Goal: Task Accomplishment & Management: Manage account settings

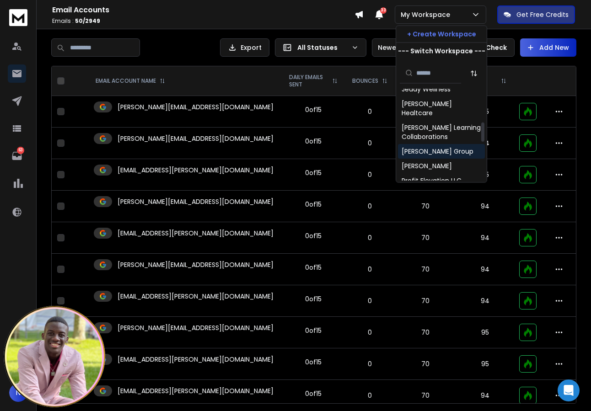
scroll to position [143, 0]
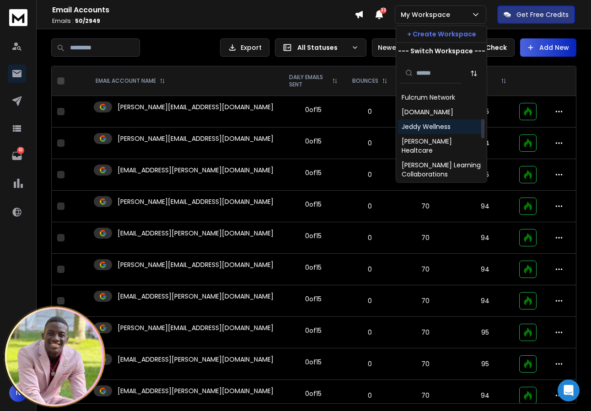
click at [426, 125] on div "Jeddy Wellness" at bounding box center [426, 127] width 49 height 9
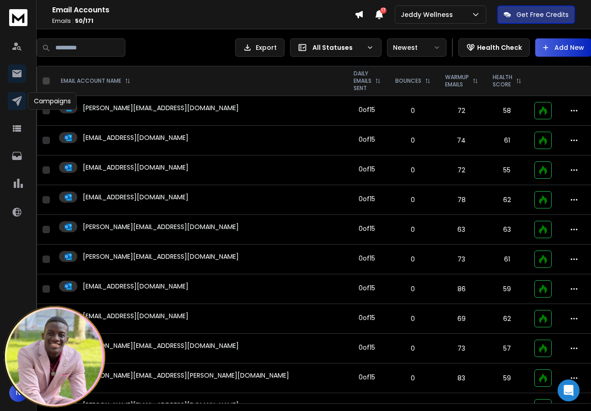
click at [9, 110] on link at bounding box center [17, 101] width 18 height 18
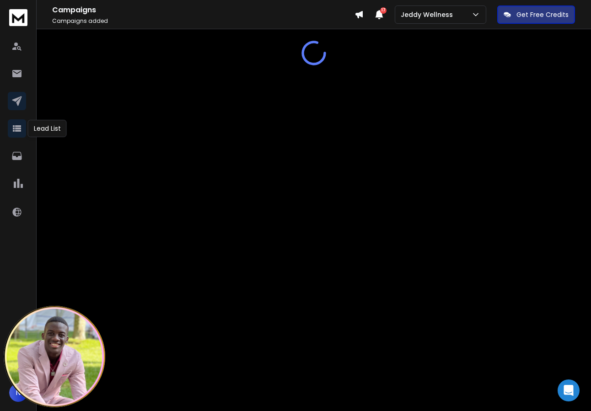
click at [20, 124] on icon at bounding box center [16, 128] width 11 height 11
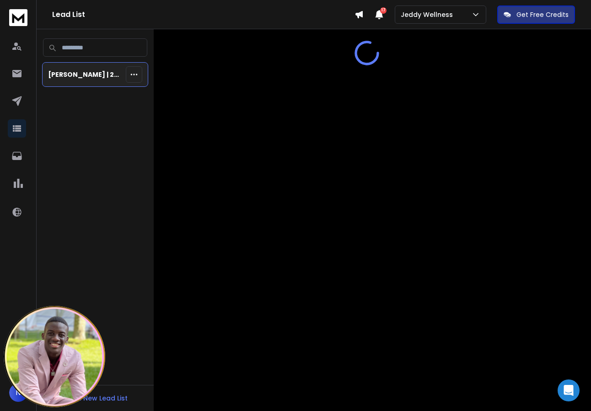
click at [84, 76] on p "Jeddy Wellness | 29.9k University Deans" at bounding box center [85, 74] width 74 height 9
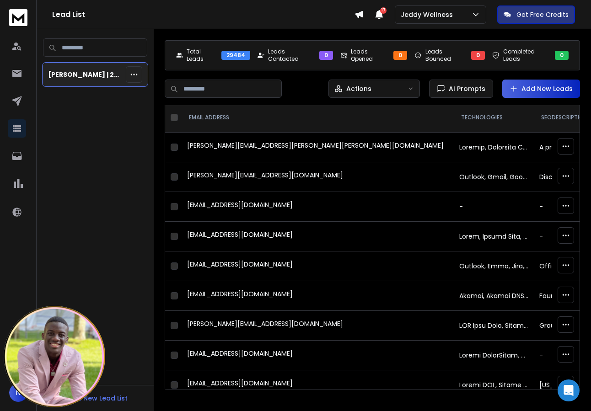
scroll to position [0, 445]
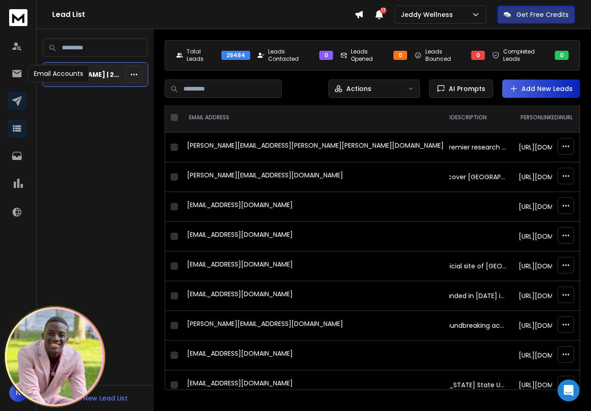
click at [15, 104] on icon at bounding box center [16, 101] width 11 height 11
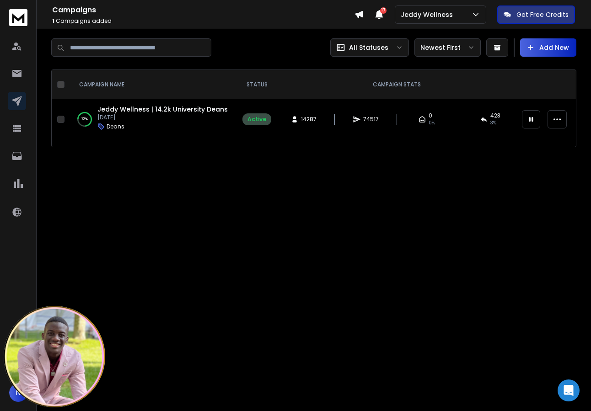
click at [172, 106] on span "Jeddy Wellness | 14.2k University Deans" at bounding box center [162, 109] width 130 height 9
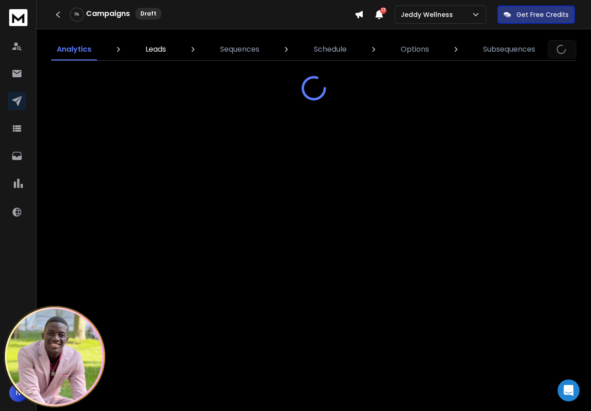
click at [149, 48] on p "Leads" at bounding box center [155, 49] width 21 height 11
click at [232, 47] on p "Sequences" at bounding box center [239, 49] width 39 height 11
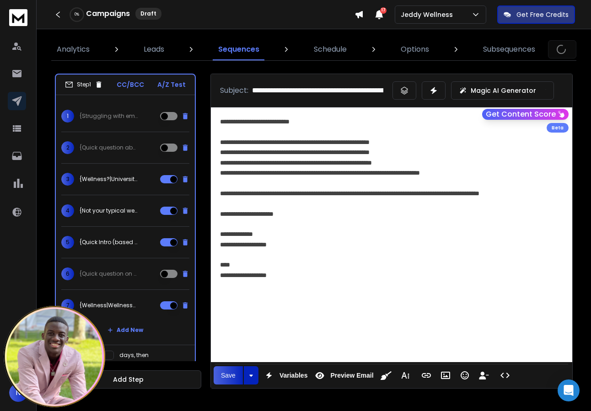
click at [112, 303] on p "{Wellness|Wellness?}" at bounding box center [109, 305] width 59 height 7
type input "**********"
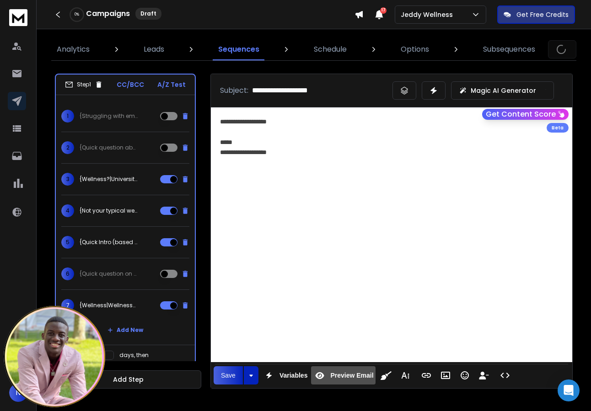
click at [346, 377] on span "Preview Email" at bounding box center [351, 376] width 47 height 8
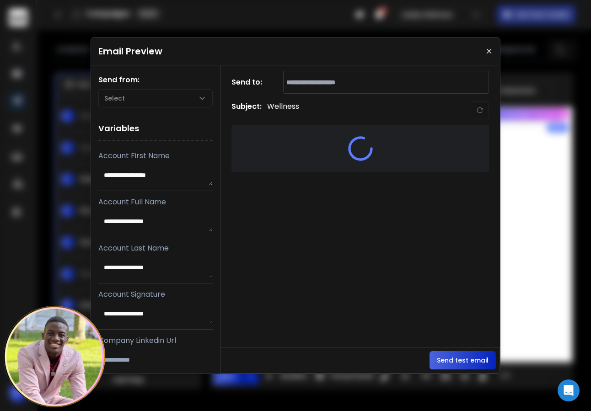
type textarea "**********"
type textarea "****"
type textarea "******"
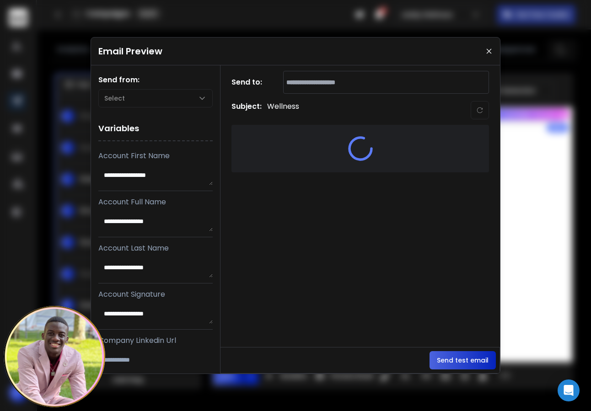
type textarea "**********"
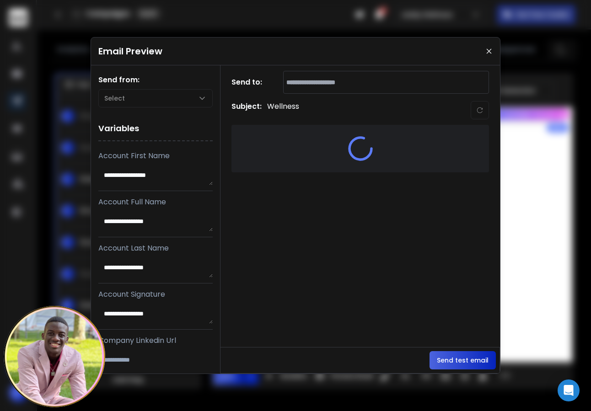
type textarea "**********"
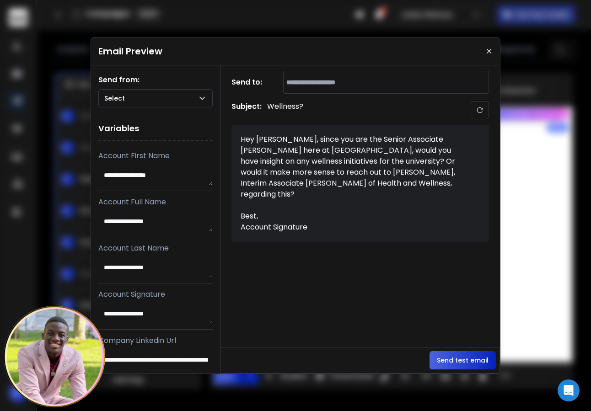
type textarea "******"
type textarea "**********"
type textarea "*****"
type textarea "**********"
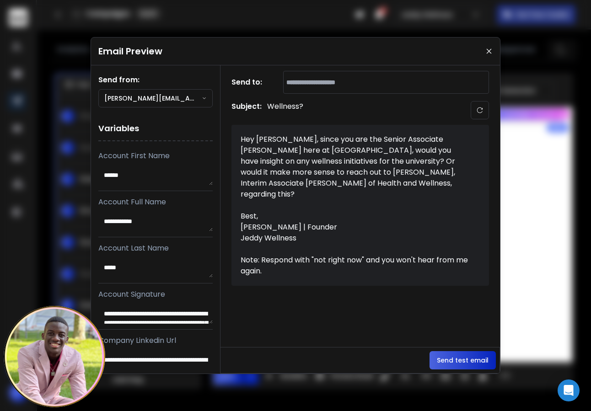
click at [490, 43] on div "Email Preview" at bounding box center [295, 50] width 409 height 27
click at [490, 46] on div "Email Preview" at bounding box center [295, 50] width 409 height 27
click at [490, 52] on icon at bounding box center [489, 51] width 5 height 5
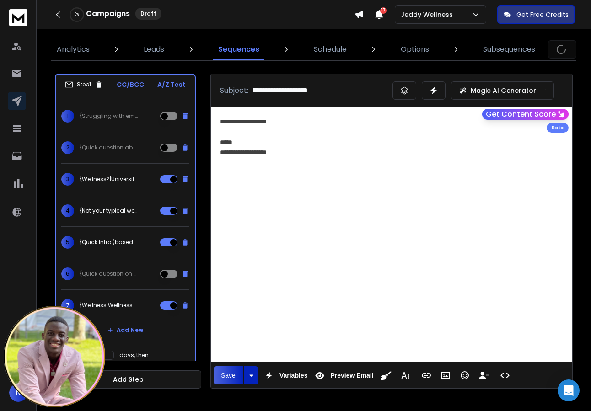
click at [89, 193] on div "3 {Wellness?|University Wellness}" at bounding box center [125, 180] width 128 height 32
type input "**********"
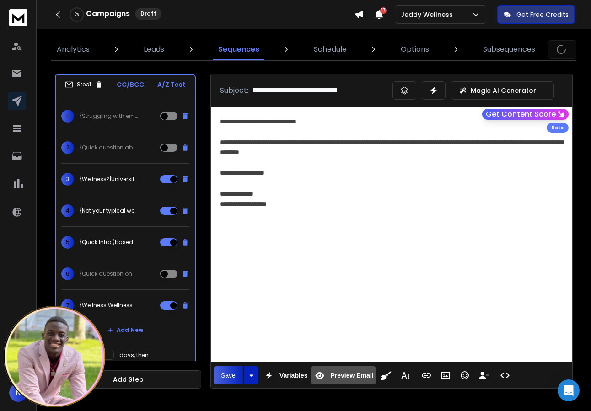
click at [343, 373] on span "Preview Email" at bounding box center [351, 376] width 47 height 8
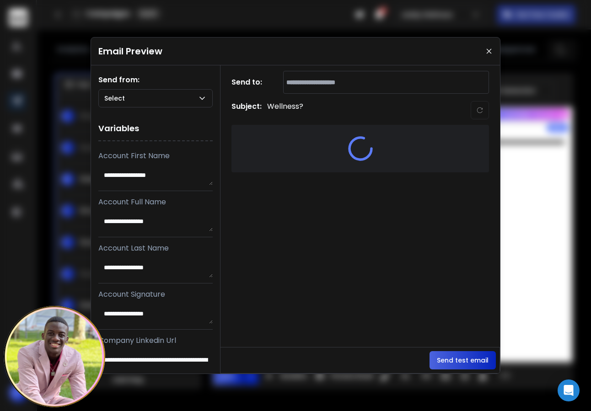
type textarea "**********"
type textarea "*********"
type textarea "**********"
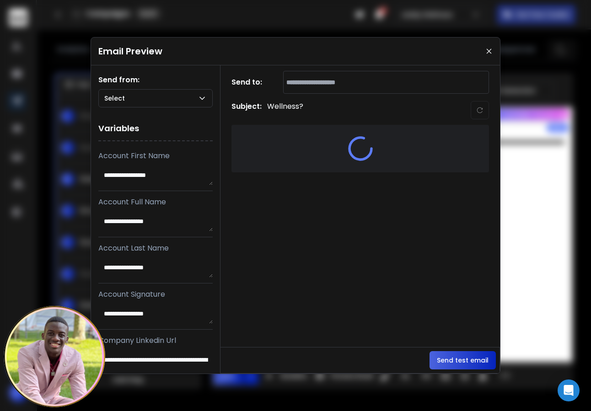
type textarea "**********"
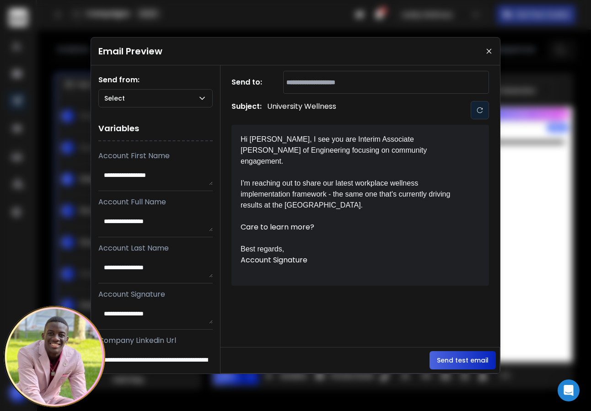
type textarea "******"
type textarea "**********"
type textarea "*****"
type textarea "**********"
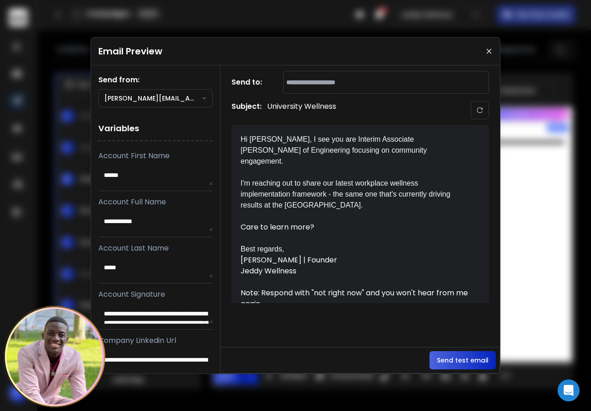
click at [490, 48] on icon at bounding box center [488, 51] width 7 height 7
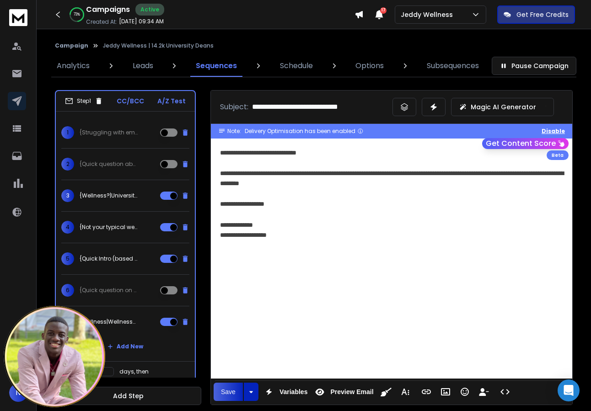
click at [112, 209] on div "3 {Wellness?|University Wellness}" at bounding box center [125, 196] width 128 height 32
click at [106, 235] on div "4 {Not your typical wellness program {{firstName}}|Science meets workplace well…" at bounding box center [125, 228] width 128 height 32
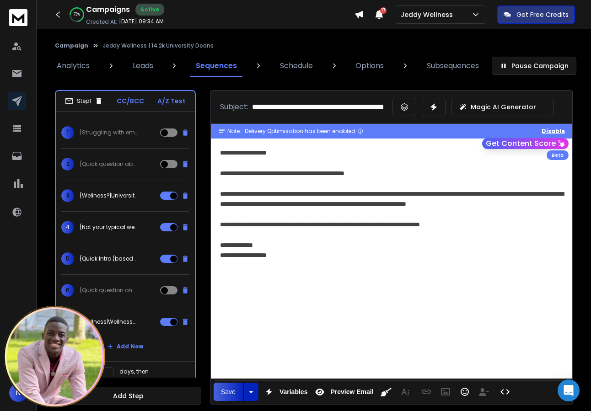
click at [107, 246] on div "5 {Quick Intro (based in Canada)|Quick Intro}" at bounding box center [125, 259] width 128 height 32
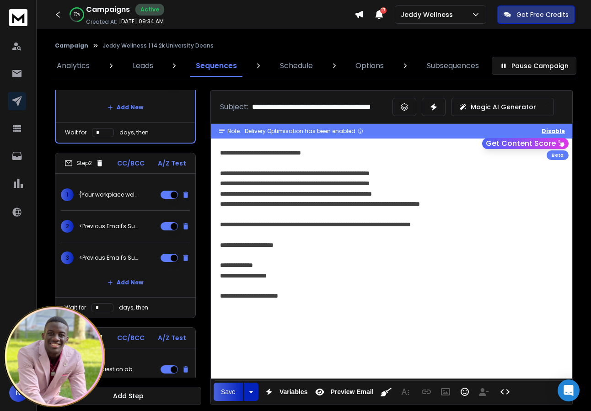
scroll to position [274, 0]
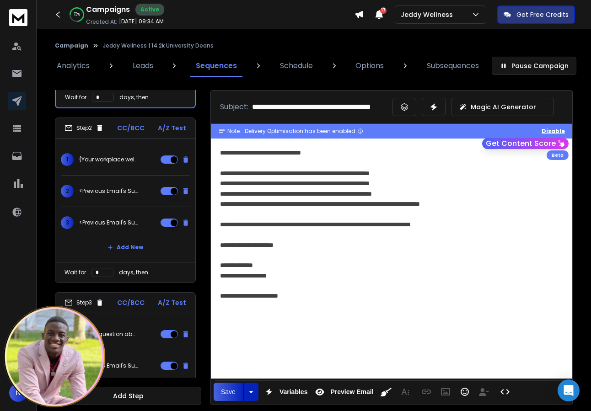
click at [99, 164] on div "1 {Your workplace wellness video, {{firstName}}| Quick video: Science-backed so…" at bounding box center [99, 159] width 77 height 13
type input "**********"
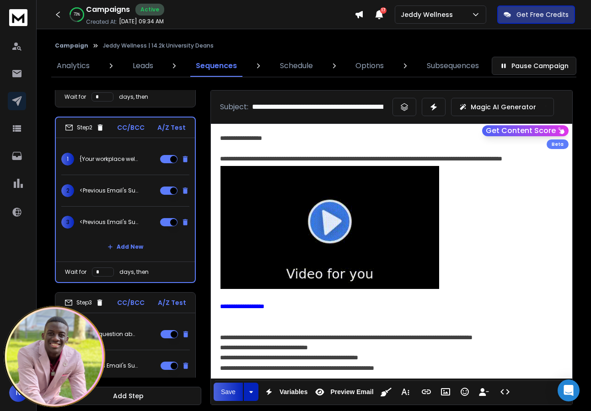
click at [99, 203] on div "2 <Previous Email's Subject>" at bounding box center [125, 191] width 128 height 32
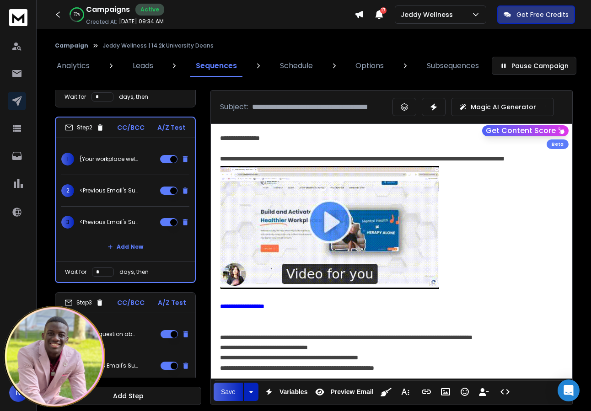
click at [99, 174] on div "1 {Your workplace wellness video, {{firstName}}| Quick video: Science-backed so…" at bounding box center [125, 160] width 128 height 32
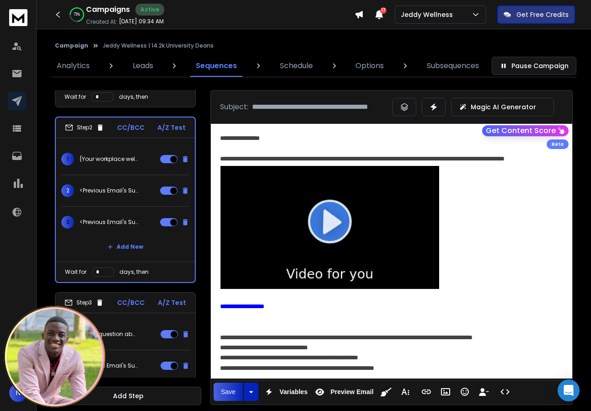
type input "**********"
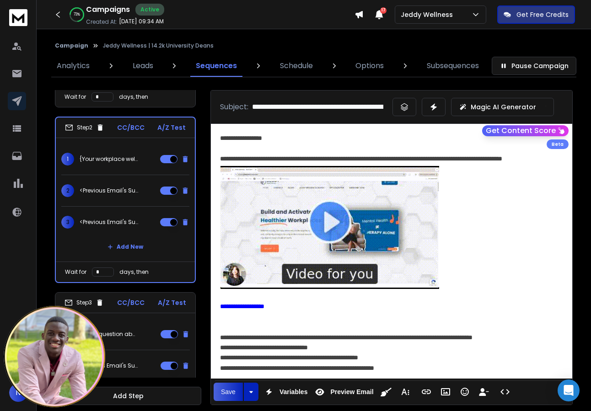
click at [109, 185] on div "2 <Previous Email's Subject>" at bounding box center [99, 190] width 77 height 13
click at [107, 212] on div "3 <Previous Email's Subject>" at bounding box center [125, 222] width 128 height 31
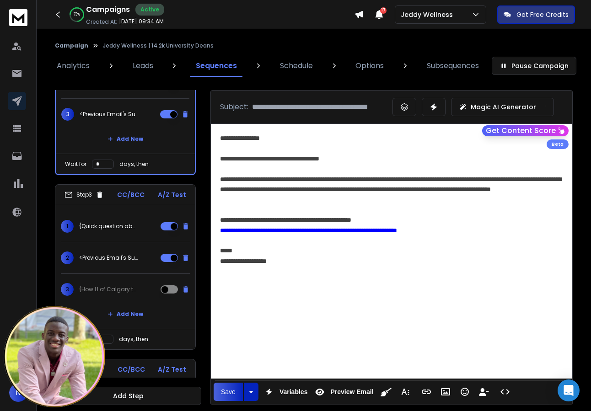
scroll to position [384, 0]
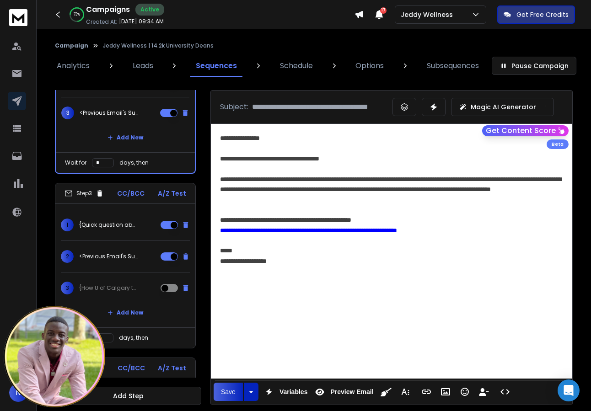
click at [108, 228] on p "{Quick question about your institution's wellness strategy {{firstName}} |Susta…" at bounding box center [108, 224] width 59 height 7
type input "**********"
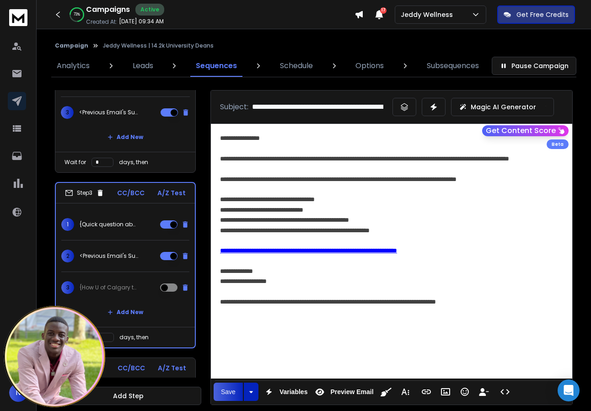
click at [107, 259] on p "<Previous Email's Subject>" at bounding box center [109, 255] width 59 height 7
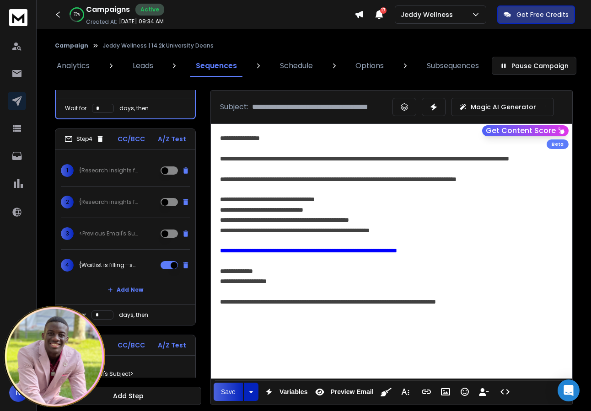
click at [120, 265] on p "{Waitlist is filling—should I hold a spot for you?|Last call: Let’s talk before…" at bounding box center [108, 265] width 59 height 7
type input "**********"
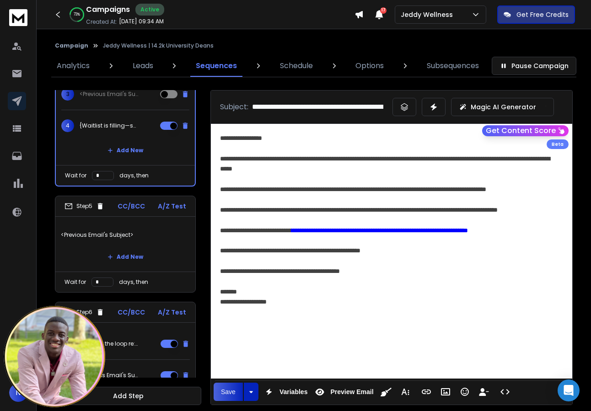
scroll to position [765, 0]
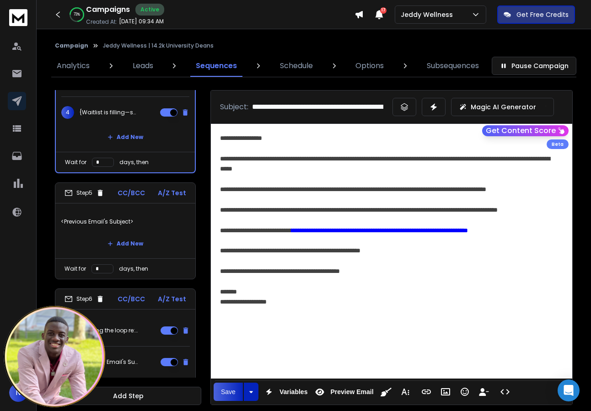
click at [112, 218] on p "<Previous Email's Subject>" at bounding box center [125, 222] width 129 height 26
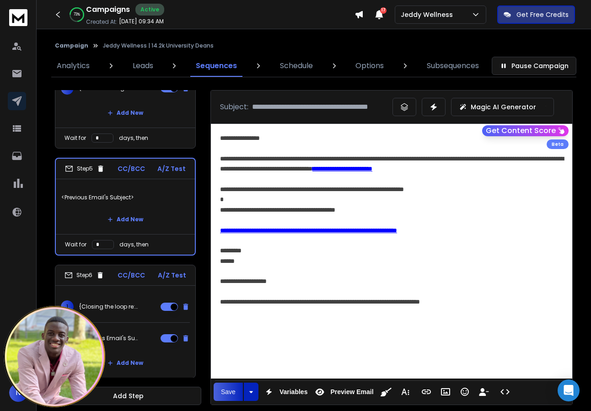
scroll to position [7, 0]
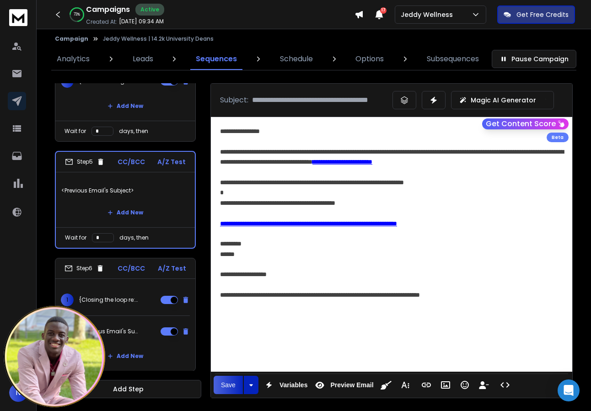
click at [112, 300] on p "{Closing the loop re: Your institution's wellness program 👋 {{firstName}}|Takin…" at bounding box center [108, 299] width 59 height 7
type input "**********"
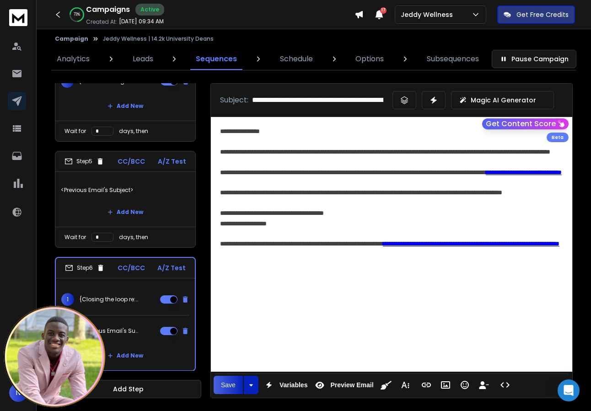
click at [109, 322] on div "2 <Previous Email's Subject>" at bounding box center [125, 331] width 128 height 31
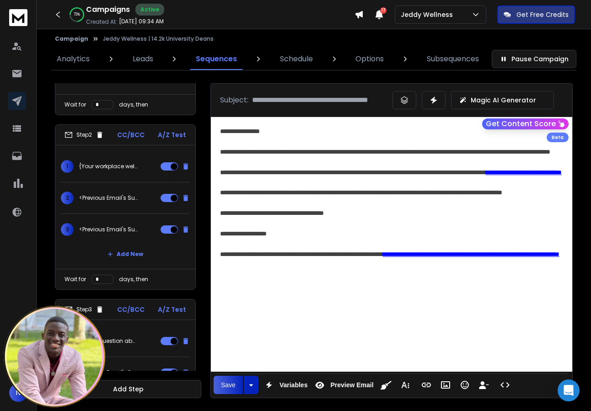
scroll to position [0, 0]
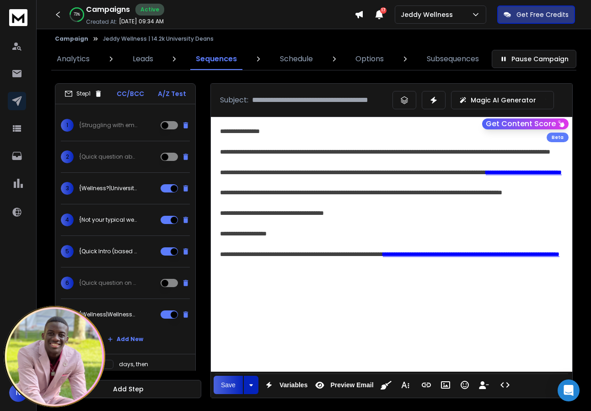
click at [112, 187] on p "{Wellness?|University Wellness}" at bounding box center [108, 188] width 59 height 7
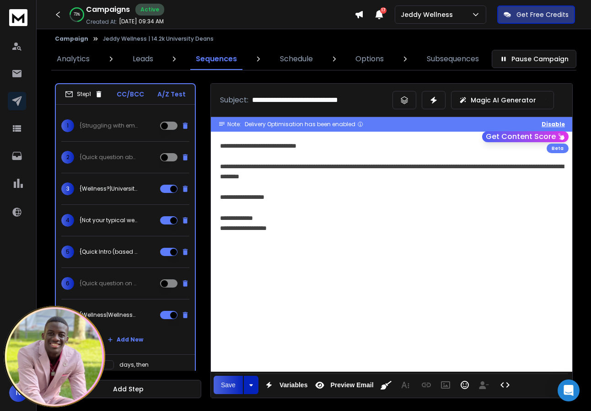
click at [112, 211] on div "4 {Not your typical wellness program {{firstName}}|Science meets workplace well…" at bounding box center [125, 221] width 128 height 32
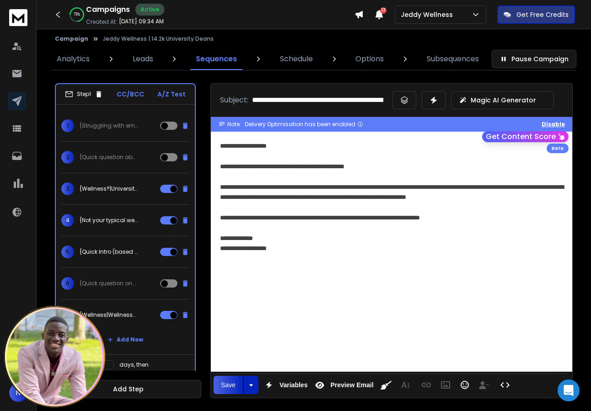
click at [132, 187] on p "{Wellness?|University Wellness}" at bounding box center [109, 188] width 59 height 7
type input "**********"
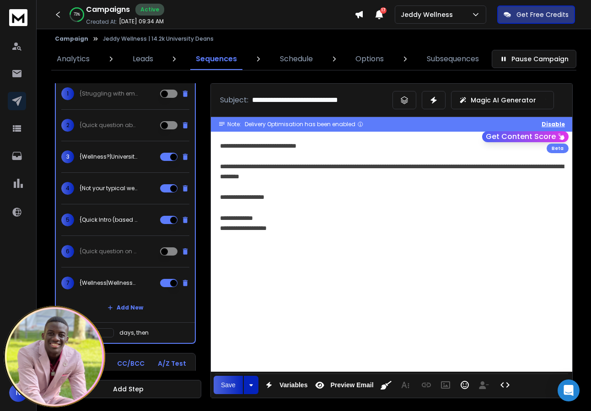
scroll to position [32, 0]
click at [57, 16] on icon at bounding box center [58, 15] width 8 height 8
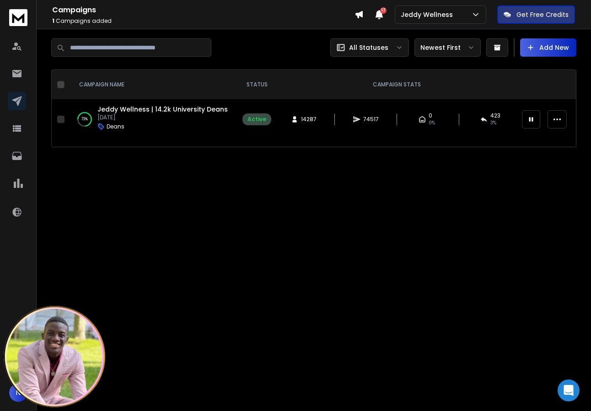
click at [556, 120] on icon "button" at bounding box center [556, 119] width 7 height 2
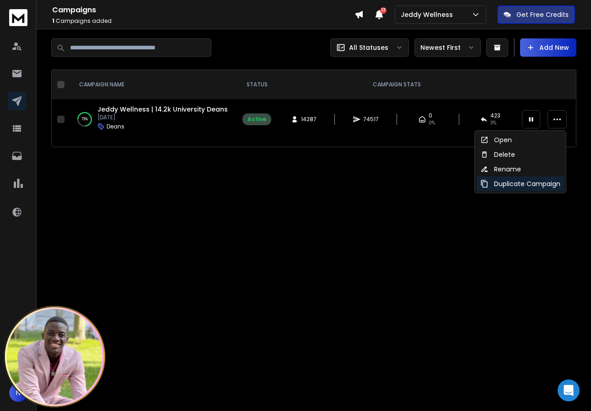
click at [519, 182] on div "Duplicate Campaign" at bounding box center [520, 183] width 80 height 9
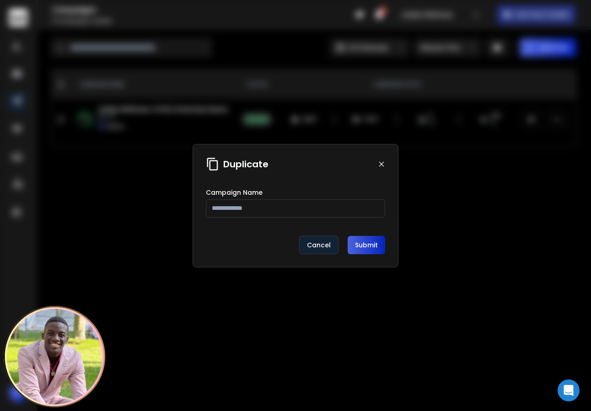
click at [314, 249] on p "Cancel" at bounding box center [318, 245] width 39 height 18
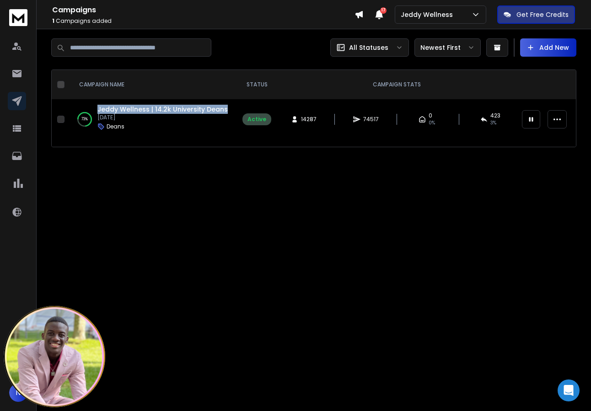
drag, startPoint x: 229, startPoint y: 112, endPoint x: 97, endPoint y: 108, distance: 131.7
click at [97, 108] on td "73 % Jeddy Wellness | 14.2k University Deans 2 months ago Deans" at bounding box center [152, 119] width 169 height 40
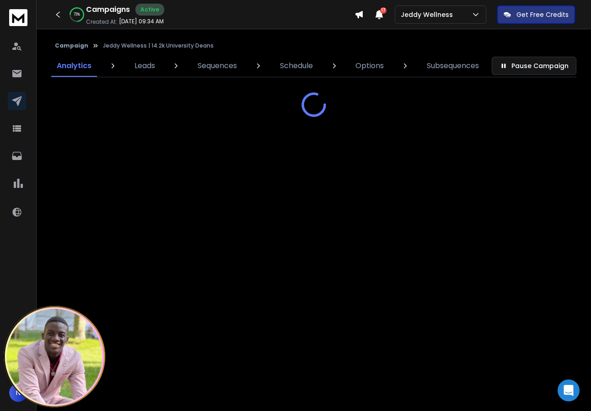
click at [124, 50] on div "Campaign Jeddy Wellness | 14.2k University Deans" at bounding box center [313, 45] width 525 height 15
click at [124, 48] on p "Jeddy Wellness | 14.2k University Deans" at bounding box center [158, 45] width 111 height 7
copy p "Jeddy Wellness | 14.2k University Deans"
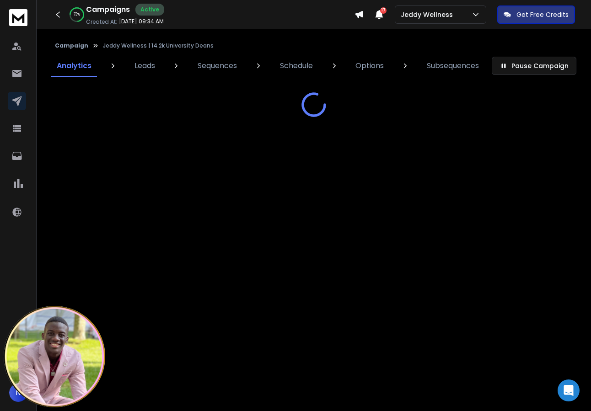
click at [47, 7] on div "73 % Campaigns Active Created At: Jun 02, 2025, 09:34 AM 17 Jeddy Wellness Get …" at bounding box center [295, 14] width 591 height 29
click at [52, 9] on div "73 % Campaigns Active Created At: Jun 02, 2025, 09:34 AM 17 Jeddy Wellness Get …" at bounding box center [295, 14] width 591 height 29
click at [60, 17] on icon at bounding box center [58, 15] width 8 height 8
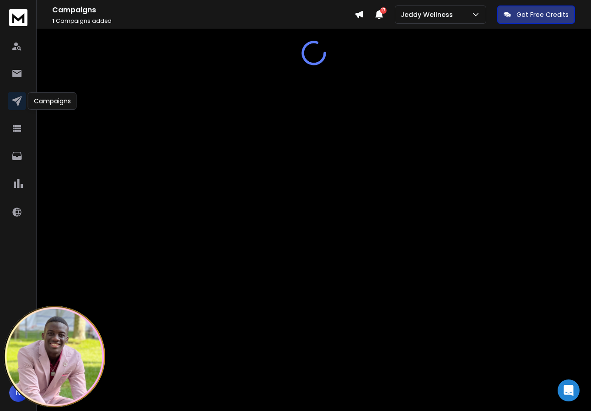
click at [18, 97] on icon at bounding box center [17, 101] width 10 height 10
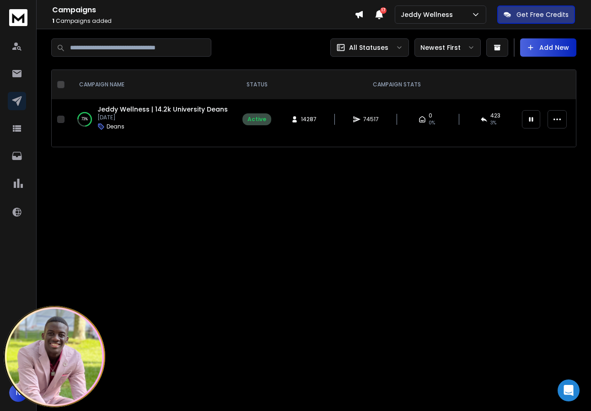
click at [558, 119] on icon "button" at bounding box center [556, 119] width 9 height 9
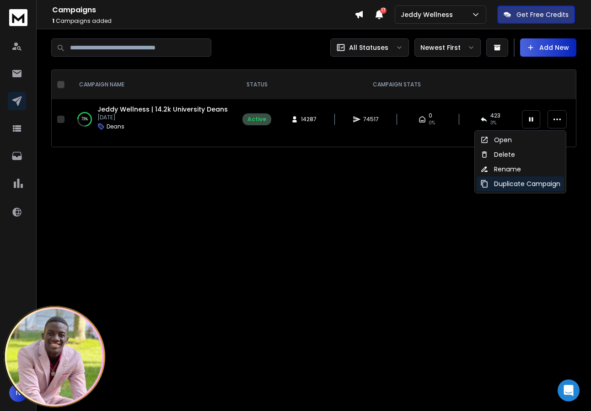
click at [523, 188] on div "Duplicate Campaign" at bounding box center [520, 183] width 80 height 9
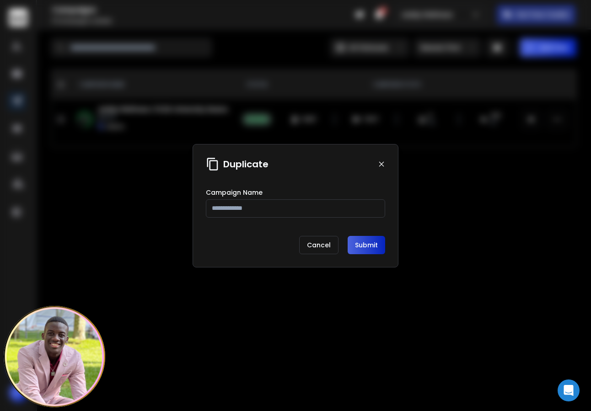
click at [248, 206] on input "text" at bounding box center [295, 208] width 179 height 18
paste input "**********"
drag, startPoint x: 283, startPoint y: 209, endPoint x: 267, endPoint y: 212, distance: 16.2
click at [267, 212] on input "**********" at bounding box center [295, 208] width 179 height 18
click at [298, 211] on input "**********" at bounding box center [295, 208] width 179 height 18
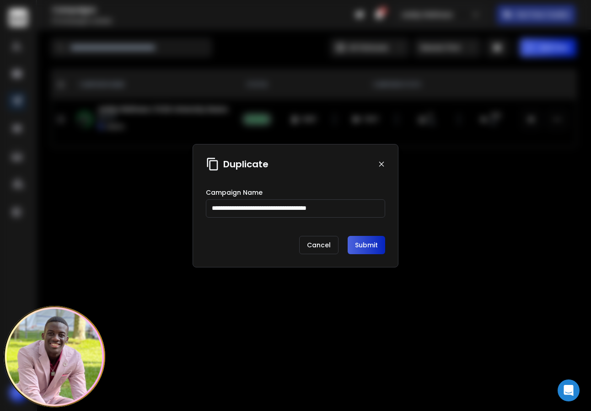
click at [336, 207] on input "**********" at bounding box center [295, 208] width 179 height 18
type input "**********"
click at [366, 248] on button "Submit" at bounding box center [366, 245] width 37 height 18
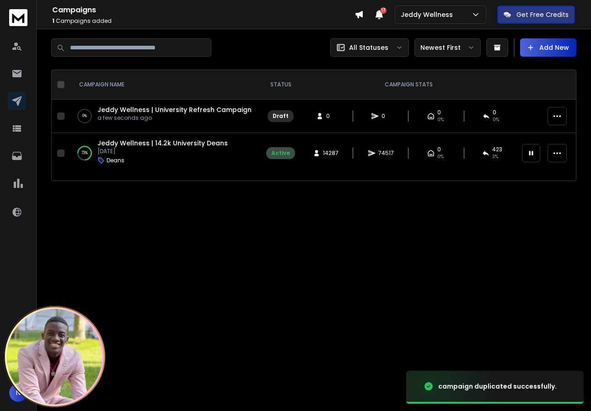
click at [171, 137] on td "73 % Jeddy Wellness | 14.2k University Deans 2 months ago Deans" at bounding box center [164, 153] width 193 height 41
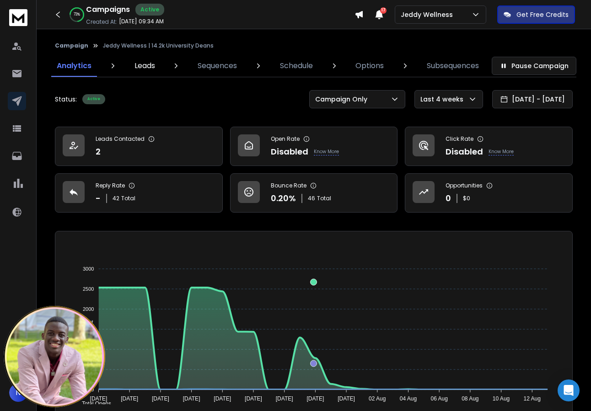
click at [146, 70] on p "Leads" at bounding box center [144, 65] width 21 height 11
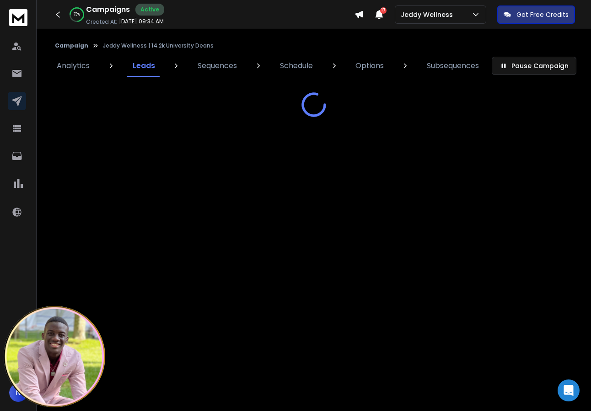
click at [157, 73] on link "Leads" at bounding box center [143, 66] width 33 height 22
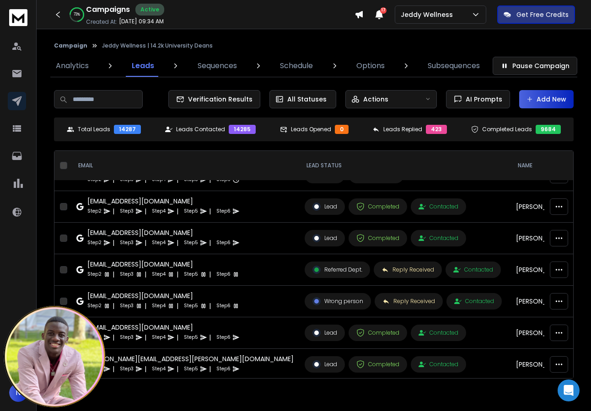
scroll to position [78, 0]
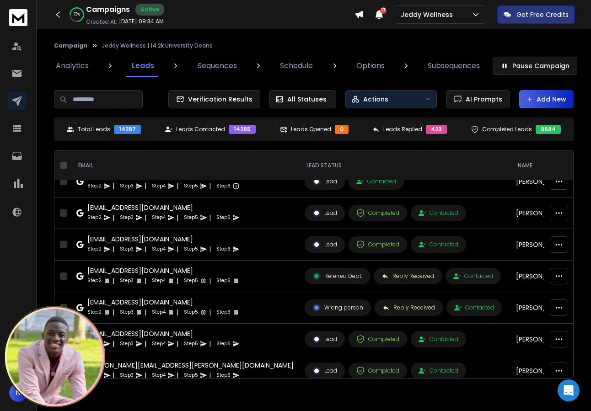
click at [365, 102] on div "Actions" at bounding box center [386, 99] width 70 height 9
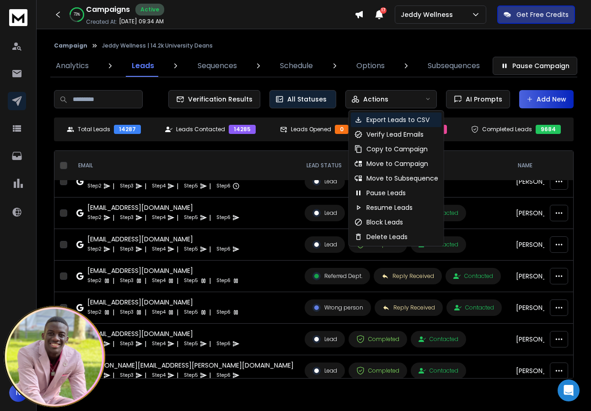
click at [331, 104] on button "All Statuses" at bounding box center [302, 99] width 67 height 18
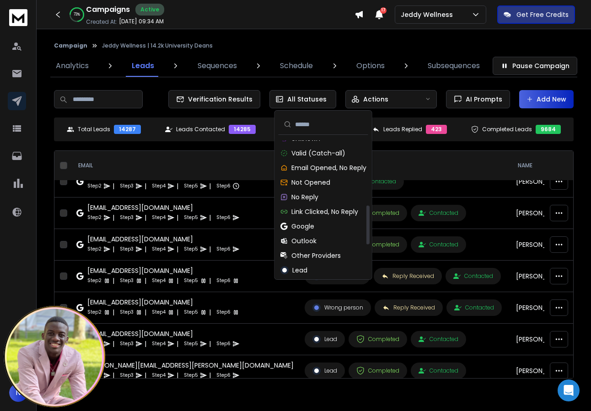
scroll to position [229, 0]
click at [307, 195] on p "No Reply" at bounding box center [304, 196] width 27 height 9
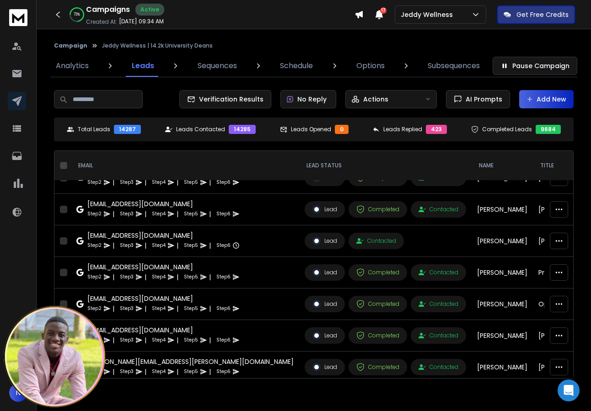
scroll to position [19, 0]
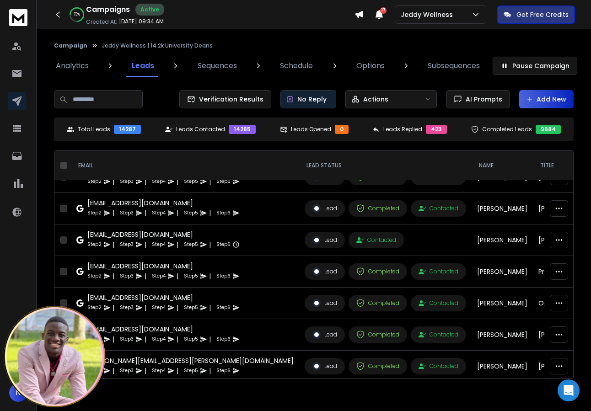
click at [316, 104] on button "No Reply" at bounding box center [308, 99] width 56 height 18
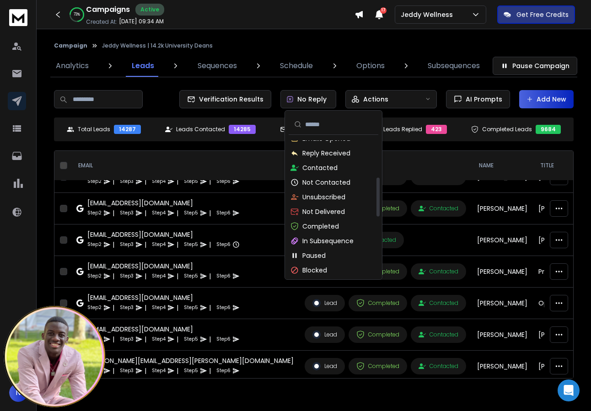
scroll to position [0, 0]
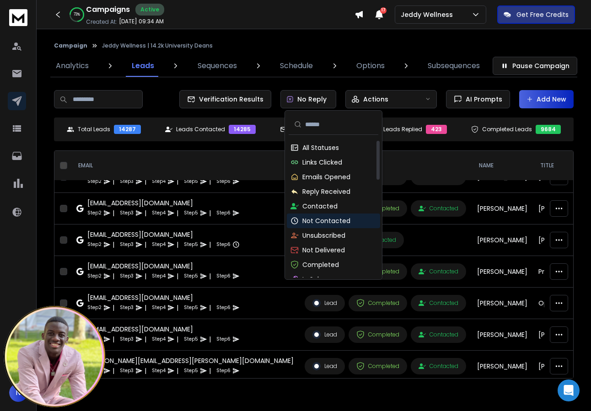
click at [336, 218] on p "Not Contacted" at bounding box center [326, 220] width 48 height 9
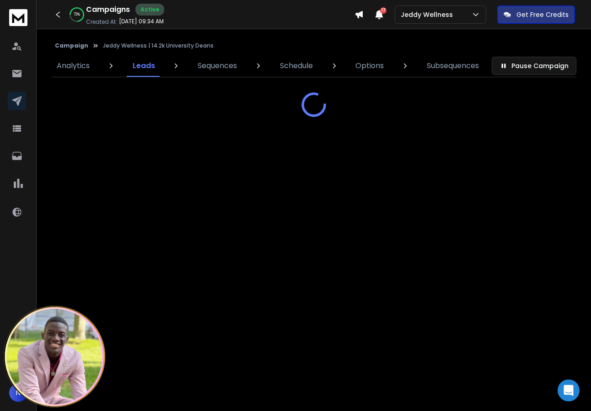
click at [131, 57] on link "Leads" at bounding box center [143, 66] width 33 height 22
click at [143, 66] on p "Leads" at bounding box center [144, 65] width 22 height 11
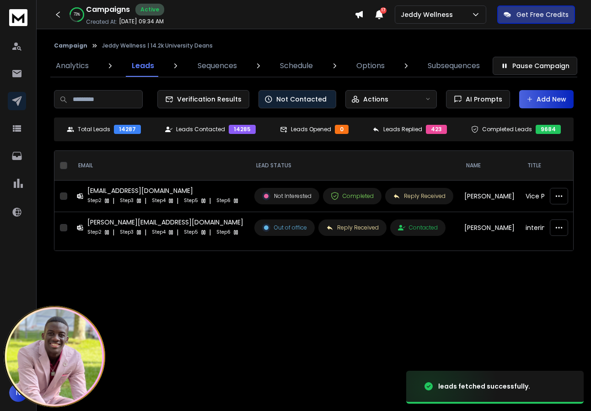
click at [315, 97] on p "Not Contacted" at bounding box center [301, 99] width 50 height 9
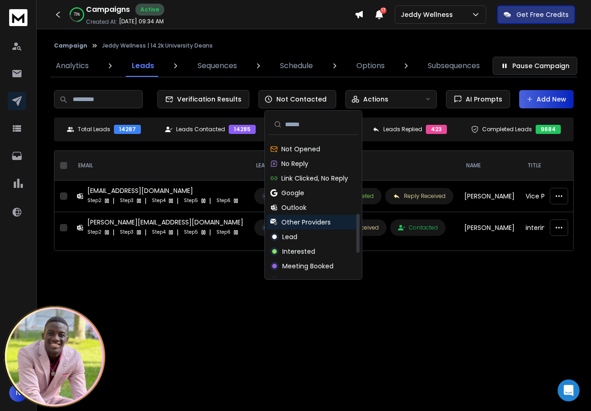
scroll to position [254, 0]
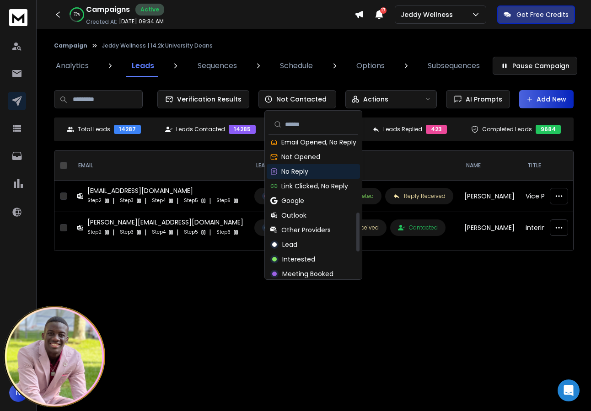
click at [305, 170] on p "No Reply" at bounding box center [294, 171] width 27 height 9
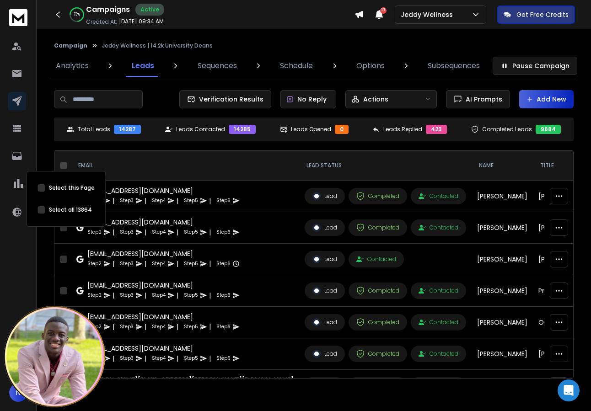
click at [62, 166] on button "Select this Page" at bounding box center [63, 165] width 7 height 7
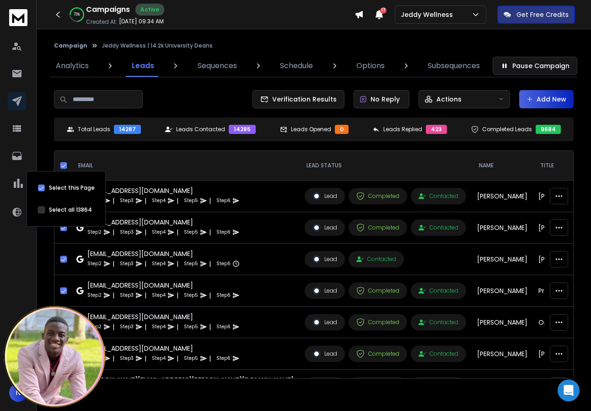
click at [37, 210] on div "Select this Page Select all 13864" at bounding box center [66, 199] width 68 height 48
click at [39, 210] on button "Select this Page" at bounding box center [41, 209] width 7 height 7
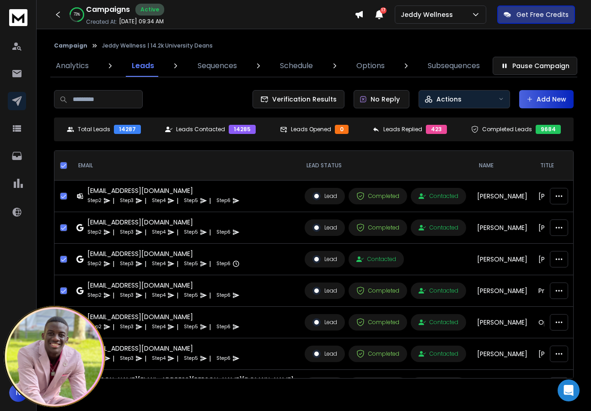
click at [444, 104] on button "Actions" at bounding box center [463, 99] width 91 height 18
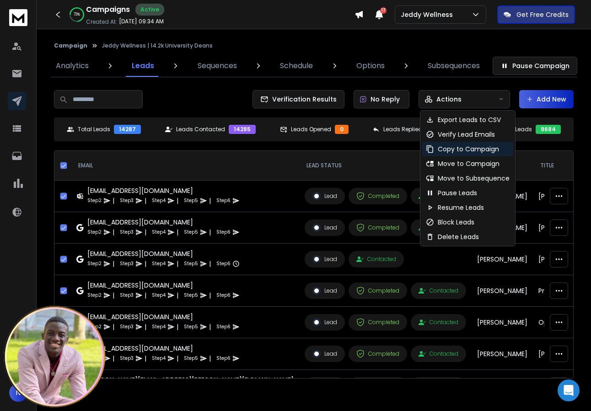
click at [471, 153] on p "Copy to Campaign" at bounding box center [468, 149] width 61 height 9
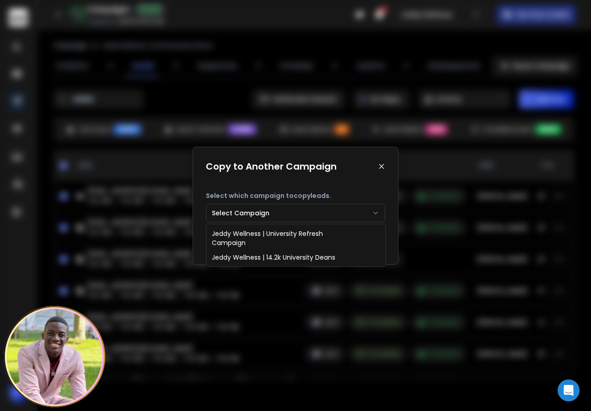
click at [332, 218] on button "Select Campaign" at bounding box center [295, 213] width 179 height 18
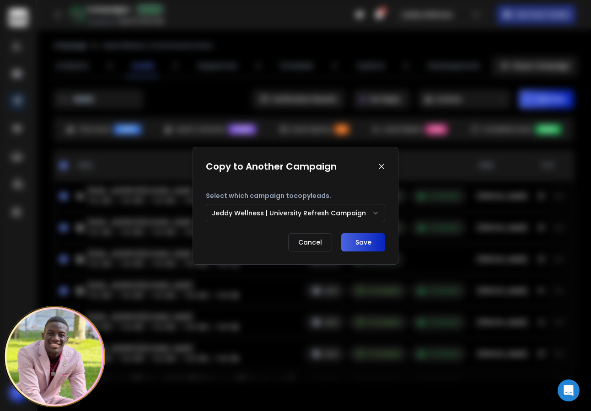
click at [360, 242] on button "Save" at bounding box center [363, 242] width 44 height 18
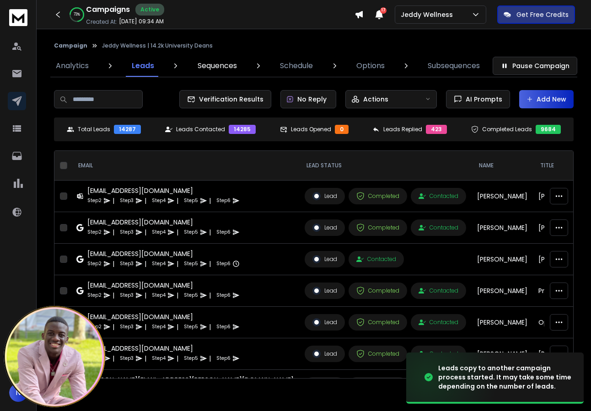
click at [220, 65] on p "Sequences" at bounding box center [217, 65] width 39 height 11
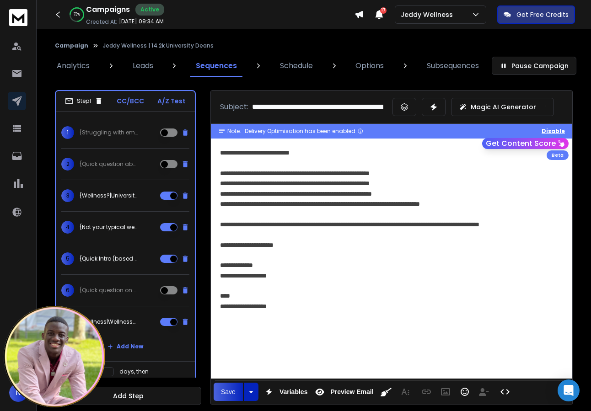
click at [183, 131] on icon at bounding box center [185, 132] width 5 height 6
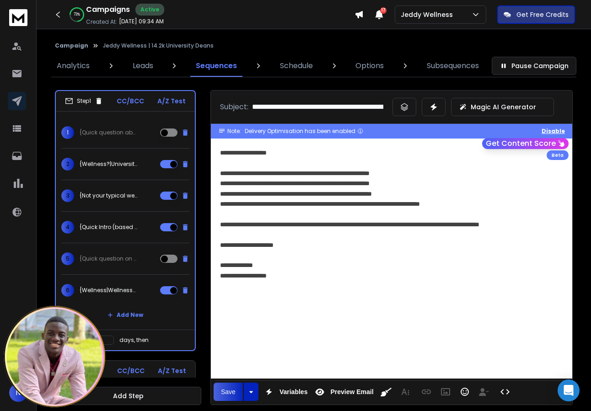
click at [183, 130] on icon at bounding box center [185, 132] width 5 height 6
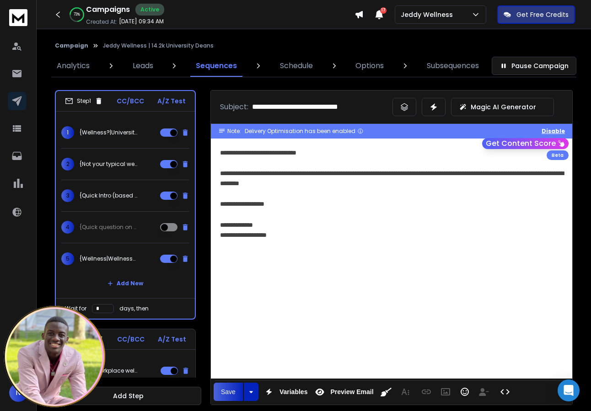
click at [183, 226] on icon at bounding box center [185, 227] width 5 height 6
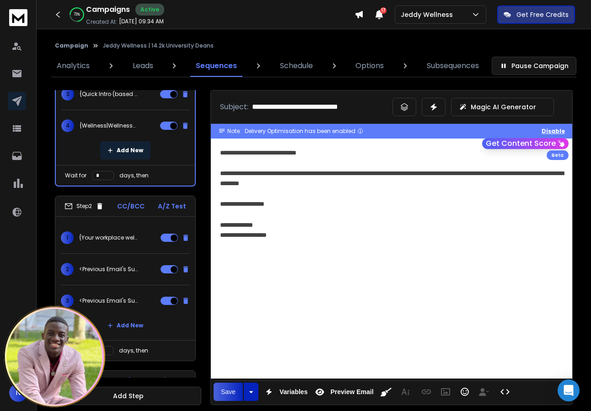
scroll to position [122, 0]
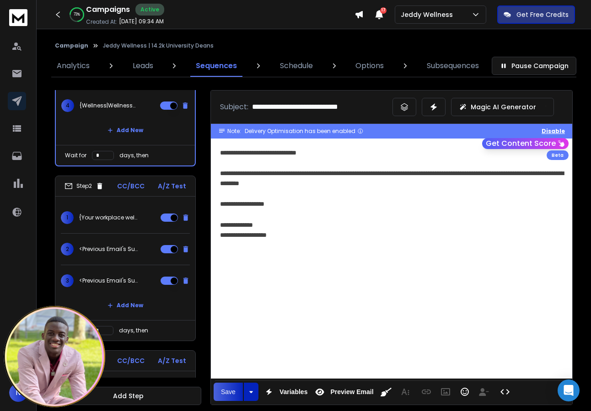
click at [116, 233] on div "1 {Your workplace wellness video, {{firstName}}| Quick video: Science-backed so…" at bounding box center [125, 218] width 129 height 32
type input "**********"
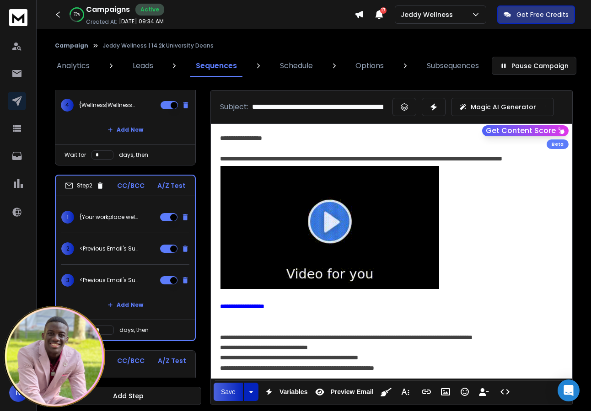
click at [115, 256] on div "2 <Previous Email's Subject>" at bounding box center [125, 249] width 128 height 32
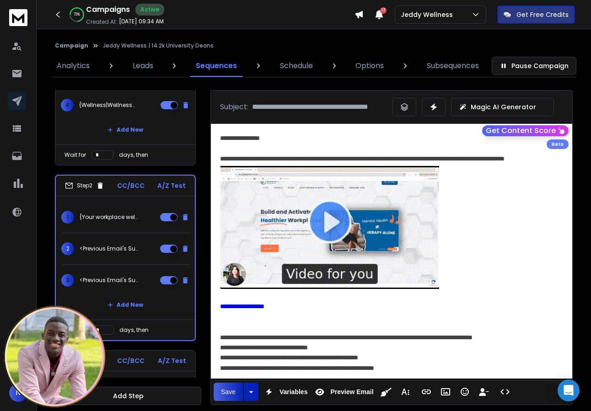
click at [120, 276] on div "3 <Previous Email's Subject>" at bounding box center [99, 280] width 77 height 13
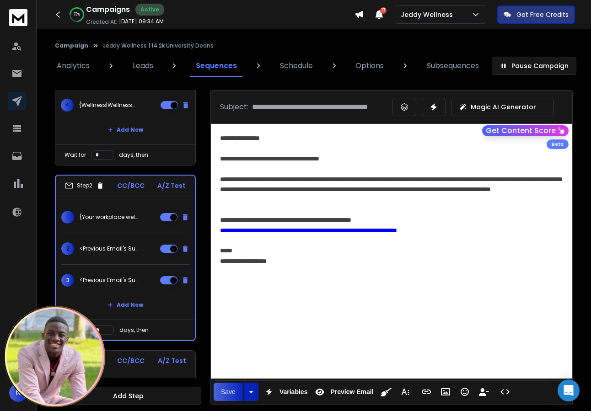
click at [116, 229] on div "1 {Your workplace wellness video, {{firstName}}| Quick video: Science-backed so…" at bounding box center [125, 218] width 128 height 32
type input "**********"
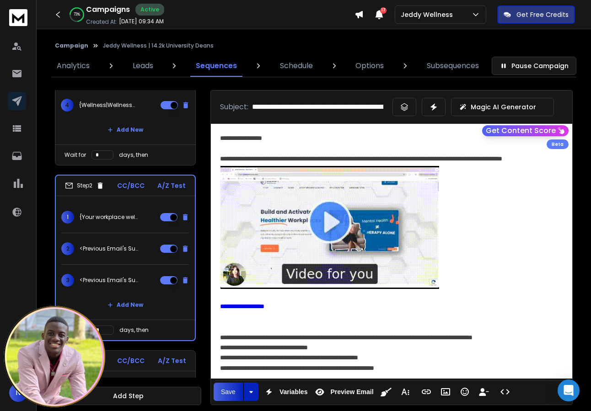
click at [114, 255] on div "2 <Previous Email's Subject>" at bounding box center [125, 249] width 128 height 32
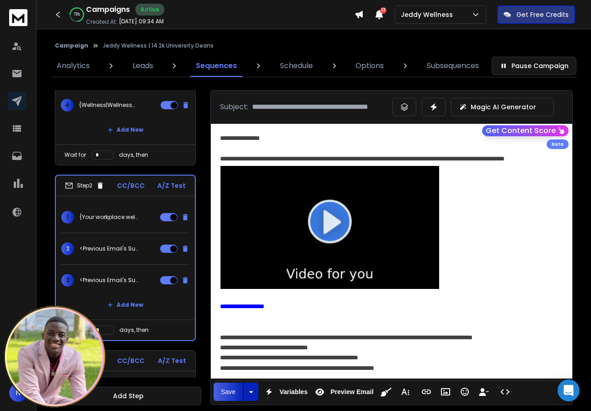
click at [100, 277] on p "<Previous Email's Subject>" at bounding box center [109, 280] width 59 height 7
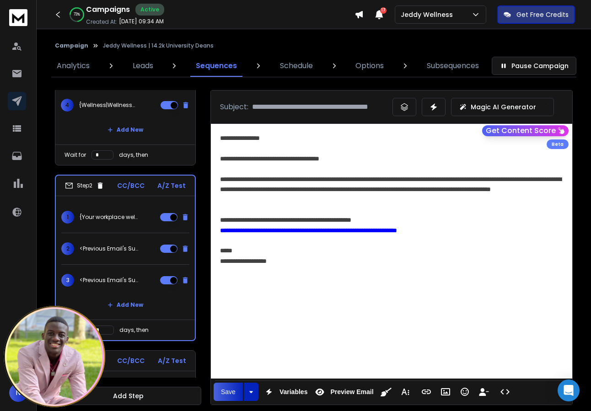
click at [408, 265] on div "**********" at bounding box center [391, 256] width 343 height 21
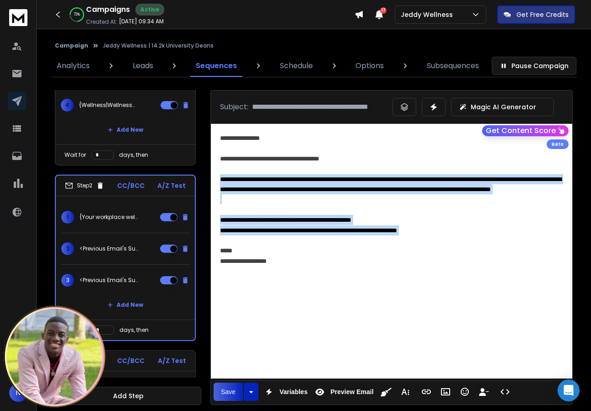
drag, startPoint x: 462, startPoint y: 237, endPoint x: 220, endPoint y: 177, distance: 250.1
click at [220, 177] on div "**********" at bounding box center [391, 247] width 361 height 246
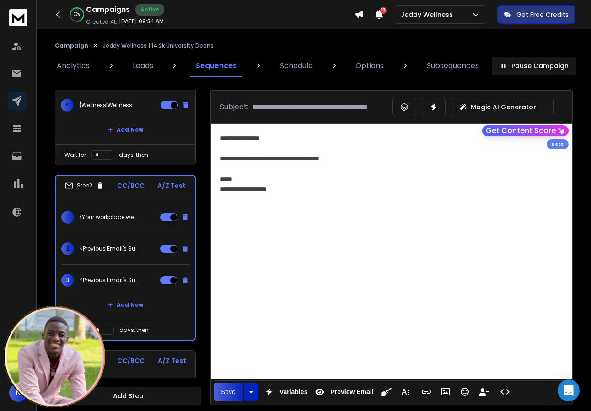
click at [222, 166] on div at bounding box center [391, 169] width 343 height 10
click at [217, 157] on div "**********" at bounding box center [391, 247] width 361 height 246
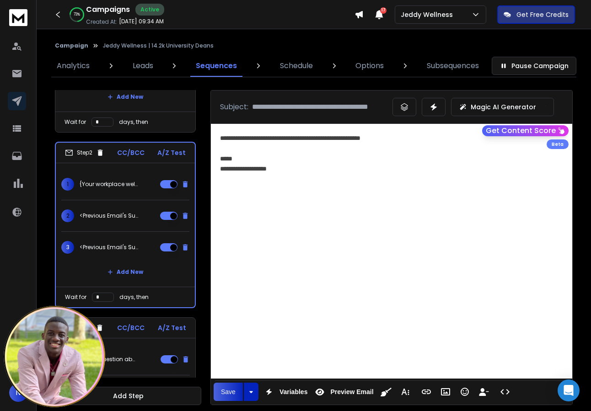
scroll to position [185, 0]
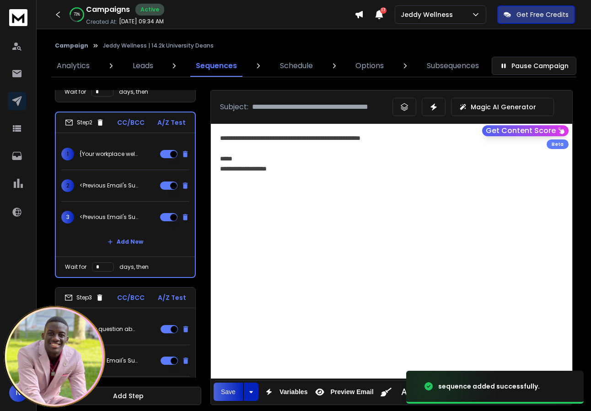
click at [106, 190] on div "2 <Previous Email's Subject>" at bounding box center [99, 185] width 77 height 13
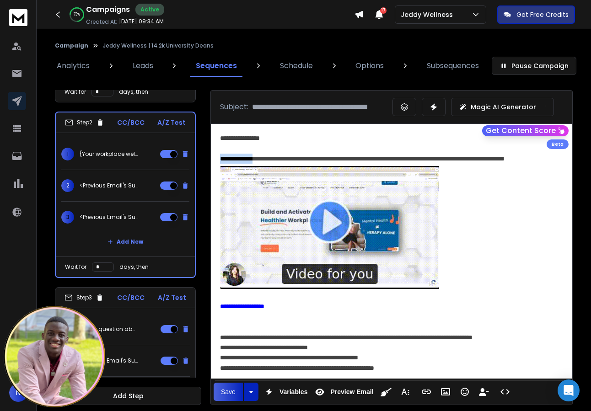
drag, startPoint x: 262, startPoint y: 160, endPoint x: 219, endPoint y: 160, distance: 43.0
click at [219, 160] on div "**********" at bounding box center [391, 247] width 361 height 246
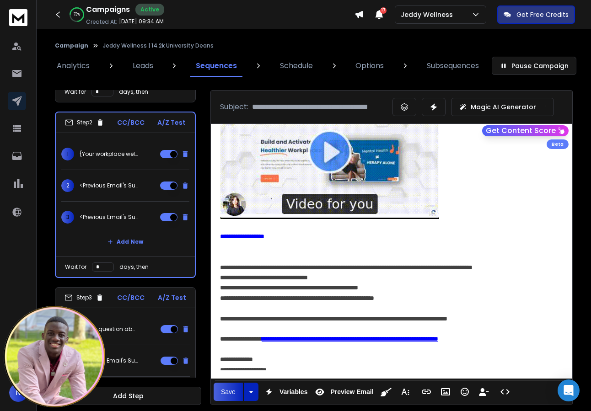
scroll to position [76, 0]
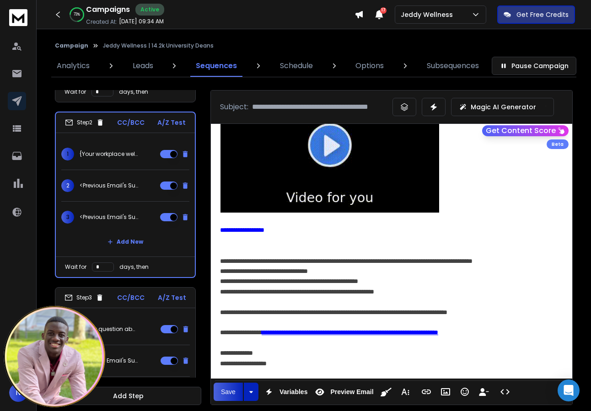
click at [266, 274] on span "**********" at bounding box center [264, 271] width 88 height 6
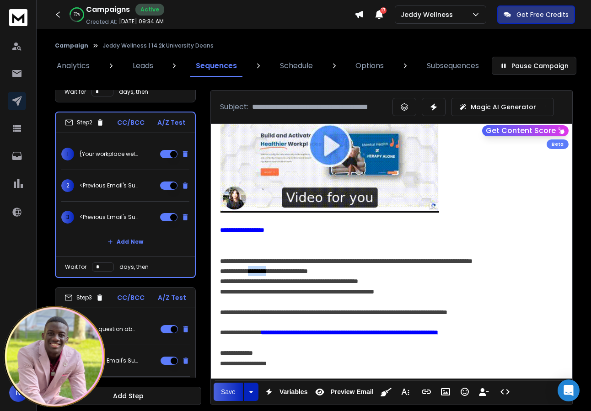
click at [266, 274] on span "**********" at bounding box center [264, 271] width 88 height 6
click at [312, 266] on div "**********" at bounding box center [391, 281] width 343 height 51
click at [314, 259] on span "**********" at bounding box center [346, 261] width 252 height 6
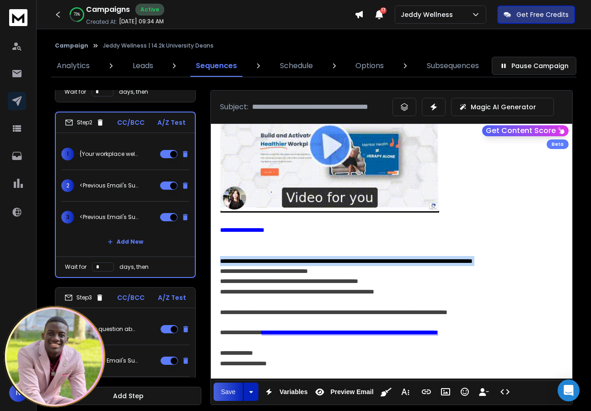
click at [314, 259] on span "**********" at bounding box center [346, 261] width 252 height 6
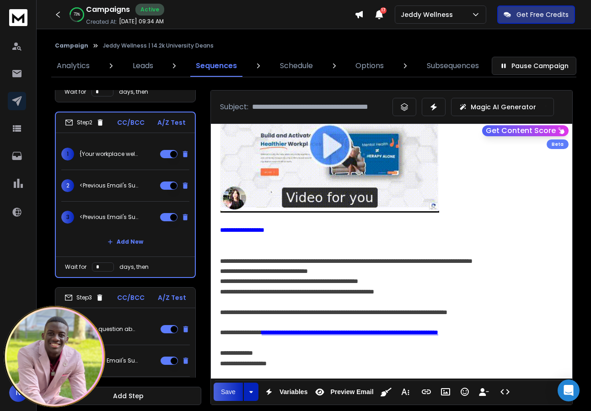
click at [259, 327] on div at bounding box center [391, 322] width 343 height 10
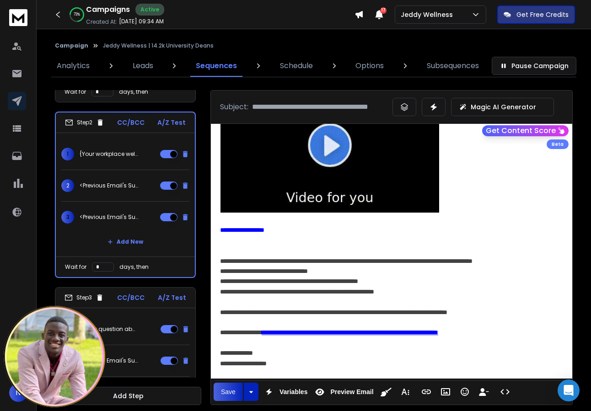
click at [262, 317] on div "**********" at bounding box center [391, 312] width 343 height 10
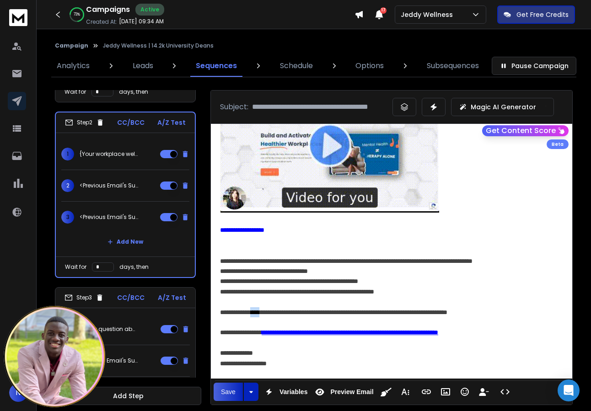
click at [262, 317] on div "**********" at bounding box center [391, 312] width 343 height 10
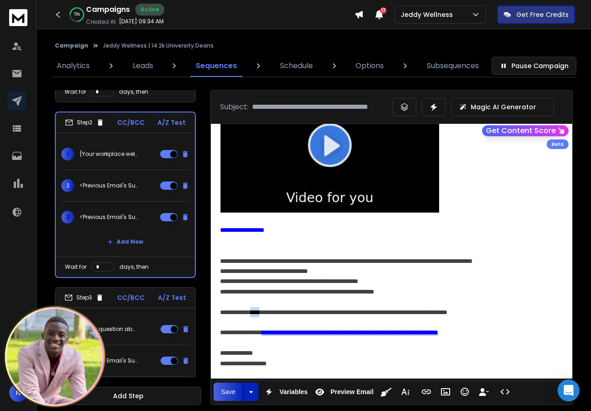
click at [263, 316] on span "**********" at bounding box center [333, 312] width 227 height 6
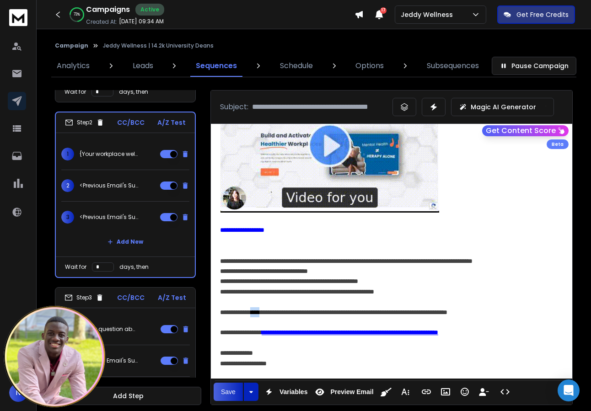
click at [263, 316] on span "**********" at bounding box center [333, 312] width 227 height 6
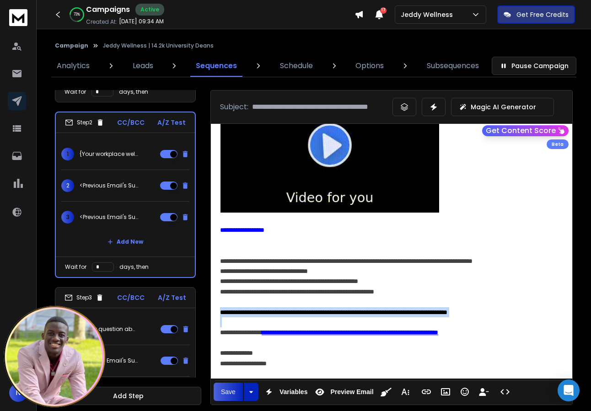
click at [263, 316] on span "**********" at bounding box center [333, 312] width 227 height 6
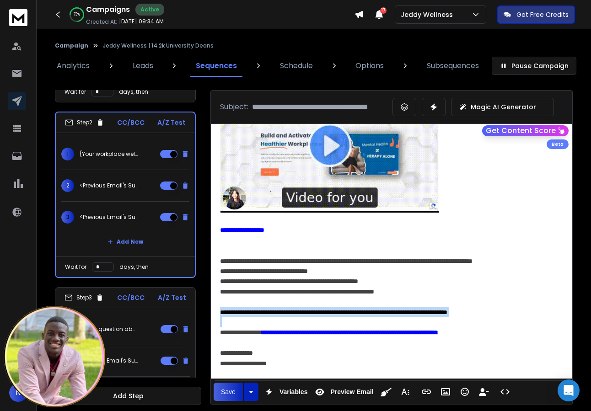
click at [222, 313] on span "**********" at bounding box center [333, 312] width 227 height 6
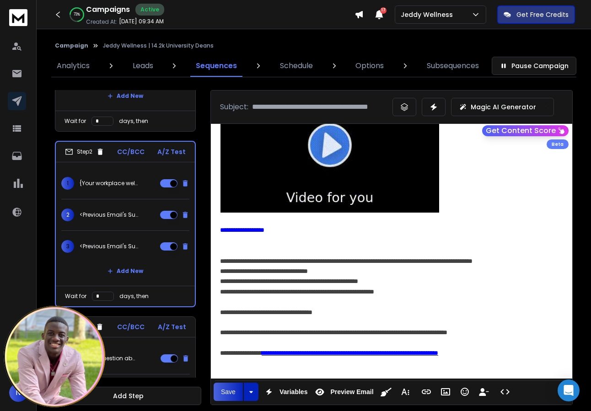
scroll to position [152, 0]
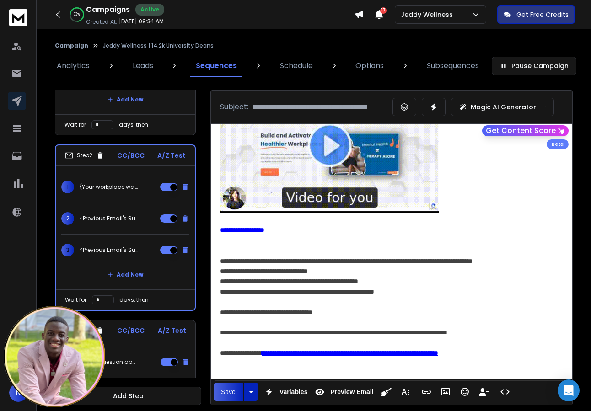
click at [94, 188] on p "{Your workplace wellness video, {{firstName}}| Quick video: Science-backed solu…" at bounding box center [109, 186] width 59 height 7
type input "**********"
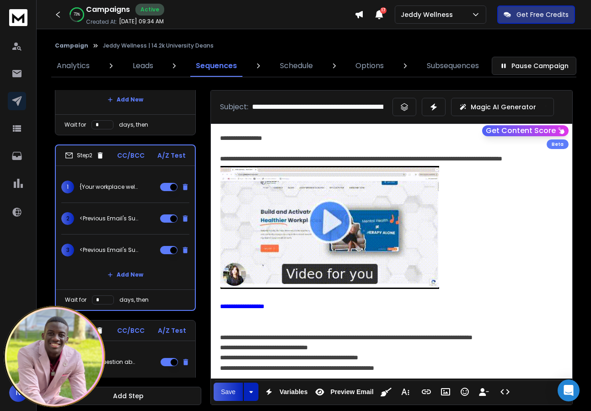
click at [124, 222] on p "<Previous Email's Subject>" at bounding box center [109, 218] width 59 height 7
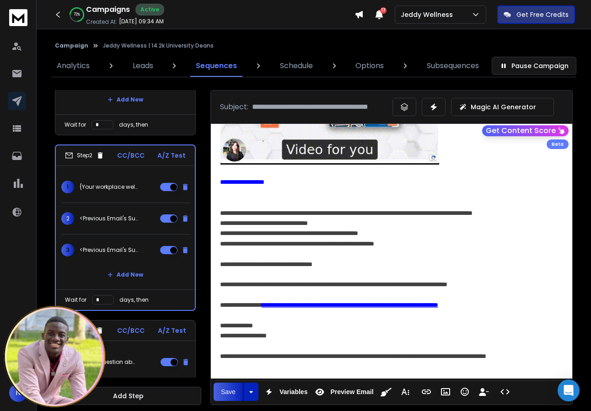
scroll to position [7, 0]
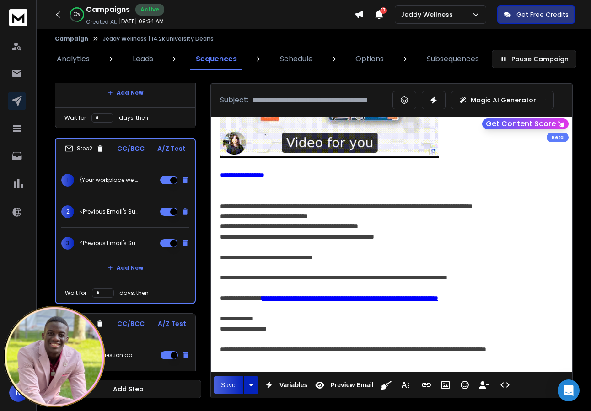
click at [405, 278] on span "**********" at bounding box center [333, 277] width 227 height 6
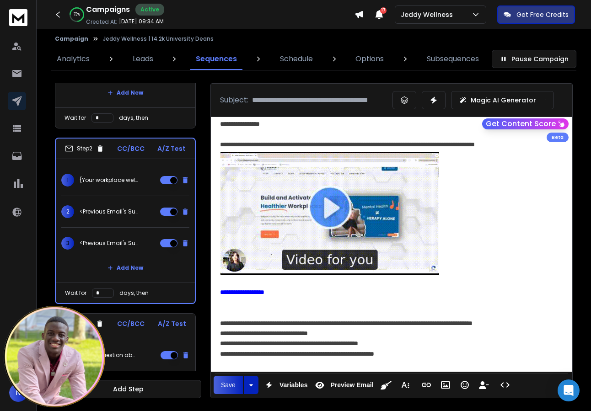
scroll to position [8, 0]
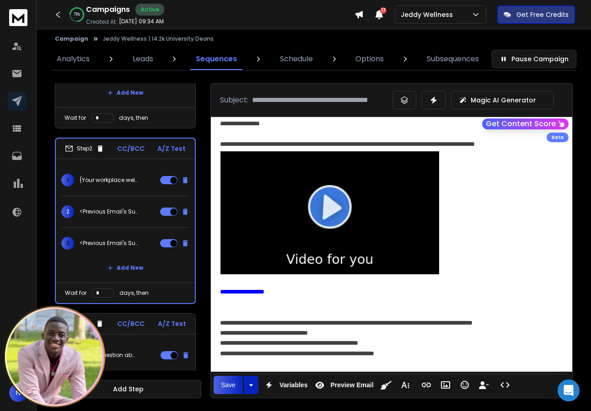
click at [317, 325] on span "**********" at bounding box center [346, 323] width 252 height 6
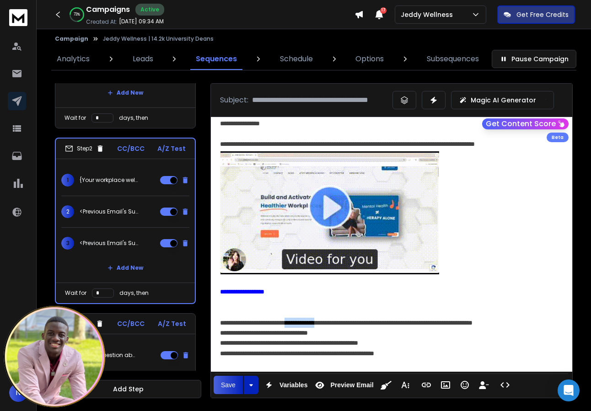
click at [317, 325] on span "**********" at bounding box center [346, 323] width 252 height 6
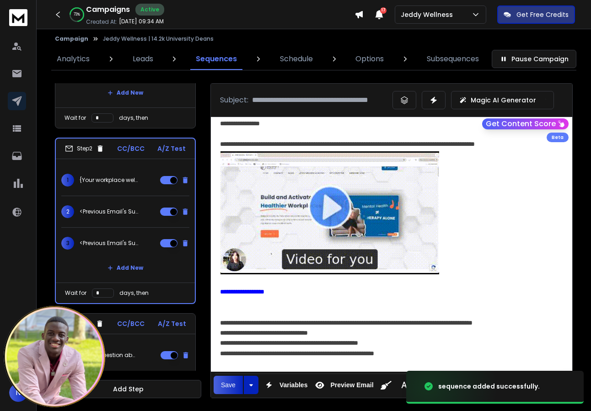
click at [475, 147] on span "**********" at bounding box center [347, 144] width 255 height 6
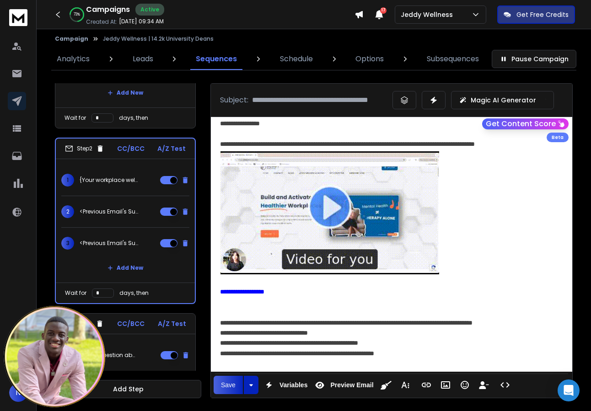
click at [108, 182] on p "{Your workplace wellness video, {{firstName}}| Quick video: Science-backed solu…" at bounding box center [109, 180] width 59 height 7
type input "**********"
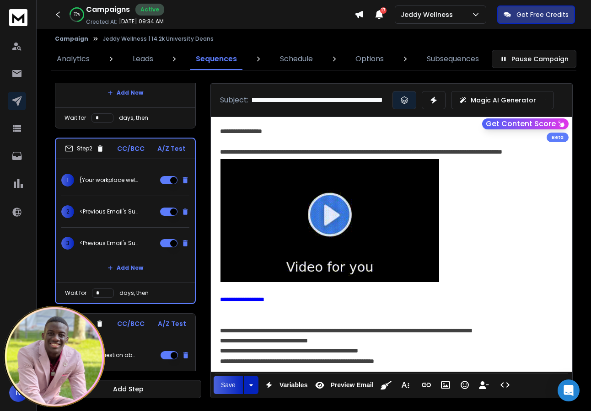
scroll to position [0, 859]
drag, startPoint x: 346, startPoint y: 102, endPoint x: 407, endPoint y: 104, distance: 60.4
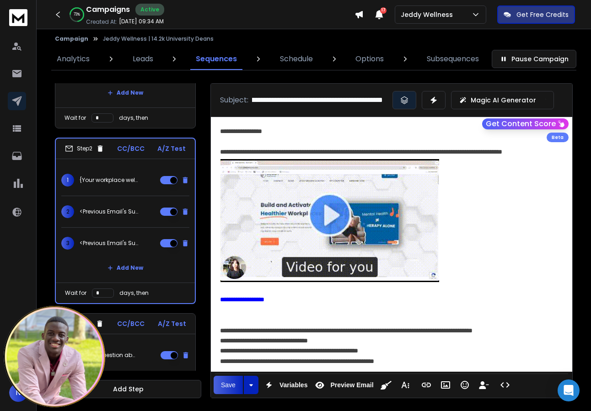
click at [407, 104] on div "**********" at bounding box center [391, 100] width 361 height 33
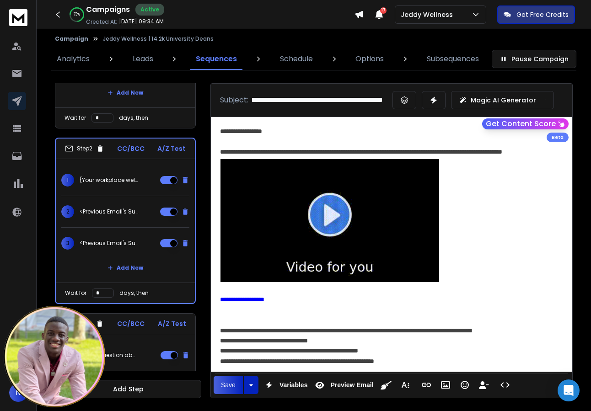
click at [359, 149] on span "**********" at bounding box center [361, 152] width 282 height 6
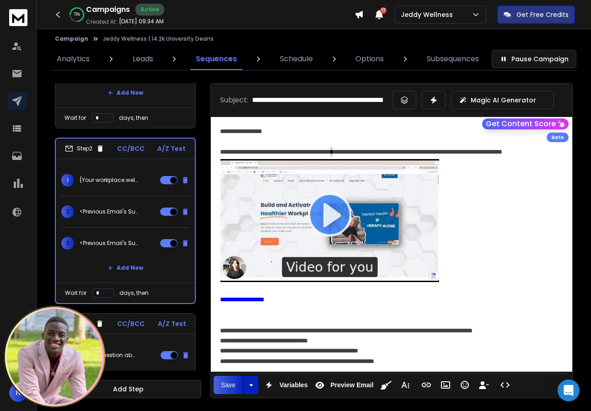
click at [359, 149] on span "**********" at bounding box center [361, 152] width 282 height 6
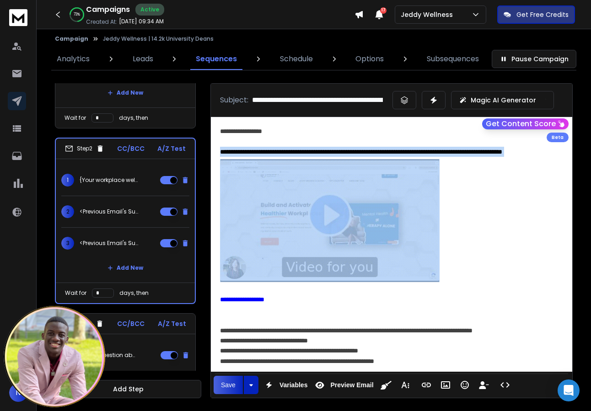
click at [359, 149] on span "**********" at bounding box center [361, 152] width 282 height 6
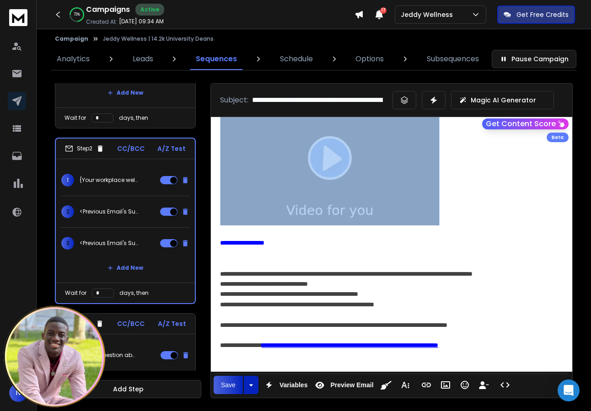
scroll to position [59, 0]
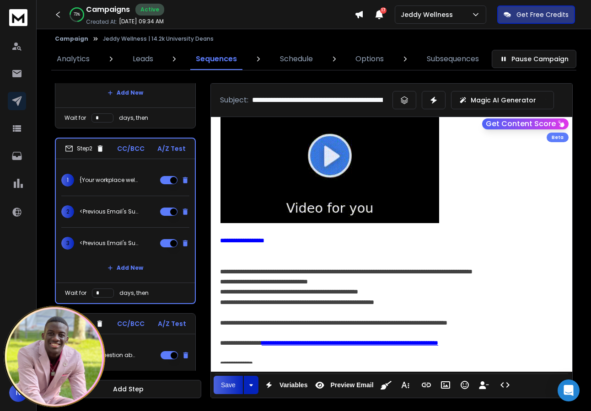
click at [287, 328] on div "**********" at bounding box center [391, 323] width 343 height 10
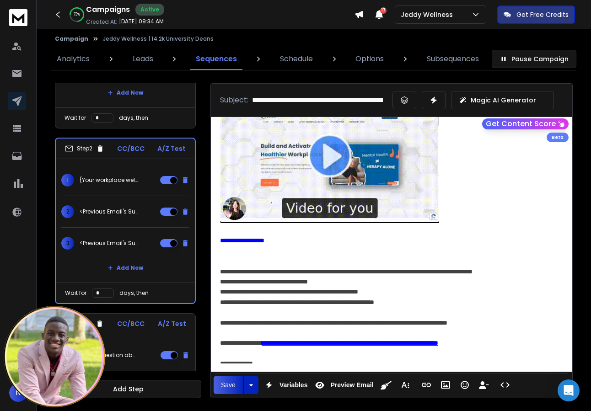
click at [407, 326] on span "**********" at bounding box center [333, 323] width 227 height 6
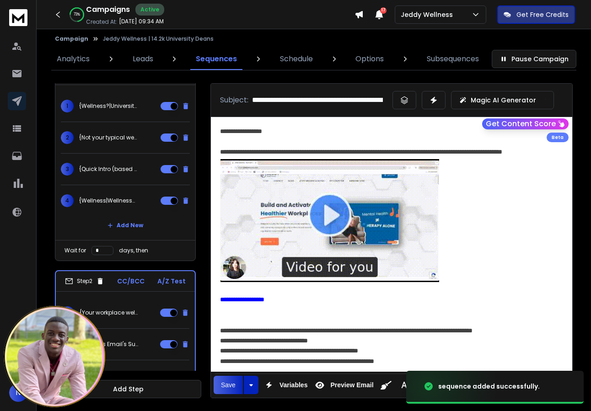
scroll to position [0, 0]
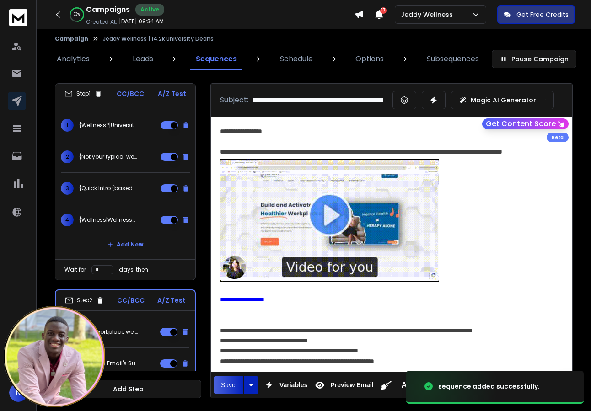
click at [112, 225] on div "4 {Wellness|Wellness?}" at bounding box center [99, 220] width 77 height 13
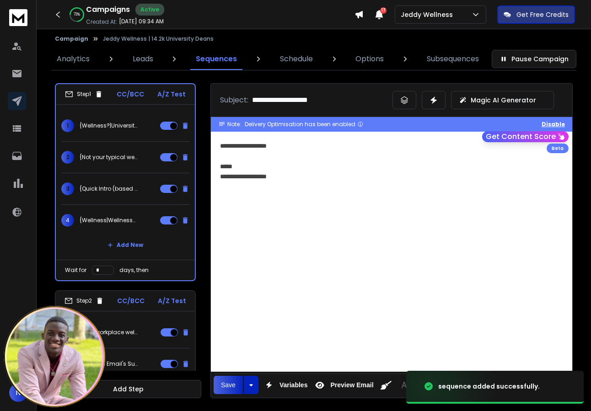
click at [97, 188] on p "{Quick Intro (based in Canada)|Quick Intro}" at bounding box center [109, 188] width 59 height 7
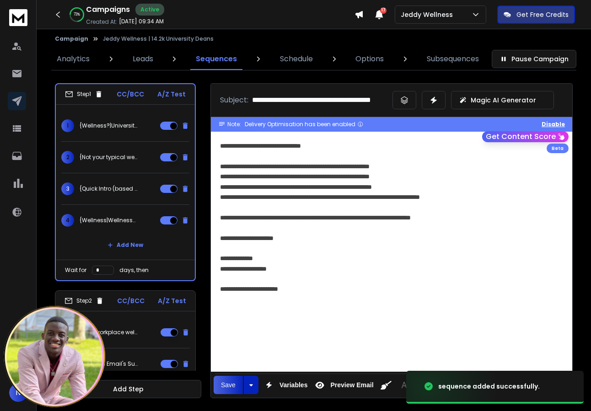
click at [130, 149] on div "2 {Not your typical wellness program {{firstName}}|Science meets workplace well…" at bounding box center [125, 158] width 128 height 32
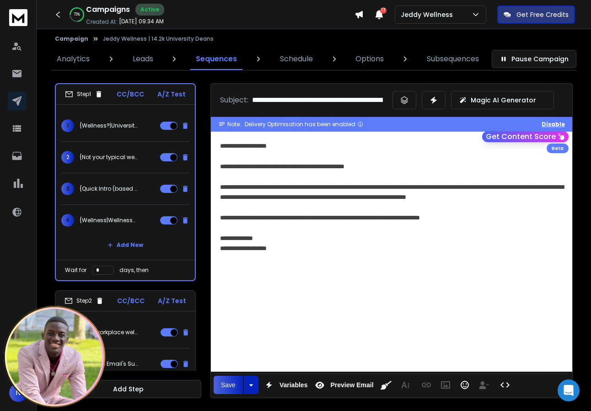
click at [128, 133] on div "1 {Wellness?|University Wellness}" at bounding box center [125, 126] width 128 height 32
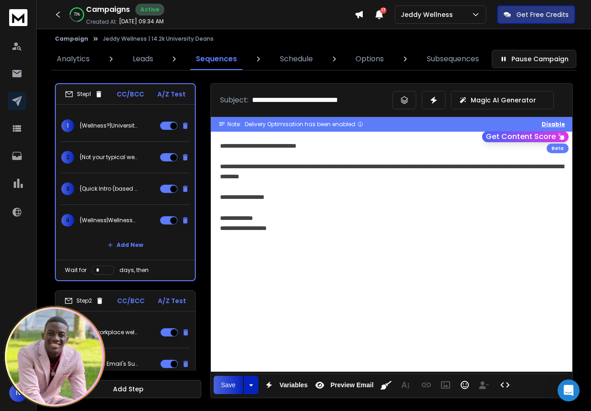
click at [132, 114] on div "1 {Wellness?|University Wellness}" at bounding box center [125, 126] width 128 height 32
click at [125, 123] on p "{Wellness?|University Wellness}" at bounding box center [109, 125] width 59 height 7
click at [120, 164] on div "2 {Not your typical wellness program {{firstName}}|Science meets workplace well…" at bounding box center [125, 158] width 128 height 32
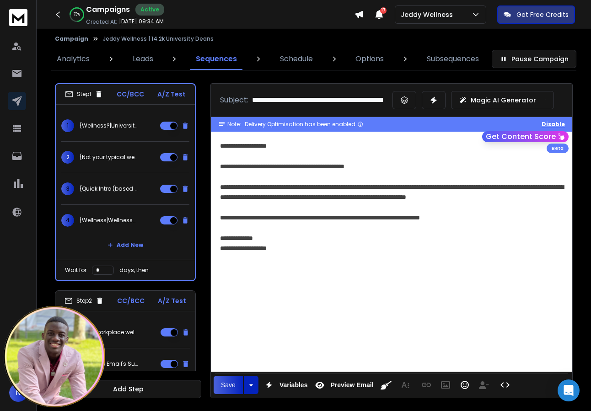
click at [118, 158] on p "{Not your typical wellness program {{firstName}}|Science meets workplace wellne…" at bounding box center [109, 157] width 59 height 7
click at [115, 186] on p "{Quick Intro (based in Canada)|Quick Intro}" at bounding box center [109, 188] width 59 height 7
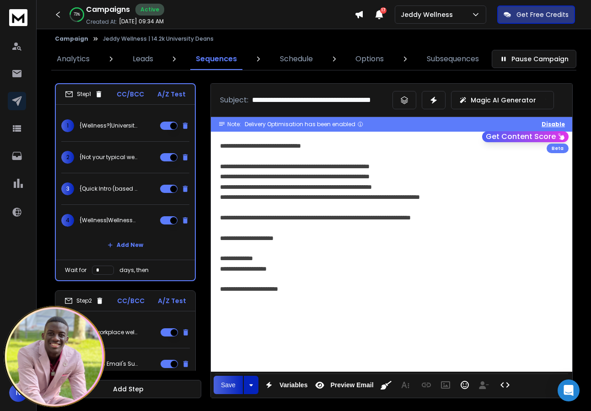
click at [115, 202] on div "3 {Quick Intro (based in Canada)|Quick Intro}" at bounding box center [125, 189] width 128 height 32
click at [116, 217] on p "{Wellness|Wellness?}" at bounding box center [109, 220] width 59 height 7
type input "**********"
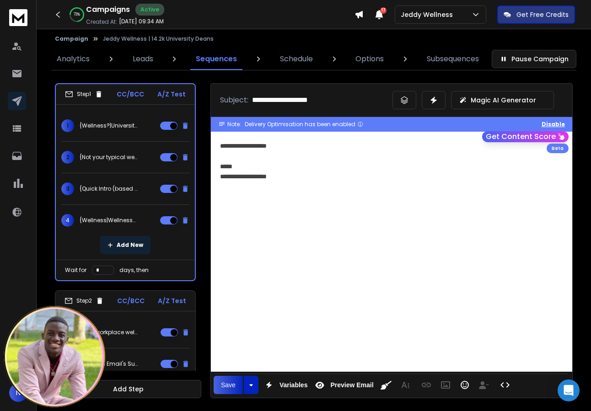
click at [136, 245] on button "Add New" at bounding box center [125, 245] width 50 height 18
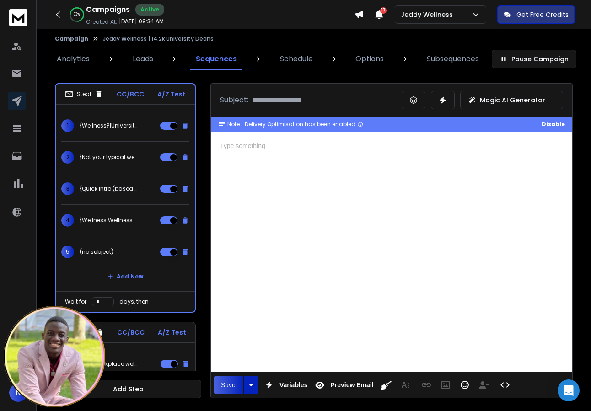
click at [102, 178] on div "3 {Quick Intro (based in Canada)|Quick Intro}" at bounding box center [125, 189] width 128 height 32
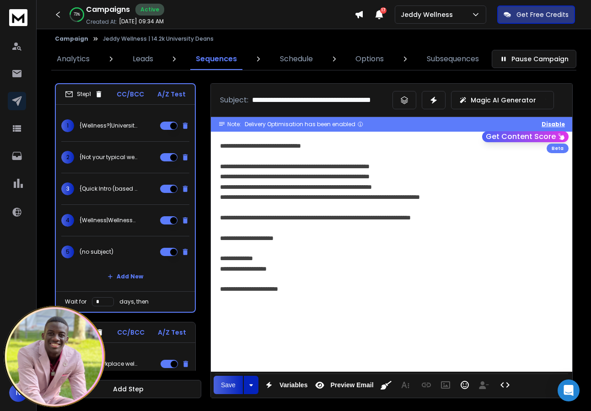
click at [102, 162] on div "2 {Not your typical wellness program {{firstName}}|Science meets workplace well…" at bounding box center [99, 157] width 77 height 13
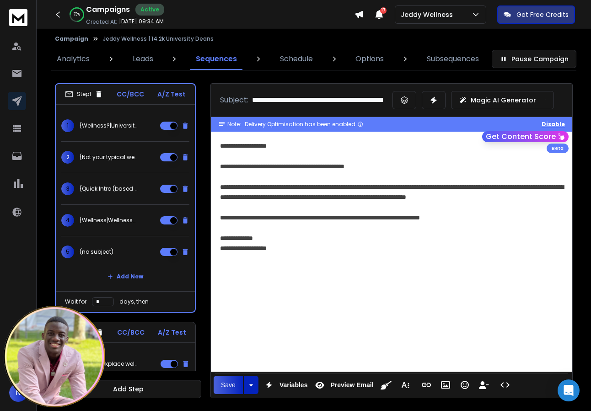
click at [103, 127] on p "{Wellness?|University Wellness}" at bounding box center [109, 125] width 59 height 7
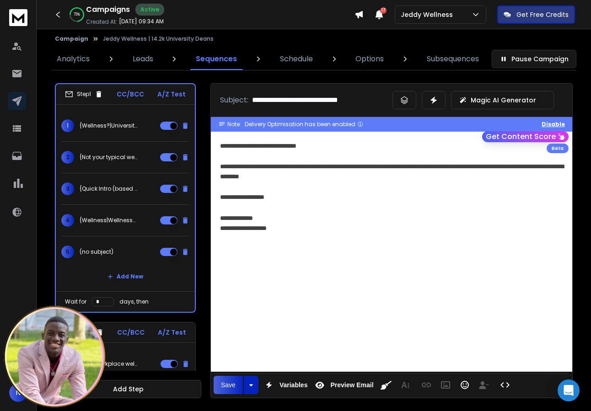
click at [100, 182] on div "3 {Quick Intro (based in Canada)|Quick Intro}" at bounding box center [125, 189] width 128 height 32
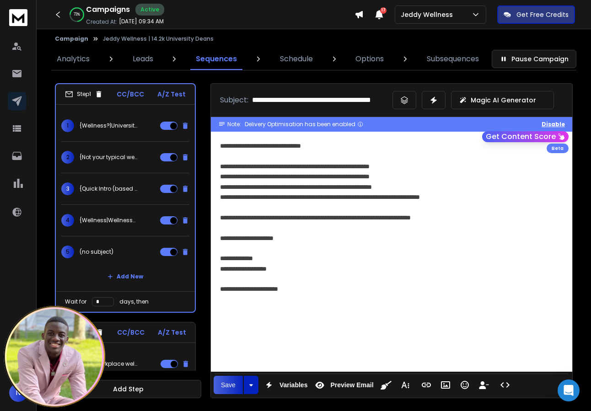
click at [100, 207] on div "4 {Wellness|Wellness?}" at bounding box center [125, 221] width 128 height 32
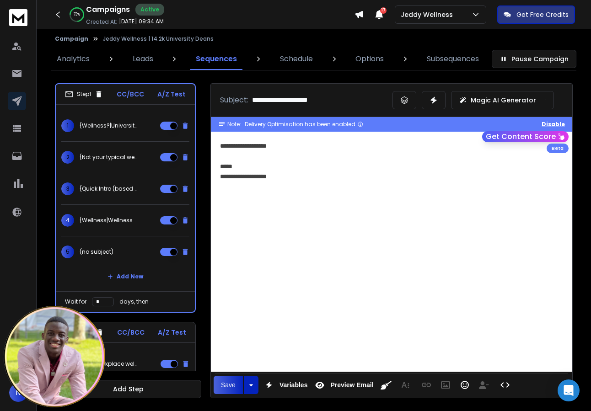
click at [100, 223] on p "{Wellness|Wellness?}" at bounding box center [109, 220] width 59 height 7
click at [100, 174] on div "3 {Quick Intro (based in Canada)|Quick Intro}" at bounding box center [125, 189] width 128 height 32
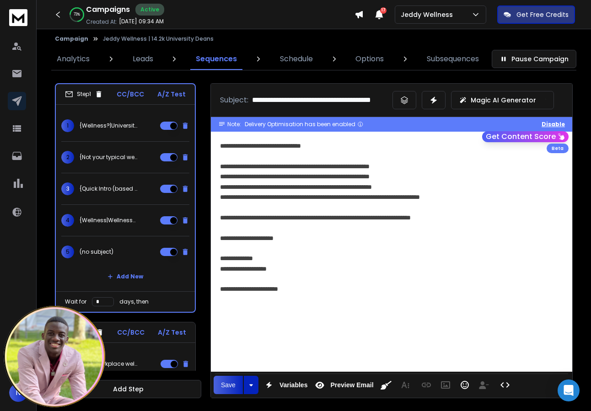
click at [100, 132] on div "1 {Wellness?|University Wellness}" at bounding box center [99, 125] width 77 height 13
type input "**********"
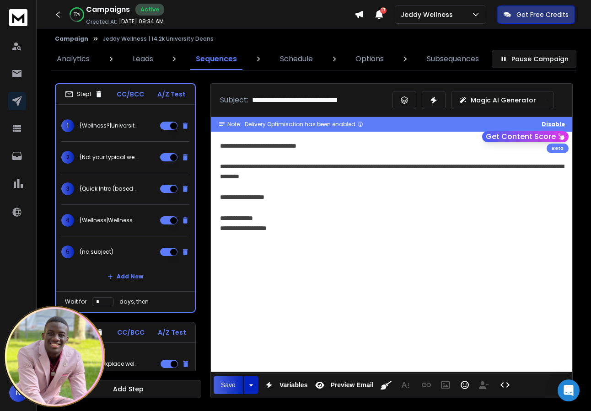
click at [99, 113] on div "1 {Wellness?|University Wellness}" at bounding box center [125, 126] width 128 height 32
click at [99, 248] on p "(no subject)" at bounding box center [97, 251] width 34 height 7
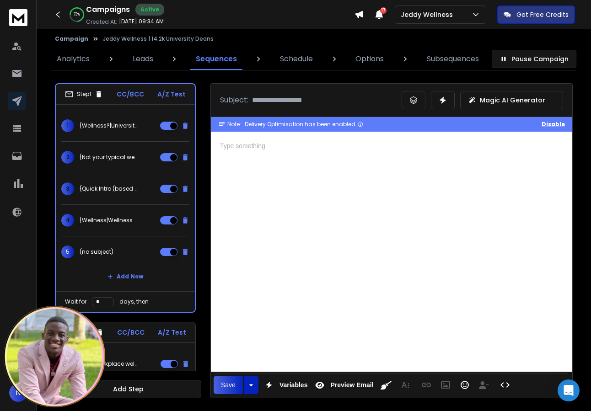
click at [276, 173] on div at bounding box center [391, 252] width 361 height 240
click at [297, 386] on span "Variables" at bounding box center [294, 385] width 32 height 8
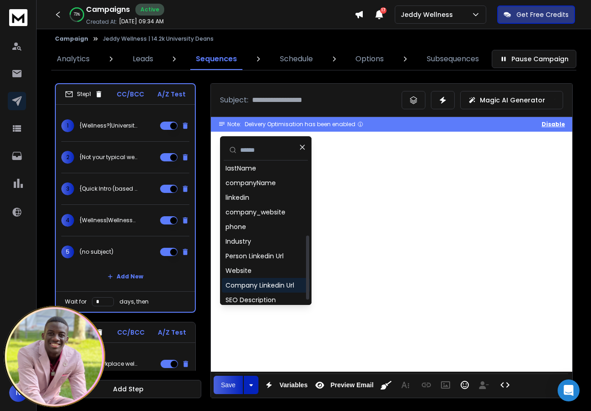
scroll to position [155, 0]
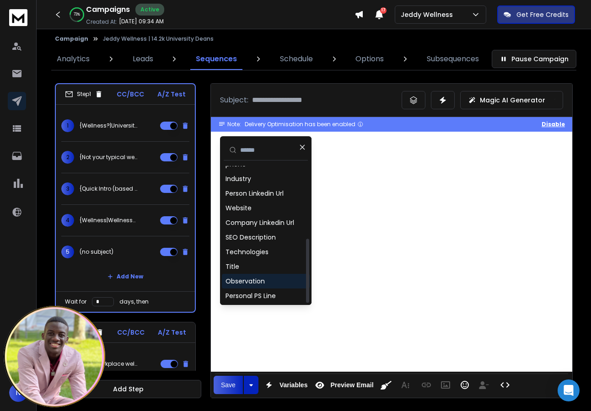
click at [255, 279] on div "Observation" at bounding box center [244, 281] width 39 height 9
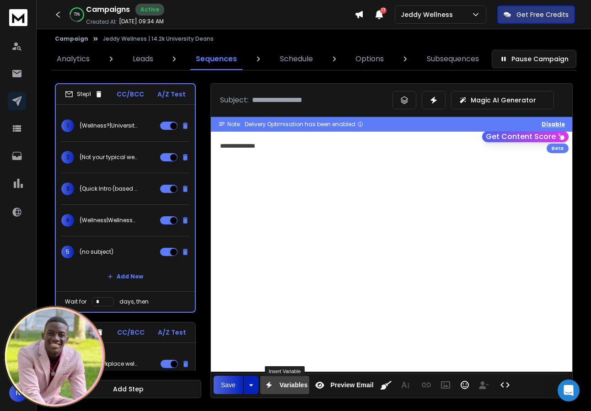
click at [280, 382] on span "Variables" at bounding box center [294, 385] width 32 height 8
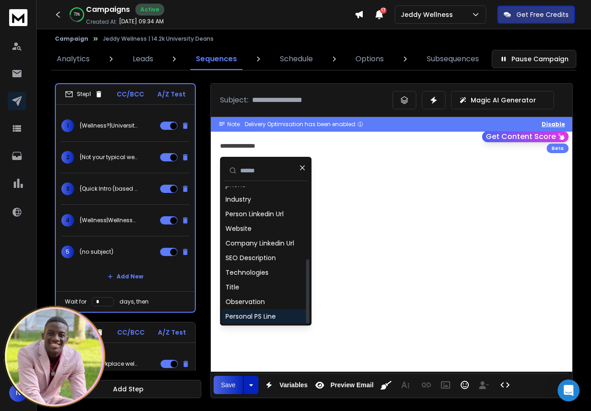
click at [262, 320] on div "Personal PS Line" at bounding box center [250, 316] width 50 height 9
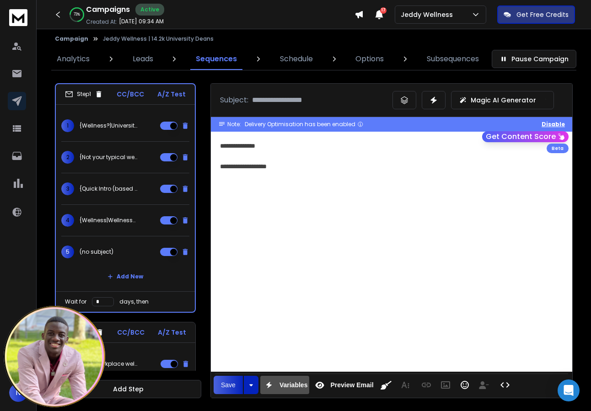
click at [286, 383] on span "Variables" at bounding box center [294, 385] width 32 height 8
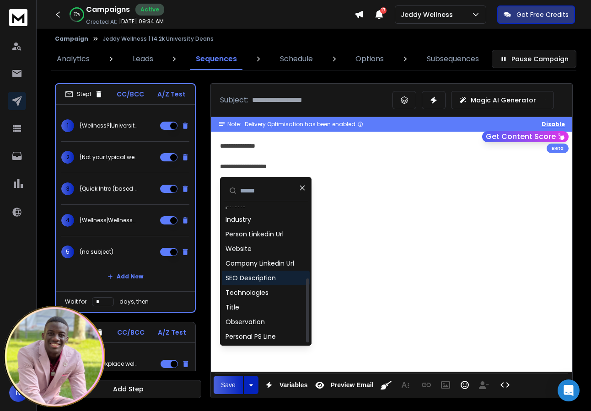
scroll to position [0, 0]
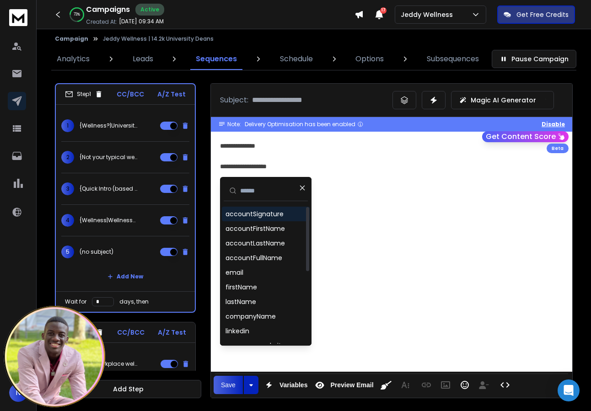
click at [261, 215] on div "accountSignature" at bounding box center [254, 213] width 58 height 9
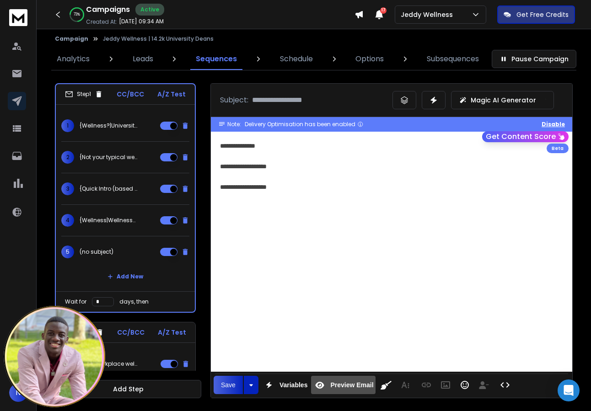
click at [354, 377] on button "Preview Email Preview Email" at bounding box center [343, 385] width 64 height 18
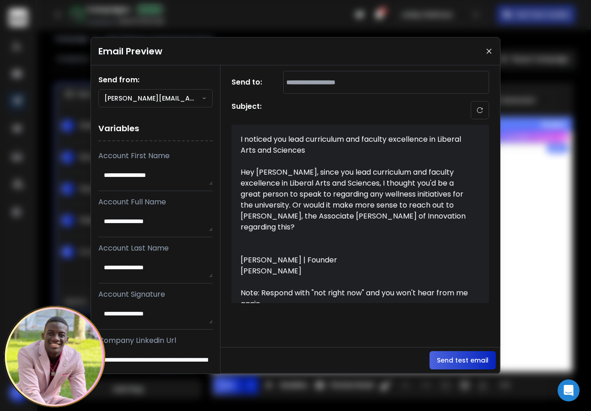
click at [487, 49] on icon at bounding box center [489, 51] width 5 height 5
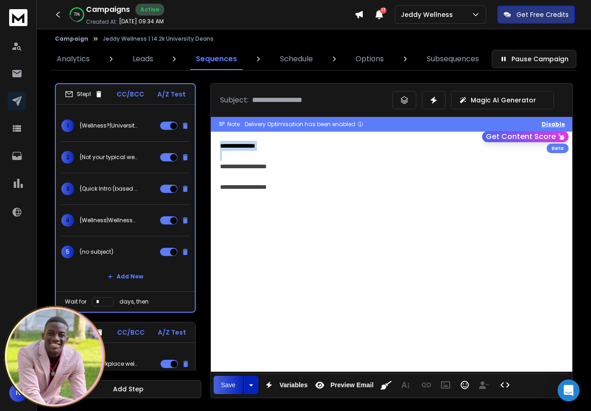
drag, startPoint x: 217, startPoint y: 167, endPoint x: 217, endPoint y: 136, distance: 31.6
click at [217, 136] on div "**********" at bounding box center [391, 252] width 361 height 240
click at [101, 226] on div "4 {Wellness|Wellness?}" at bounding box center [99, 220] width 77 height 13
type input "**********"
click at [97, 245] on div "5 (no subject)" at bounding box center [125, 251] width 128 height 31
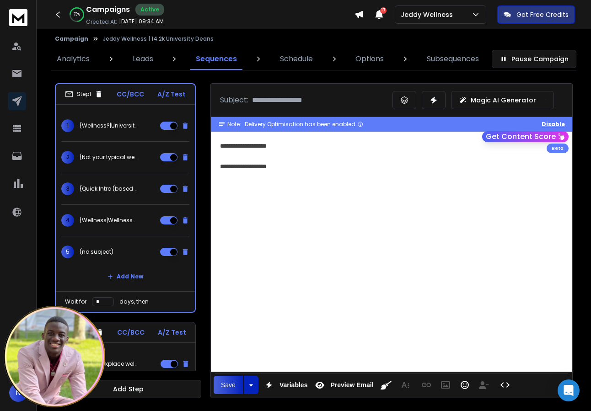
click at [113, 217] on p "{Wellness|Wellness?}" at bounding box center [109, 220] width 59 height 7
type input "**********"
click at [103, 252] on p "(no subject)" at bounding box center [97, 251] width 34 height 7
click at [288, 96] on input at bounding box center [317, 100] width 131 height 11
type input "*"
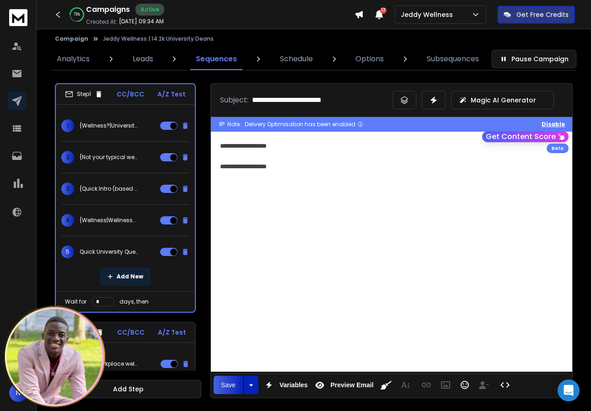
type input "**********"
click at [129, 276] on button "Add New" at bounding box center [125, 277] width 50 height 18
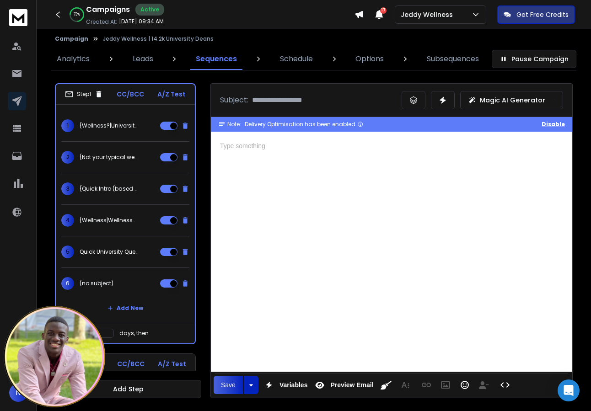
click at [307, 102] on input at bounding box center [322, 100] width 140 height 11
click at [265, 99] on input "**********" at bounding box center [322, 100] width 140 height 11
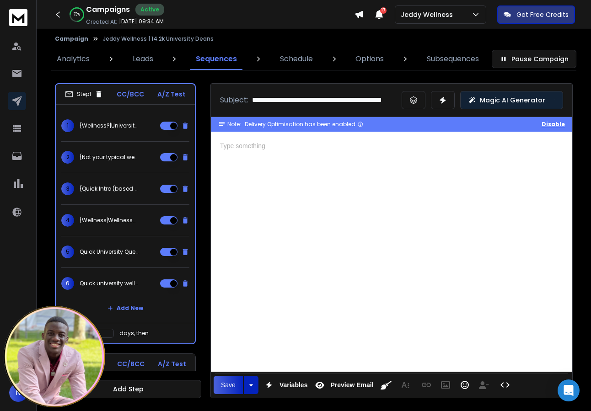
scroll to position [0, 32]
drag, startPoint x: 378, startPoint y: 100, endPoint x: 468, endPoint y: 108, distance: 90.0
click at [468, 108] on div "**********" at bounding box center [391, 100] width 361 height 33
type input "**********"
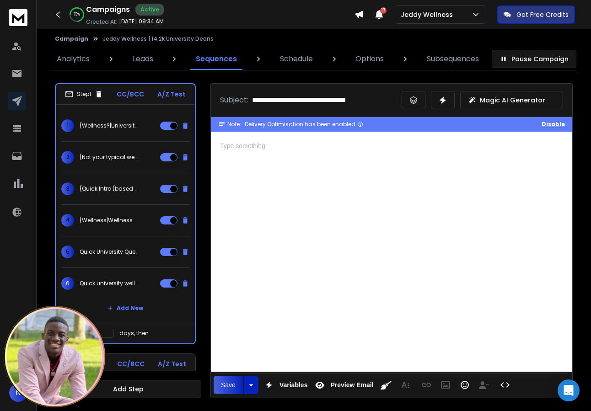
click at [254, 164] on div at bounding box center [391, 252] width 361 height 240
click at [291, 384] on span "Variables" at bounding box center [294, 385] width 32 height 8
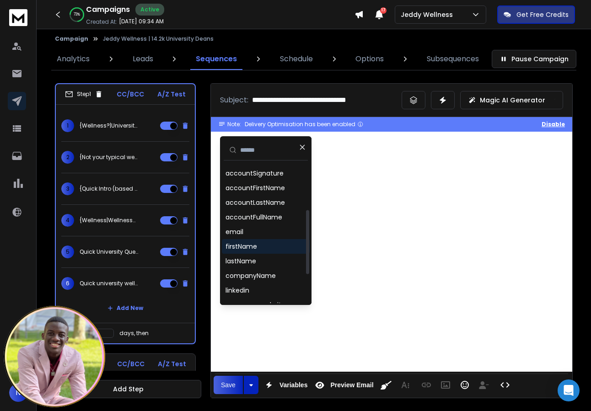
scroll to position [155, 0]
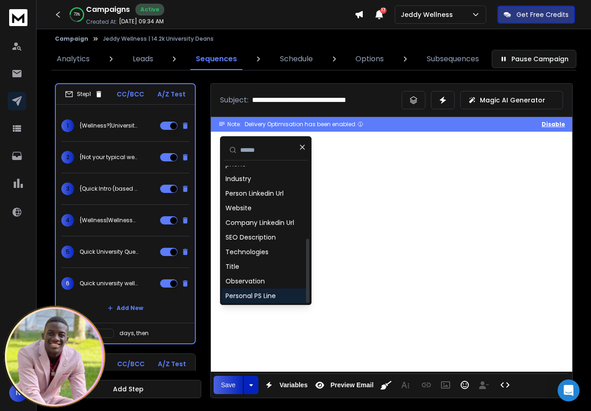
click at [258, 298] on div "Personal PS Line" at bounding box center [250, 295] width 50 height 9
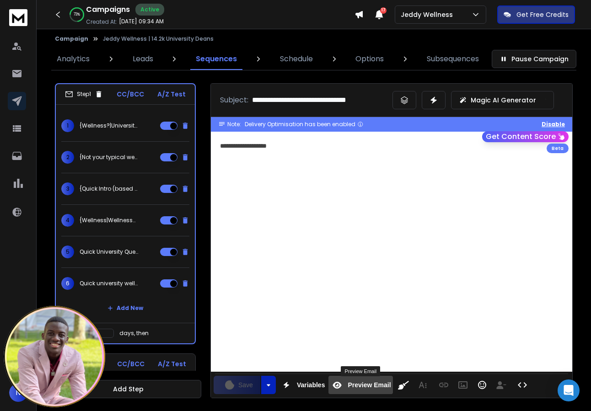
click at [347, 383] on span "Preview Email" at bounding box center [369, 385] width 47 height 8
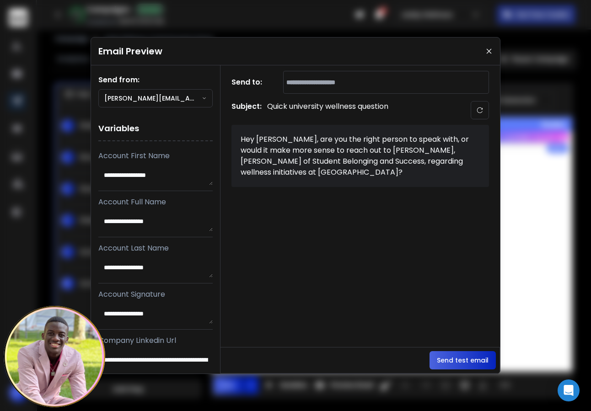
click at [485, 49] on icon at bounding box center [488, 51] width 7 height 7
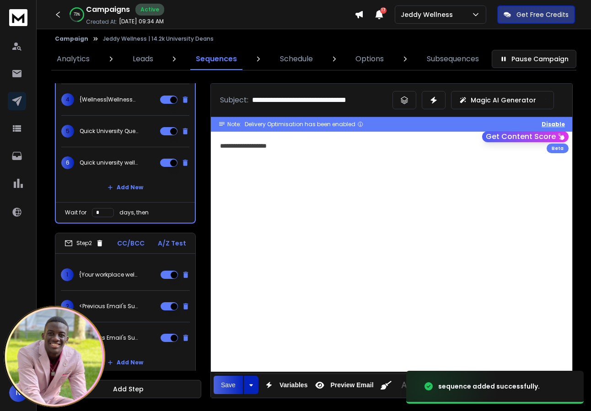
scroll to position [28, 0]
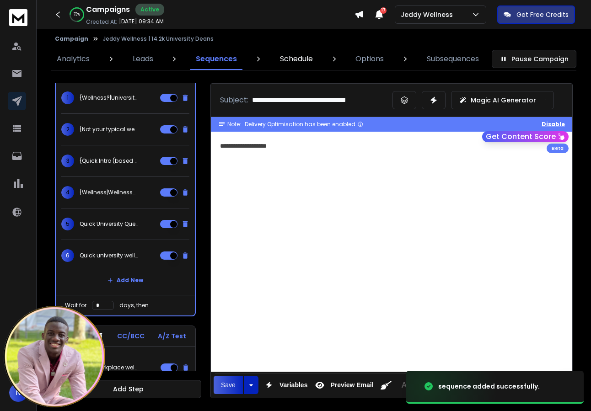
click at [296, 62] on p "Schedule" at bounding box center [296, 59] width 33 height 11
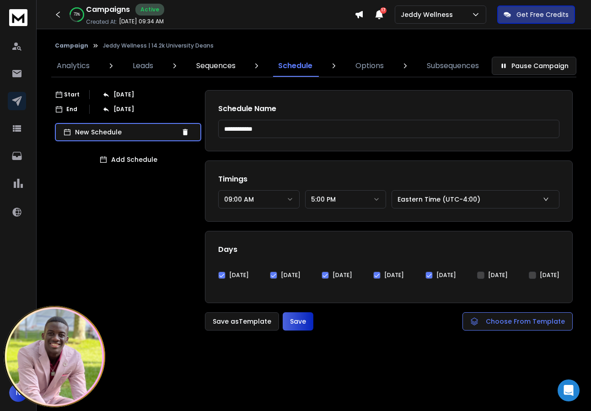
click at [218, 71] on p "Sequences" at bounding box center [215, 65] width 39 height 11
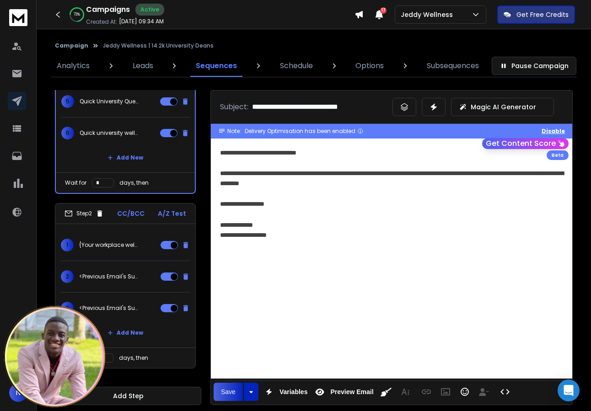
scroll to position [203, 0]
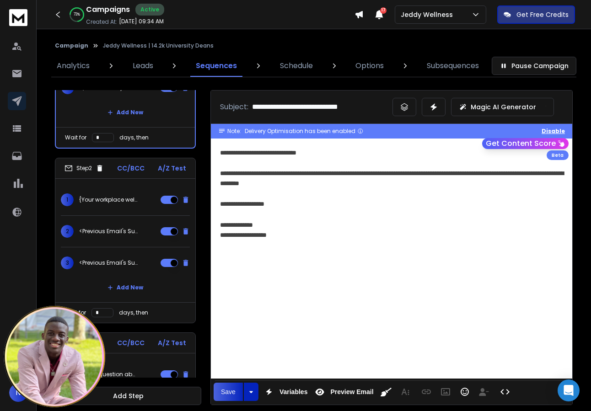
click at [107, 206] on div "1 {Your workplace wellness video, {{firstName}}| Quick video: Science-backed so…" at bounding box center [125, 200] width 129 height 32
type input "**********"
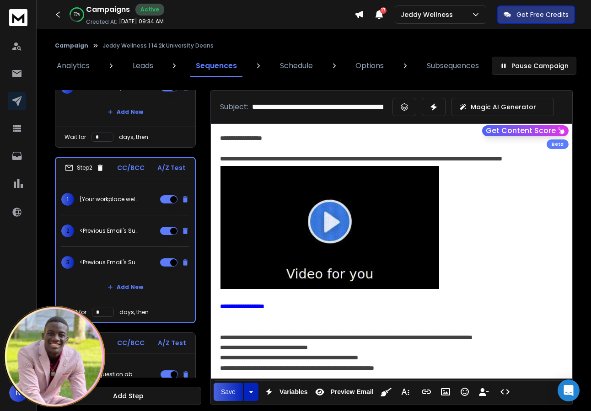
click at [107, 226] on div "2 <Previous Email's Subject>" at bounding box center [99, 231] width 77 height 13
click at [107, 258] on div "3 <Previous Email's Subject>" at bounding box center [99, 262] width 77 height 13
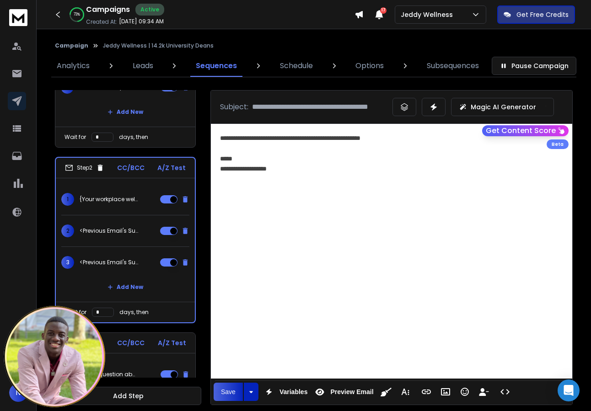
click at [112, 229] on p "<Previous Email's Subject>" at bounding box center [109, 230] width 59 height 7
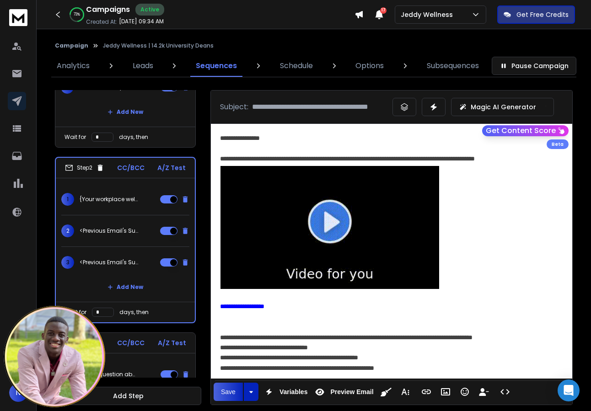
click at [111, 203] on div "1 {Your workplace wellness video, {{firstName}}| Quick video: Science-backed so…" at bounding box center [99, 199] width 77 height 13
type input "**********"
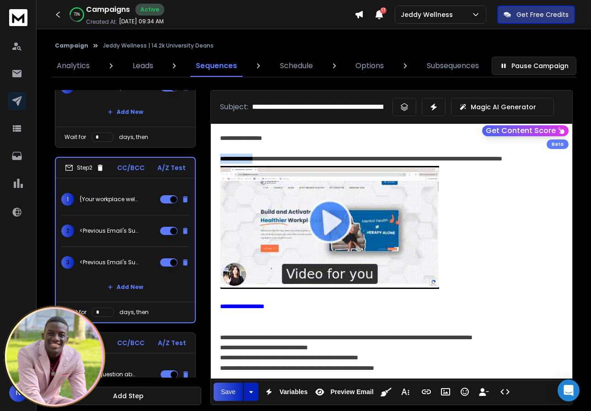
drag, startPoint x: 262, startPoint y: 160, endPoint x: 200, endPoint y: 160, distance: 62.2
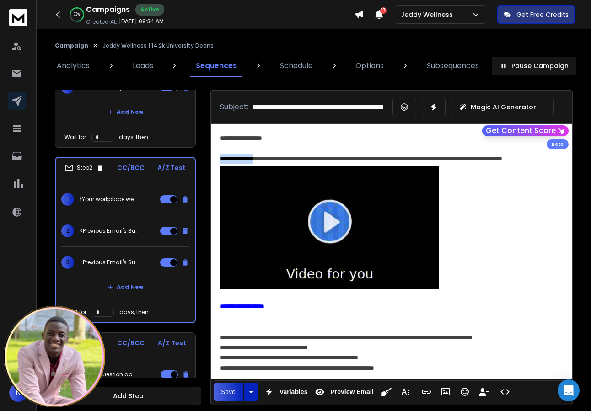
click at [200, 160] on div "Step 1 CC/BCC A/Z Test 1 {Wellness?|University Wellness} 2 {Not your typical we…" at bounding box center [314, 247] width 518 height 315
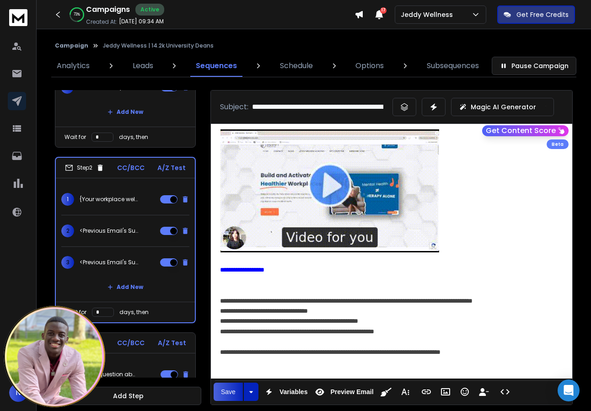
scroll to position [88, 0]
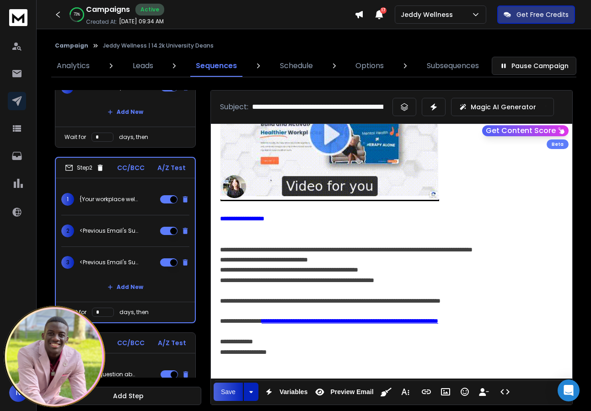
click at [221, 382] on div "Save Save Save as Template Variables Insert Variable Preview Email Preview Emai…" at bounding box center [314, 392] width 202 height 22
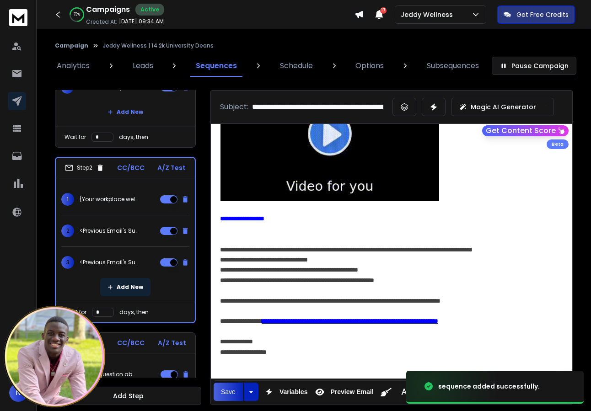
click at [127, 285] on button "Add New" at bounding box center [125, 287] width 50 height 18
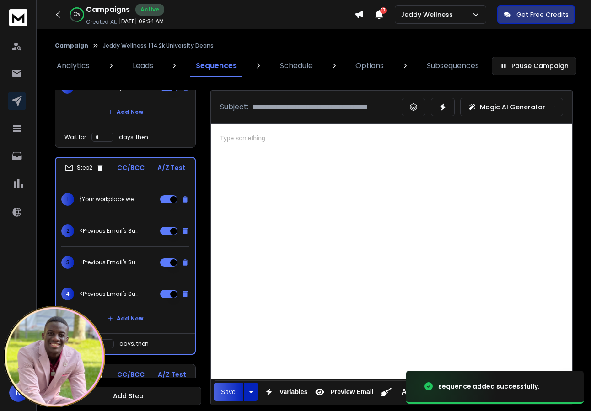
click at [276, 203] on div at bounding box center [391, 247] width 361 height 246
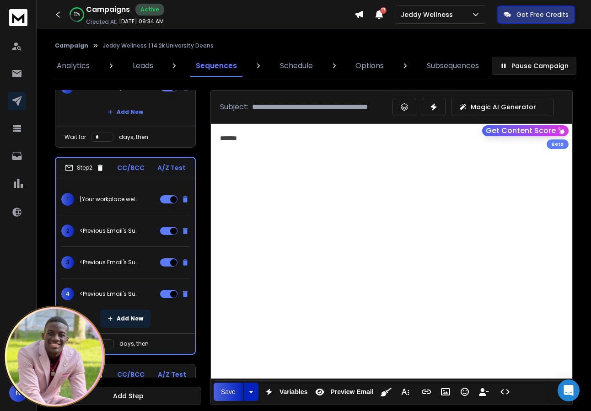
click at [130, 321] on button "Add New" at bounding box center [125, 319] width 50 height 18
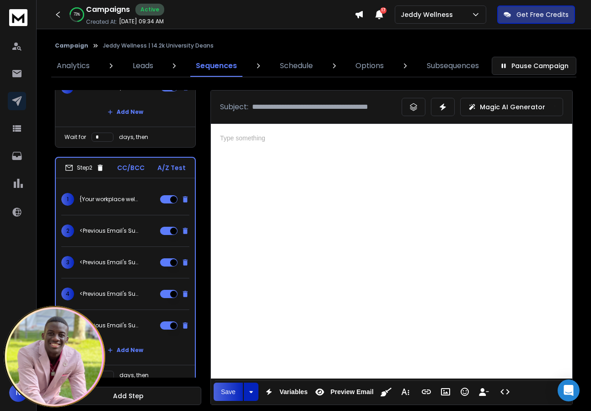
click at [258, 216] on div at bounding box center [391, 247] width 361 height 246
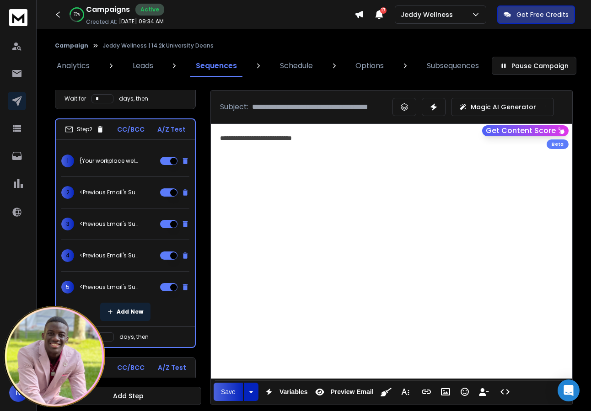
click at [125, 319] on button "Add New" at bounding box center [125, 312] width 50 height 18
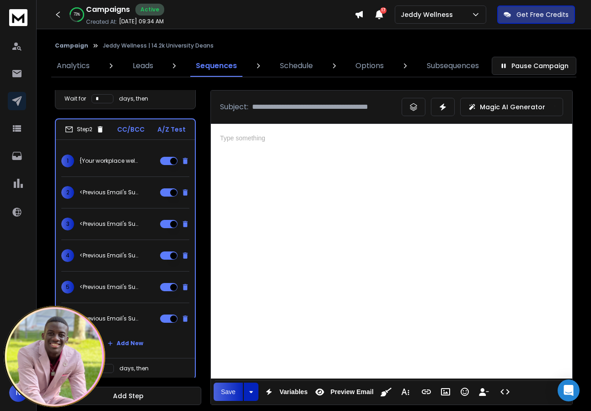
click at [300, 183] on div at bounding box center [391, 247] width 361 height 246
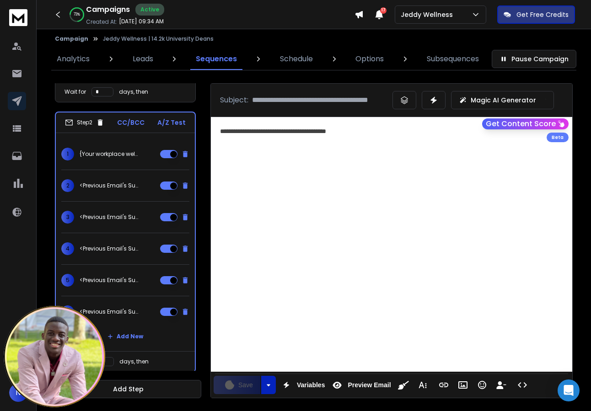
scroll to position [0, 0]
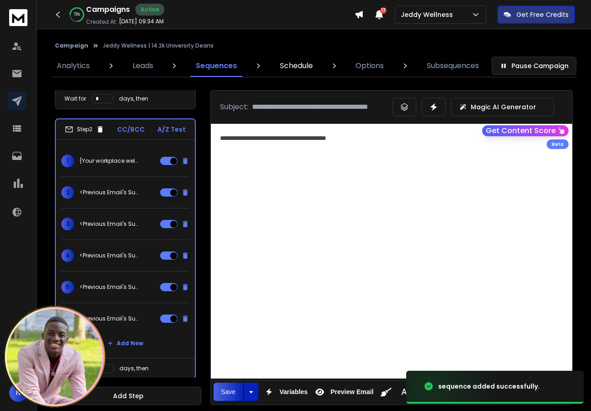
click at [297, 58] on link "Schedule" at bounding box center [296, 66] width 44 height 22
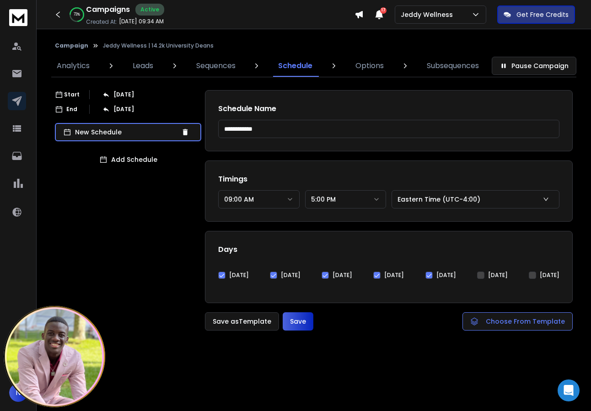
click at [134, 91] on p "Mon Jun 30 2025" at bounding box center [123, 94] width 21 height 7
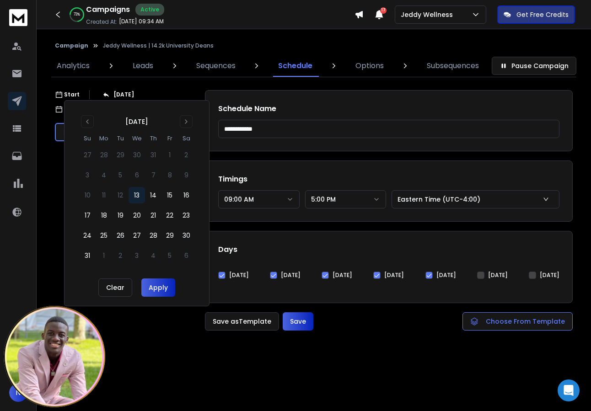
click at [139, 193] on button "13" at bounding box center [137, 195] width 16 height 16
click at [198, 80] on div "**********" at bounding box center [313, 186] width 525 height 296
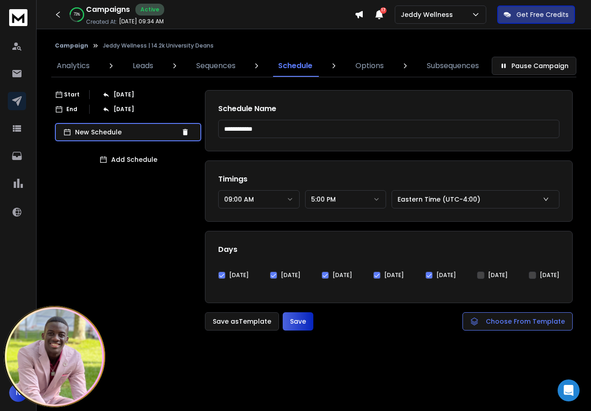
click at [134, 96] on p "Mon Jun 30 2025" at bounding box center [123, 94] width 21 height 7
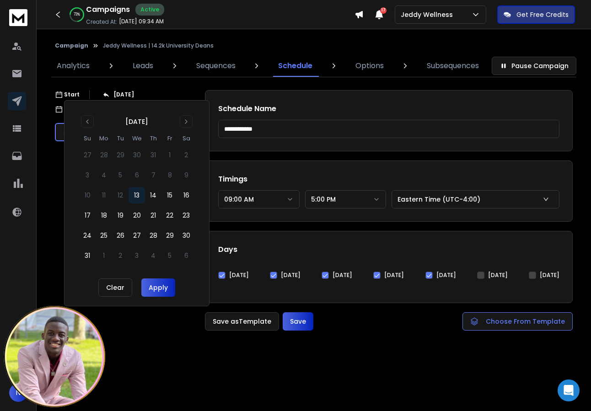
click at [138, 194] on button "13" at bounding box center [137, 195] width 16 height 16
click at [152, 197] on button "14" at bounding box center [153, 195] width 16 height 16
click at [135, 193] on button "13" at bounding box center [137, 195] width 16 height 16
click at [152, 288] on button "Apply" at bounding box center [158, 288] width 34 height 18
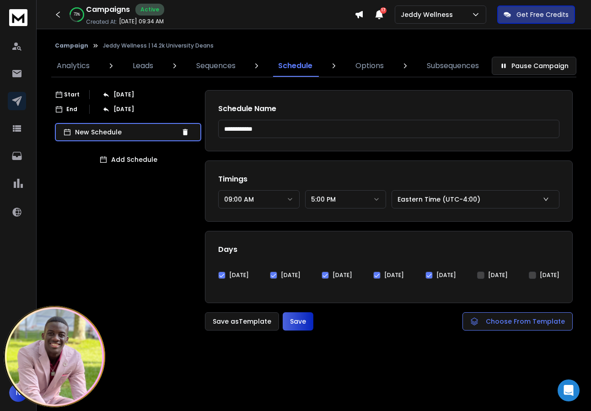
click at [131, 112] on p "Mon Sep 01 2025" at bounding box center [123, 109] width 21 height 7
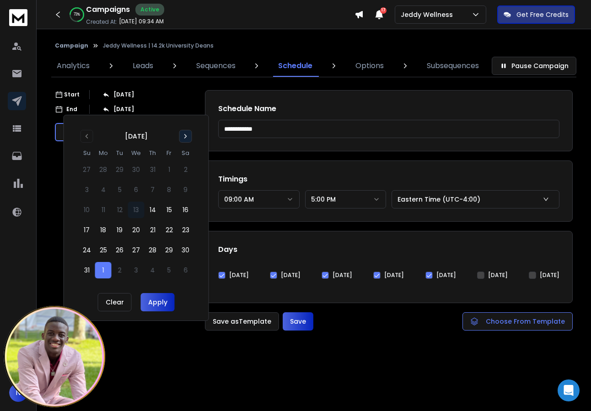
click at [186, 137] on icon "Go to next month" at bounding box center [185, 136] width 7 height 7
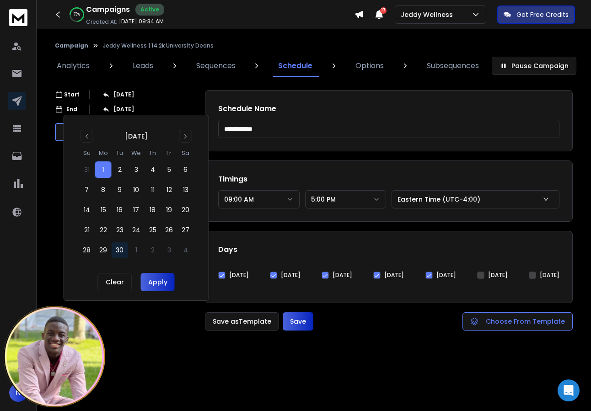
click at [122, 250] on button "30" at bounding box center [120, 250] width 16 height 16
click at [156, 287] on button "Apply" at bounding box center [158, 282] width 34 height 18
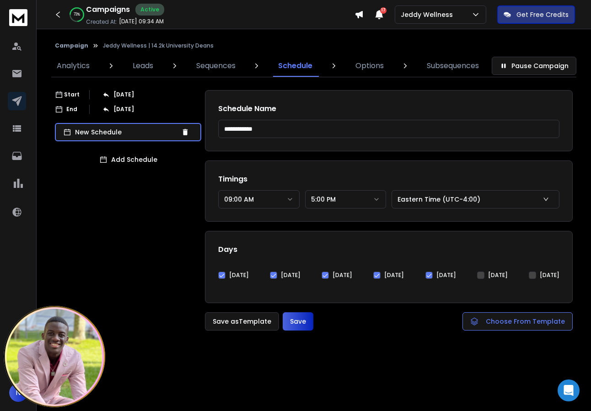
click at [300, 323] on button "Save" at bounding box center [298, 321] width 31 height 18
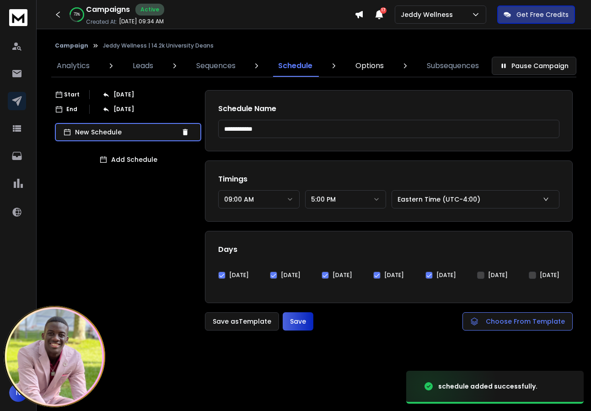
click at [357, 66] on p "Options" at bounding box center [369, 65] width 28 height 11
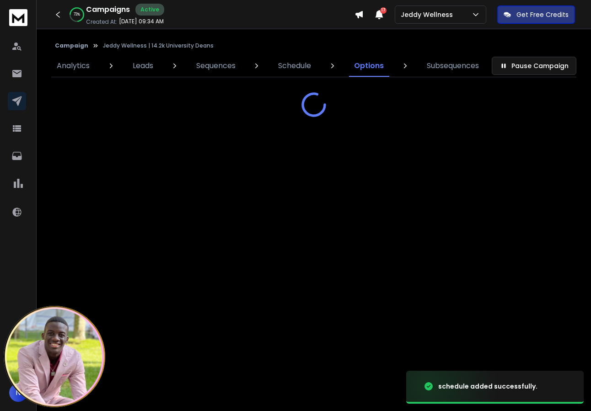
select select "**********"
select select "*"
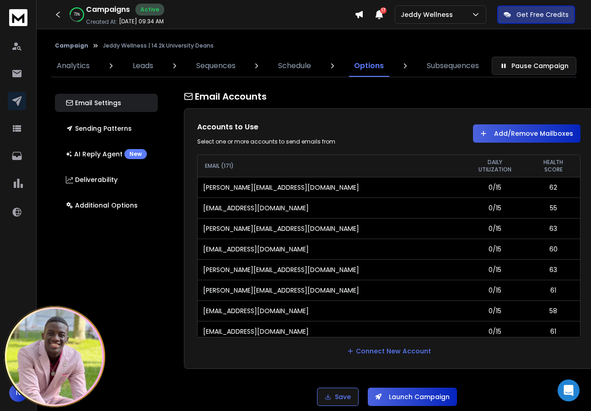
click at [517, 134] on button "Add/Remove Mailboxes" at bounding box center [526, 133] width 107 height 18
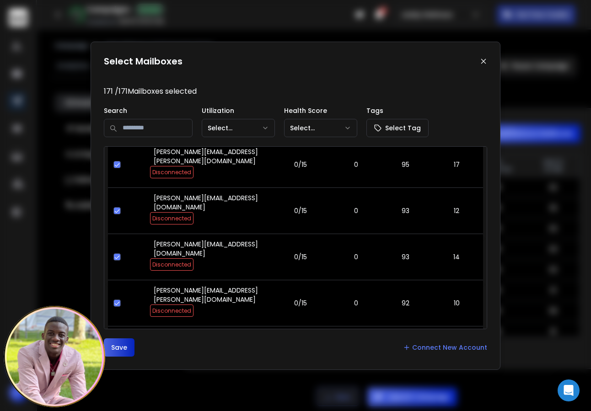
scroll to position [2505, 0]
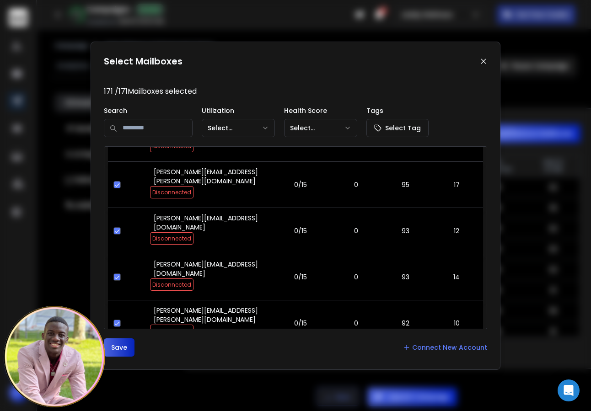
click at [220, 125] on button "Select..." at bounding box center [238, 128] width 73 height 18
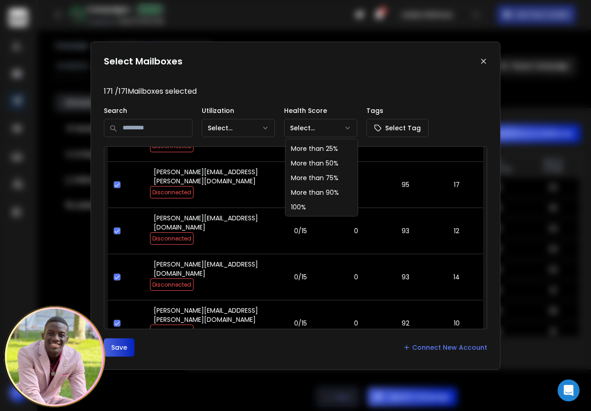
click at [311, 129] on button "Select..." at bounding box center [320, 128] width 73 height 18
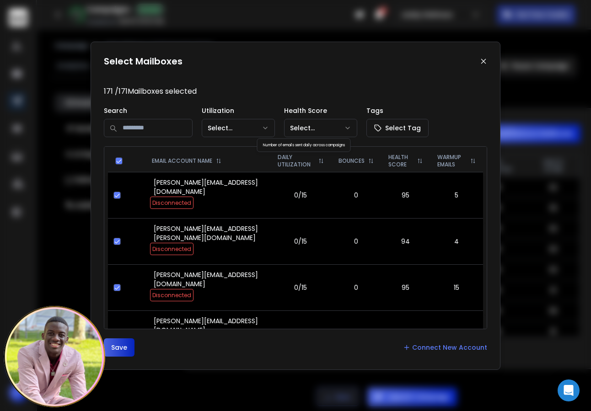
click at [315, 156] on p "DAILY UTILIZATION" at bounding box center [296, 161] width 37 height 15
click at [306, 160] on p "DAILY UTILIZATION" at bounding box center [292, 161] width 38 height 15
click at [304, 164] on p "DAILY UTILIZATION" at bounding box center [292, 161] width 38 height 15
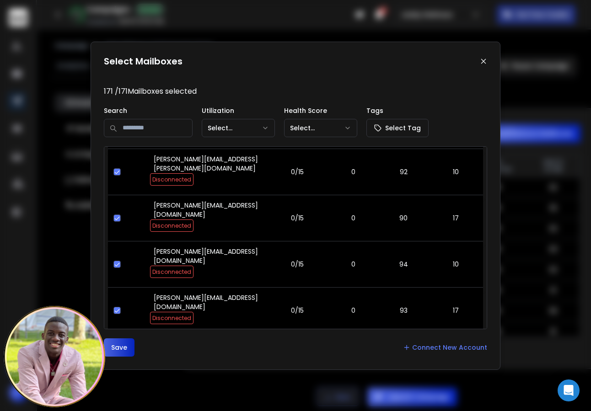
scroll to position [2658, 0]
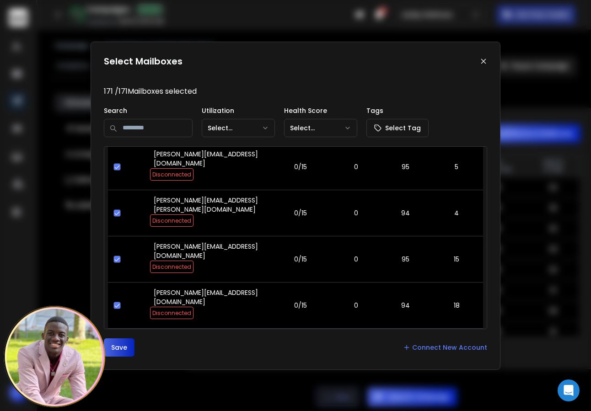
scroll to position [0, 0]
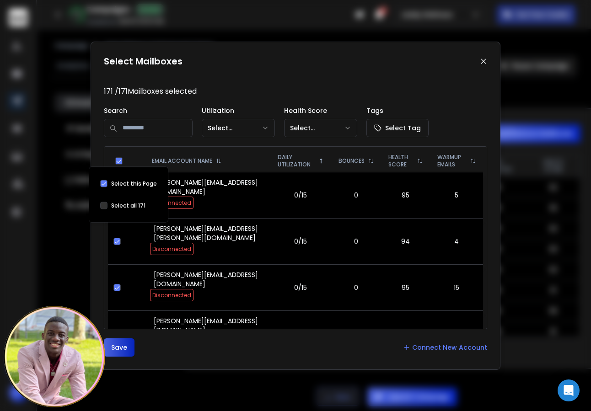
click at [103, 205] on button "Select this Page" at bounding box center [103, 205] width 7 height 7
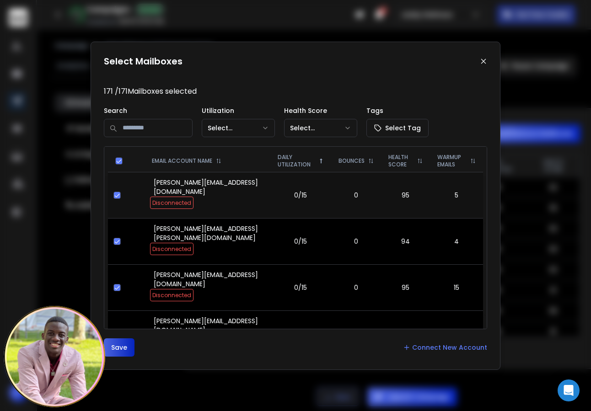
click at [208, 198] on div "Disconnected" at bounding box center [207, 202] width 115 height 9
click at [118, 192] on button "button" at bounding box center [116, 195] width 7 height 7
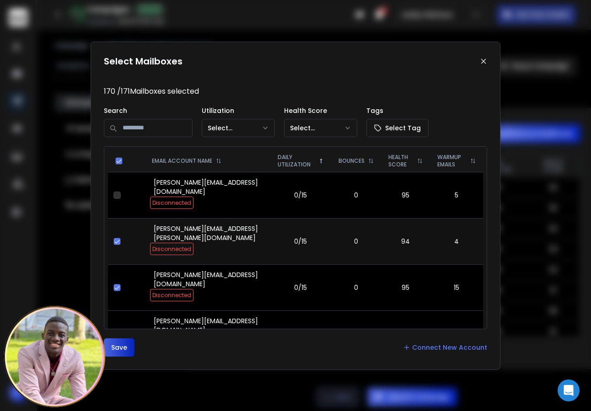
click at [118, 238] on button "button" at bounding box center [116, 241] width 7 height 7
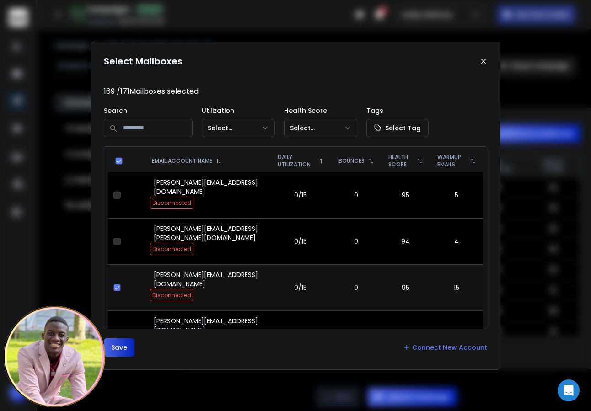
click at [117, 284] on button "button" at bounding box center [116, 287] width 7 height 7
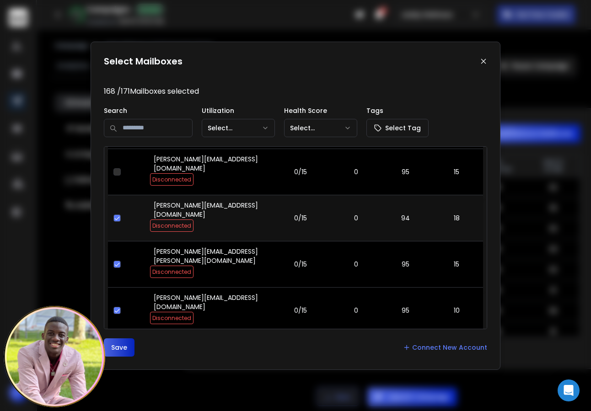
click at [115, 214] on button "button" at bounding box center [116, 217] width 7 height 7
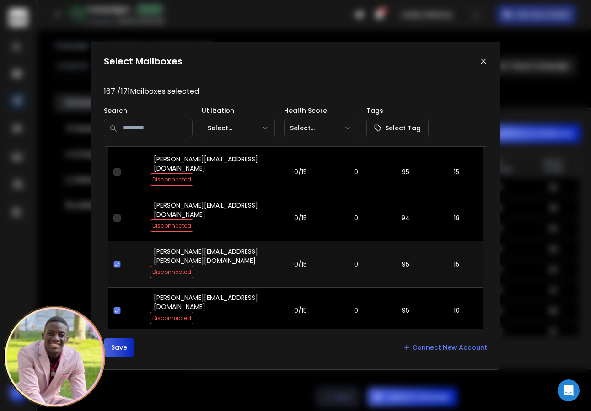
click at [116, 261] on button "button" at bounding box center [116, 264] width 7 height 7
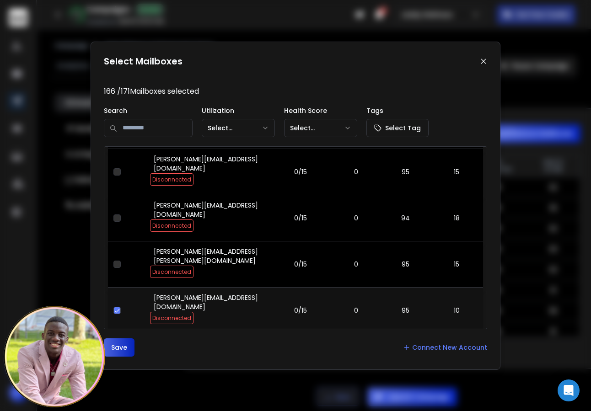
click at [117, 288] on td at bounding box center [126, 311] width 37 height 46
click at [117, 307] on button "button" at bounding box center [116, 310] width 7 height 7
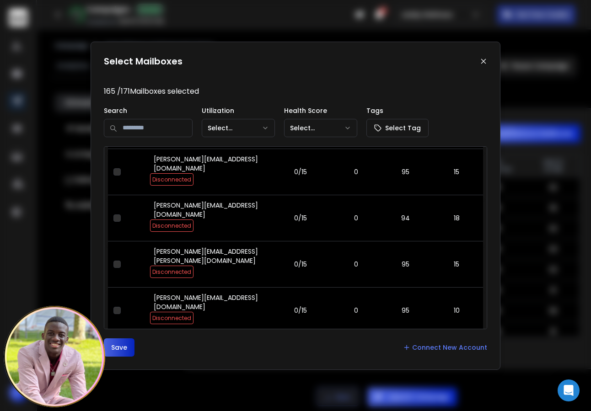
click at [118, 353] on button "button" at bounding box center [116, 356] width 7 height 7
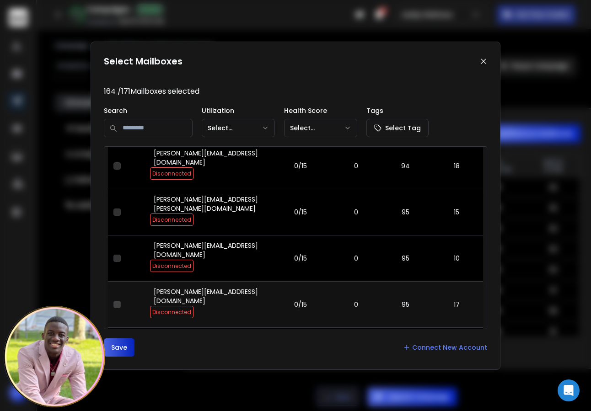
scroll to position [230, 0]
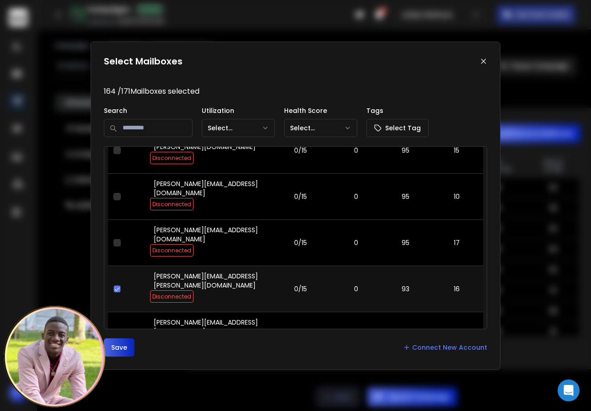
click at [115, 285] on button "button" at bounding box center [116, 288] width 7 height 7
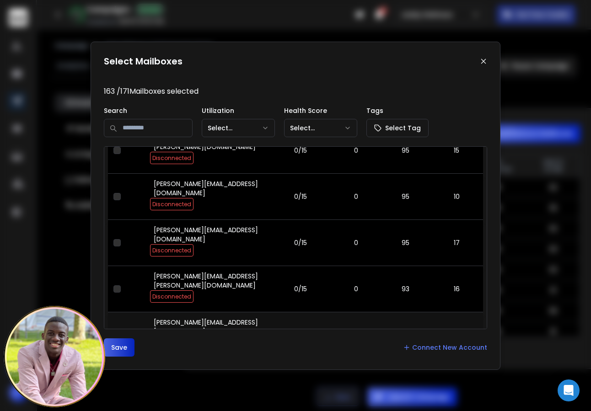
click at [114, 332] on button "button" at bounding box center [116, 335] width 7 height 7
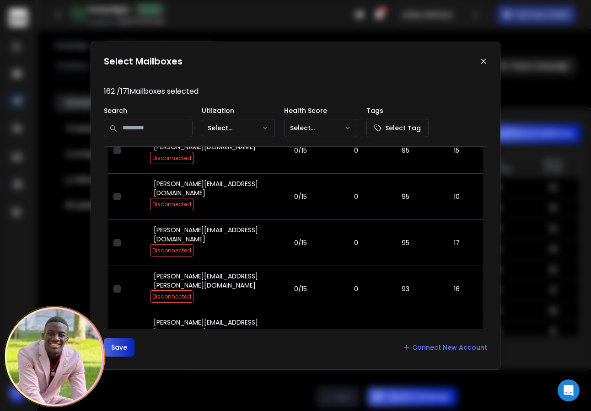
click at [118, 378] on button "button" at bounding box center [116, 381] width 7 height 7
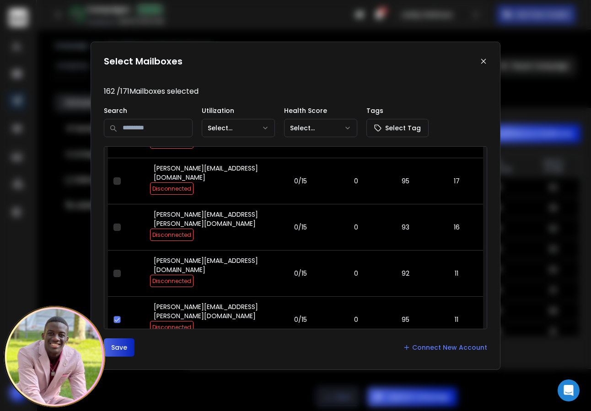
scroll to position [300, 0]
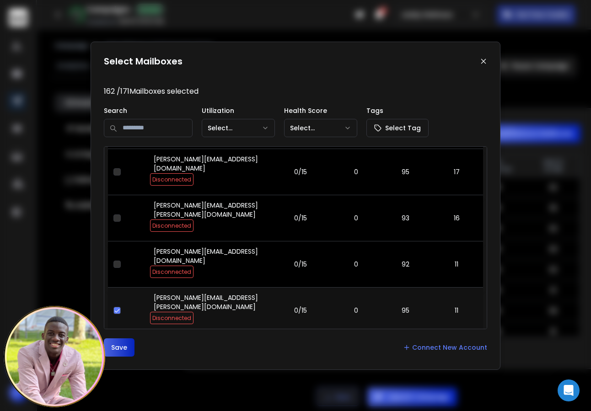
click at [116, 307] on button "button" at bounding box center [116, 310] width 7 height 7
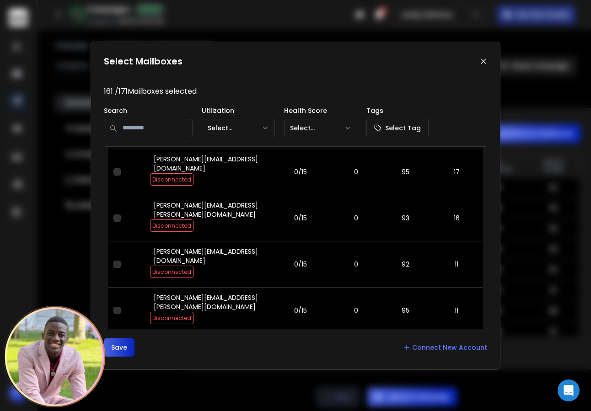
click at [117, 334] on td at bounding box center [126, 357] width 37 height 46
click at [117, 353] on button "button" at bounding box center [116, 356] width 7 height 7
click at [117, 399] on button "button" at bounding box center [116, 402] width 7 height 7
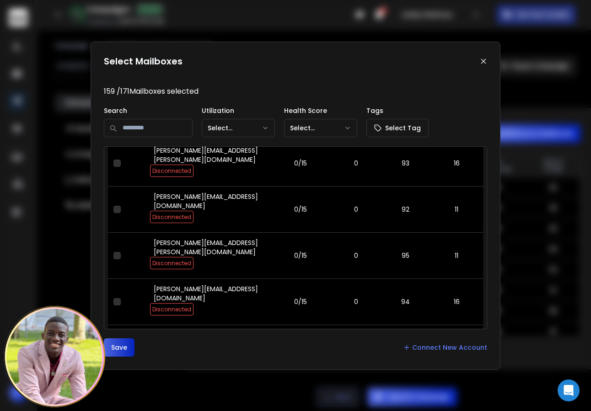
scroll to position [396, 0]
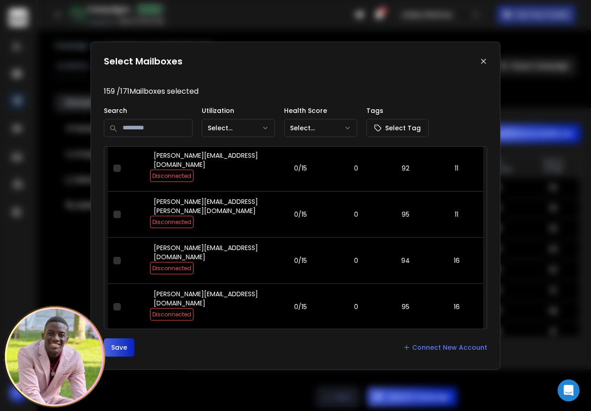
click at [119, 349] on button "button" at bounding box center [116, 352] width 7 height 7
click at [118, 396] on button "button" at bounding box center [116, 399] width 7 height 7
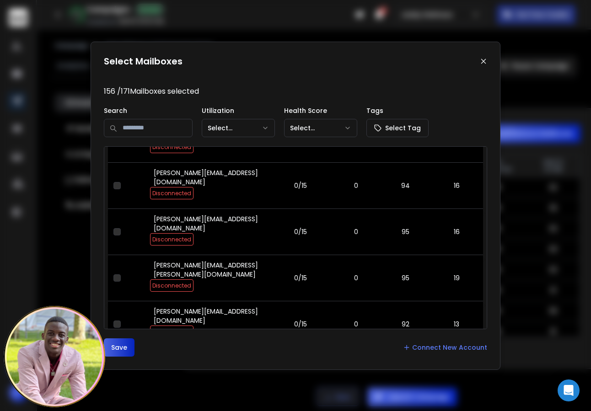
scroll to position [477, 0]
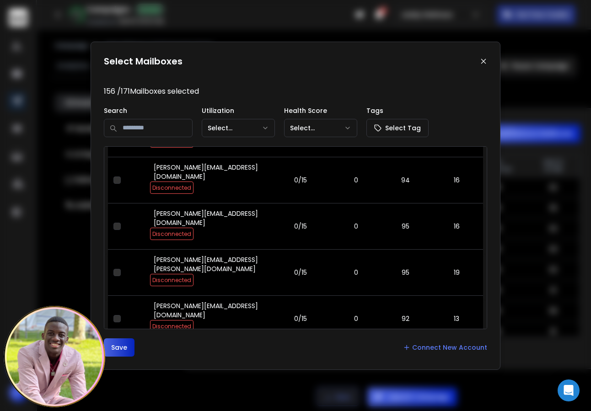
click at [117, 407] on button "button" at bounding box center [116, 410] width 7 height 7
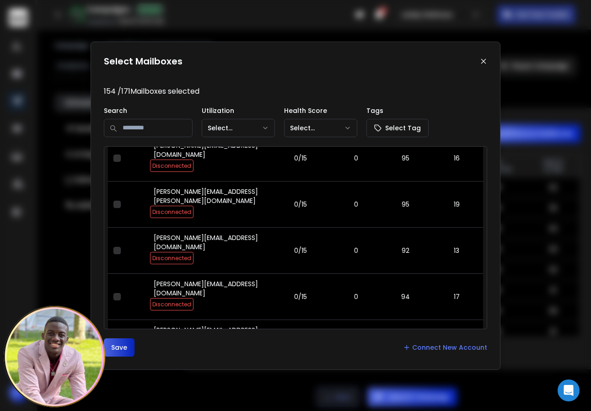
scroll to position [548, 0]
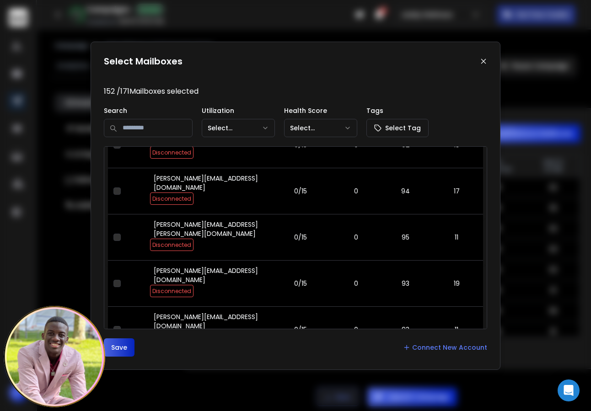
scroll to position [660, 0]
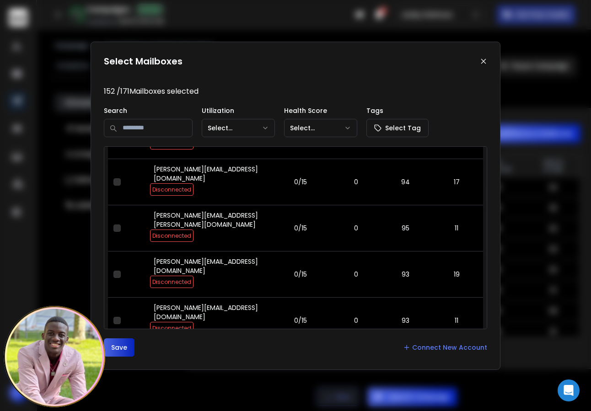
click at [118, 409] on button "button" at bounding box center [116, 412] width 7 height 7
drag, startPoint x: 118, startPoint y: 271, endPoint x: 118, endPoint y: 312, distance: 40.7
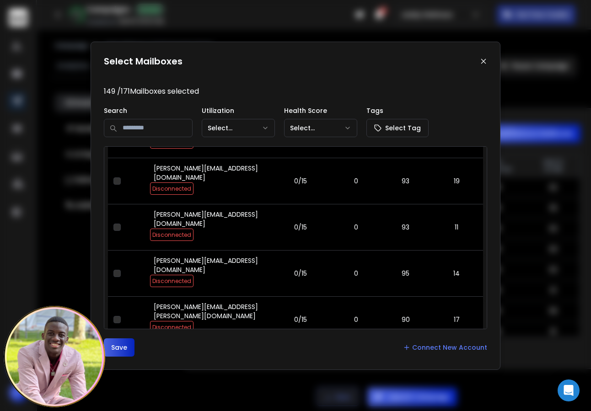
scroll to position [772, 0]
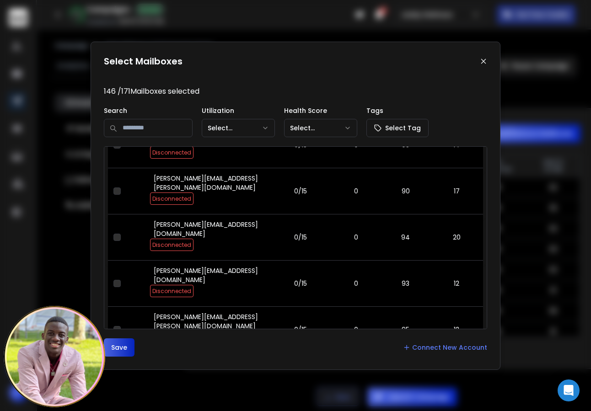
scroll to position [907, 0]
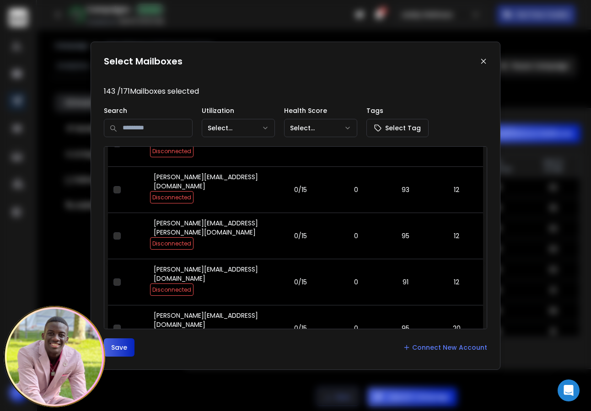
scroll to position [992, 0]
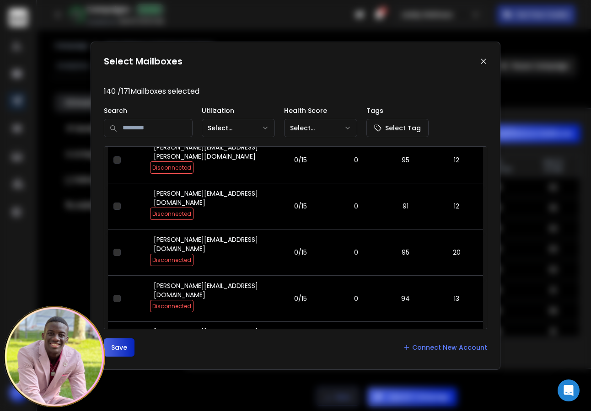
scroll to position [1119, 0]
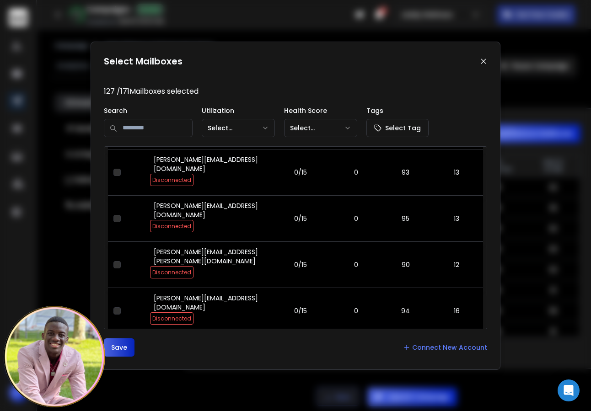
scroll to position [1618, 0]
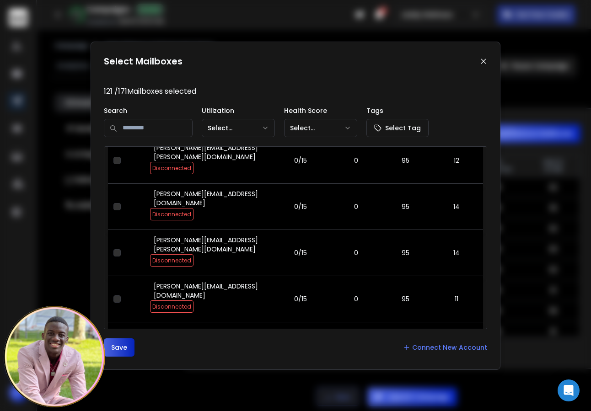
scroll to position [1797, 0]
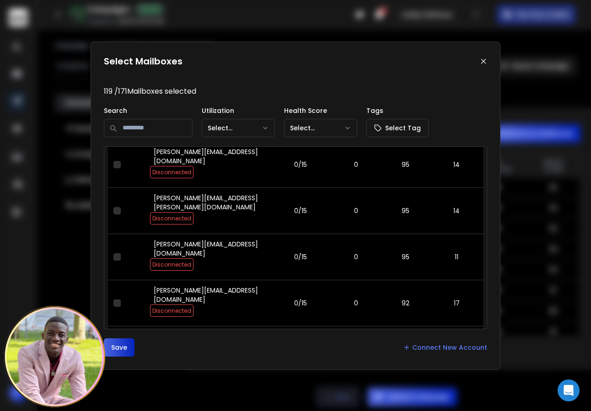
scroll to position [1872, 0]
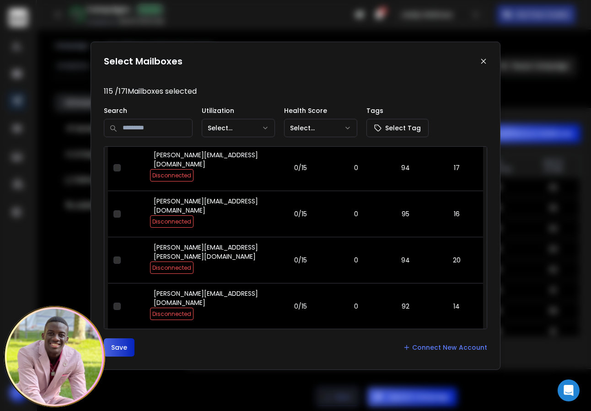
scroll to position [2078, 0]
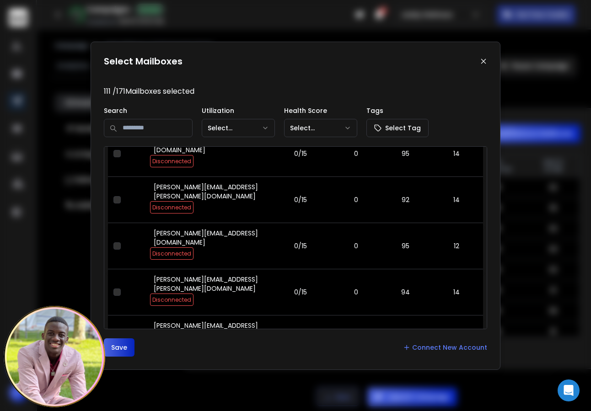
scroll to position [2244, 0]
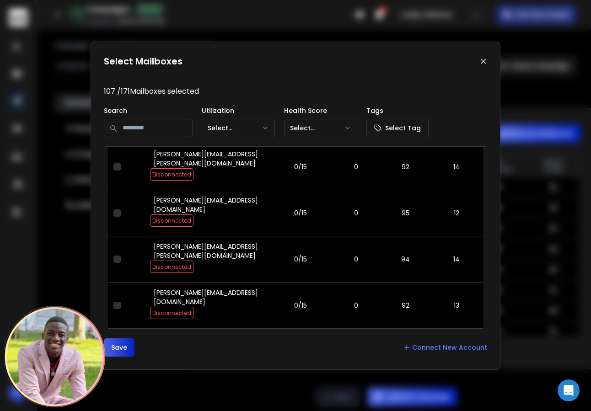
scroll to position [2310, 0]
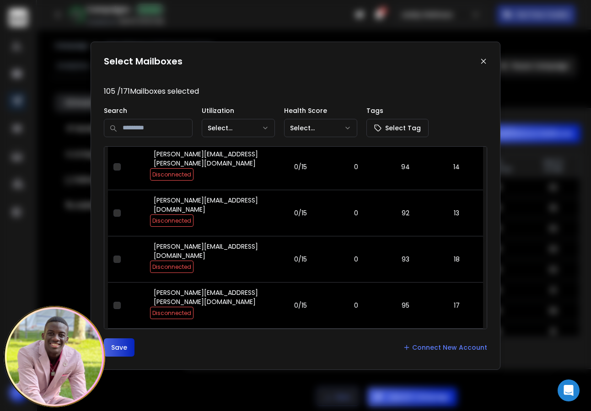
scroll to position [2400, 0]
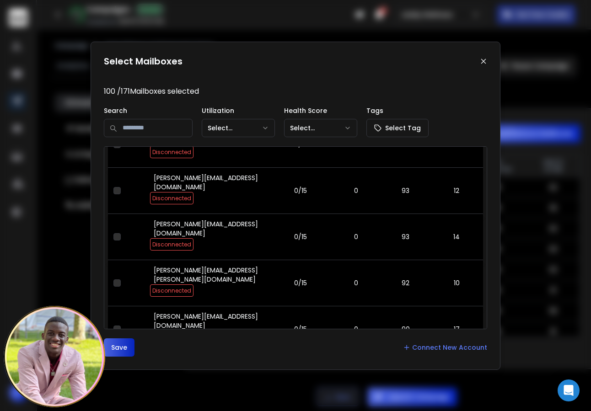
scroll to position [2577, 0]
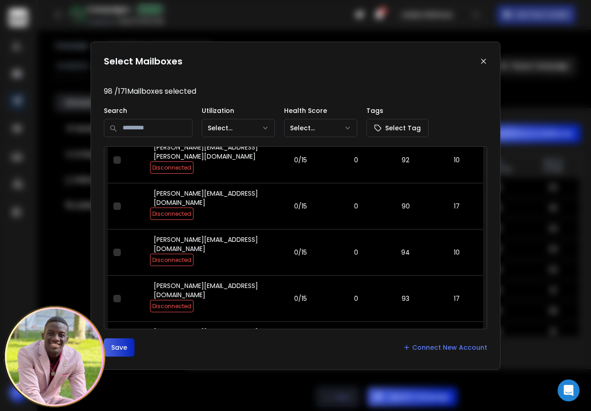
scroll to position [2684, 0]
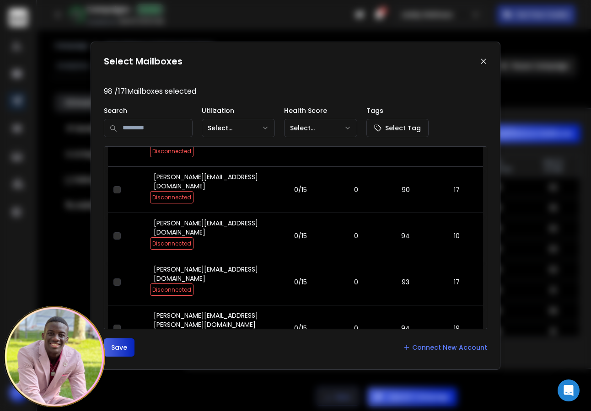
click at [124, 345] on button "Save" at bounding box center [119, 347] width 31 height 18
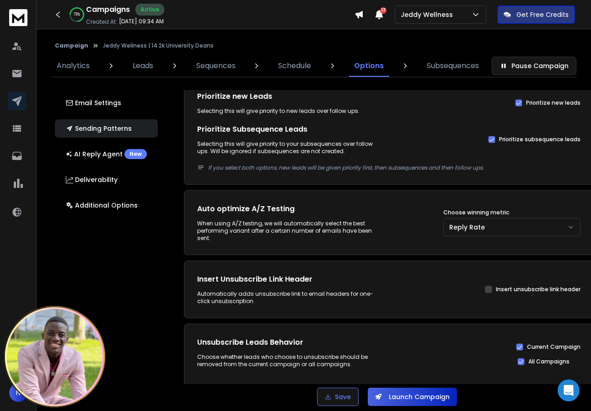
scroll to position [625, 0]
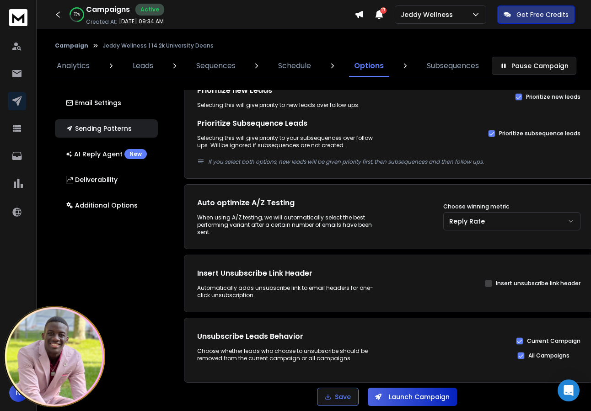
click at [515, 101] on button "Prioritize new leads" at bounding box center [518, 96] width 7 height 7
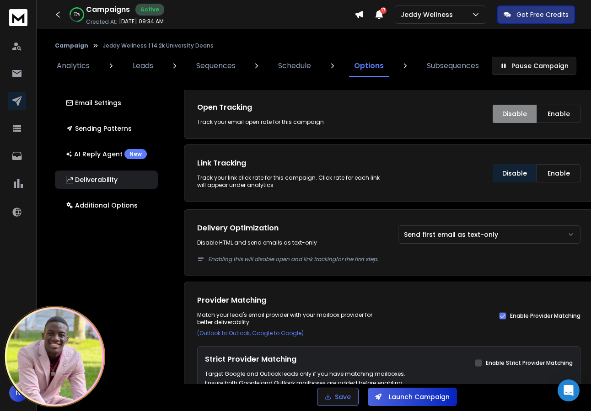
scroll to position [1056, 0]
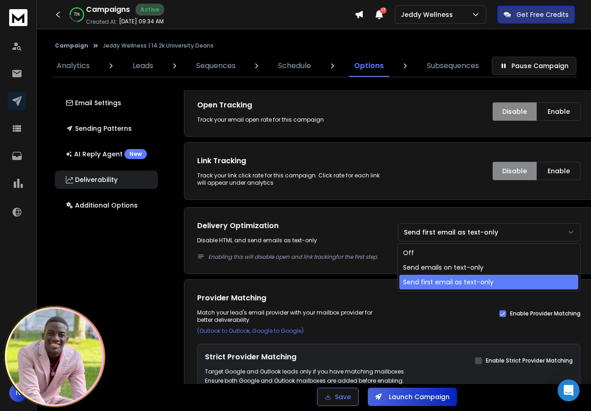
click at [507, 233] on button "Send first email as text-only" at bounding box center [489, 232] width 182 height 18
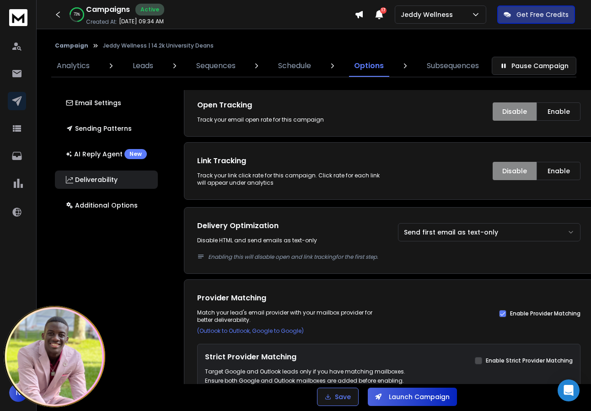
click at [507, 233] on button "Send first email as text-only" at bounding box center [489, 232] width 182 height 18
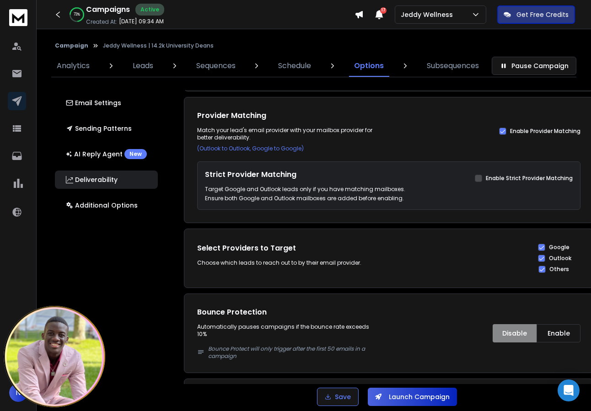
scroll to position [1231, 0]
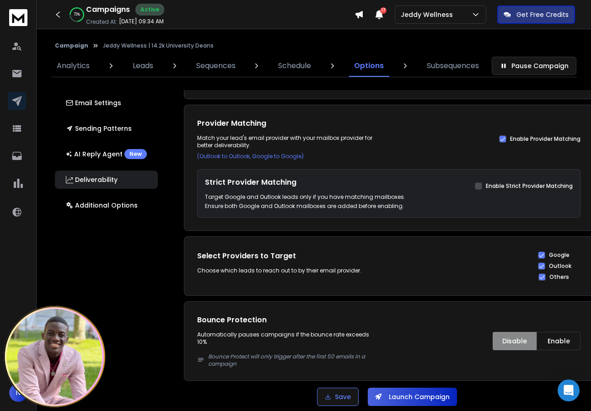
click at [497, 137] on div "Enable Provider Matching" at bounding box center [489, 139] width 182 height 18
click at [502, 140] on button "Enable Provider Matching" at bounding box center [502, 138] width 7 height 7
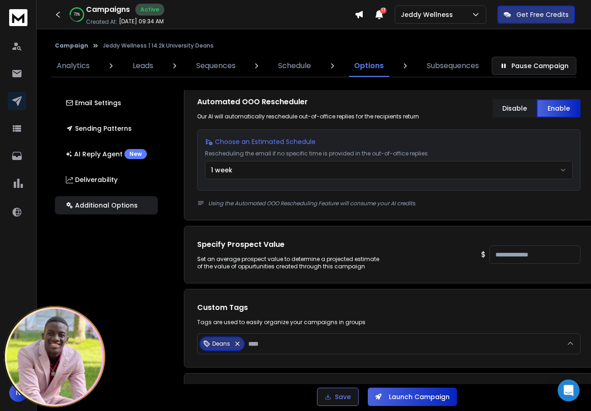
scroll to position [1826, 0]
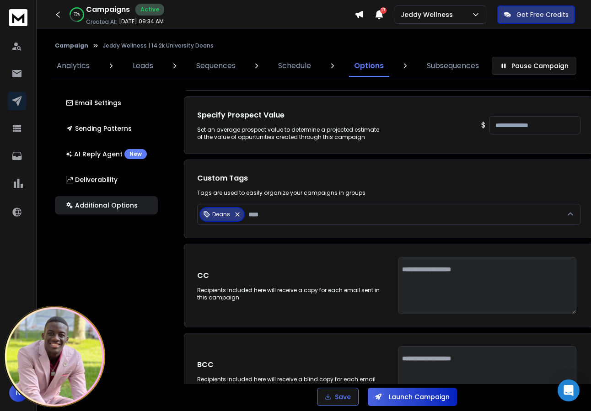
click at [238, 211] on icon at bounding box center [237, 214] width 7 height 7
click at [226, 209] on input at bounding box center [234, 214] width 71 height 16
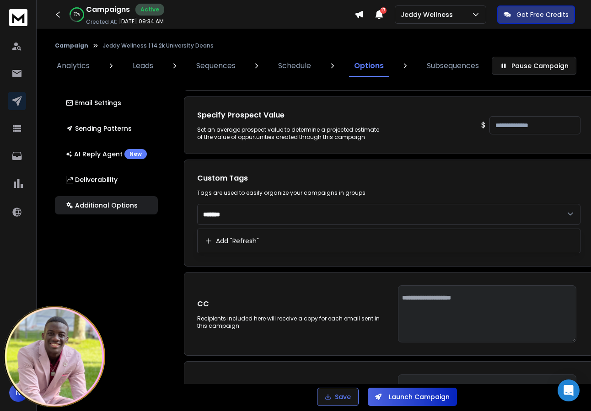
type input "*******"
click at [216, 236] on p "Add " Refresh "" at bounding box center [237, 240] width 43 height 9
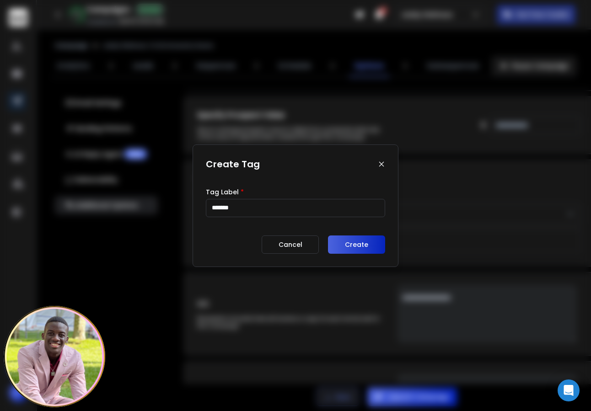
click at [353, 244] on button "Create" at bounding box center [356, 245] width 57 height 18
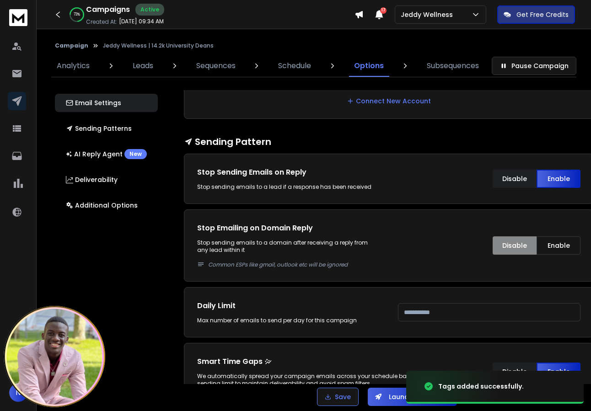
scroll to position [0, 0]
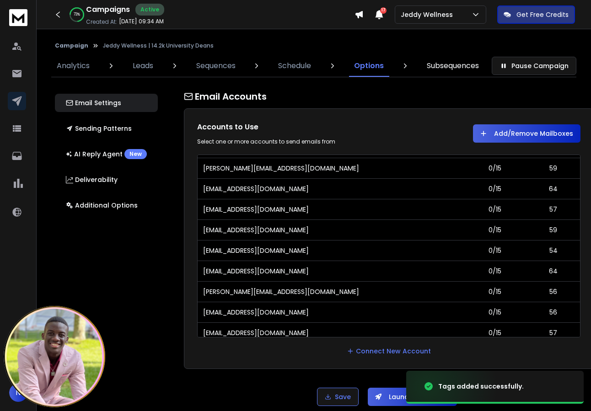
click at [446, 66] on p "Subsequences" at bounding box center [453, 65] width 52 height 11
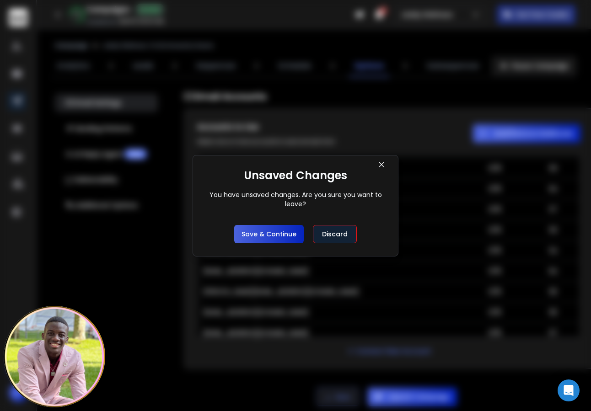
click at [277, 235] on button "Save & Continue" at bounding box center [269, 234] width 70 height 18
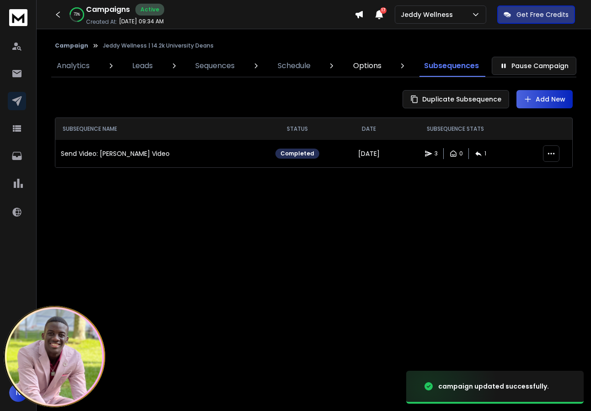
click at [376, 64] on p "Options" at bounding box center [367, 65] width 28 height 11
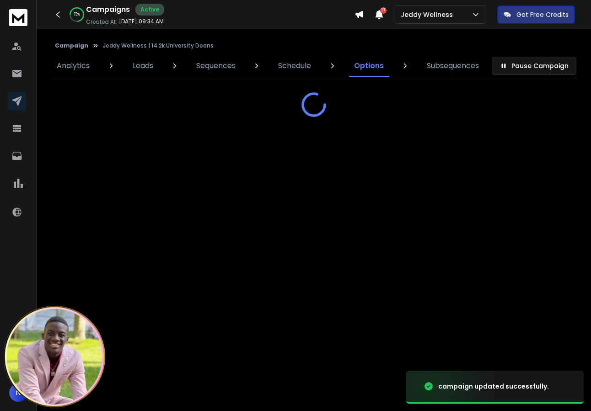
select select "**********"
select select "*"
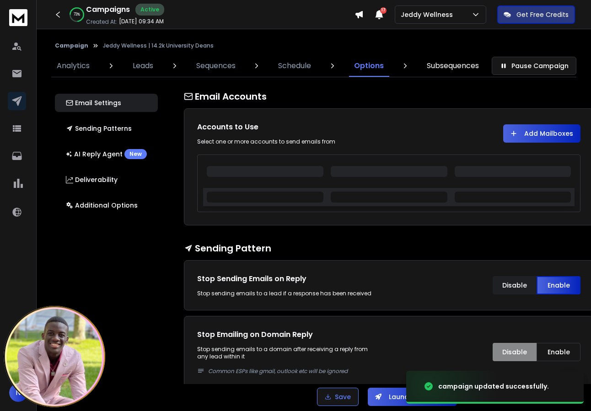
click at [427, 63] on p "Subsequences" at bounding box center [453, 65] width 52 height 11
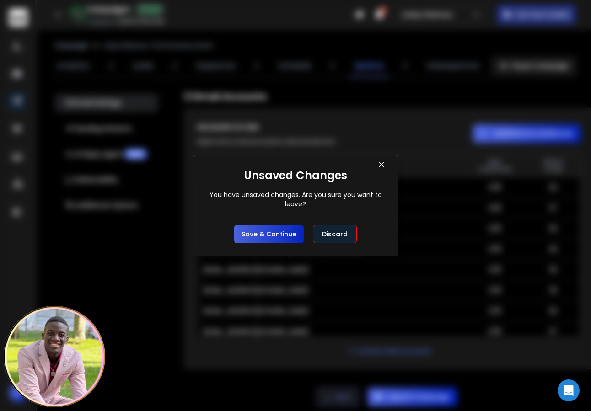
click at [279, 236] on button "Save & Continue" at bounding box center [269, 234] width 70 height 18
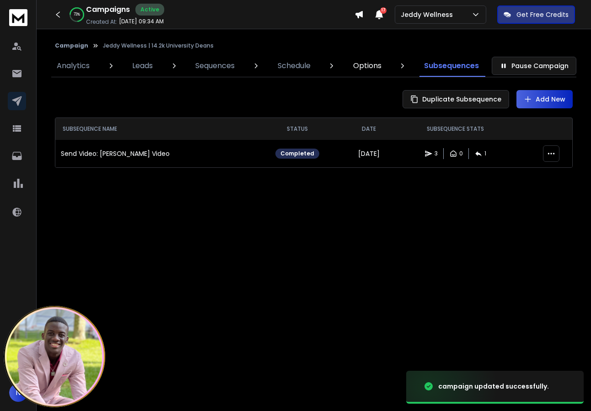
click at [357, 58] on link "Options" at bounding box center [367, 66] width 39 height 22
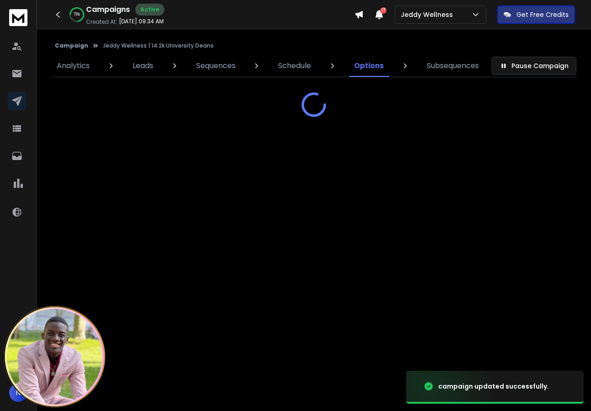
select select "**********"
select select "*"
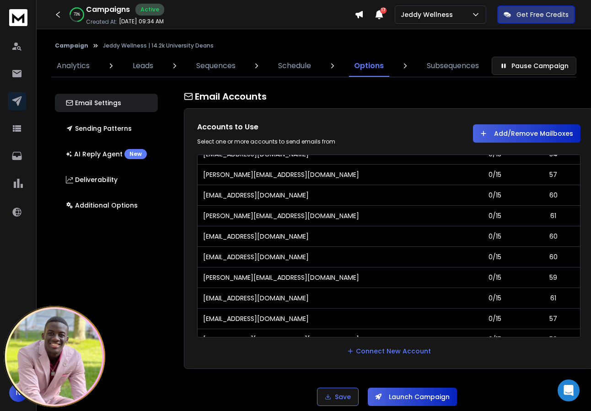
scroll to position [437, 0]
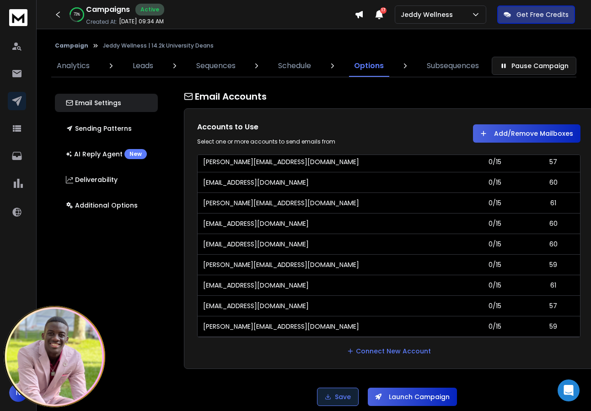
click at [336, 400] on button "Save" at bounding box center [338, 397] width 42 height 18
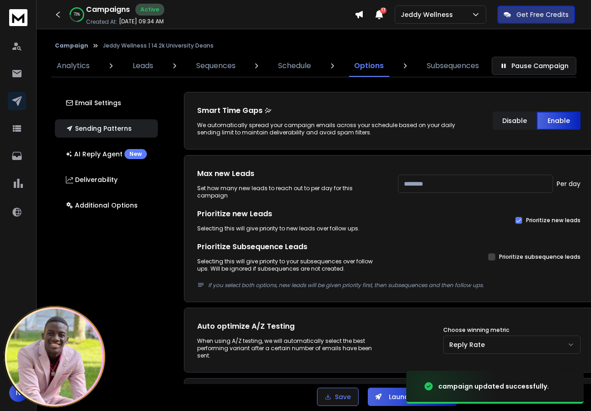
scroll to position [587, 0]
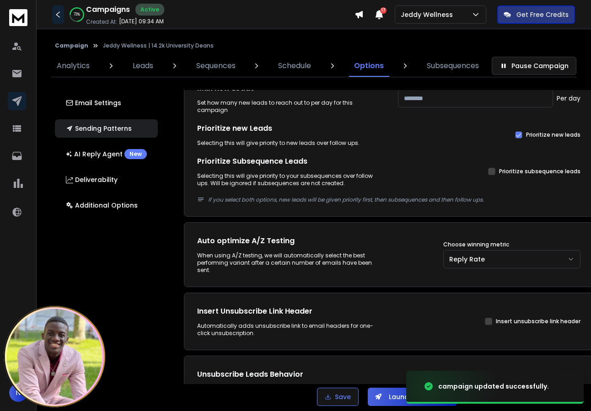
click at [58, 20] on button at bounding box center [58, 14] width 12 height 18
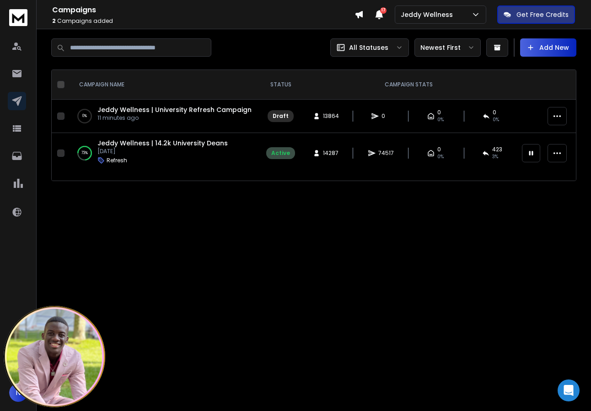
click at [183, 139] on span "Jeddy Wellness | 14.2k University Deans" at bounding box center [162, 143] width 130 height 9
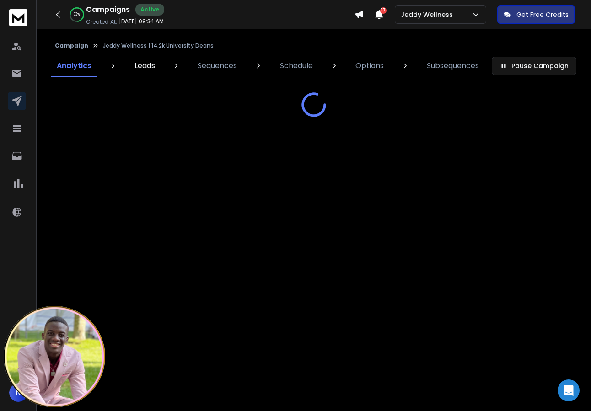
click at [144, 64] on p "Leads" at bounding box center [144, 65] width 21 height 11
click at [244, 62] on div "Analytics Leads Sequences Schedule Options Subsequences" at bounding box center [267, 66] width 433 height 22
click at [382, 70] on p "Options" at bounding box center [369, 65] width 28 height 11
select select "**********"
select select "*"
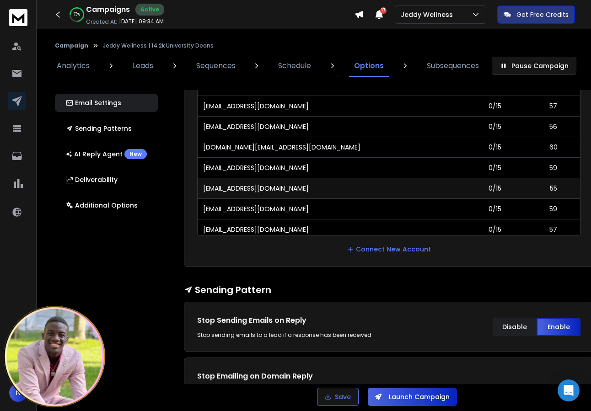
scroll to position [114, 0]
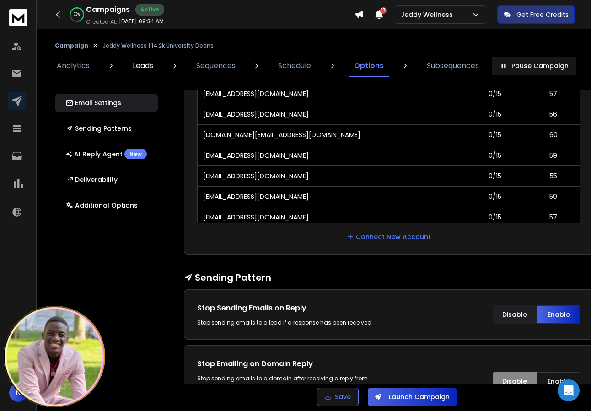
click at [139, 73] on link "Leads" at bounding box center [143, 66] width 32 height 22
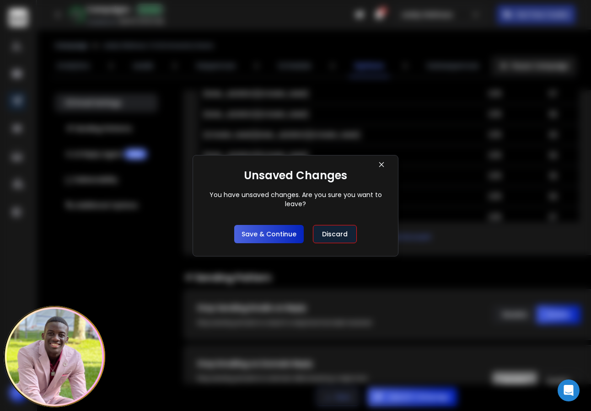
click at [279, 229] on button "Save & Continue" at bounding box center [269, 234] width 70 height 18
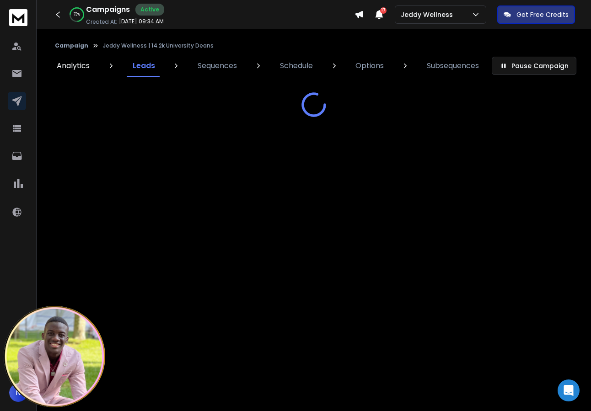
click at [75, 69] on p "Analytics" at bounding box center [73, 65] width 33 height 11
click at [144, 70] on p "Leads" at bounding box center [144, 65] width 21 height 11
click at [82, 65] on p "Analytics" at bounding box center [73, 65] width 33 height 11
click at [130, 68] on link "Leads" at bounding box center [145, 66] width 32 height 22
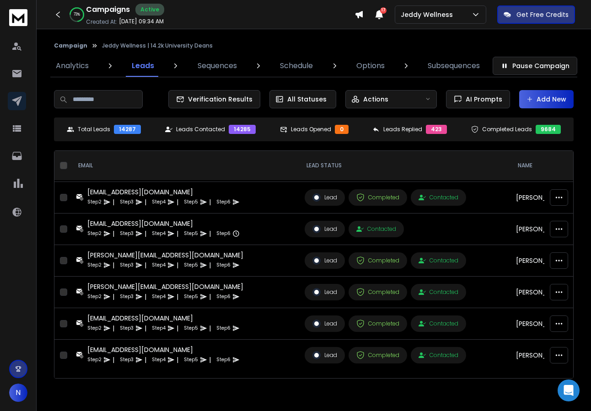
scroll to position [2119, 0]
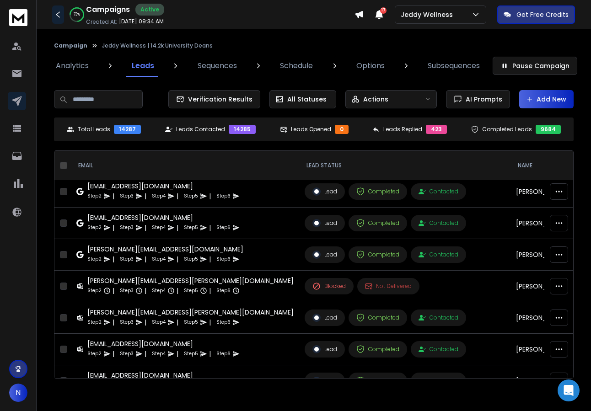
click at [62, 16] on button at bounding box center [58, 14] width 12 height 18
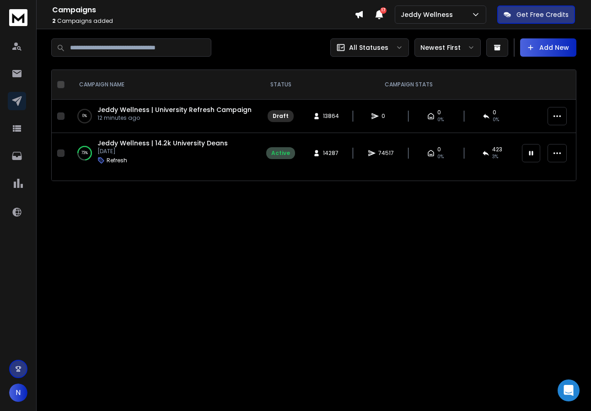
click at [202, 110] on span "Jeddy Wellness | University Refresh Campaign" at bounding box center [174, 109] width 154 height 9
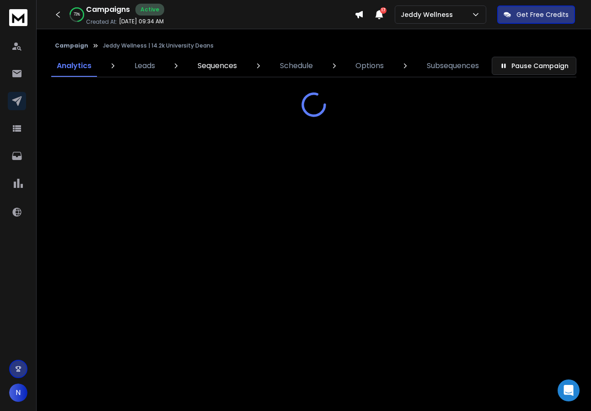
click at [214, 67] on p "Sequences" at bounding box center [217, 65] width 39 height 11
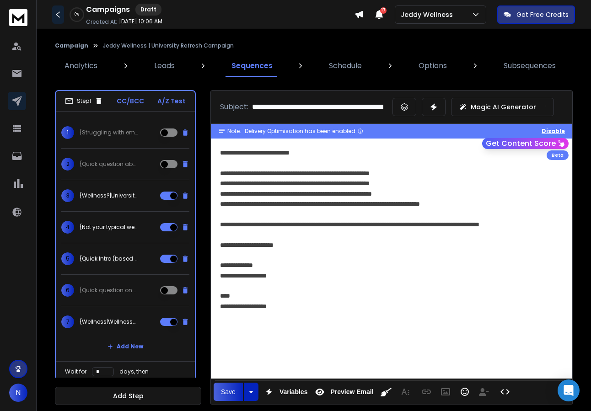
click at [54, 17] on icon at bounding box center [58, 15] width 8 height 8
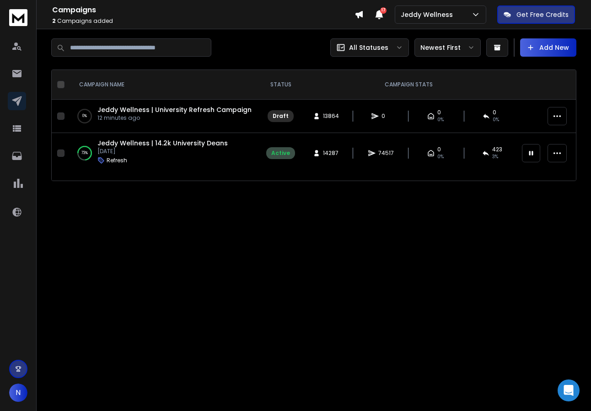
click at [548, 115] on button "button" at bounding box center [556, 116] width 19 height 18
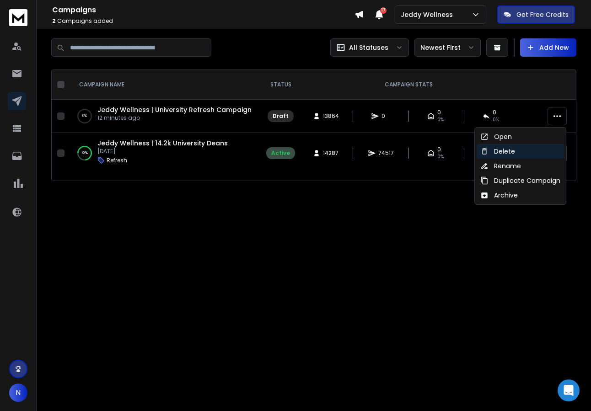
click at [512, 145] on div "Delete" at bounding box center [520, 151] width 87 height 15
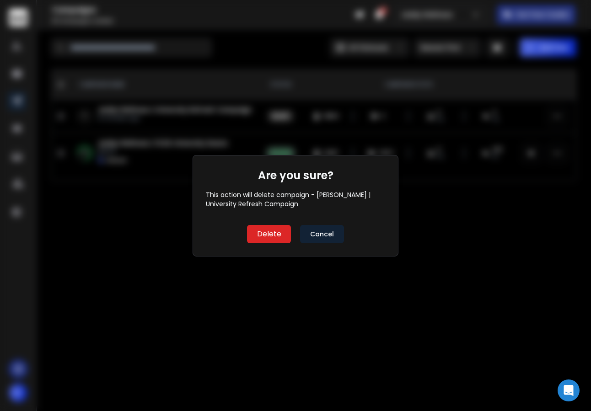
click at [308, 236] on button "Cancel" at bounding box center [322, 234] width 44 height 18
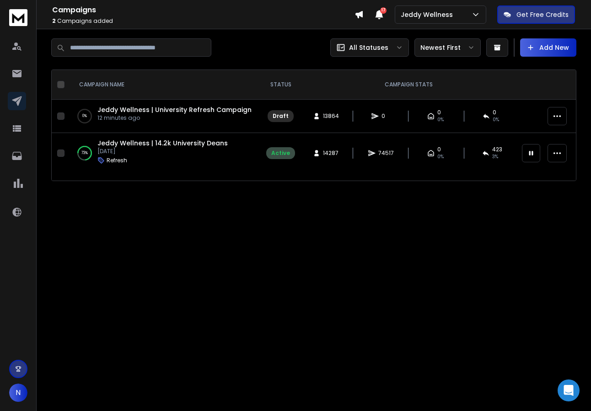
click at [556, 122] on button "button" at bounding box center [556, 116] width 19 height 18
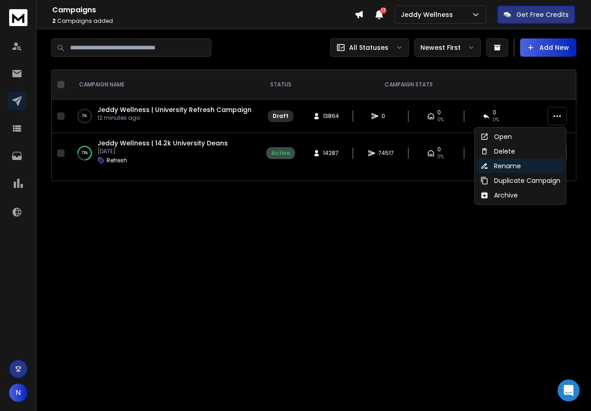
click at [381, 225] on div "Get only verified leads with our AI-powered Lead Finder, starting at $22/mo Try…" at bounding box center [295, 205] width 591 height 411
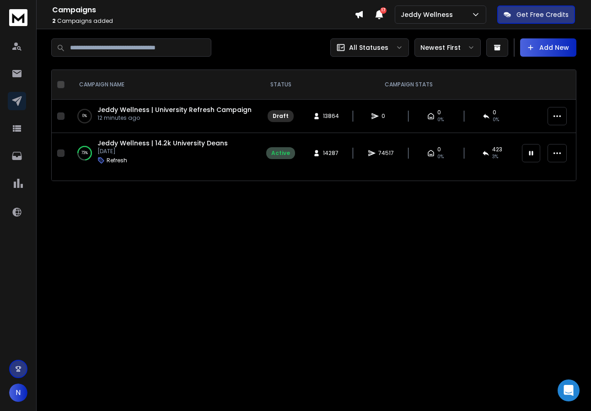
click at [552, 119] on icon "button" at bounding box center [556, 116] width 9 height 9
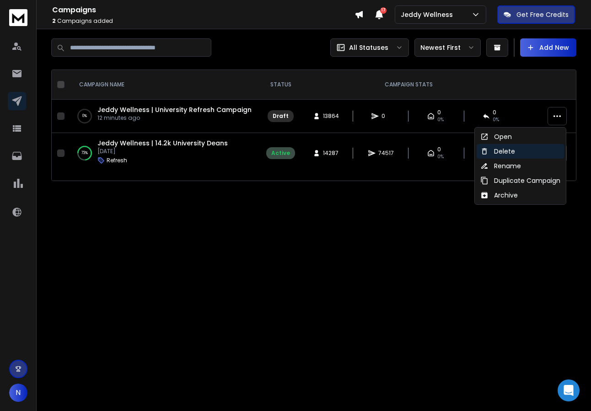
drag, startPoint x: 503, startPoint y: 146, endPoint x: 423, endPoint y: 178, distance: 87.0
click at [423, 178] on body "Get only verified leads with our AI-powered Lead Finder, starting at $22/mo Try…" at bounding box center [295, 205] width 591 height 411
click at [367, 201] on div "Get only verified leads with our AI-powered Lead Finder, starting at $22/mo Try…" at bounding box center [295, 205] width 591 height 411
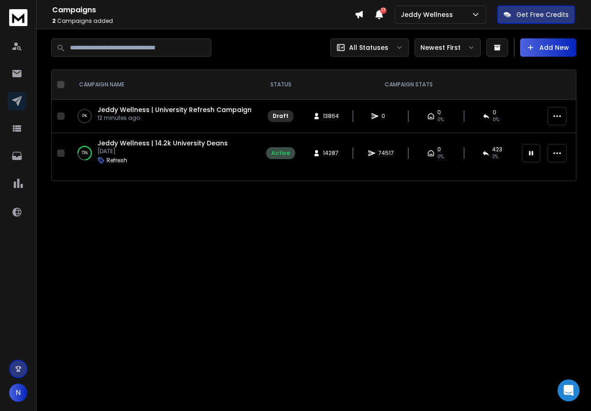
click at [550, 116] on button "button" at bounding box center [556, 116] width 19 height 18
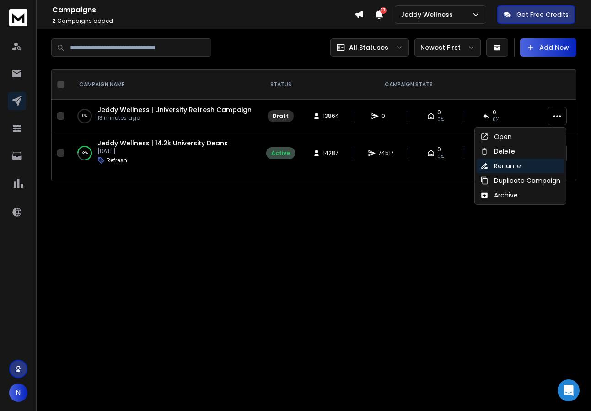
click at [506, 165] on div "Rename" at bounding box center [500, 165] width 41 height 9
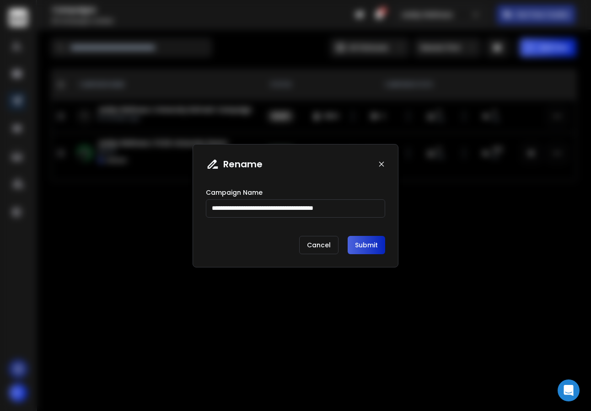
click at [242, 209] on input "**********" at bounding box center [295, 208] width 179 height 18
click at [266, 214] on input "**********" at bounding box center [295, 208] width 179 height 18
drag, startPoint x: 264, startPoint y: 208, endPoint x: 399, endPoint y: 214, distance: 134.6
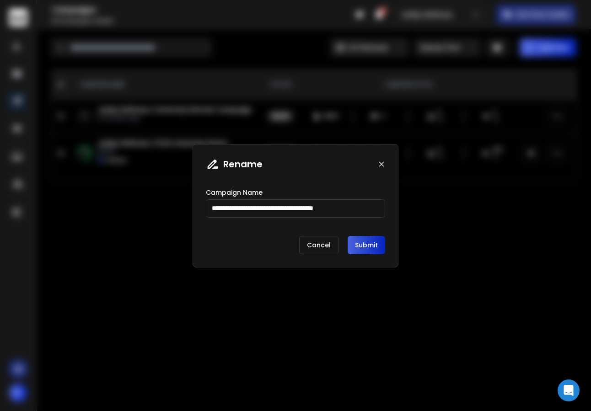
click at [404, 217] on div "**********" at bounding box center [295, 206] width 591 height 142
type input "**********"
click at [364, 248] on button "Submit" at bounding box center [366, 245] width 37 height 18
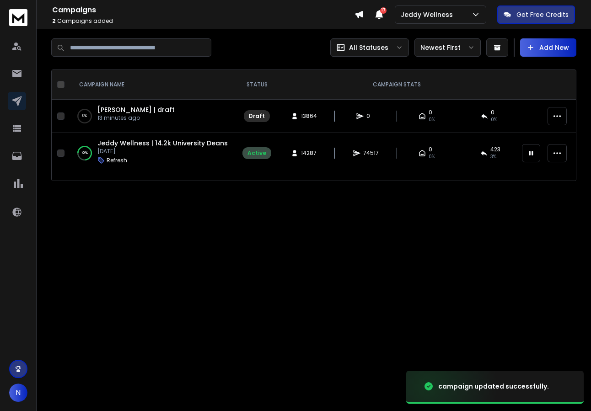
click at [554, 152] on icon "button" at bounding box center [556, 153] width 7 height 2
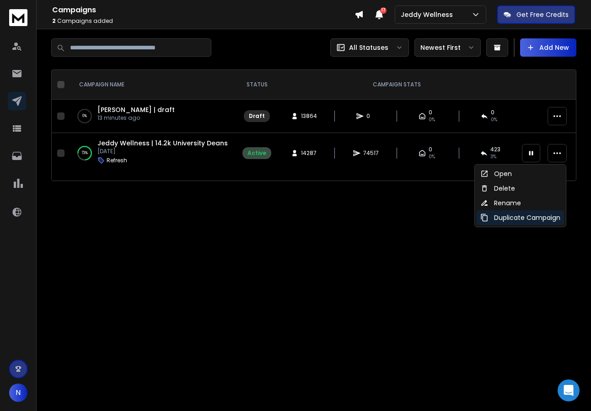
click at [369, 210] on div "Get only verified leads with our AI-powered Lead Finder, starting at $22/mo Try…" at bounding box center [295, 205] width 591 height 411
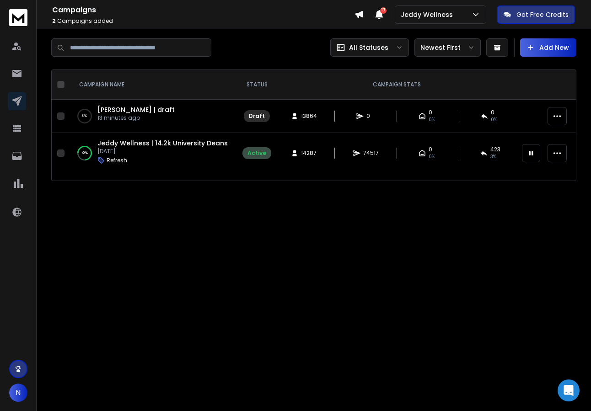
click at [558, 159] on button "button" at bounding box center [556, 153] width 19 height 18
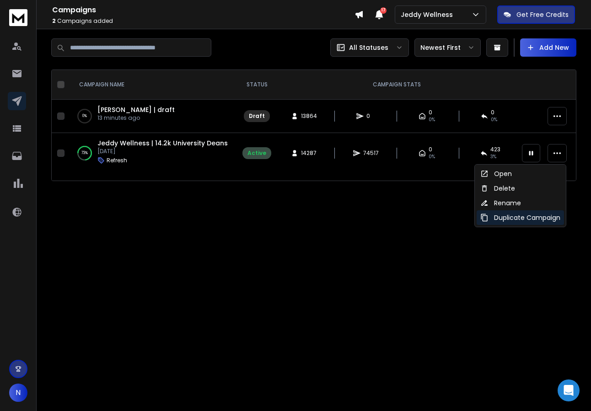
click at [534, 219] on div "Duplicate Campaign" at bounding box center [520, 217] width 80 height 9
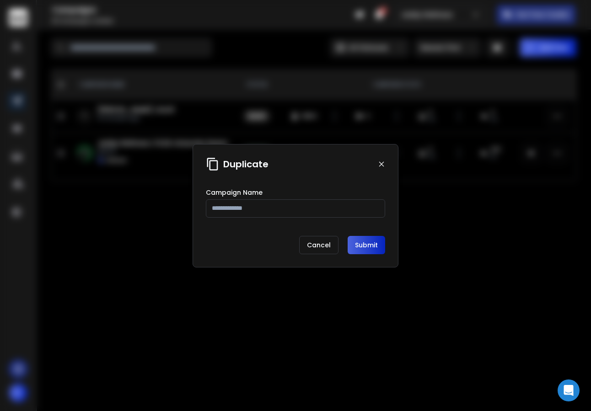
click at [243, 216] on input "text" at bounding box center [295, 208] width 179 height 18
paste input "**********"
type input "**********"
click at [281, 209] on input "text" at bounding box center [295, 208] width 179 height 18
type input "**********"
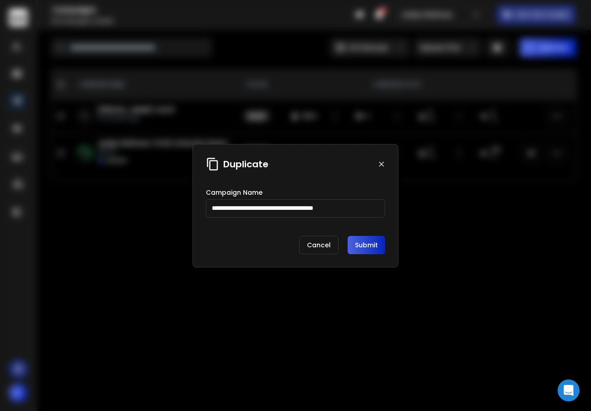
click at [358, 236] on button "Submit" at bounding box center [366, 245] width 37 height 18
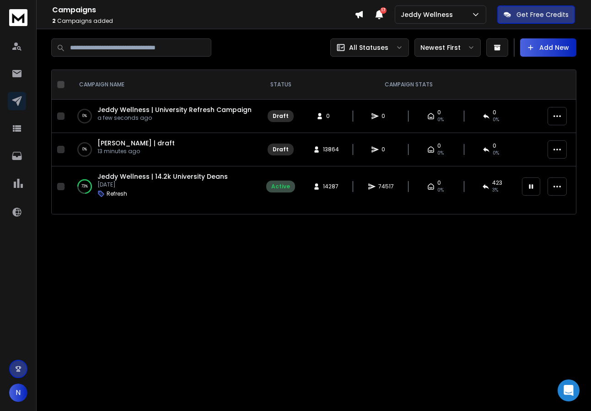
click at [207, 177] on span "Jeddy Wellness | 14.2k University Deans" at bounding box center [162, 176] width 130 height 9
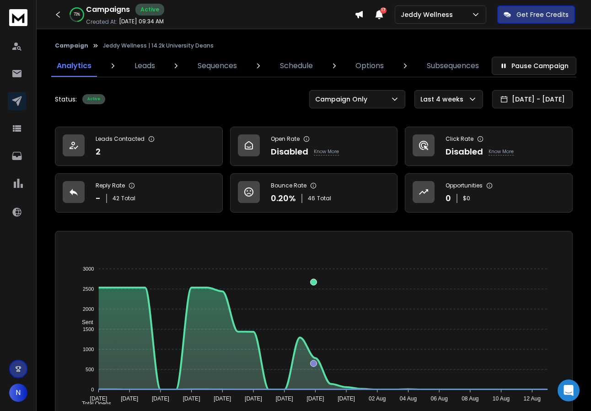
click at [60, 17] on icon at bounding box center [58, 15] width 8 height 8
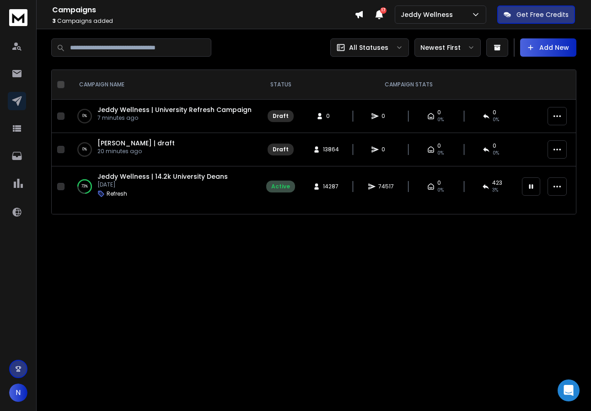
click at [149, 178] on span "Jeddy Wellness | 14.2k University Deans" at bounding box center [162, 176] width 130 height 9
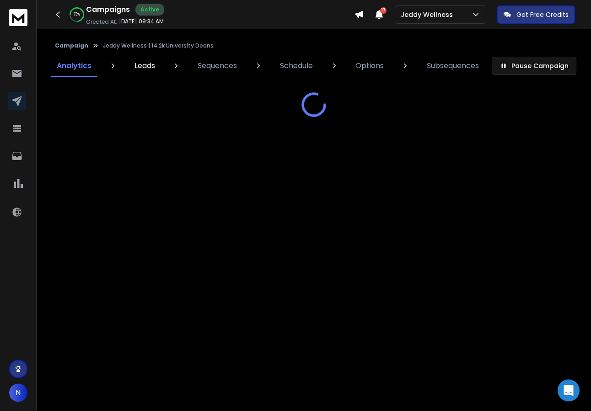
click at [150, 70] on p "Leads" at bounding box center [144, 65] width 21 height 11
click at [209, 69] on p "Sequences" at bounding box center [217, 65] width 39 height 11
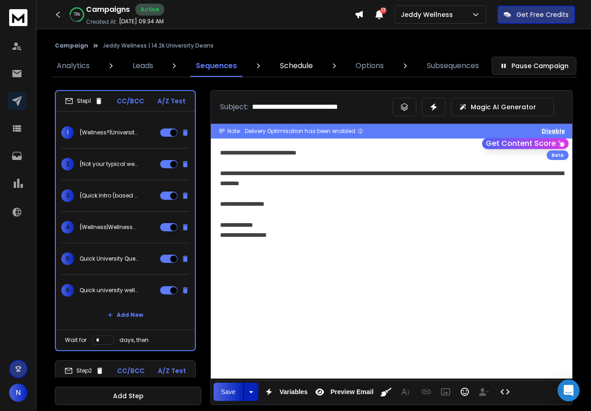
click at [277, 65] on link "Schedule" at bounding box center [296, 66] width 44 height 22
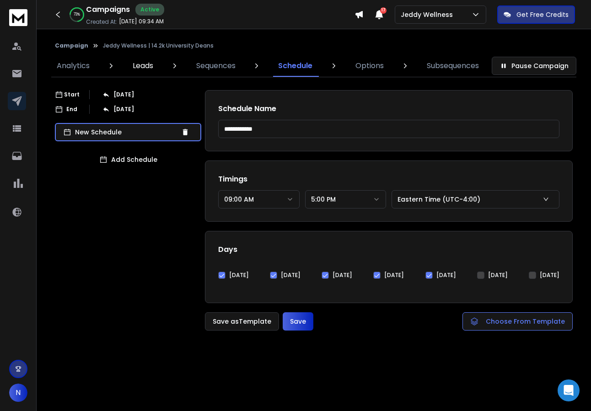
click at [151, 64] on p "Leads" at bounding box center [143, 65] width 21 height 11
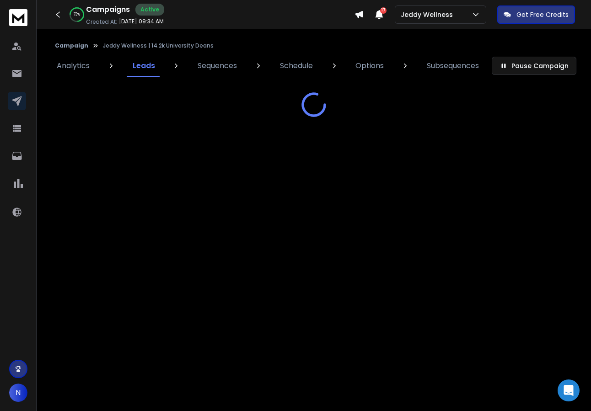
click at [145, 69] on p "Leads" at bounding box center [144, 65] width 22 height 11
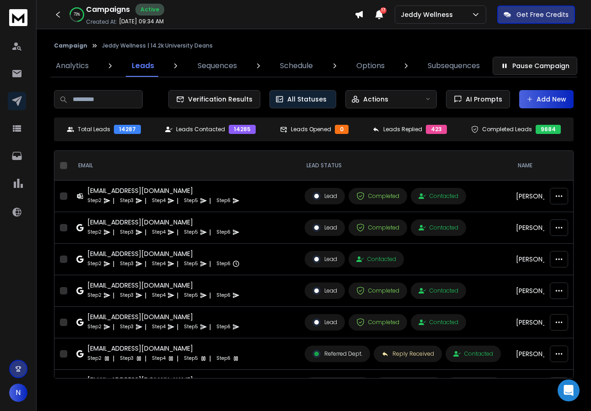
click at [307, 95] on p "All Statuses" at bounding box center [306, 99] width 39 height 9
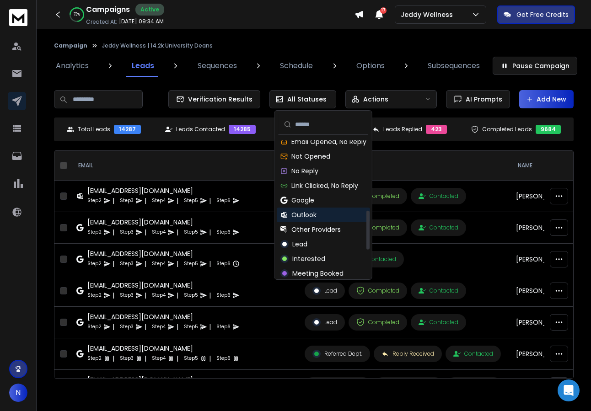
scroll to position [231, 0]
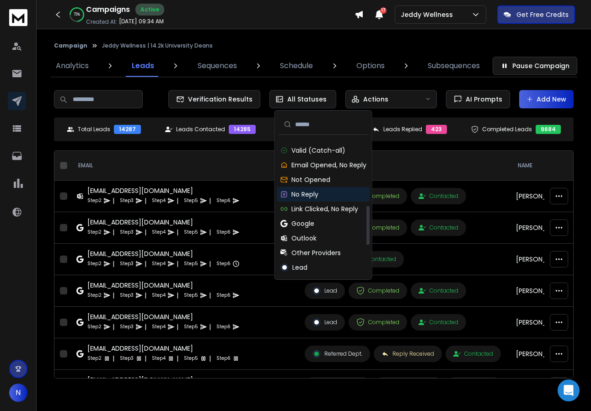
click at [318, 190] on p "No Reply" at bounding box center [304, 194] width 27 height 9
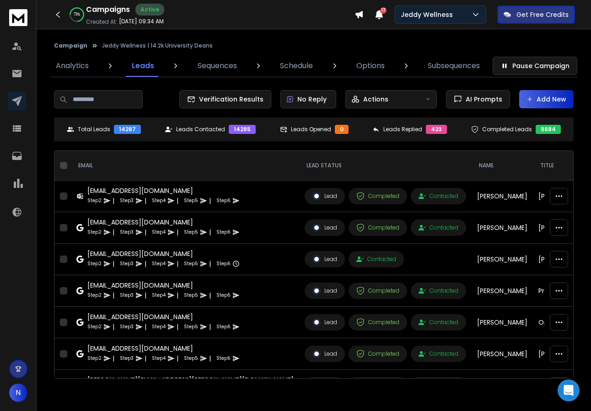
click at [408, 10] on p "Jeddy Wellness" at bounding box center [429, 14] width 56 height 9
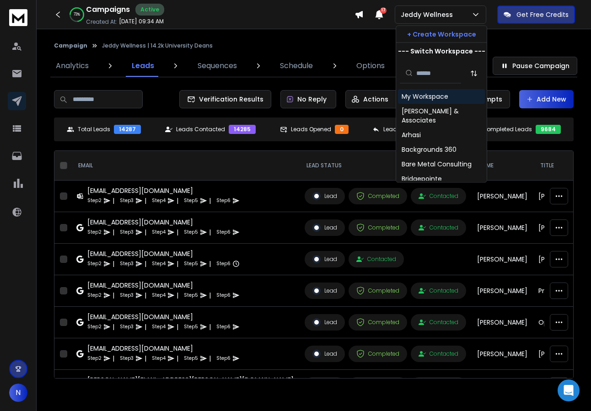
click at [312, 171] on th "LEAD STATUS" at bounding box center [385, 166] width 172 height 30
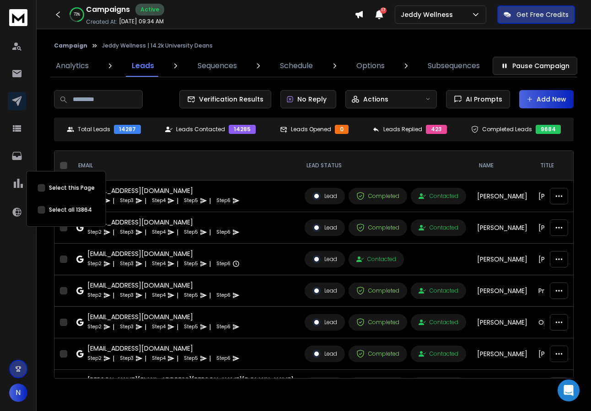
click at [67, 164] on div at bounding box center [65, 165] width 11 height 7
click at [64, 167] on button "button" at bounding box center [63, 165] width 7 height 7
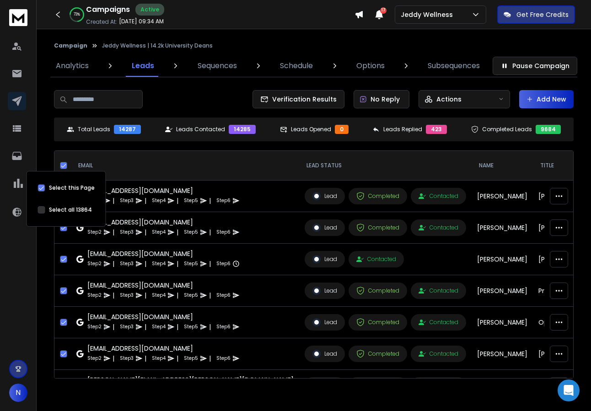
click at [42, 209] on button "Select this Page" at bounding box center [41, 209] width 7 height 7
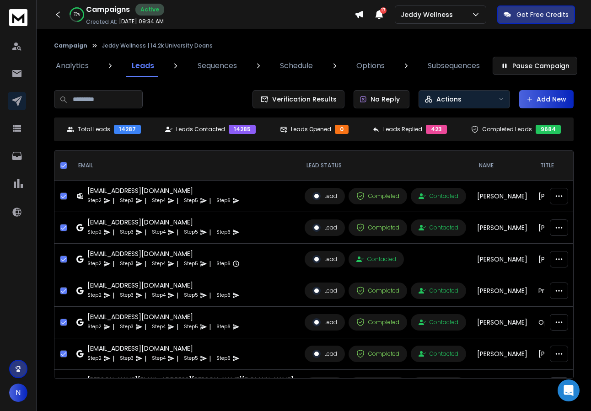
click at [432, 97] on icon "button" at bounding box center [428, 99] width 8 height 8
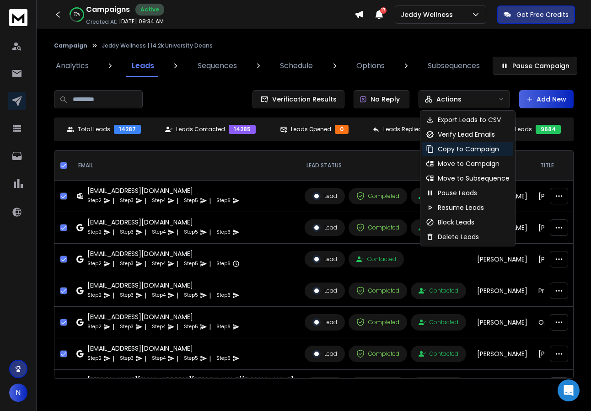
click at [451, 152] on p "Copy to Campaign" at bounding box center [468, 149] width 61 height 9
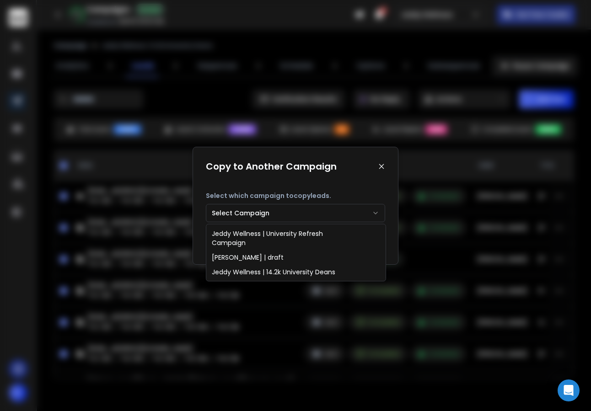
click at [290, 214] on button "Select Campaign" at bounding box center [295, 213] width 179 height 18
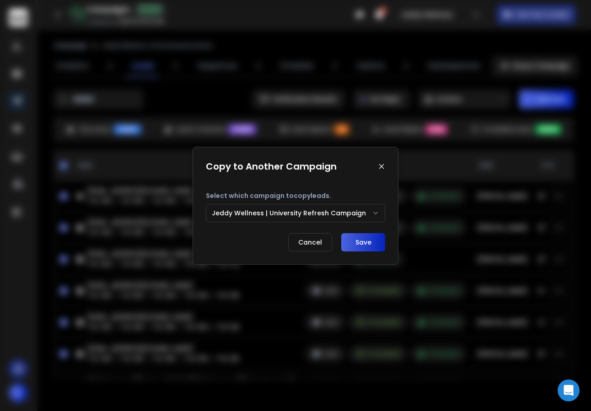
click at [352, 243] on button "Save" at bounding box center [363, 242] width 44 height 18
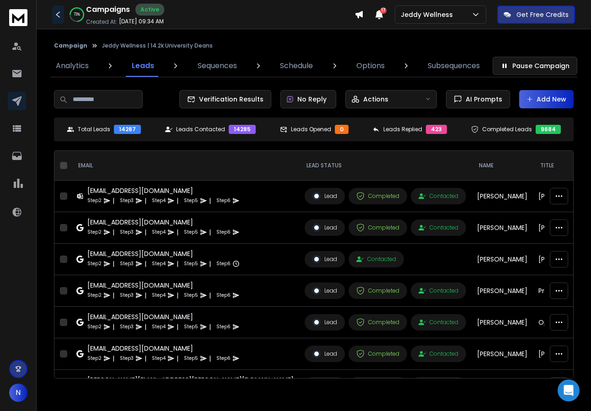
click at [62, 11] on icon at bounding box center [58, 15] width 8 height 8
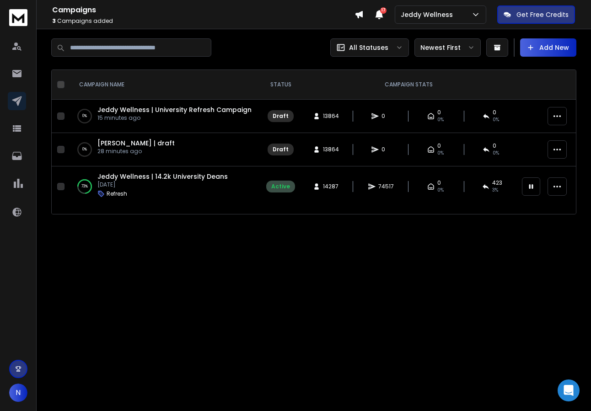
click at [191, 110] on span "Jeddy Wellness | University Refresh Campaign" at bounding box center [174, 109] width 154 height 9
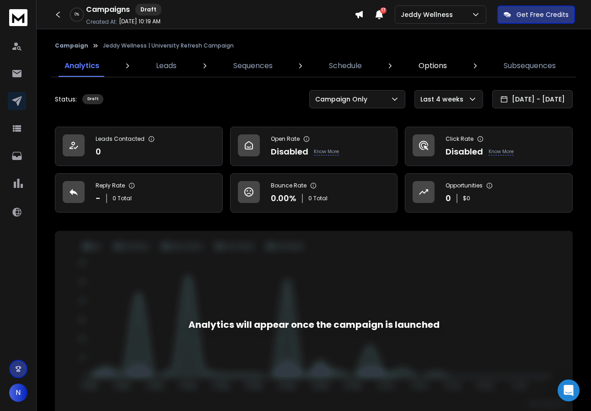
click at [434, 70] on p "Options" at bounding box center [432, 65] width 28 height 11
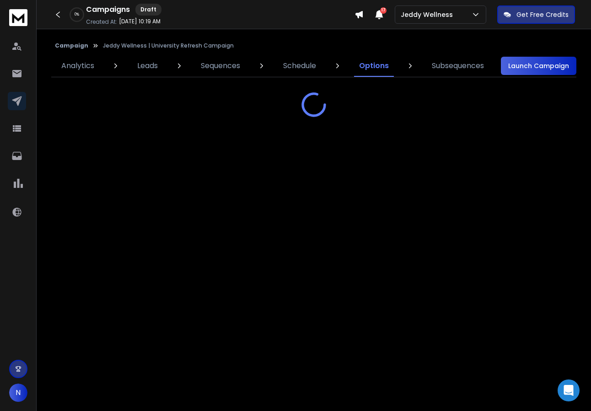
select select "**********"
select select "*"
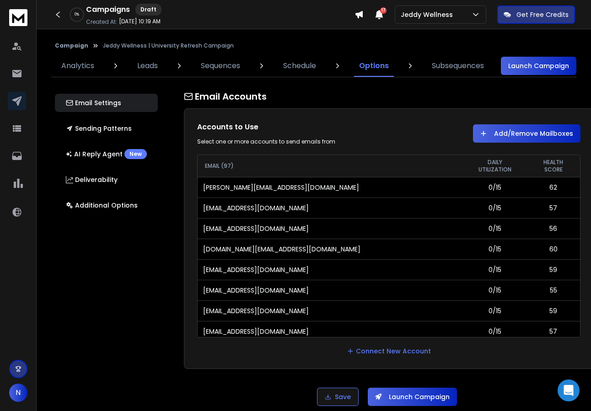
click at [518, 72] on button "Launch Campaign" at bounding box center [538, 66] width 75 height 18
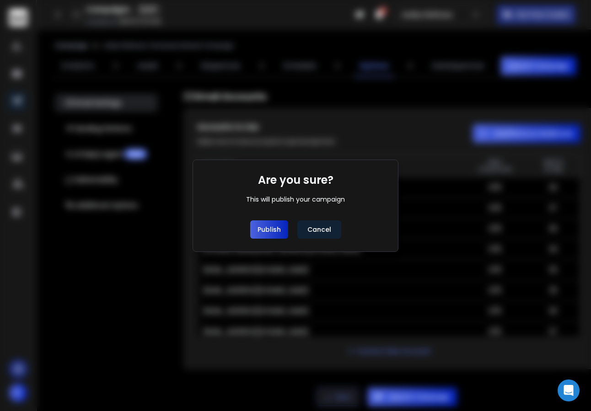
click at [269, 229] on button "Publish" at bounding box center [269, 229] width 38 height 18
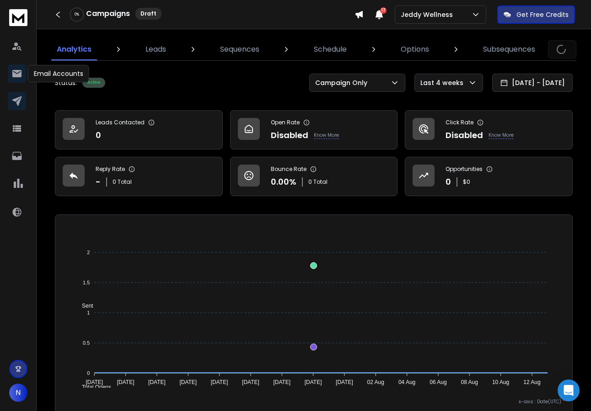
click at [23, 69] on link at bounding box center [17, 73] width 18 height 18
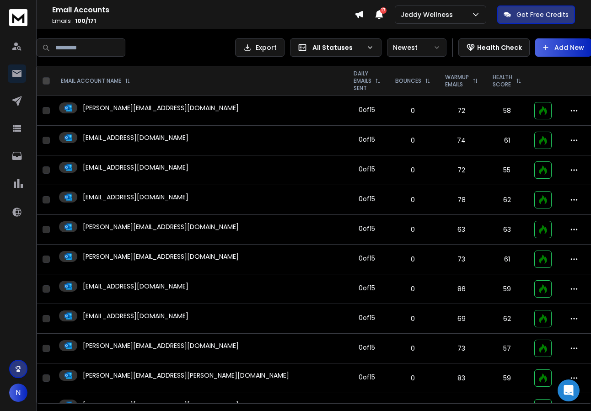
click at [275, 154] on td "sumanajeddy@jeddyhealth.com" at bounding box center [200, 141] width 293 height 30
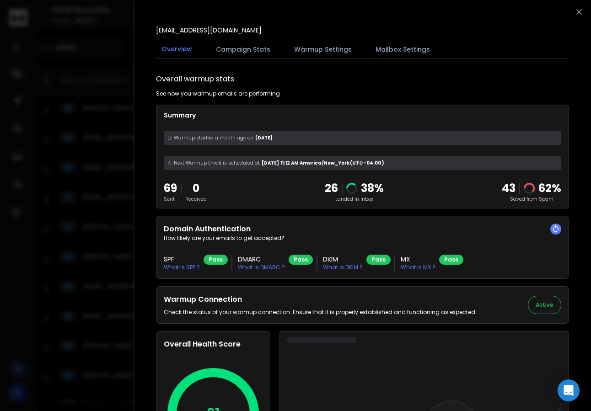
drag, startPoint x: 315, startPoint y: 48, endPoint x: 240, endPoint y: 129, distance: 110.0
click at [239, 131] on div "Overview Campaign Stats Warmup Settings Mailbox Settings Overall warmup stats S…" at bounding box center [362, 380] width 413 height 680
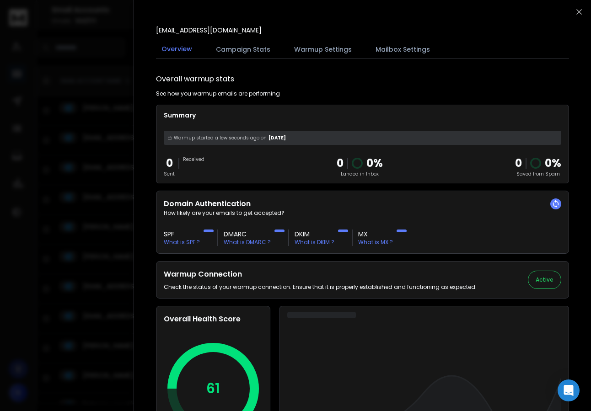
click at [96, 129] on div at bounding box center [295, 205] width 591 height 411
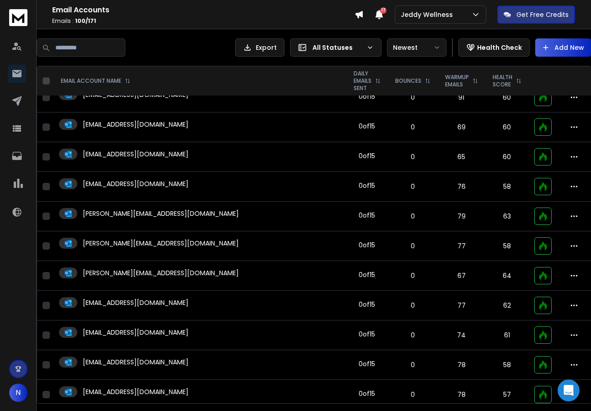
scroll to position [2460, 0]
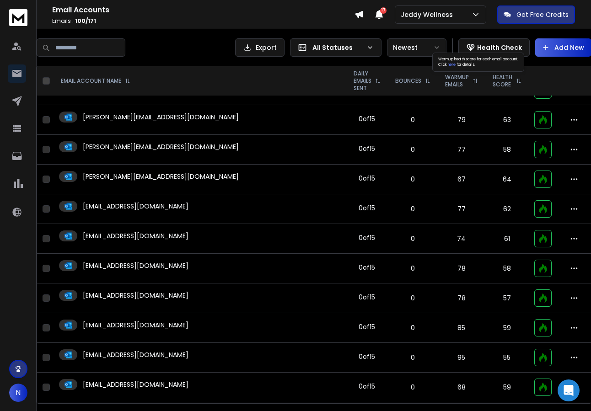
click at [496, 80] on p "HEALTH SCORE" at bounding box center [503, 81] width 20 height 15
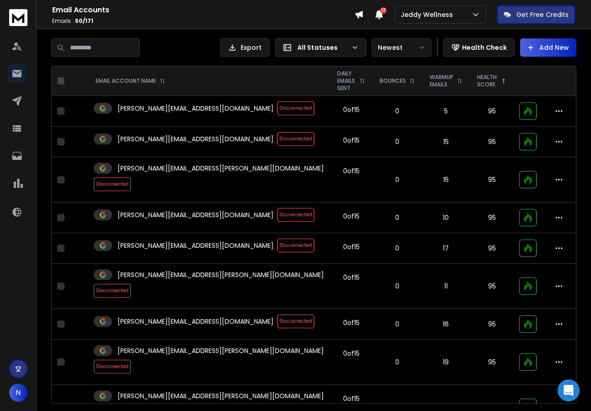
click at [480, 88] on th "HEALTH SCORE" at bounding box center [492, 81] width 44 height 30
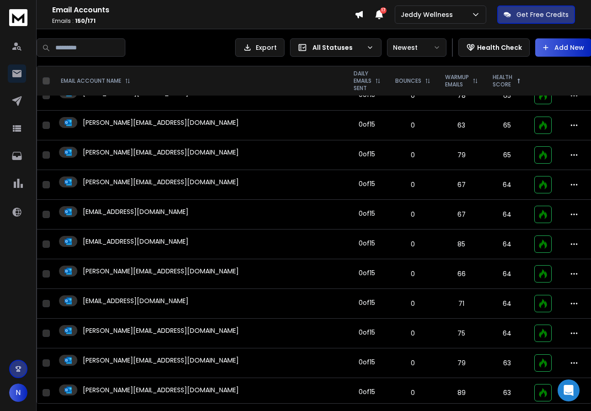
scroll to position [2283, 0]
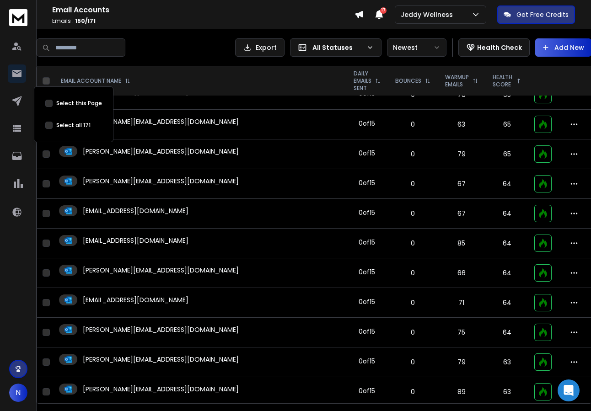
click at [50, 82] on button "Select this Page" at bounding box center [46, 80] width 7 height 7
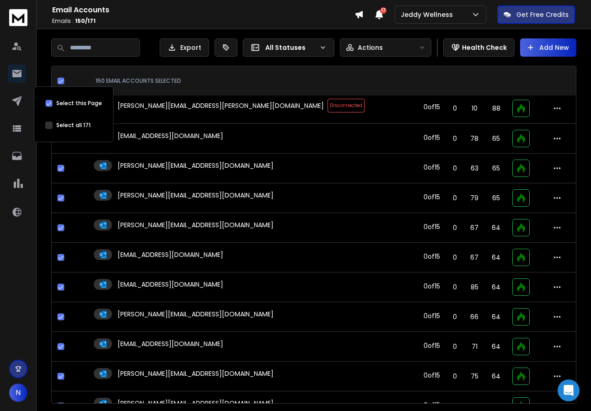
click at [49, 124] on button "Select this Page" at bounding box center [48, 125] width 7 height 7
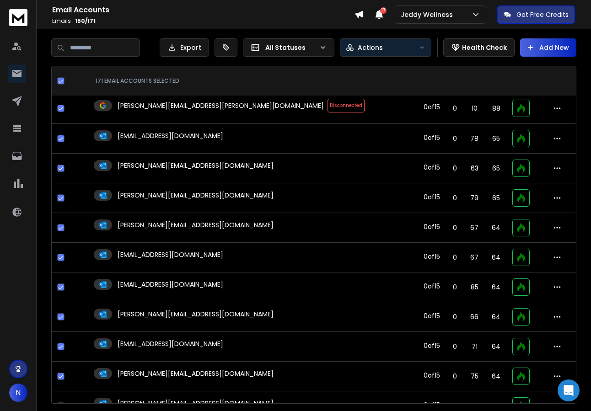
click at [372, 49] on p "Actions" at bounding box center [370, 47] width 25 height 9
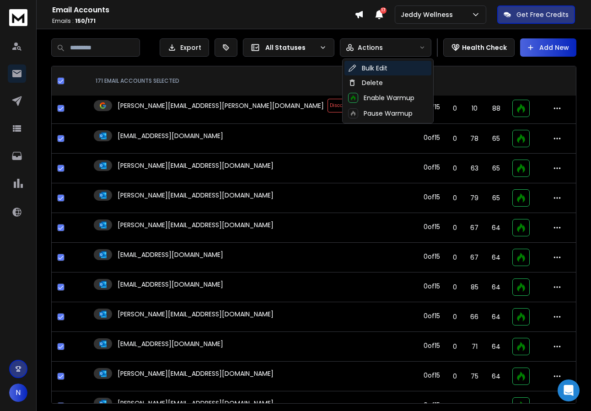
click at [388, 70] on div "Bulk Edit" at bounding box center [387, 68] width 87 height 15
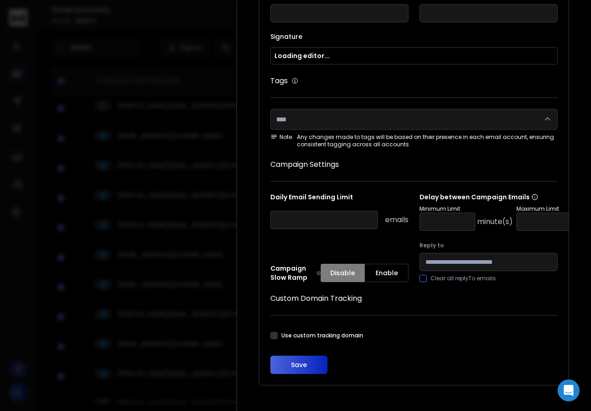
scroll to position [102, 0]
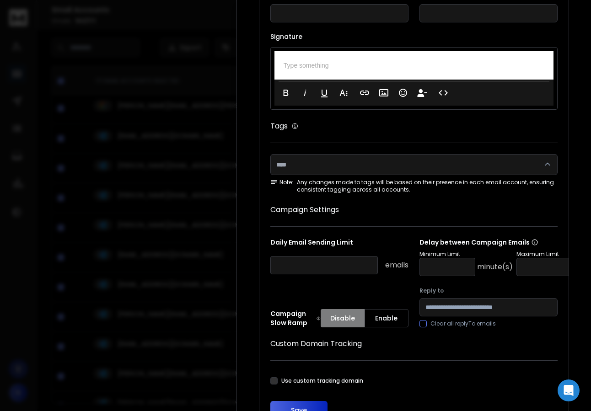
click at [304, 262] on input "number" at bounding box center [323, 265] width 107 height 18
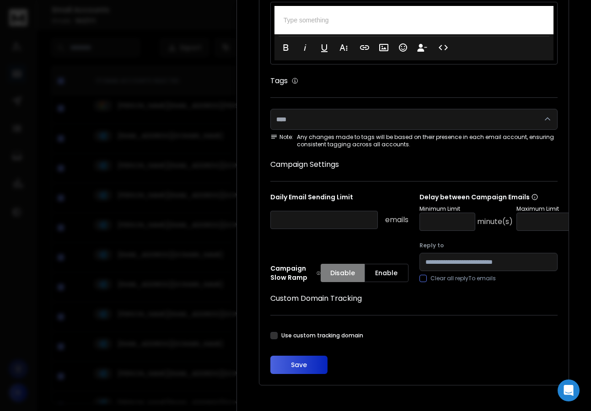
type input "*"
click at [300, 356] on button "Save" at bounding box center [298, 365] width 57 height 18
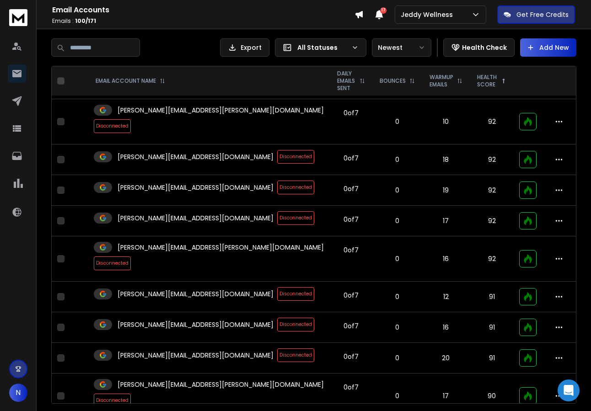
scroll to position [2187, 0]
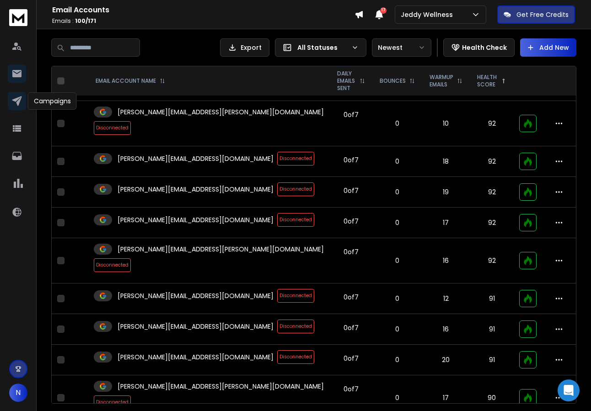
click at [19, 96] on icon at bounding box center [16, 101] width 11 height 11
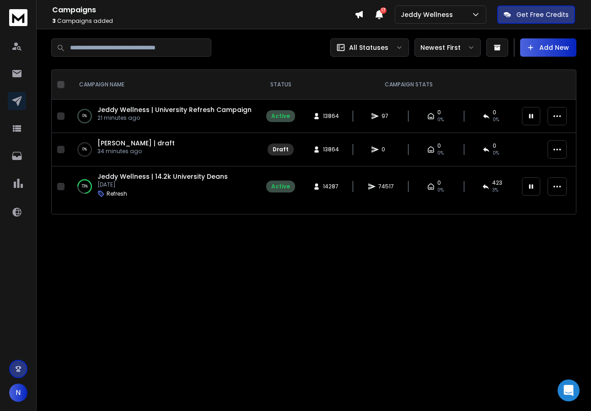
click at [156, 122] on div "Jeddy Wellness | University Refresh Campaign 21 minutes ago" at bounding box center [174, 116] width 154 height 22
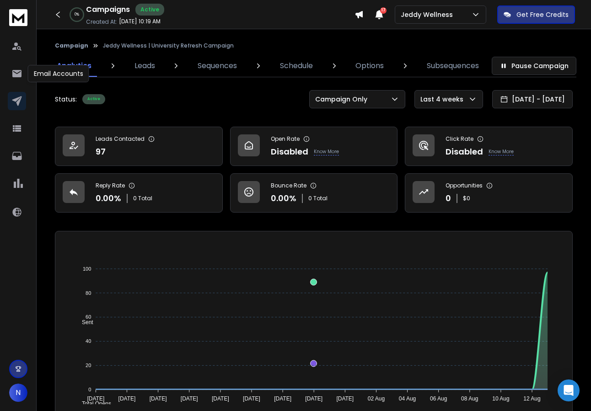
click at [18, 100] on icon at bounding box center [17, 101] width 10 height 10
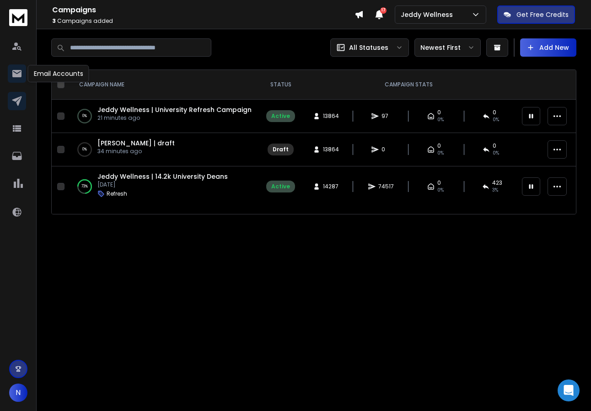
click at [20, 70] on icon at bounding box center [16, 73] width 9 height 7
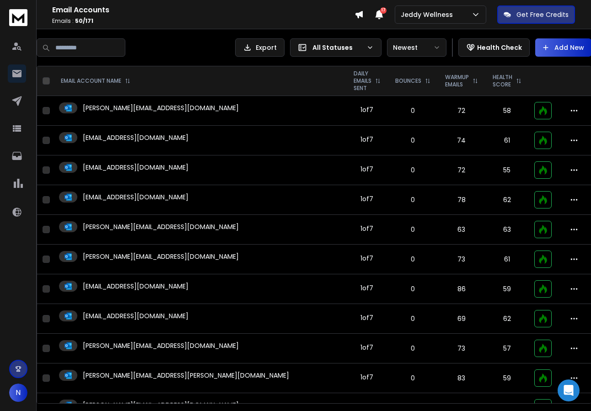
click at [143, 107] on p "jeddy@jeddyhealth.com" at bounding box center [161, 107] width 156 height 9
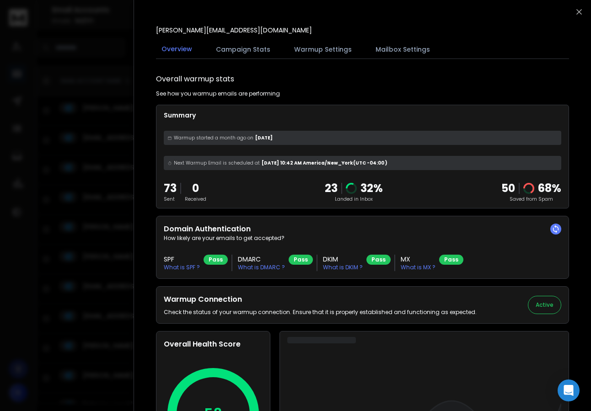
click at [247, 43] on button "Campaign Stats" at bounding box center [242, 49] width 65 height 20
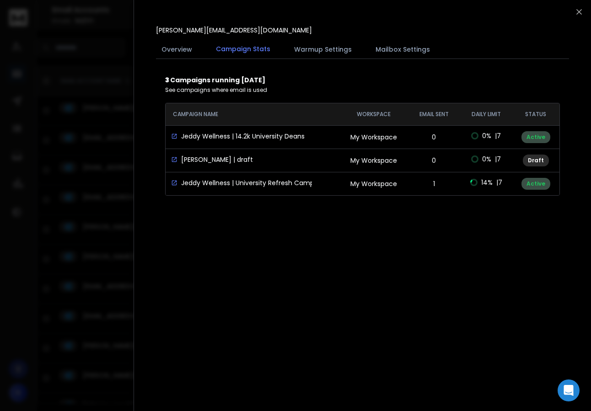
click at [311, 50] on button "Warmup Settings" at bounding box center [323, 49] width 69 height 20
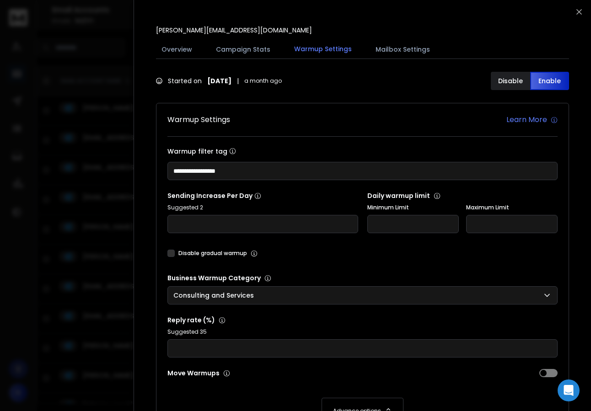
drag, startPoint x: 413, startPoint y: 226, endPoint x: 344, endPoint y: 224, distance: 69.5
click at [343, 225] on div "Sending Increase Per Day Suggested 2 * Daily warmup limit Minimum Limit ** Maxi…" at bounding box center [362, 212] width 390 height 42
click at [134, 284] on div "**********" at bounding box center [362, 205] width 457 height 411
click at [82, 152] on div at bounding box center [295, 205] width 591 height 411
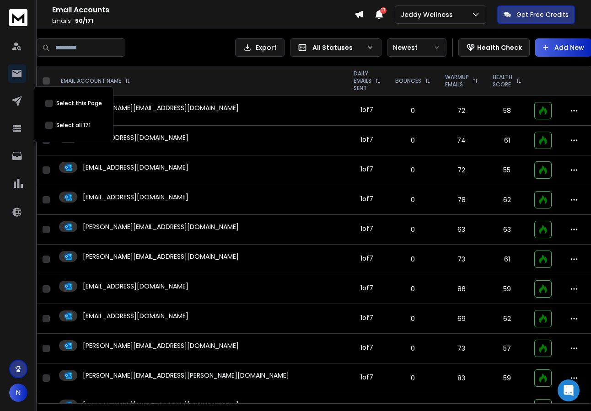
click at [59, 84] on body "Your warmest leads are on your site – Turn visits into conversations Reach Out …" at bounding box center [295, 205] width 591 height 411
click at [50, 81] on button "Select this Page" at bounding box center [46, 80] width 7 height 7
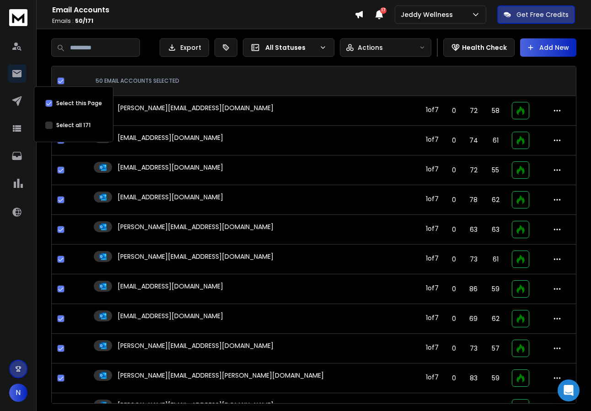
click at [48, 127] on button "Select this Page" at bounding box center [48, 125] width 7 height 7
click at [48, 103] on button "Select this Page" at bounding box center [48, 103] width 7 height 7
click at [278, 58] on div "Export All Statuses Actions Health Check Add New 50 EMAIL ACCOUNTS SELECTED jed…" at bounding box center [313, 220] width 525 height 365
click at [277, 56] on div "All Statuses" at bounding box center [288, 47] width 91 height 18
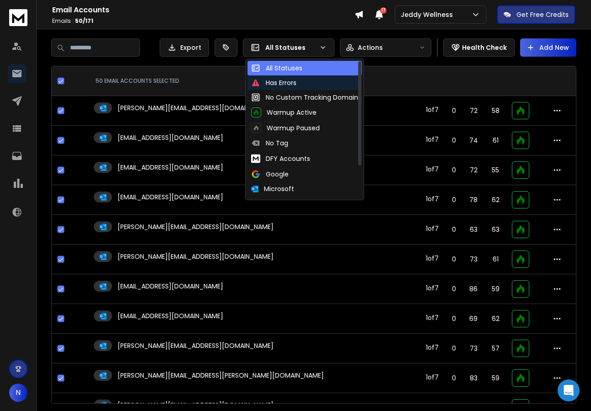
click at [285, 86] on div "Has Errors" at bounding box center [273, 82] width 45 height 9
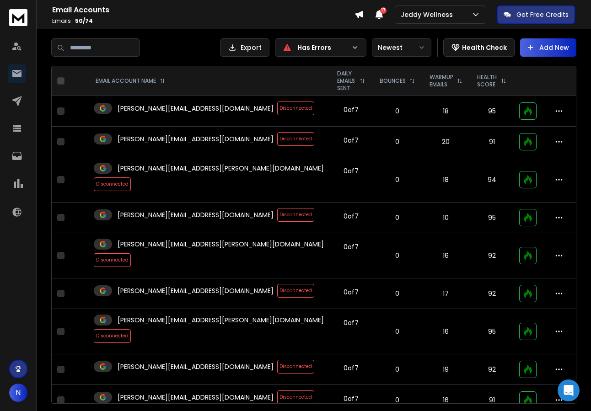
click at [286, 43] on div "Has Errors" at bounding box center [320, 47] width 91 height 18
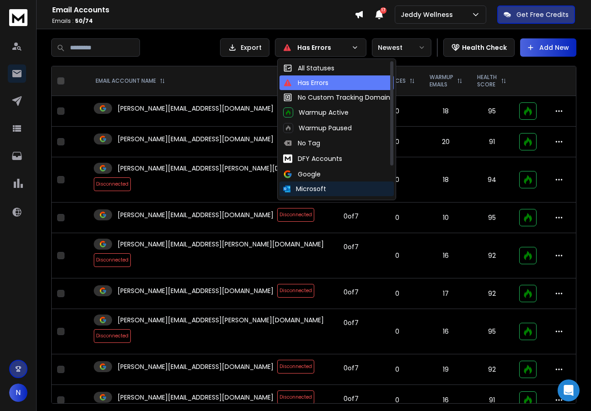
click at [311, 185] on div "Microsoft" at bounding box center [304, 188] width 43 height 9
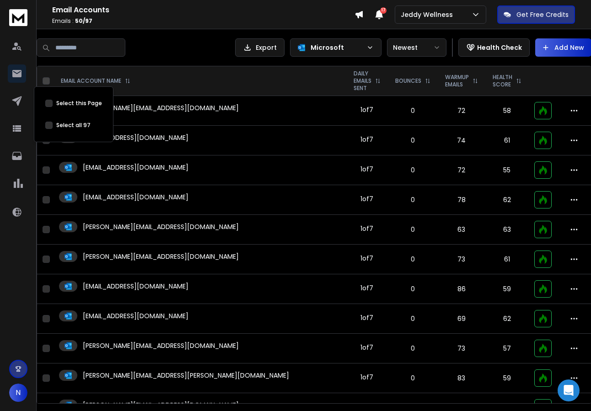
click at [50, 80] on button "Select this Page" at bounding box center [46, 80] width 7 height 7
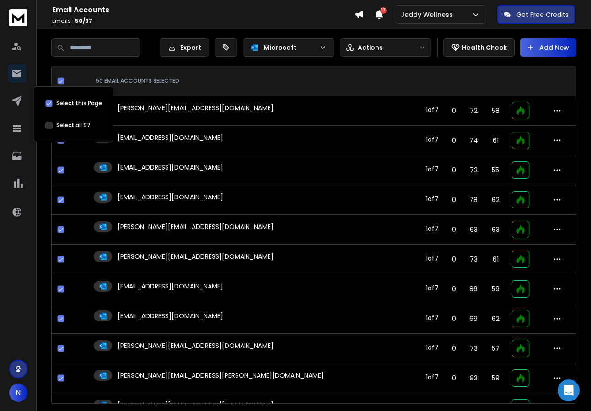
click at [48, 125] on button "Select this Page" at bounding box center [48, 125] width 7 height 7
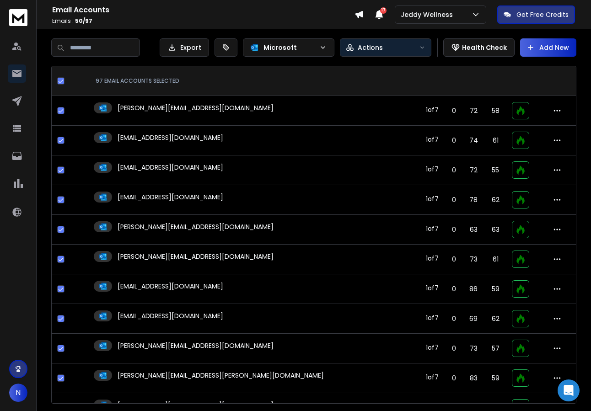
click at [395, 48] on div "Actions" at bounding box center [381, 47] width 70 height 9
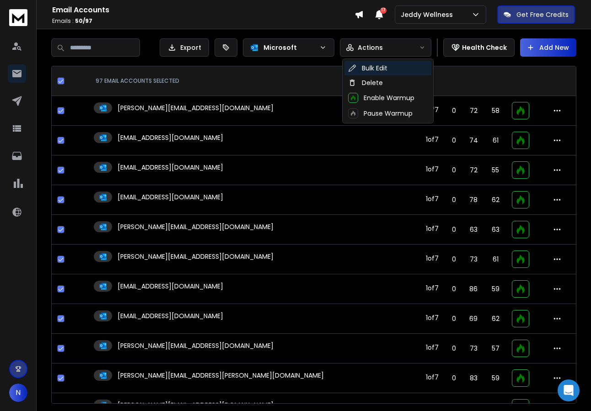
click at [384, 66] on div "Bulk Edit" at bounding box center [367, 68] width 39 height 9
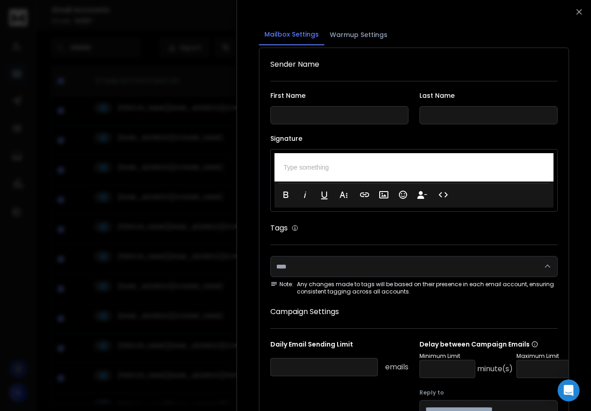
click at [360, 36] on button "Warmup Settings" at bounding box center [358, 35] width 69 height 20
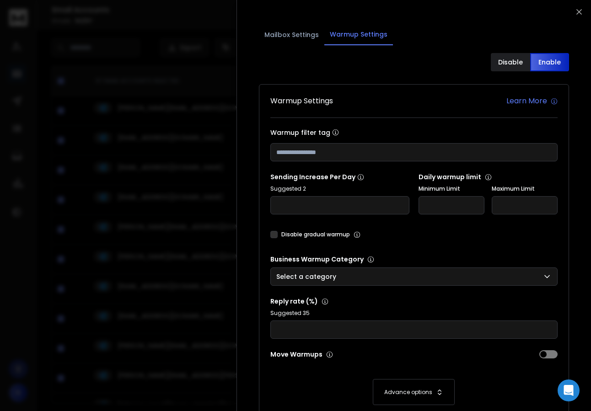
click at [359, 38] on button "Warmup Settings" at bounding box center [358, 34] width 69 height 21
click at [300, 28] on button "Mailbox Settings" at bounding box center [291, 35] width 65 height 20
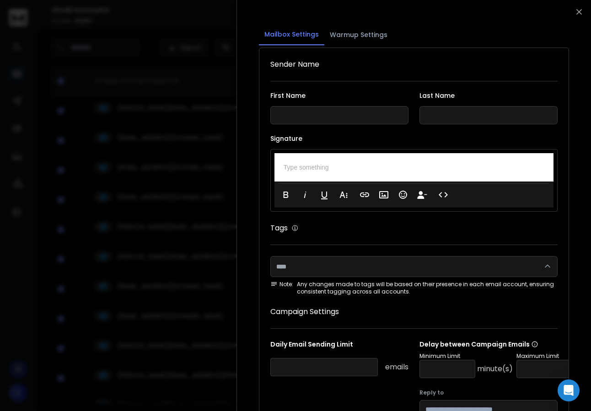
click at [319, 163] on div at bounding box center [414, 167] width 261 height 10
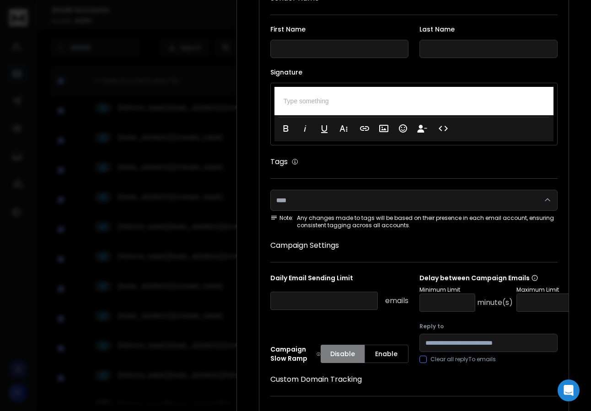
scroll to position [86, 0]
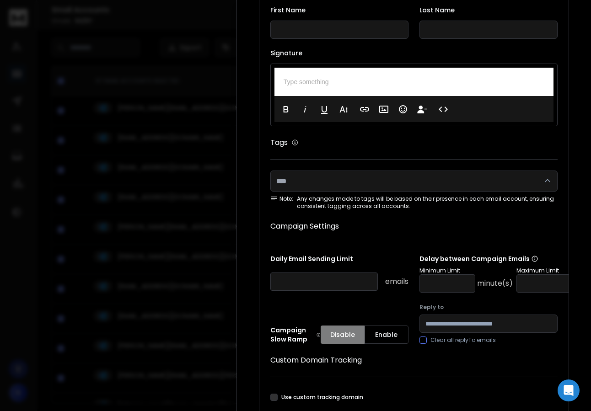
click at [356, 274] on input "number" at bounding box center [323, 282] width 107 height 18
click at [458, 287] on input "number" at bounding box center [447, 283] width 56 height 18
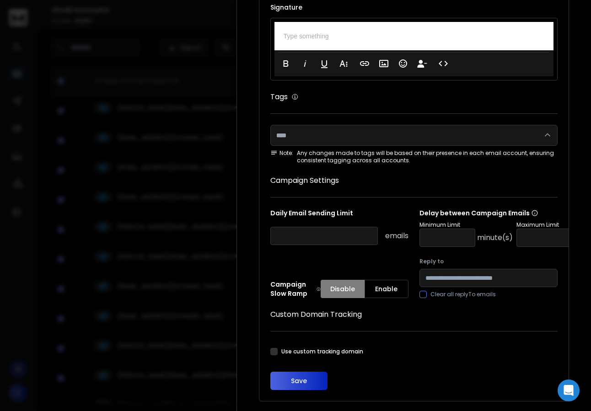
scroll to position [128, 0]
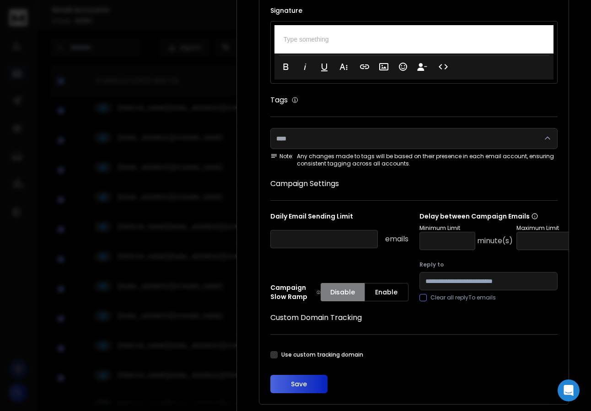
click at [547, 246] on input "number" at bounding box center [544, 241] width 56 height 18
type input "*"
type input "**"
click at [408, 321] on h1 "Custom Domain Tracking" at bounding box center [413, 317] width 287 height 11
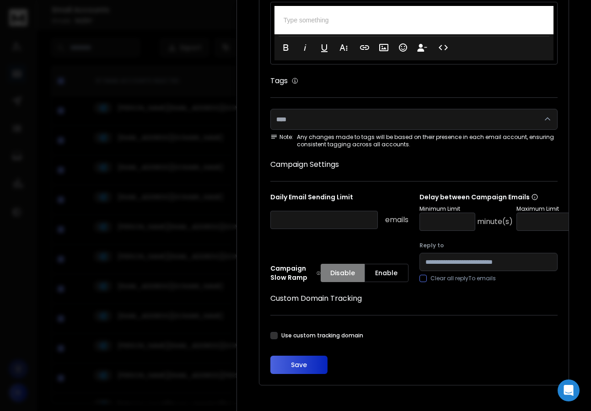
scroll to position [0, 0]
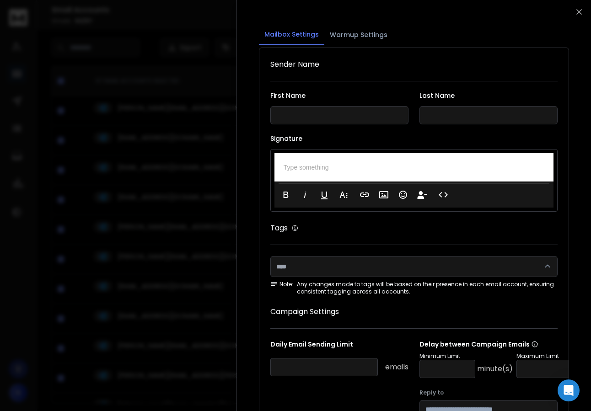
click at [359, 41] on button "Warmup Settings" at bounding box center [358, 35] width 69 height 20
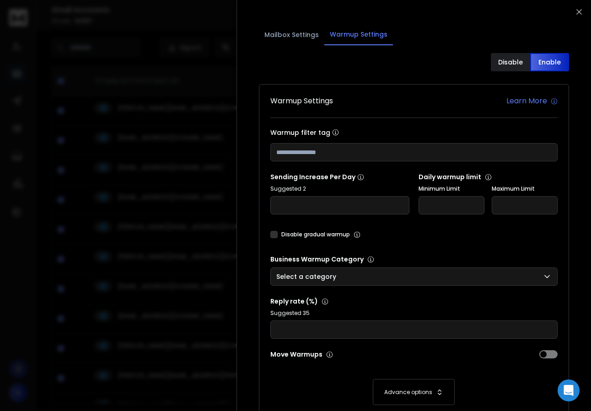
click at [289, 34] on button "Mailbox Settings" at bounding box center [291, 35] width 65 height 20
click at [354, 39] on button "Warmup Settings" at bounding box center [358, 34] width 69 height 21
click at [438, 203] on input "number" at bounding box center [451, 205] width 66 height 18
type input "**"
click at [510, 202] on input "number" at bounding box center [525, 205] width 66 height 18
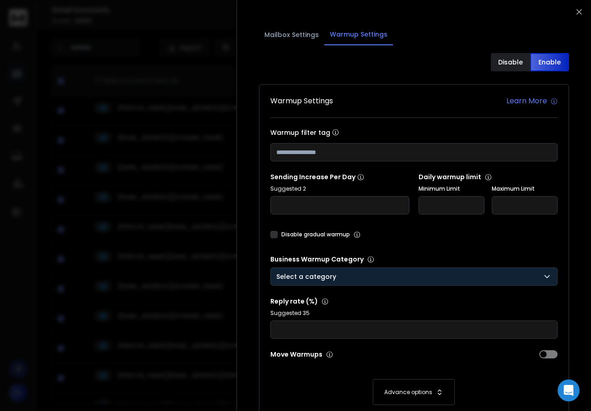
type input "**"
click at [351, 277] on div "Select a category" at bounding box center [413, 276] width 275 height 9
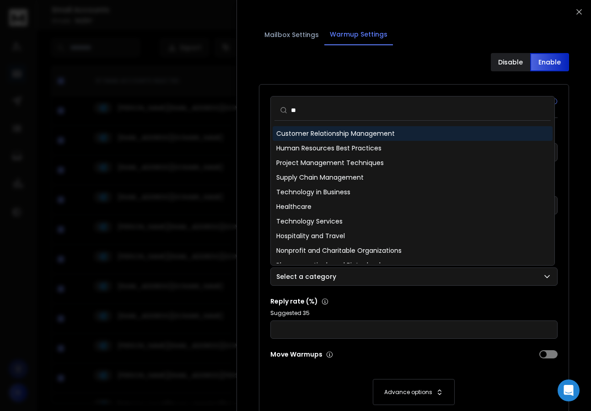
type input "*"
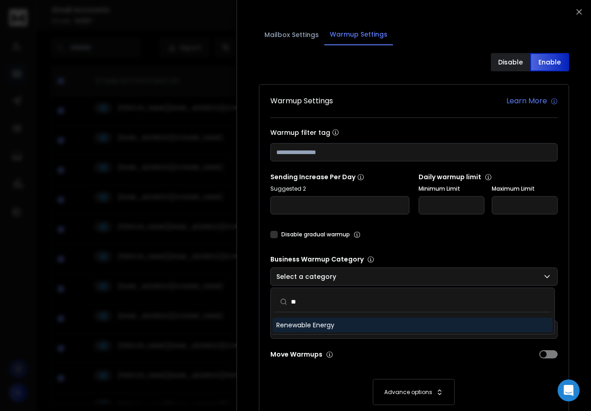
type input "*"
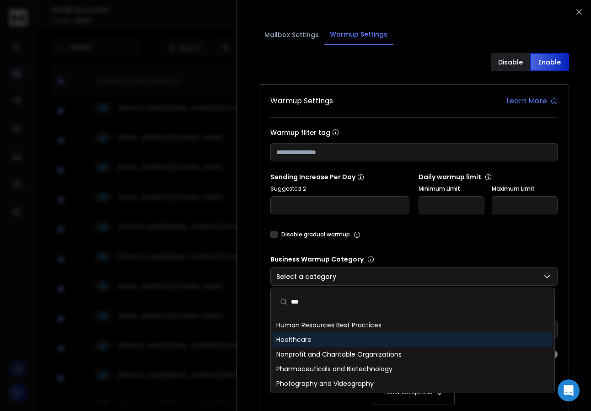
type input "***"
click at [347, 338] on div "Healthcare" at bounding box center [413, 339] width 280 height 15
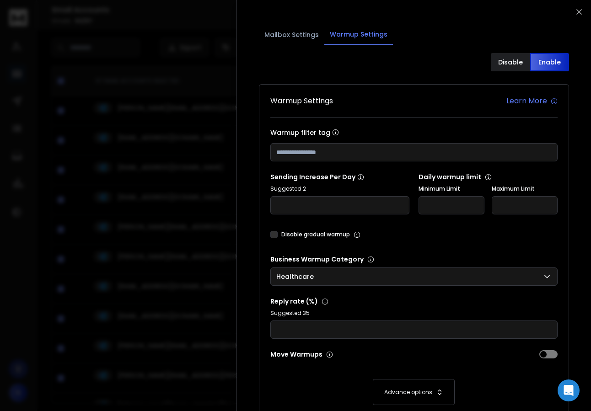
click at [328, 336] on input "number" at bounding box center [413, 330] width 287 height 18
type input "***"
click at [547, 351] on button "button" at bounding box center [548, 354] width 18 height 8
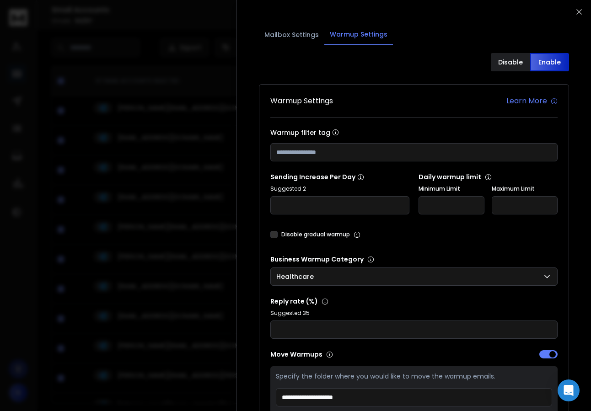
click at [547, 352] on button "button" at bounding box center [548, 354] width 18 height 8
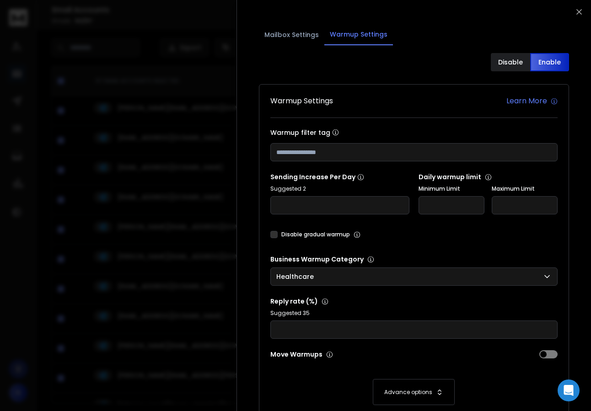
scroll to position [70, 0]
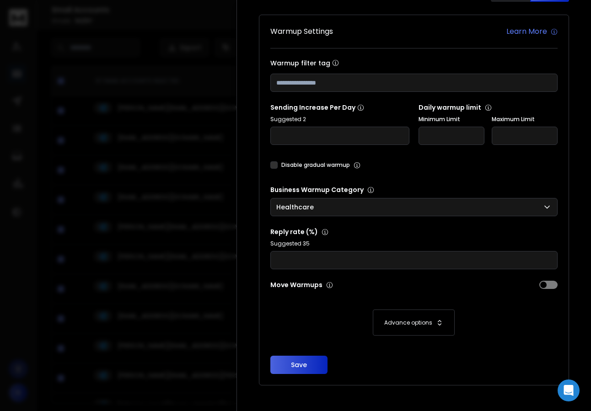
click at [300, 367] on button "Save" at bounding box center [298, 365] width 57 height 18
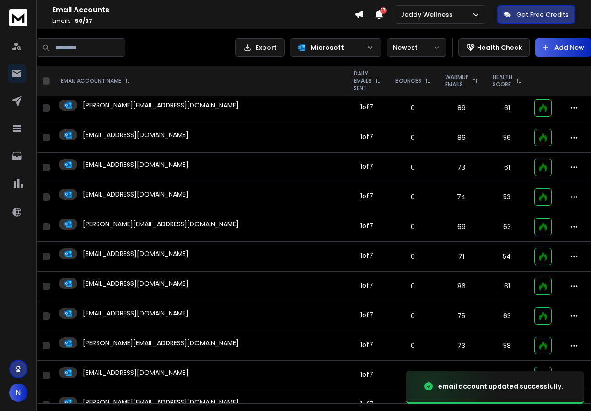
scroll to position [1200, 0]
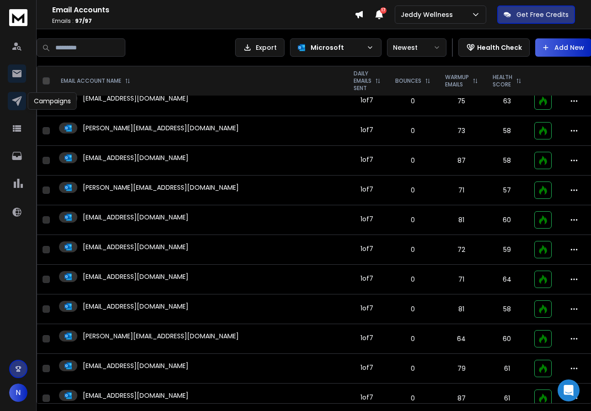
click at [14, 99] on icon at bounding box center [17, 101] width 10 height 10
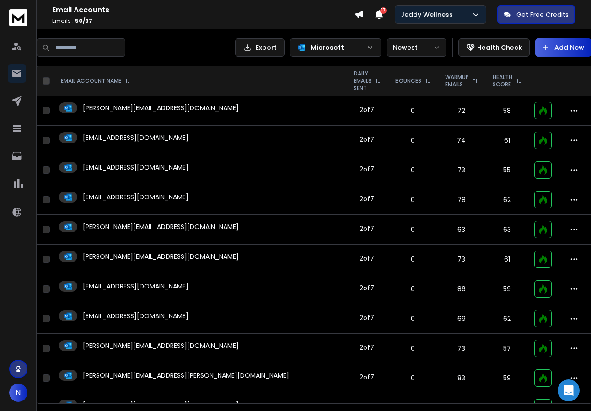
click at [451, 14] on p "Jeddy Wellness" at bounding box center [429, 14] width 56 height 9
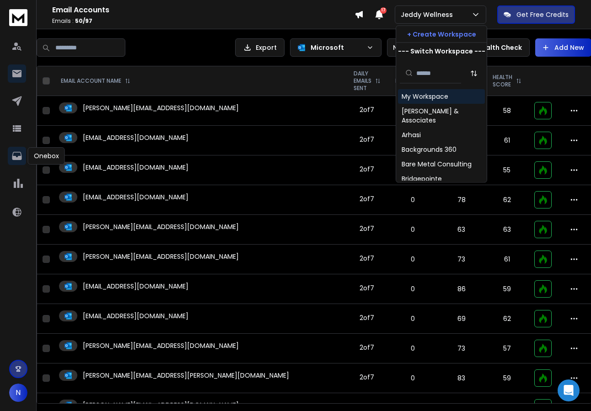
click at [8, 159] on link at bounding box center [17, 156] width 18 height 18
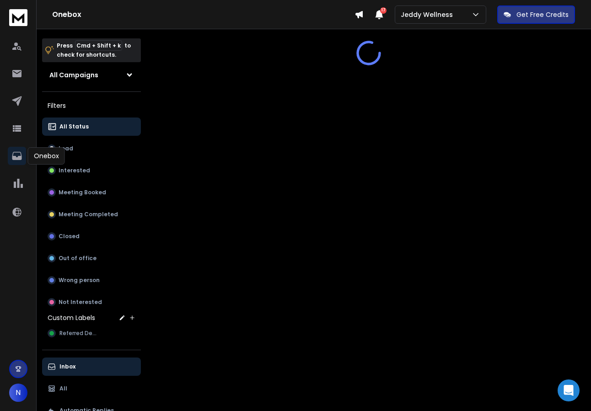
click at [24, 149] on link at bounding box center [17, 156] width 18 height 18
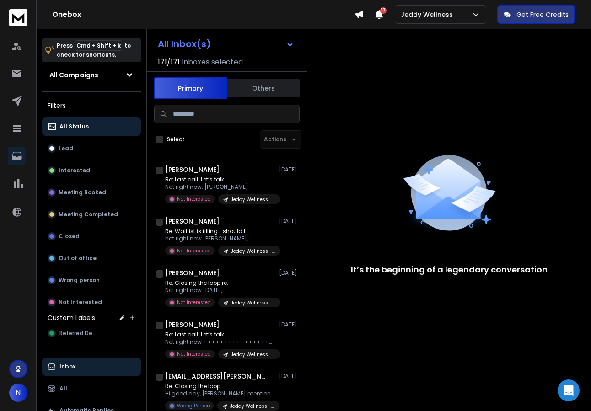
click at [273, 86] on button "Others" at bounding box center [263, 88] width 73 height 20
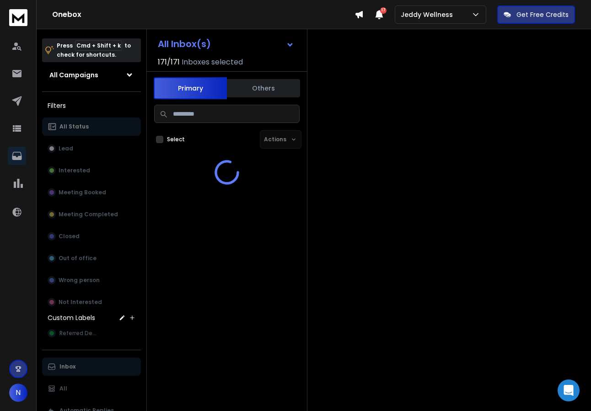
click at [201, 91] on button "Primary" at bounding box center [190, 88] width 73 height 22
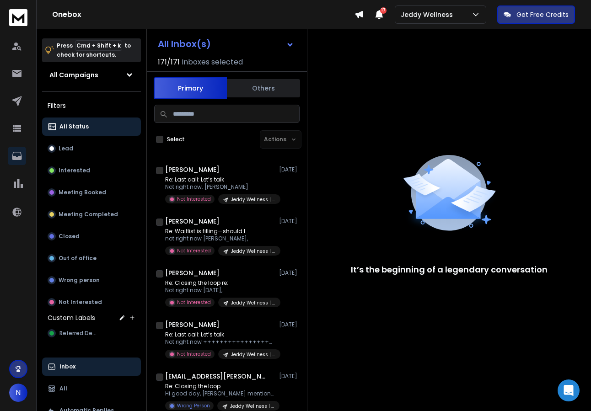
click at [260, 84] on button "Others" at bounding box center [263, 88] width 73 height 20
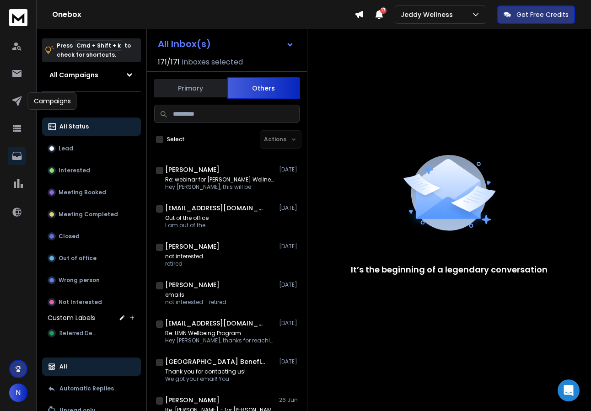
click at [17, 89] on div at bounding box center [18, 131] width 21 height 188
click at [16, 73] on icon at bounding box center [16, 73] width 11 height 11
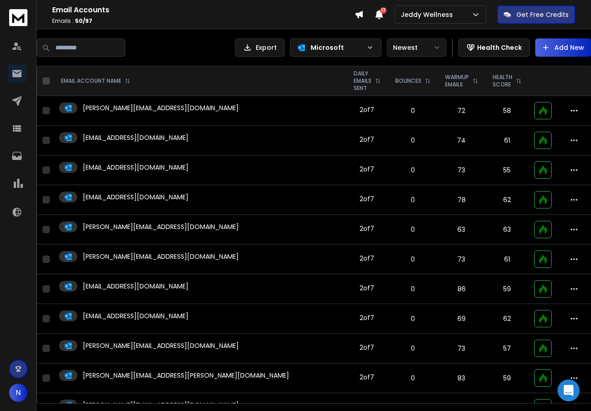
click at [27, 112] on div at bounding box center [18, 103] width 21 height 22
click at [23, 109] on link at bounding box center [17, 101] width 18 height 18
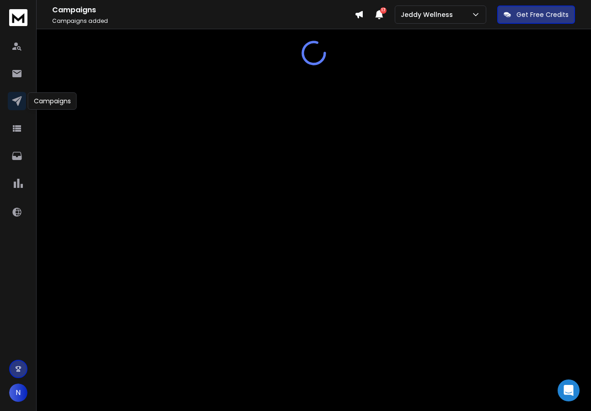
click at [20, 107] on link at bounding box center [17, 101] width 18 height 18
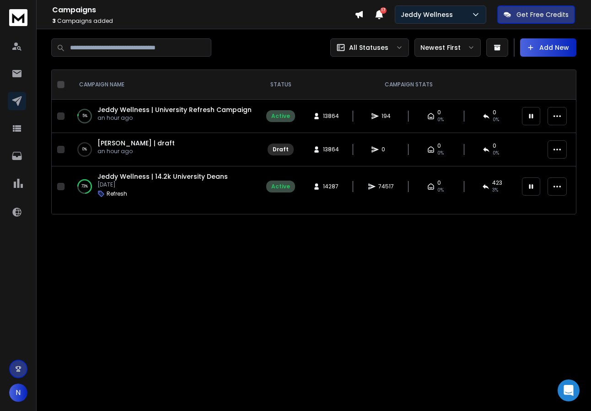
click at [453, 18] on p "Jeddy Wellness" at bounding box center [429, 14] width 56 height 9
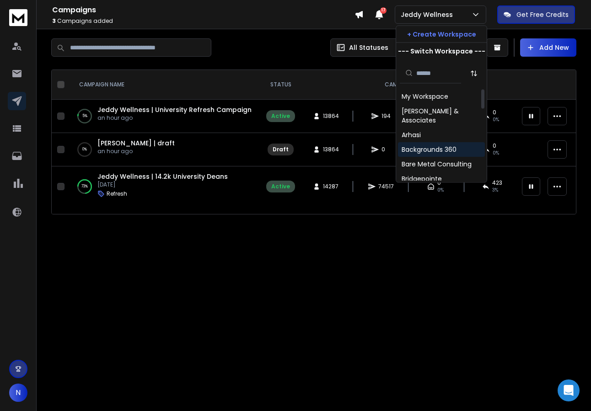
click at [529, 179] on button at bounding box center [531, 186] width 18 height 18
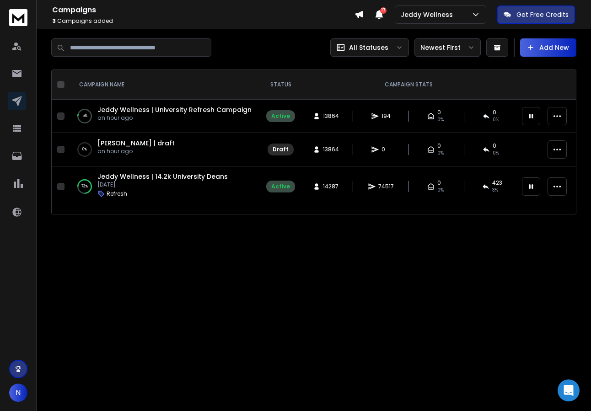
click at [533, 193] on button at bounding box center [531, 186] width 18 height 18
click at [484, 200] on td "14287 74517 0 0% 423 3 %" at bounding box center [408, 186] width 216 height 41
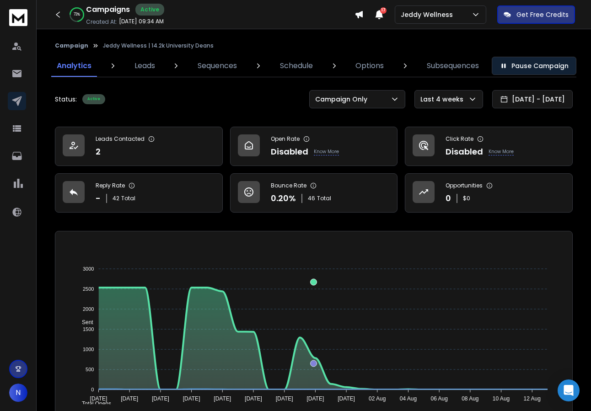
click at [524, 65] on button "Pause Campaign" at bounding box center [534, 66] width 85 height 18
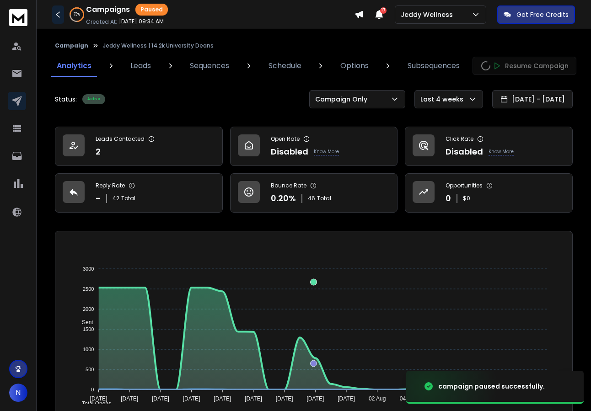
click at [64, 16] on button at bounding box center [58, 14] width 12 height 18
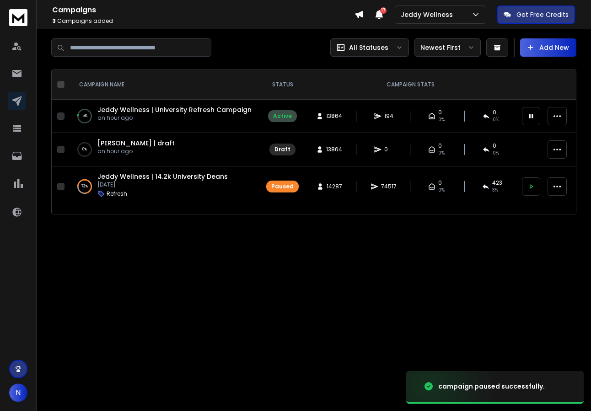
click at [254, 264] on div "Your warmest leads are on your site – Turn visits into conversations Reach Out …" at bounding box center [295, 205] width 591 height 411
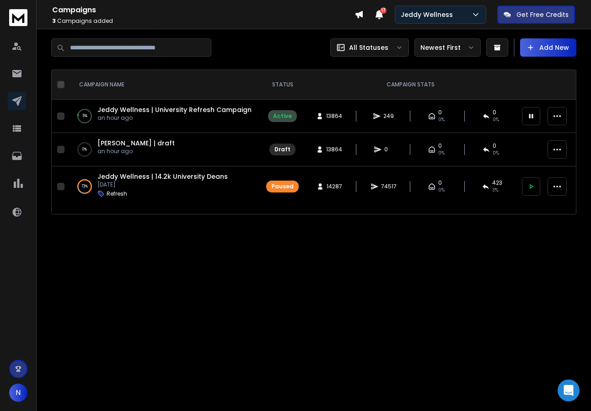
click at [444, 15] on p "Jeddy Wellness" at bounding box center [429, 14] width 56 height 9
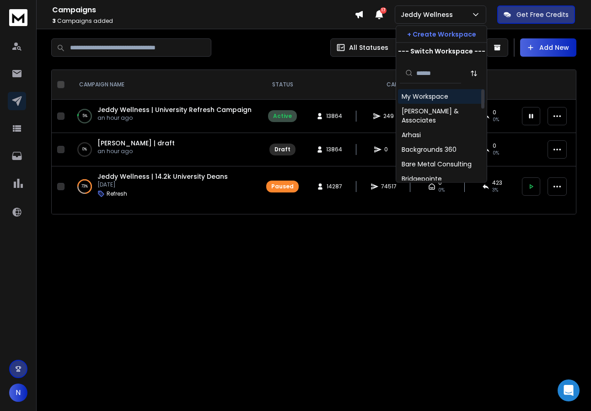
click at [429, 97] on div "My Workspace" at bounding box center [425, 96] width 47 height 9
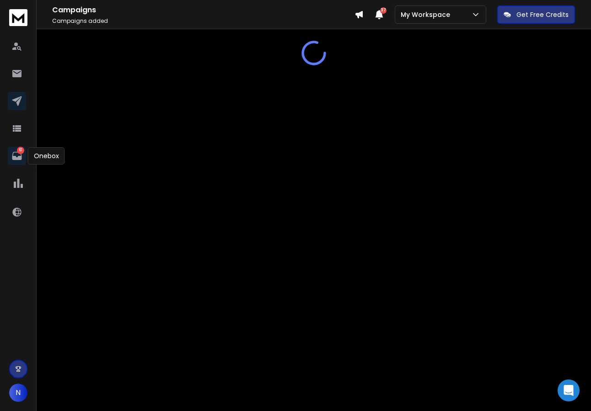
click at [19, 163] on link "61" at bounding box center [17, 156] width 18 height 18
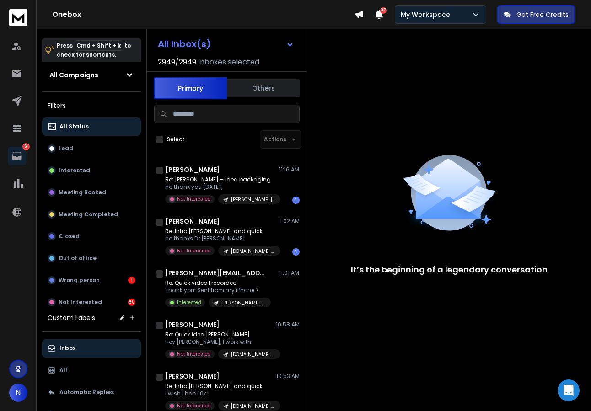
click at [444, 17] on p "My Workspace" at bounding box center [427, 14] width 53 height 9
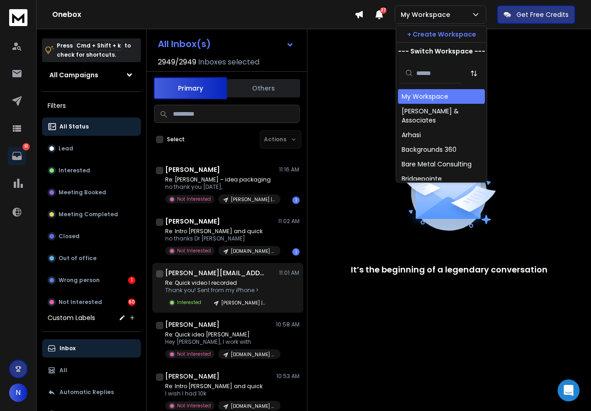
click at [214, 287] on p "Thank you! Sent from my iPhone >" at bounding box center [218, 290] width 106 height 7
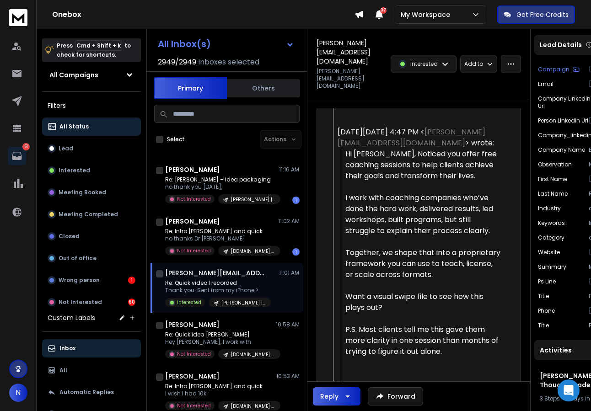
scroll to position [934, 0]
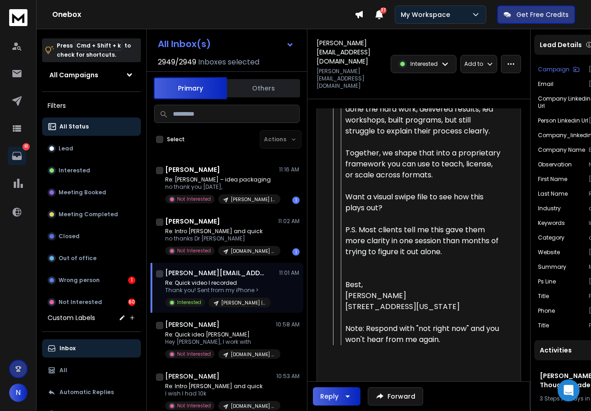
click at [435, 13] on p "My Workspace" at bounding box center [427, 14] width 53 height 9
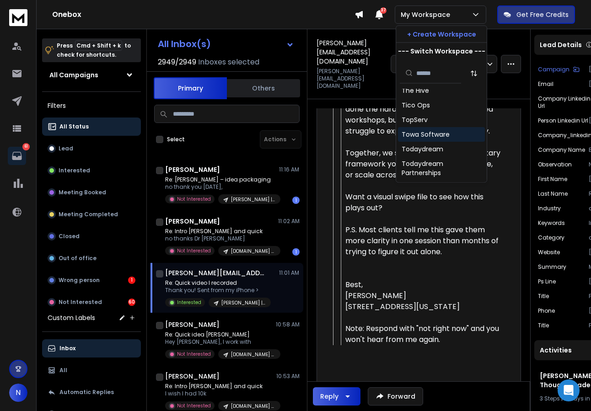
scroll to position [0, 0]
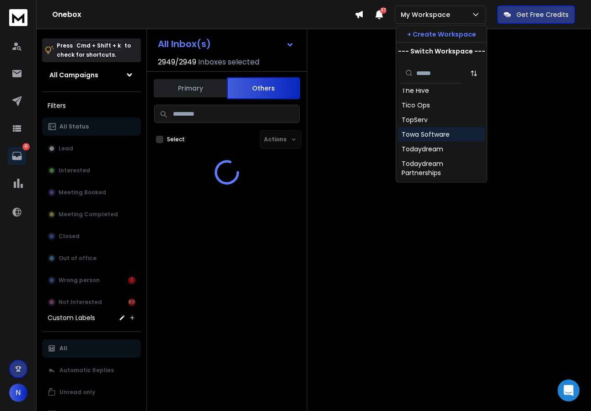
click at [274, 95] on button "Others" at bounding box center [263, 88] width 73 height 22
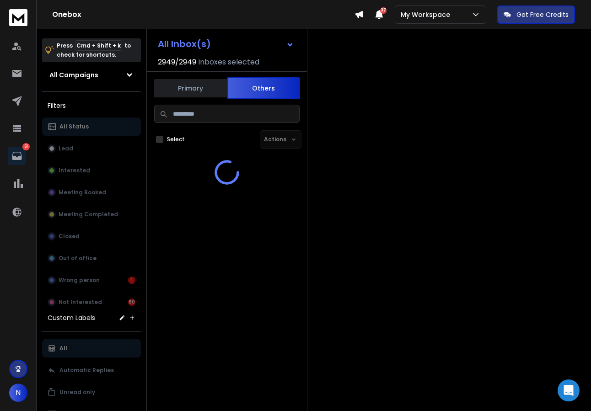
click at [212, 96] on button "Primary" at bounding box center [190, 88] width 73 height 20
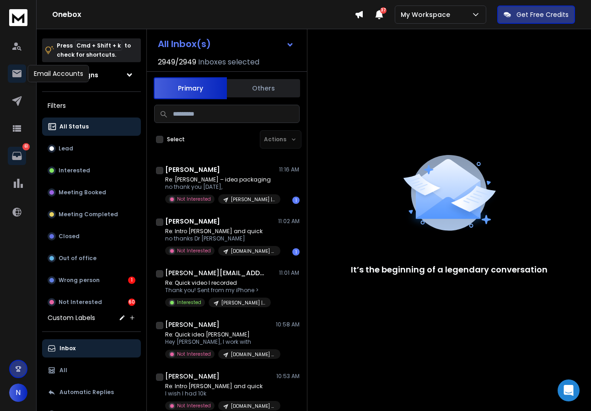
click at [14, 77] on icon at bounding box center [16, 73] width 9 height 7
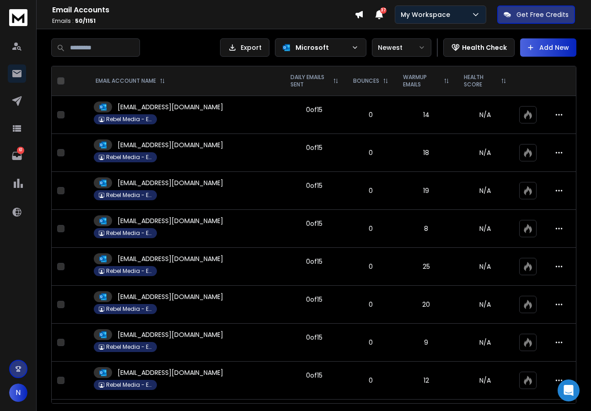
click at [419, 21] on button "My Workspace" at bounding box center [440, 14] width 91 height 18
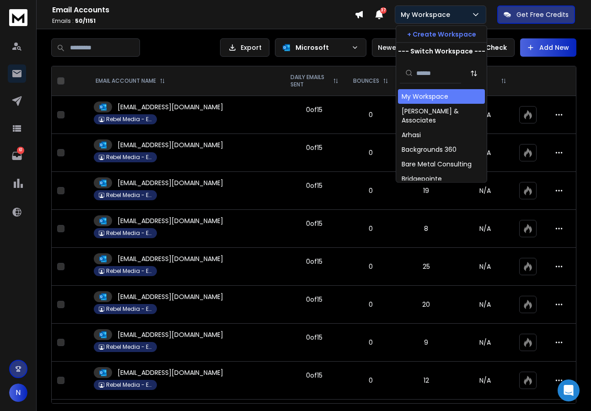
click at [420, 21] on button "My Workspace" at bounding box center [440, 14] width 91 height 18
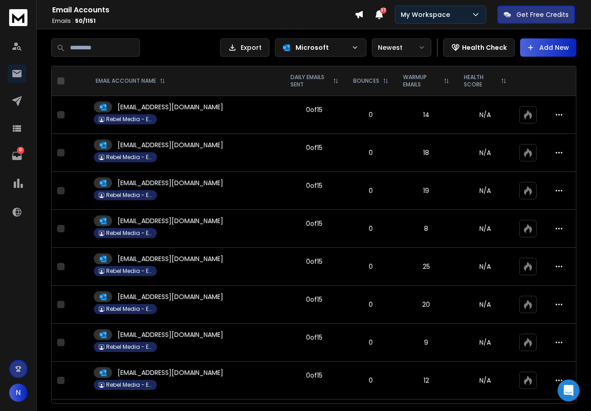
click at [420, 21] on button "My Workspace" at bounding box center [440, 14] width 91 height 18
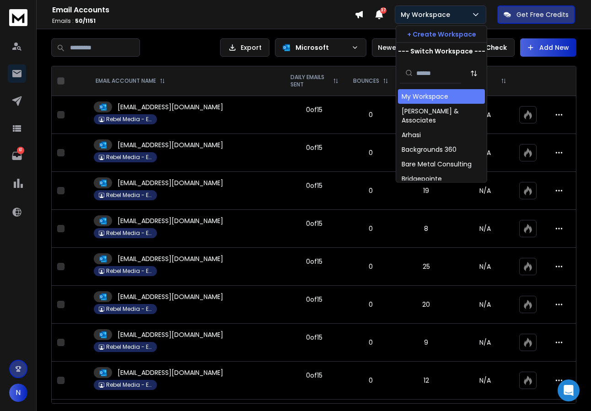
click at [420, 21] on button "My Workspace" at bounding box center [440, 14] width 91 height 18
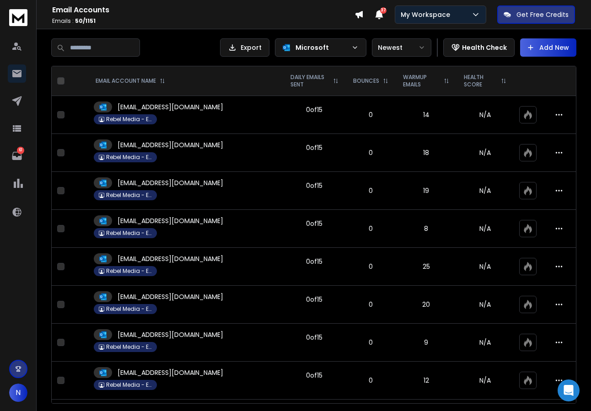
click at [420, 21] on button "My Workspace" at bounding box center [440, 14] width 91 height 18
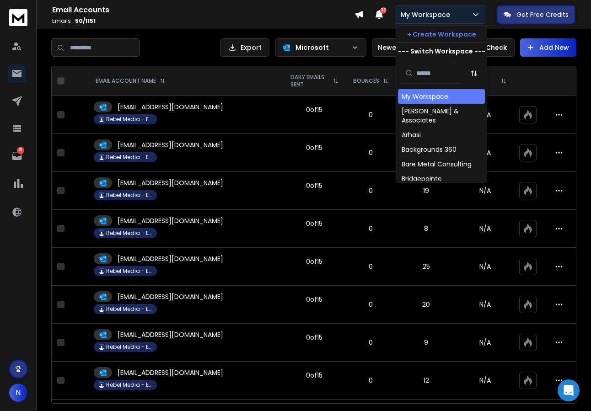
click at [420, 21] on button "My Workspace" at bounding box center [440, 14] width 91 height 18
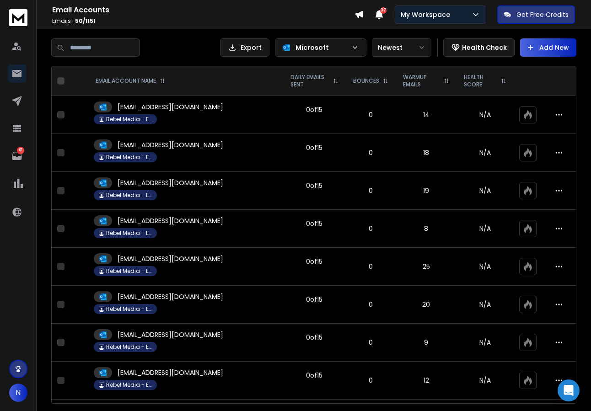
click at [420, 21] on button "My Workspace" at bounding box center [440, 14] width 91 height 18
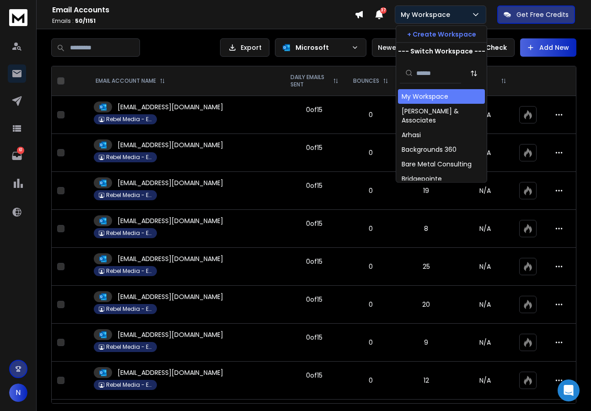
click at [420, 21] on button "My Workspace" at bounding box center [440, 14] width 91 height 18
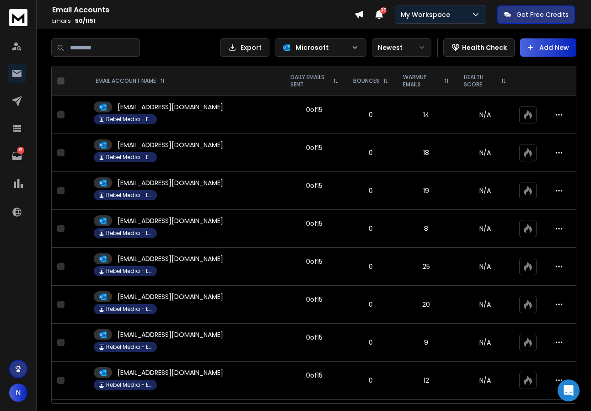
click at [420, 21] on button "My Workspace" at bounding box center [440, 14] width 91 height 18
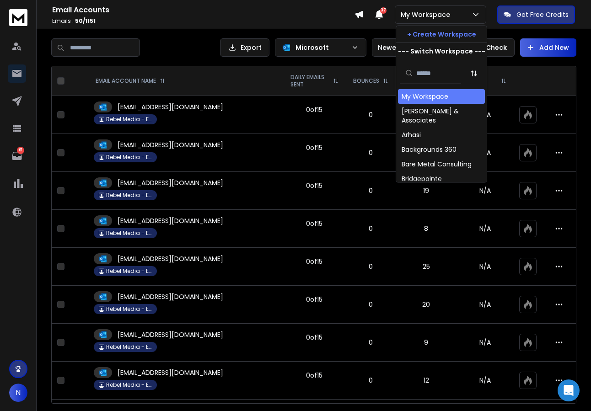
click at [297, 55] on div "Microsoft" at bounding box center [320, 47] width 91 height 18
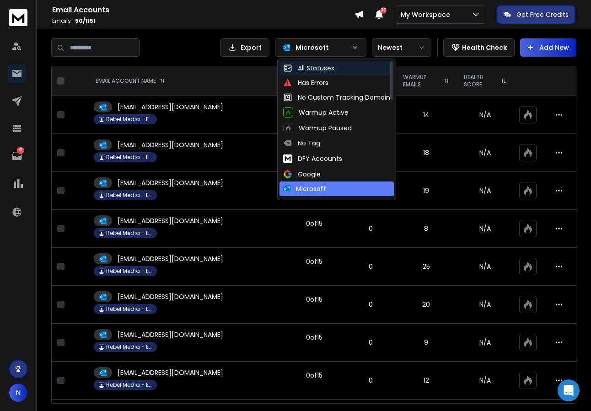
click at [300, 67] on div "All Statuses" at bounding box center [308, 68] width 51 height 9
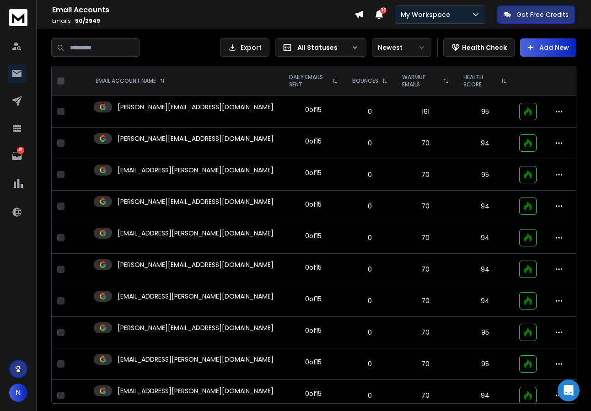
click at [426, 18] on p "My Workspace" at bounding box center [427, 14] width 53 height 9
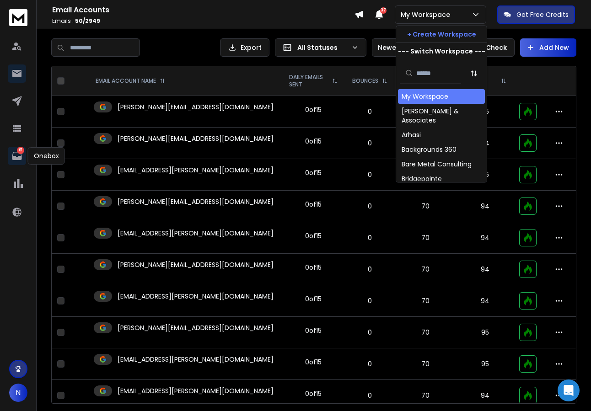
click at [16, 154] on icon at bounding box center [16, 155] width 11 height 11
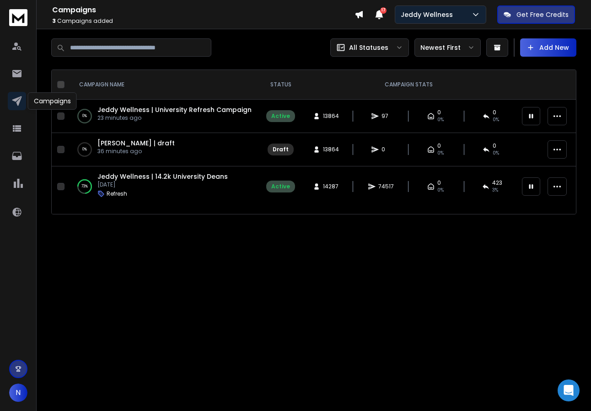
click at [437, 15] on p "Jeddy Wellness" at bounding box center [429, 14] width 56 height 9
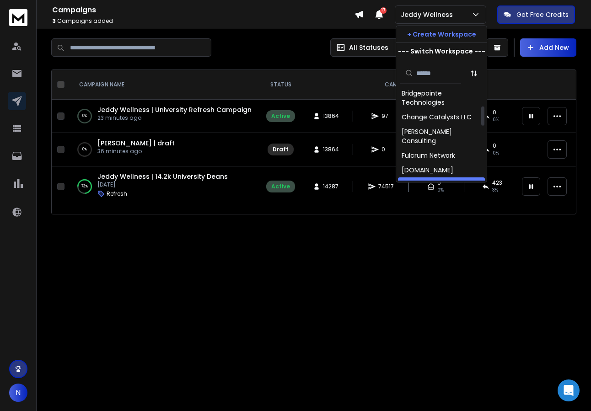
scroll to position [81, 0]
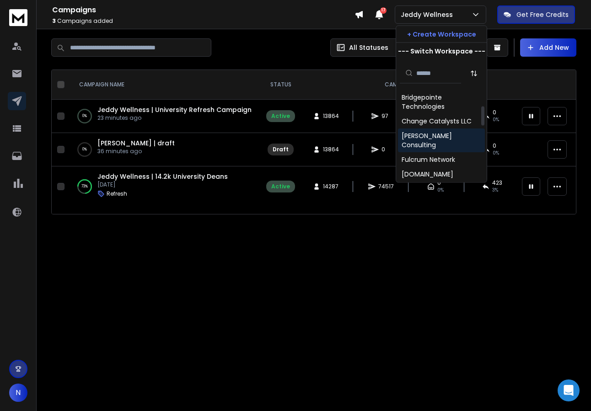
click at [435, 139] on div "[PERSON_NAME] Consulting" at bounding box center [442, 140] width 80 height 18
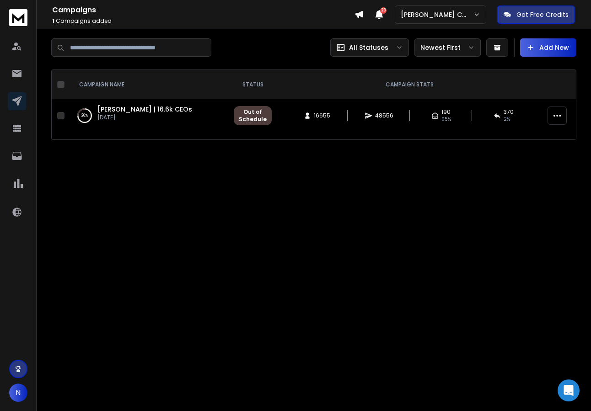
click at [553, 52] on button "Add New" at bounding box center [548, 47] width 56 height 18
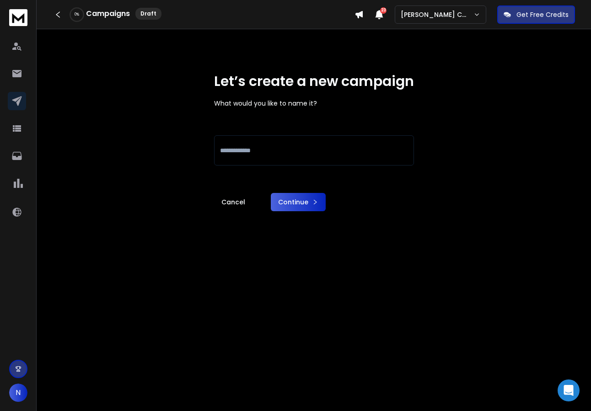
click at [284, 150] on input at bounding box center [314, 150] width 200 height 30
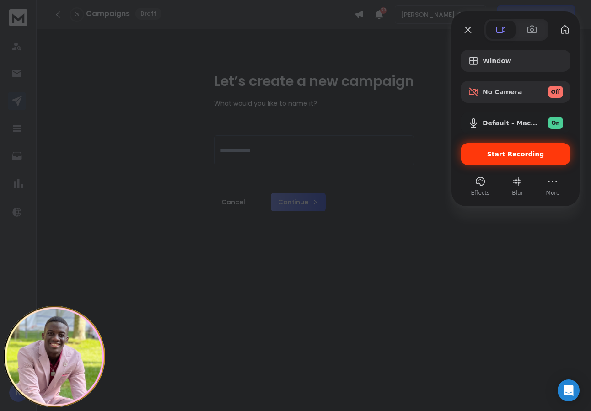
click at [504, 151] on span "Start Recording" at bounding box center [515, 153] width 57 height 7
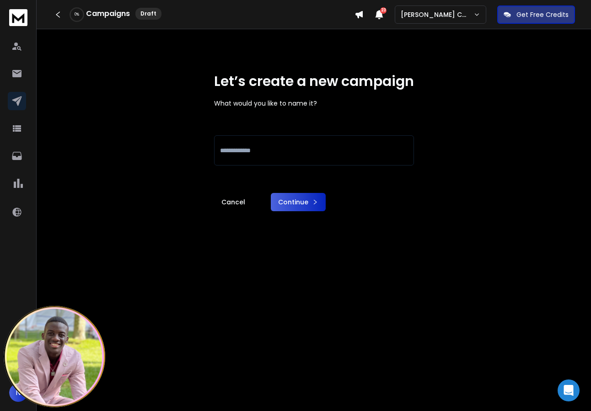
click at [273, 150] on input at bounding box center [314, 150] width 200 height 30
type input "**********"
click at [271, 193] on button "Continue" at bounding box center [298, 202] width 55 height 18
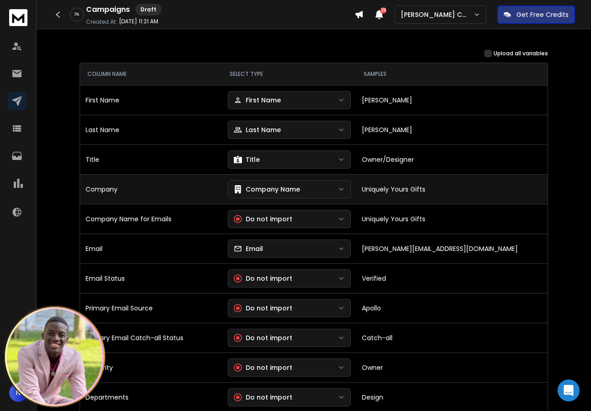
scroll to position [112, 0]
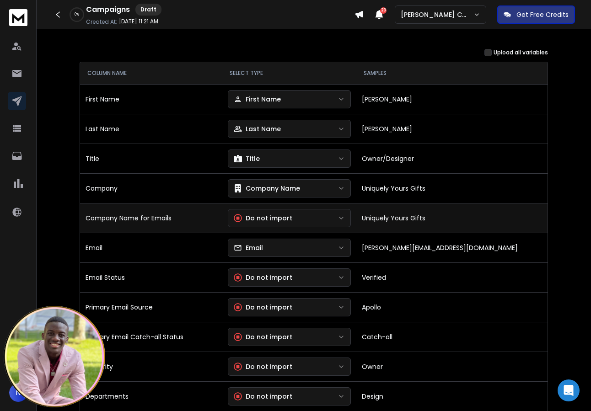
click at [306, 217] on button "Do not import" at bounding box center [289, 218] width 123 height 18
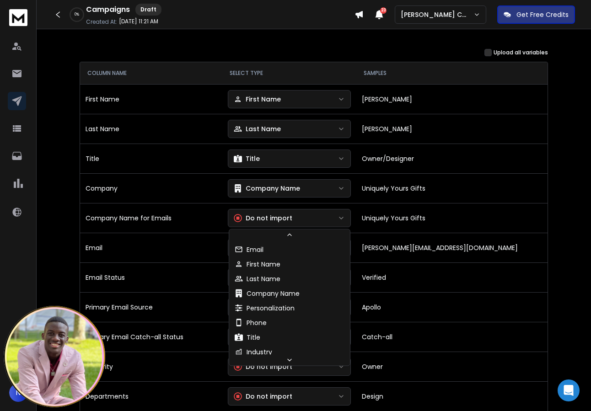
scroll to position [92, 0]
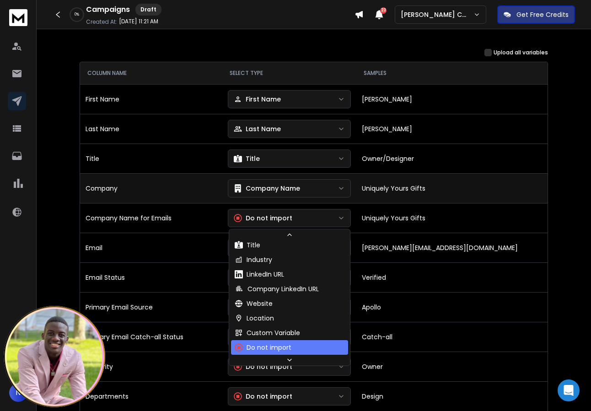
click at [288, 190] on div "Company Name" at bounding box center [267, 188] width 66 height 9
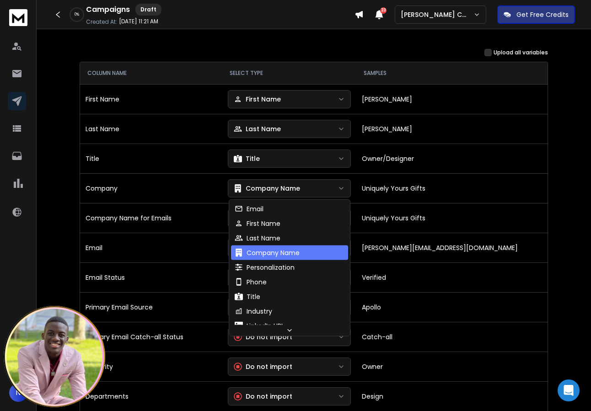
scroll to position [83, 0]
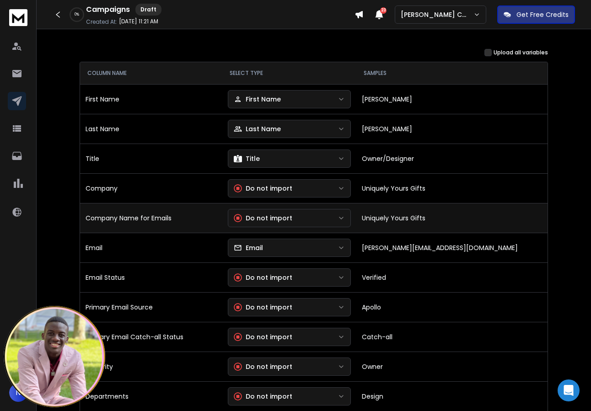
click at [275, 223] on button "Do not import" at bounding box center [289, 218] width 123 height 18
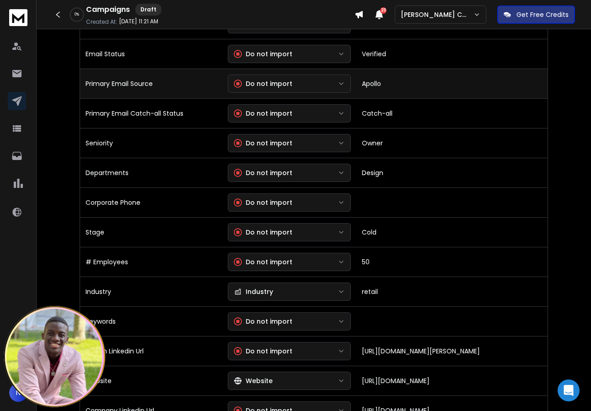
scroll to position [335, 0]
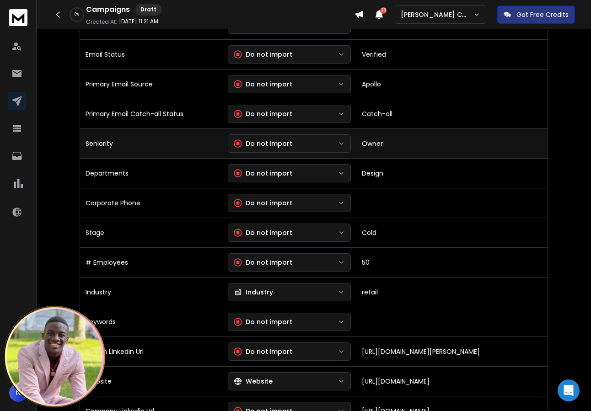
click at [297, 138] on button "Do not import" at bounding box center [289, 143] width 123 height 18
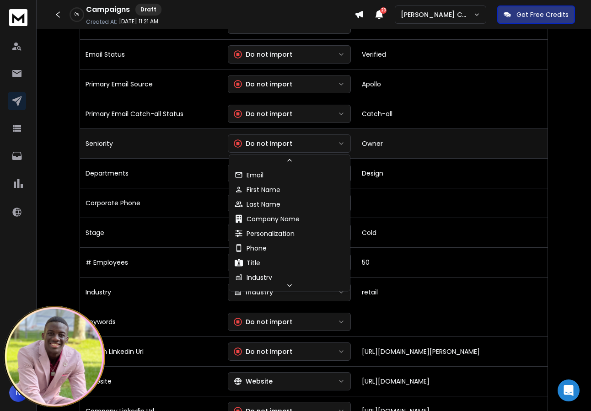
scroll to position [92, 0]
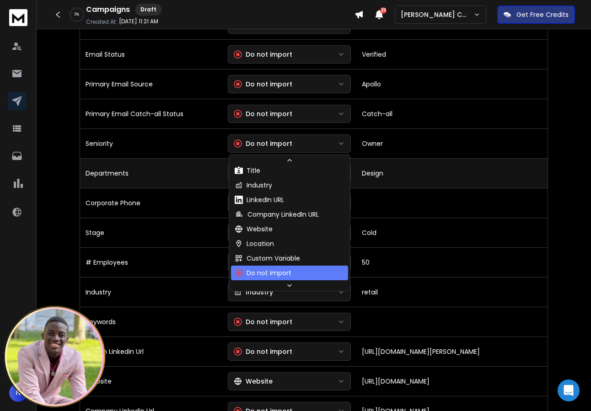
click at [391, 184] on td "Design" at bounding box center [451, 173] width 191 height 30
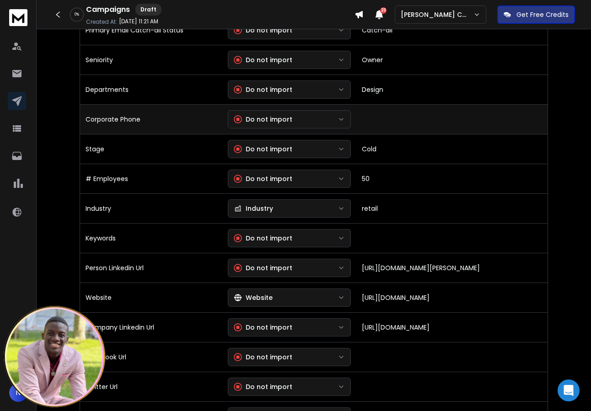
scroll to position [423, 0]
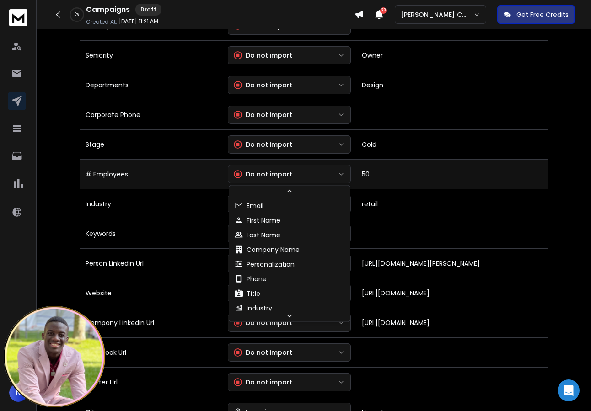
click at [295, 176] on button "Do not import" at bounding box center [289, 174] width 123 height 18
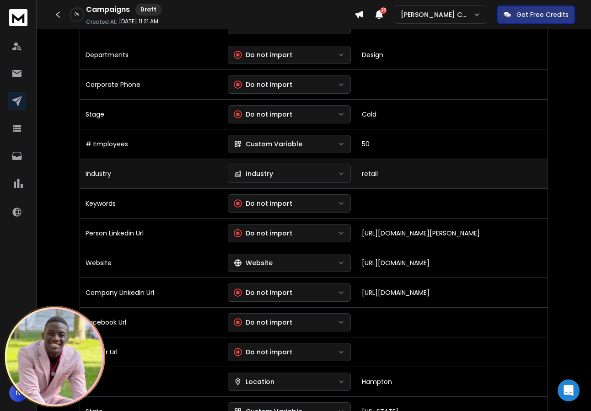
scroll to position [455, 0]
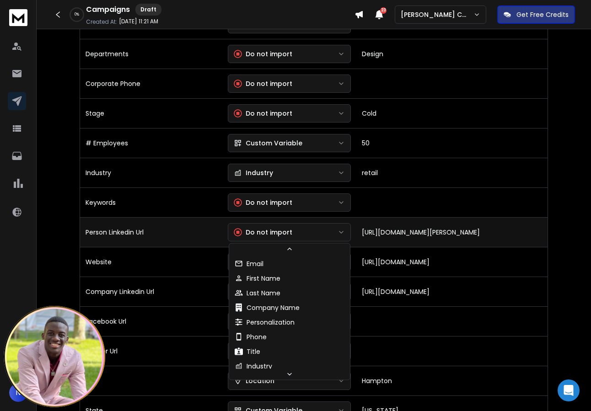
click at [308, 229] on button "Do not import" at bounding box center [289, 232] width 123 height 18
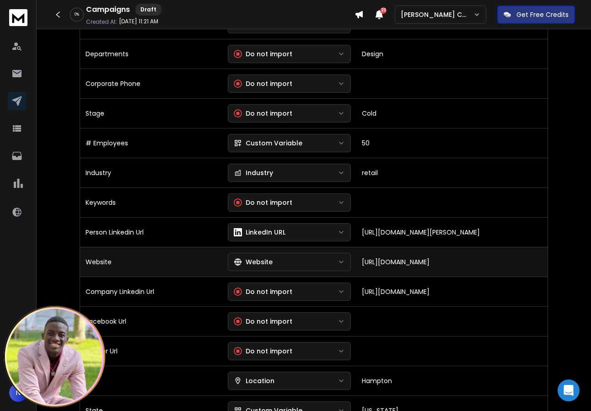
click at [283, 259] on button "Website" at bounding box center [289, 262] width 123 height 18
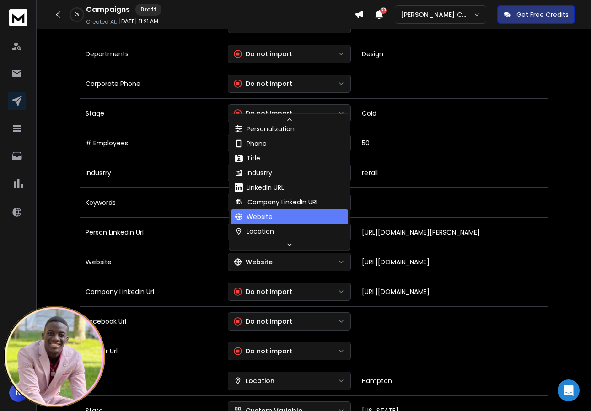
scroll to position [65, 0]
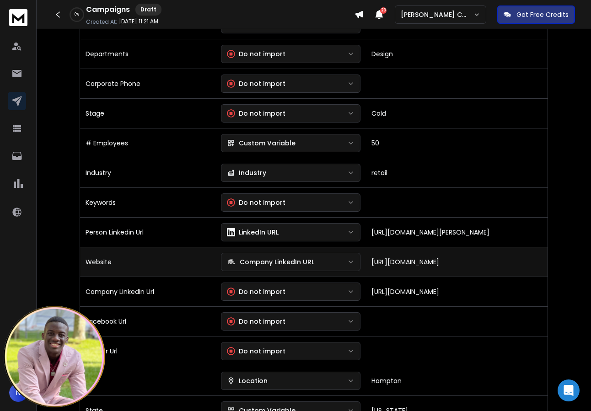
click at [284, 258] on div "Company LinkedIn URL" at bounding box center [270, 261] width 87 height 9
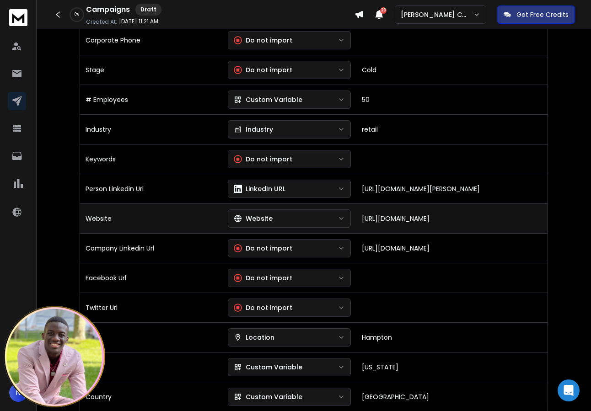
scroll to position [510, 0]
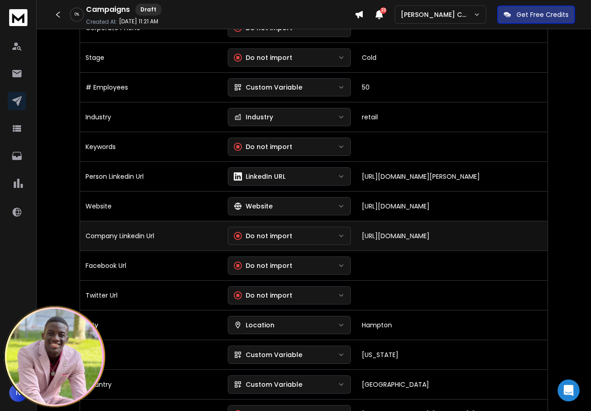
click at [301, 237] on button "Do not import" at bounding box center [289, 236] width 123 height 18
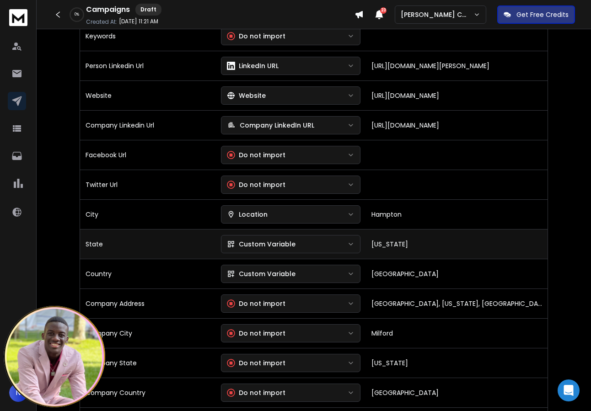
scroll to position [630, 0]
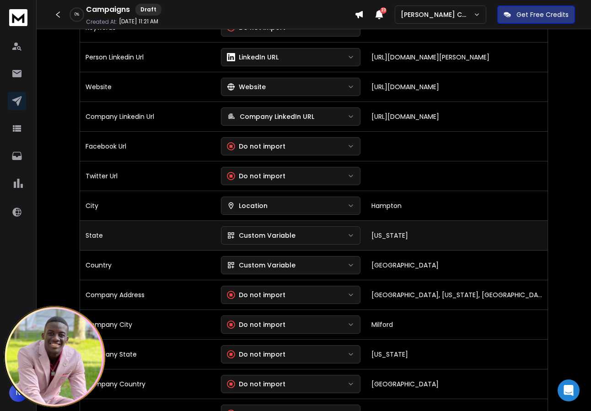
click at [330, 240] on button "Custom Variable" at bounding box center [290, 235] width 139 height 18
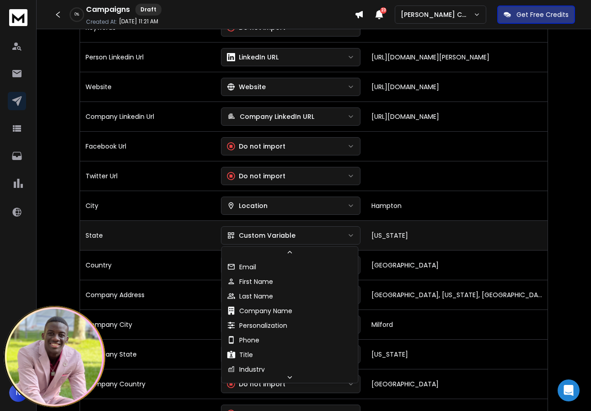
scroll to position [78, 0]
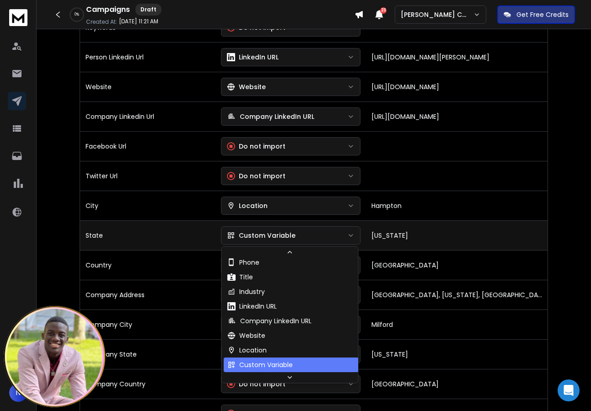
click at [330, 240] on button "Custom Variable" at bounding box center [290, 235] width 139 height 18
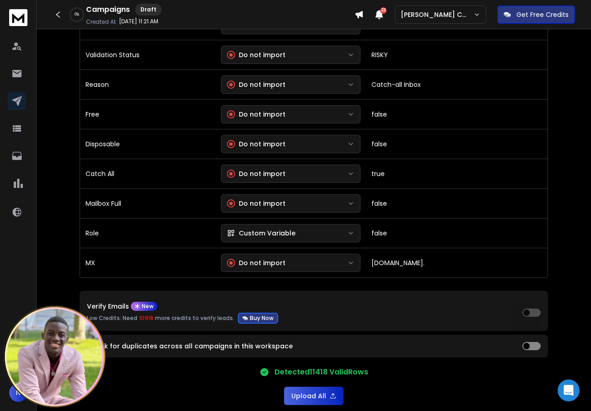
scroll to position [1443, 0]
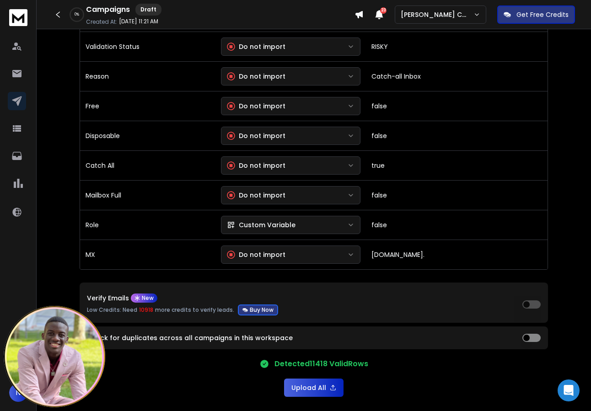
click at [530, 339] on button "Check for duplicates across all campaigns in this workspace" at bounding box center [531, 338] width 18 height 8
click at [317, 384] on button "Upload All" at bounding box center [313, 388] width 59 height 18
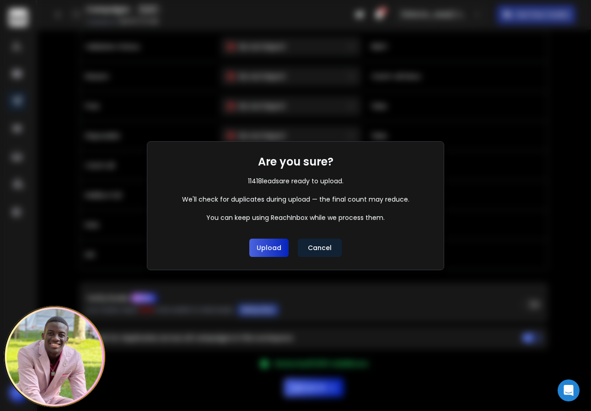
click at [274, 242] on button "Upload" at bounding box center [268, 248] width 39 height 18
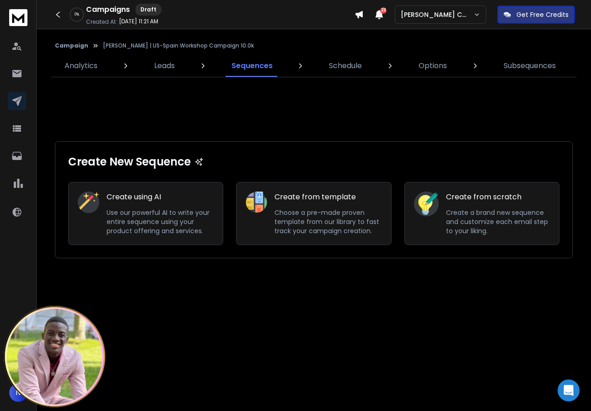
click at [486, 225] on p "Create a brand new sequence and customize each email step to your liking." at bounding box center [498, 221] width 104 height 27
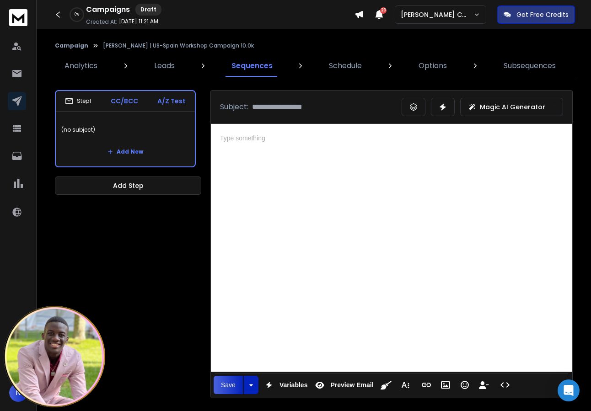
click at [274, 109] on input at bounding box center [322, 107] width 140 height 11
click at [292, 104] on input at bounding box center [322, 107] width 140 height 11
paste input "**********"
type input "**********"
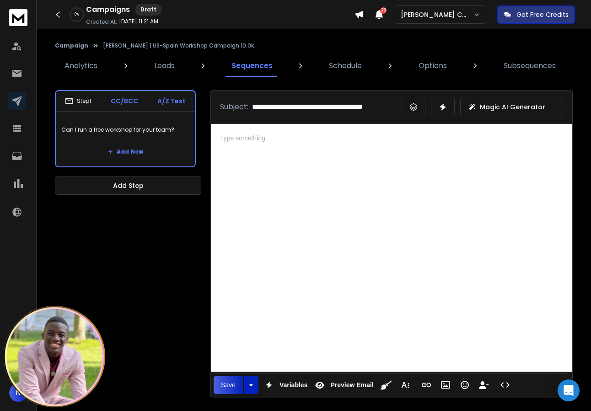
click at [288, 141] on div at bounding box center [391, 138] width 343 height 10
click at [124, 148] on button "Add New" at bounding box center [125, 152] width 50 height 18
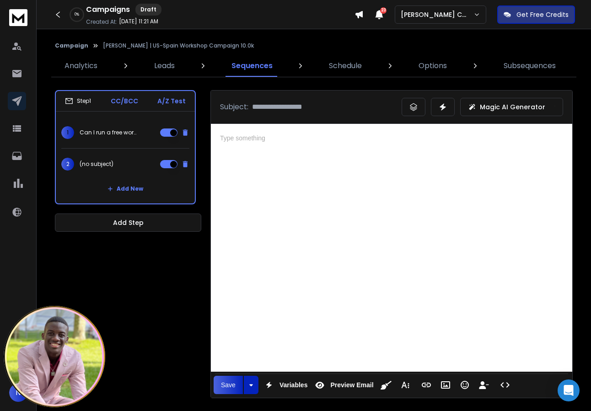
click at [273, 107] on input at bounding box center [322, 107] width 140 height 11
type input "**********"
click at [112, 190] on icon at bounding box center [109, 188] width 5 height 5
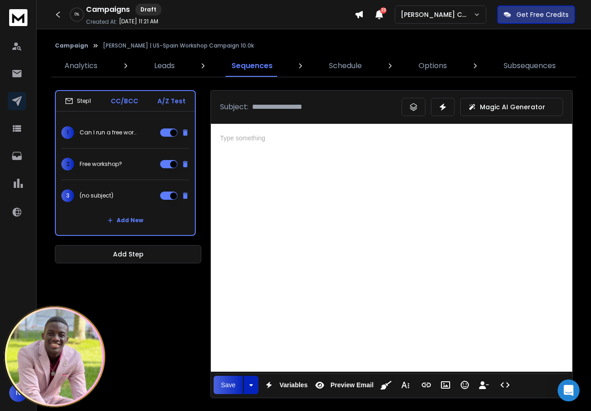
click at [274, 107] on input at bounding box center [322, 107] width 140 height 11
paste input "**********"
click at [113, 190] on div "3 Leadership growth at {{companyName}} — want a free workshop?" at bounding box center [99, 195] width 77 height 13
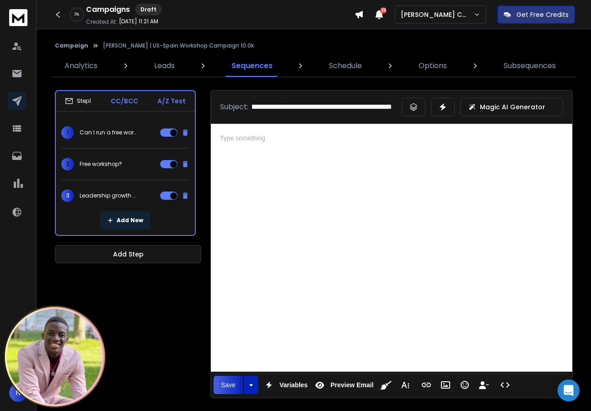
type input "**********"
click at [119, 226] on button "Add New" at bounding box center [125, 220] width 50 height 18
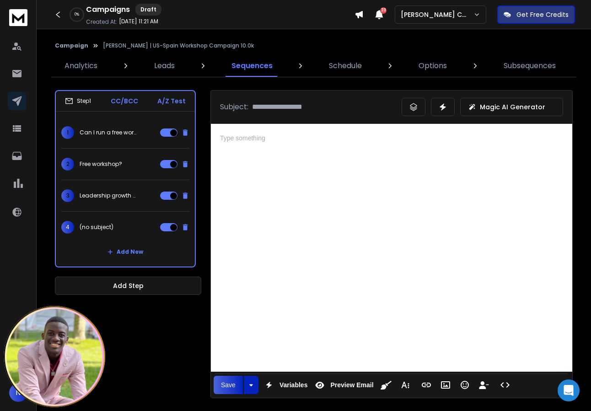
click at [270, 114] on div "Subject: Magic AI Generator" at bounding box center [391, 107] width 361 height 33
click at [272, 109] on input at bounding box center [322, 107] width 140 height 11
paste input "**********"
click at [284, 141] on div at bounding box center [391, 138] width 343 height 10
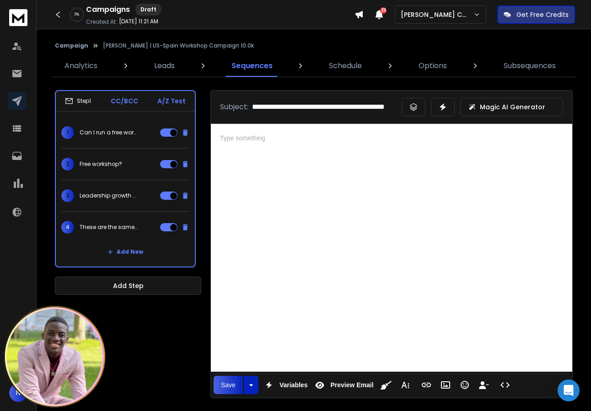
scroll to position [0, 0]
click at [95, 136] on p "Can I run a free workshop for your team?" at bounding box center [109, 132] width 59 height 7
type input "**********"
click at [257, 158] on div at bounding box center [391, 247] width 361 height 246
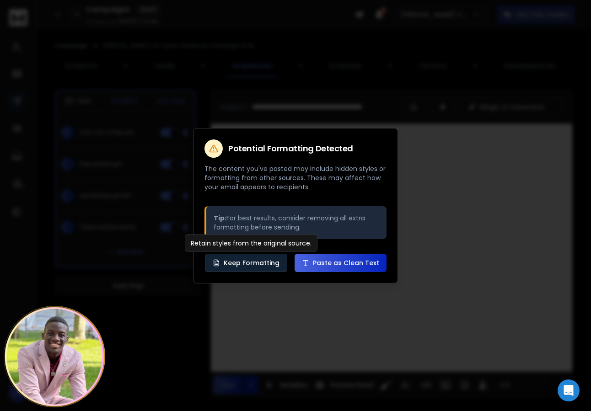
click at [265, 267] on button "Keep Formatting" at bounding box center [246, 263] width 82 height 18
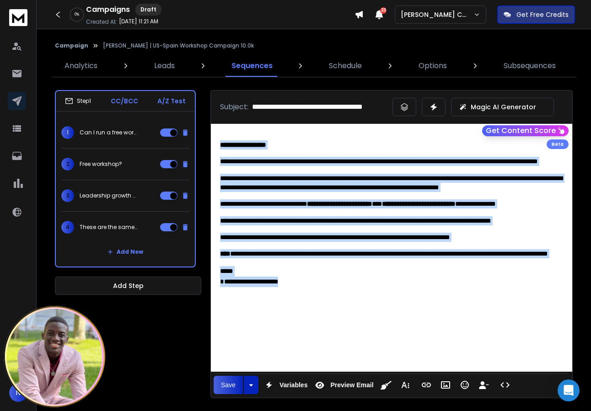
drag, startPoint x: 313, startPoint y: 305, endPoint x: 206, endPoint y: 114, distance: 218.9
click at [206, 114] on div "**********" at bounding box center [314, 244] width 518 height 308
click at [386, 384] on icon "button" at bounding box center [385, 385] width 11 height 9
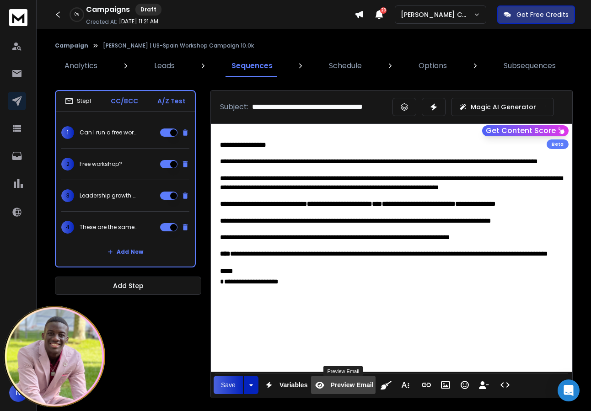
click at [353, 386] on span "Preview Email" at bounding box center [351, 385] width 47 height 8
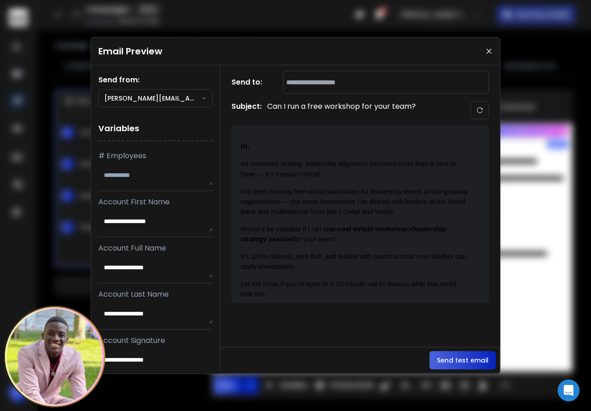
click at [493, 50] on div "Email Preview" at bounding box center [295, 50] width 409 height 27
click at [367, 83] on input at bounding box center [385, 82] width 199 height 16
type input "*"
type input "******"
click at [454, 359] on button "Send test email" at bounding box center [462, 360] width 66 height 18
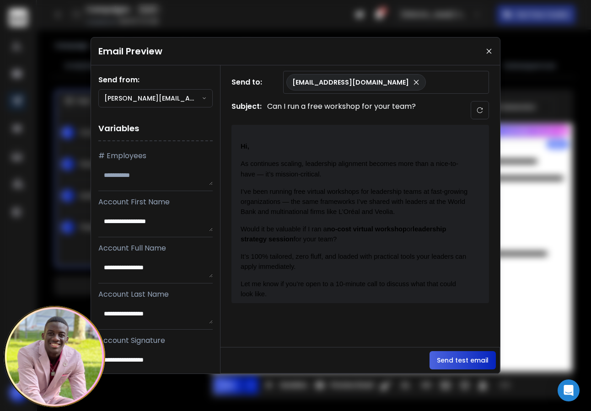
click at [490, 48] on icon at bounding box center [488, 51] width 7 height 7
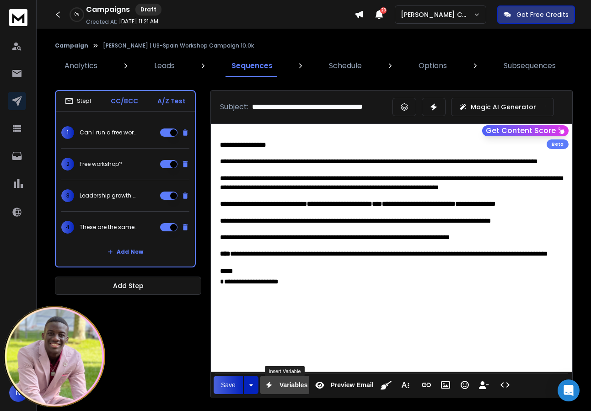
click at [289, 379] on div "Variables" at bounding box center [284, 385] width 49 height 15
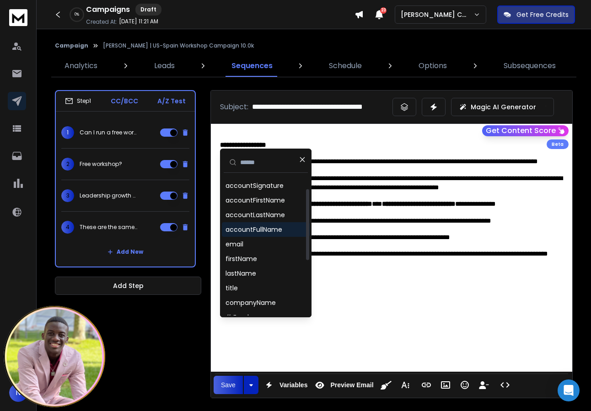
scroll to position [35, 0]
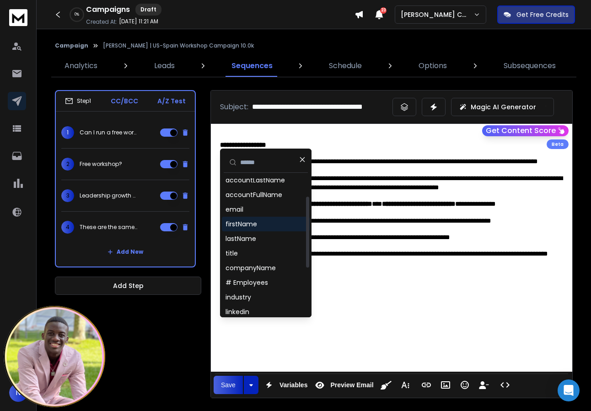
click at [269, 224] on div "firstName" at bounding box center [266, 224] width 88 height 15
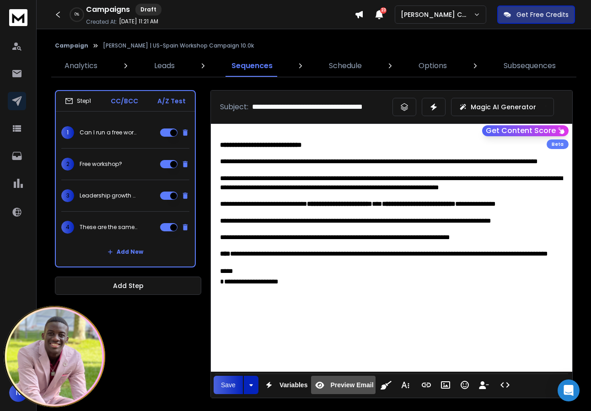
click at [350, 387] on span "Preview Email" at bounding box center [351, 385] width 47 height 8
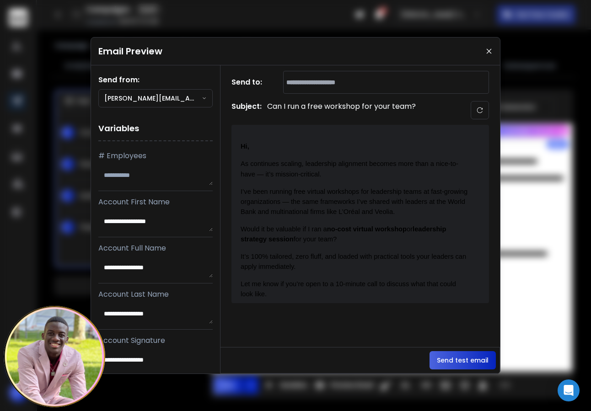
click at [486, 50] on icon at bounding box center [488, 51] width 7 height 7
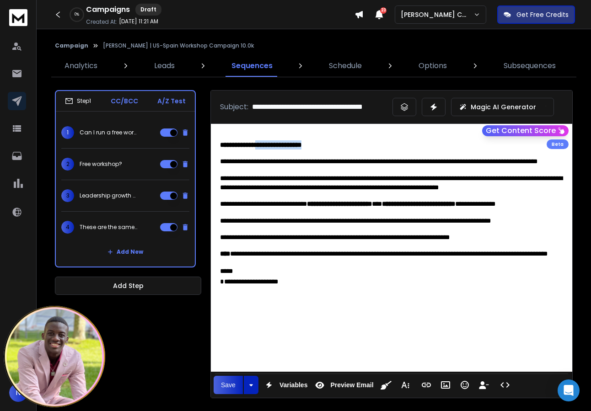
drag, startPoint x: 260, startPoint y: 146, endPoint x: 341, endPoint y: 147, distance: 81.0
click at [341, 147] on p "**********" at bounding box center [391, 144] width 343 height 9
click at [218, 147] on div "**********" at bounding box center [391, 247] width 361 height 246
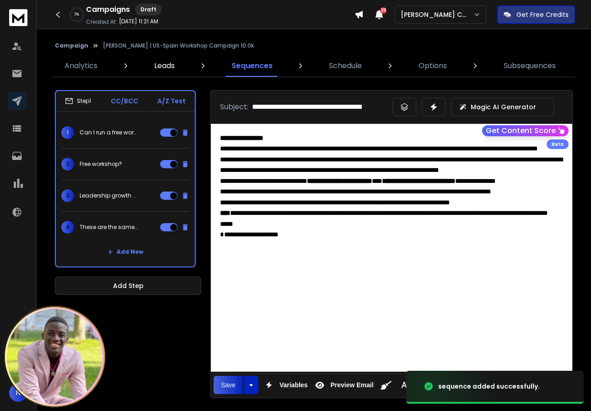
click at [165, 75] on link "Leads" at bounding box center [165, 66] width 32 height 22
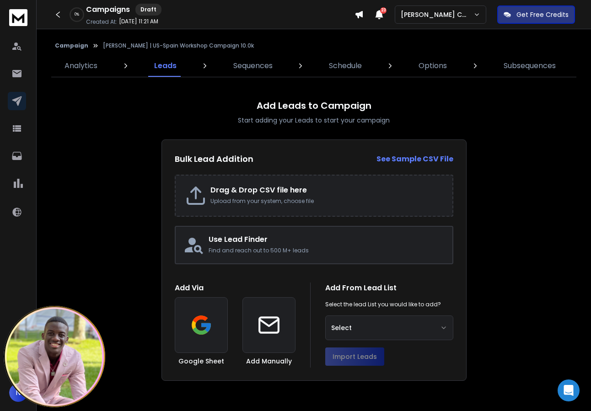
click at [383, 341] on div "Select the lead List you would like to add? Select Import Leads" at bounding box center [389, 333] width 128 height 65
click at [387, 332] on button "Select" at bounding box center [389, 328] width 128 height 25
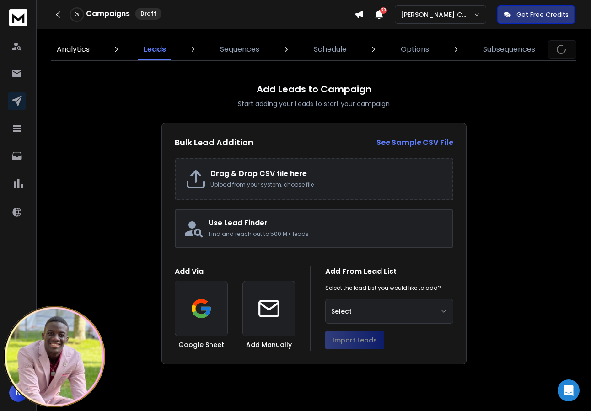
click at [75, 48] on p "Analytics" at bounding box center [73, 49] width 33 height 11
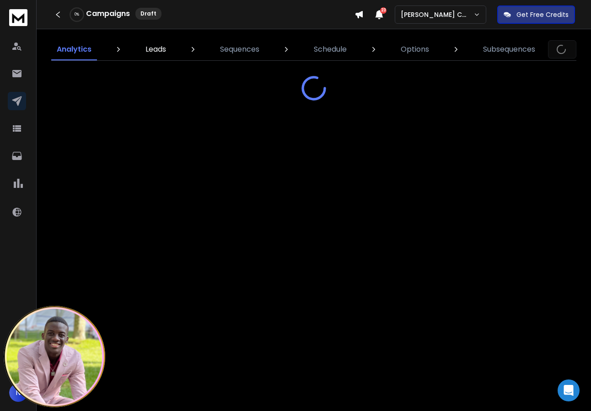
click at [148, 42] on link "Leads" at bounding box center [156, 49] width 32 height 22
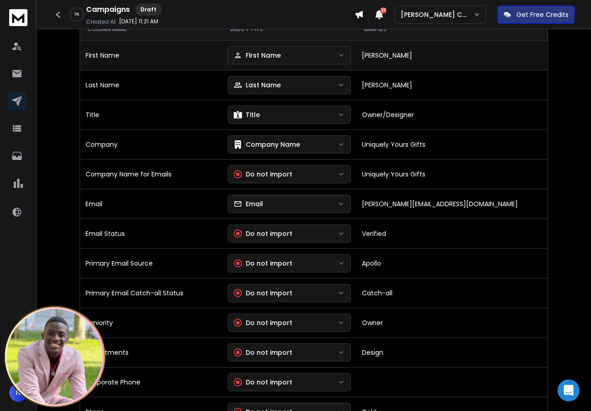
scroll to position [156, 0]
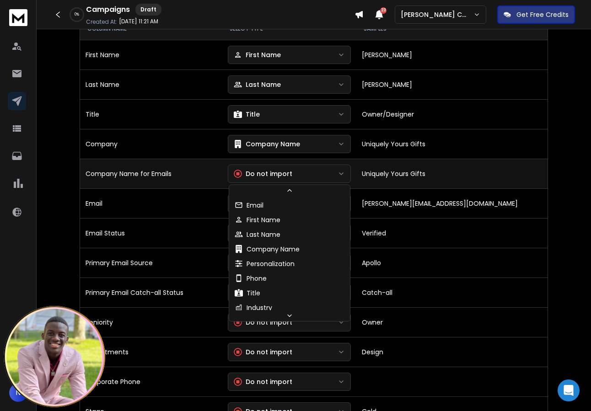
click at [322, 170] on button "Do not import" at bounding box center [289, 174] width 123 height 18
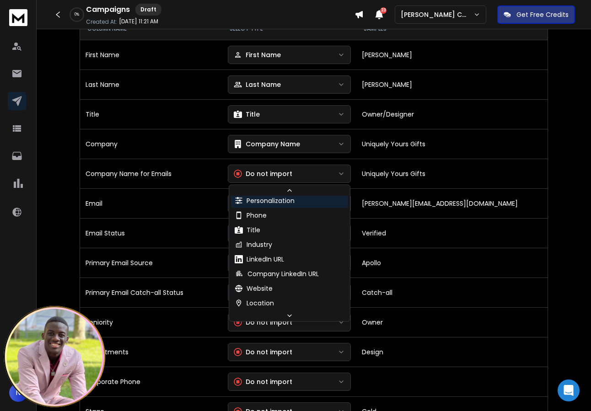
scroll to position [48, 0]
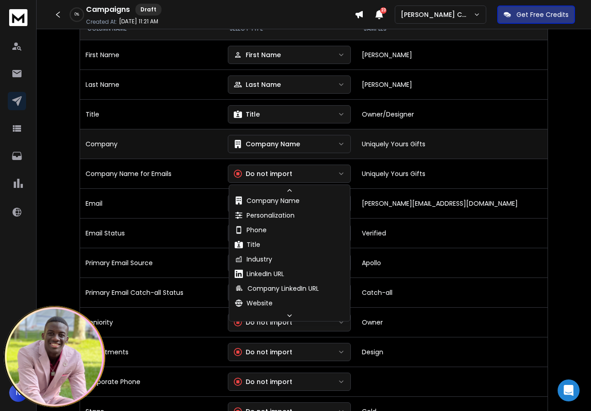
click at [329, 145] on button "Company Name" at bounding box center [289, 144] width 123 height 18
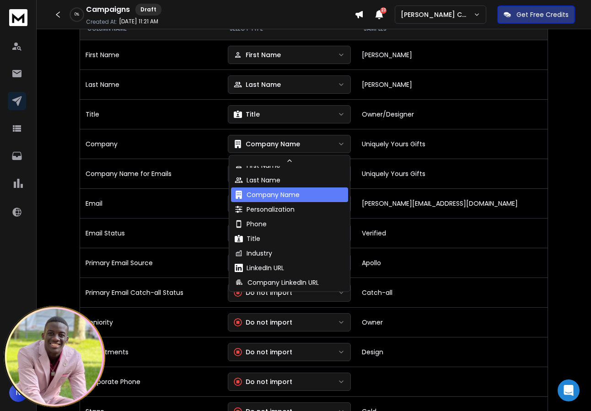
scroll to position [83, 0]
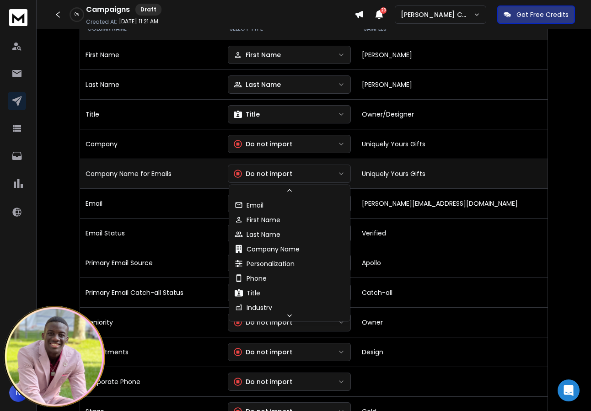
click at [282, 177] on div "Do not import" at bounding box center [263, 173] width 59 height 9
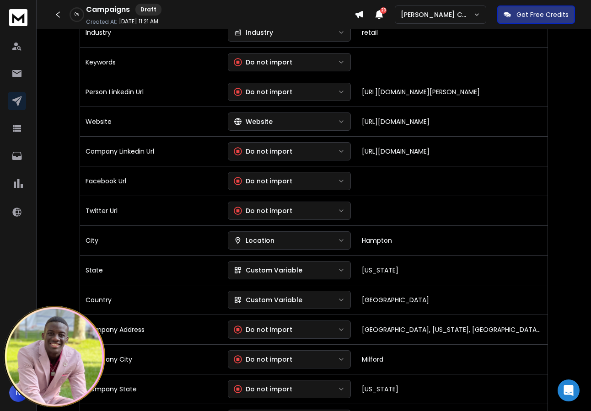
scroll to position [593, 0]
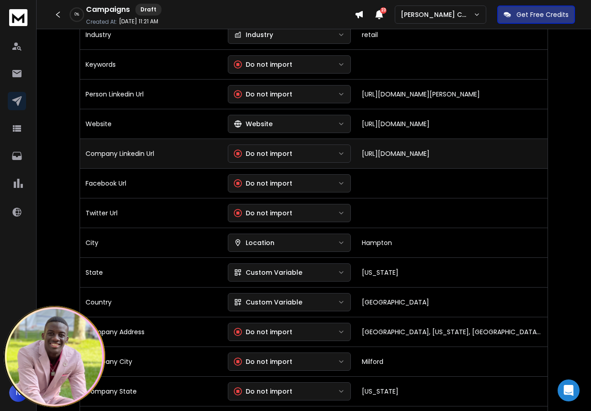
click at [297, 149] on button "Do not import" at bounding box center [289, 154] width 123 height 18
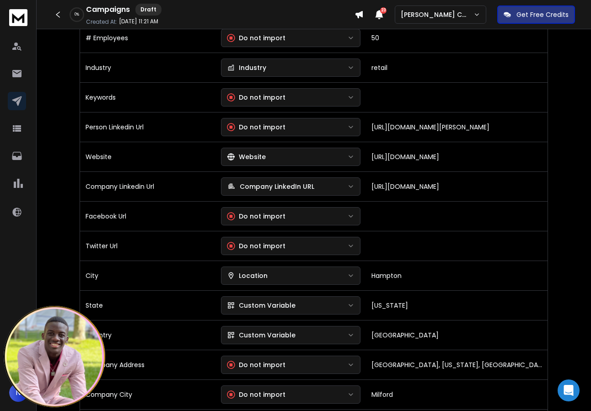
scroll to position [533, 0]
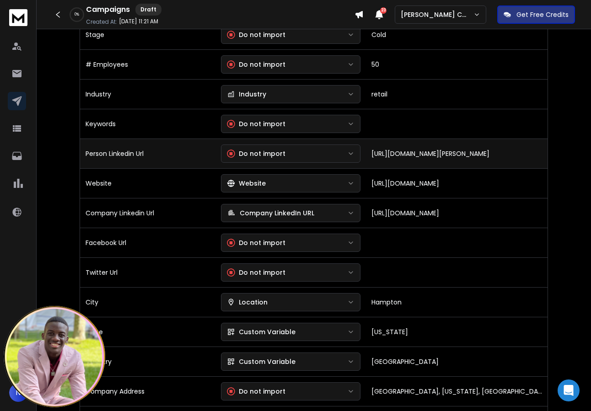
click at [267, 155] on div "Do not import" at bounding box center [256, 153] width 59 height 9
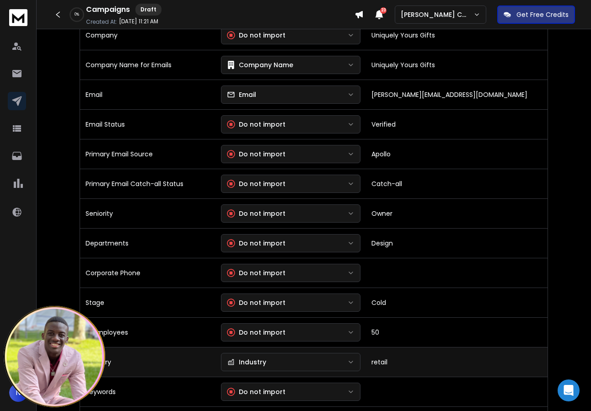
scroll to position [263, 0]
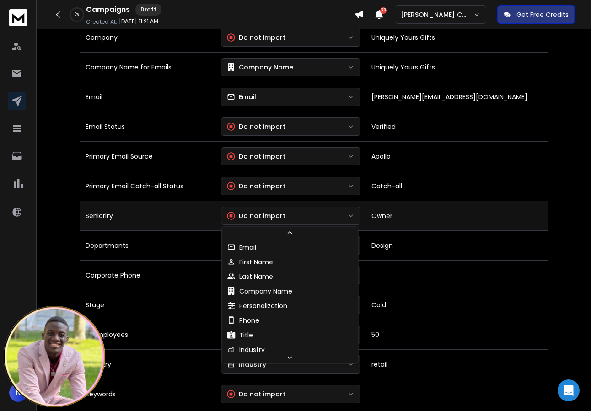
click at [277, 213] on div "Do not import" at bounding box center [256, 215] width 59 height 9
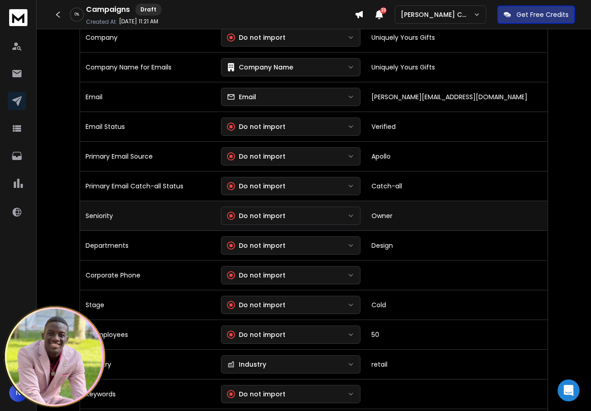
click at [277, 213] on div "Do not import" at bounding box center [256, 215] width 59 height 9
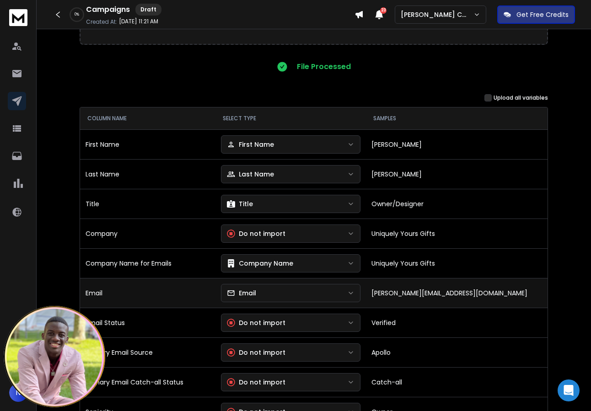
scroll to position [66, 0]
click at [282, 230] on div "Do not import" at bounding box center [256, 234] width 59 height 9
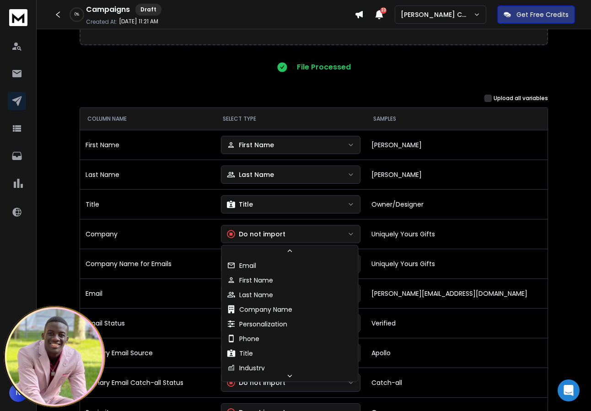
scroll to position [92, 0]
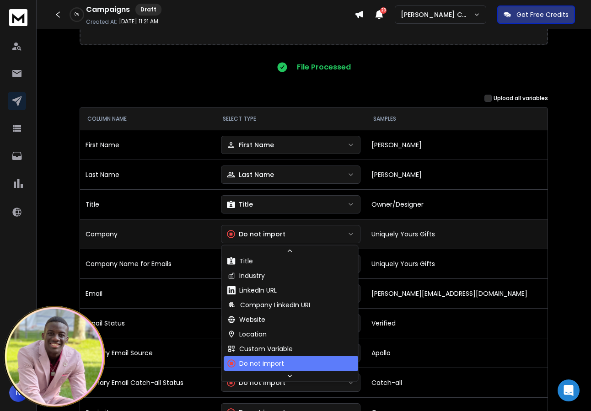
click at [396, 229] on td "Uniquely Yours Gifts" at bounding box center [457, 234] width 182 height 30
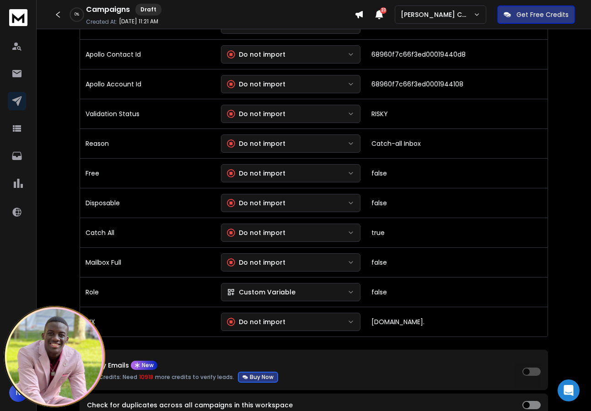
scroll to position [1443, 0]
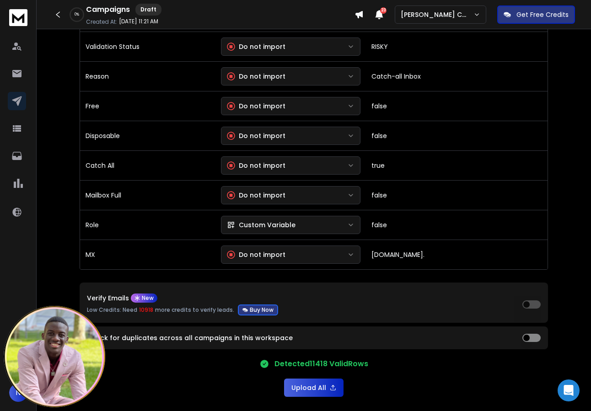
click at [532, 335] on button "Check for duplicates across all campaigns in this workspace" at bounding box center [531, 338] width 18 height 8
click at [326, 384] on button "Upload All" at bounding box center [313, 388] width 59 height 18
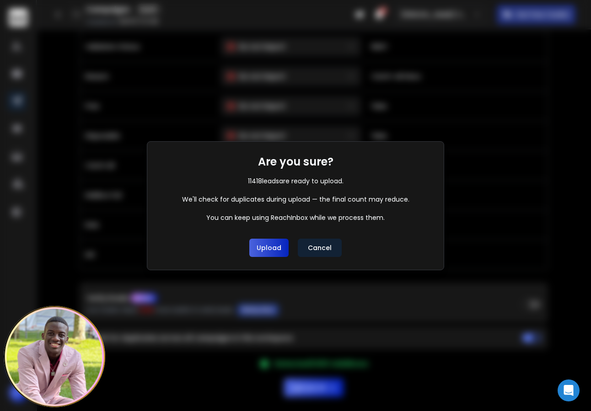
click at [264, 247] on button "Upload" at bounding box center [268, 248] width 39 height 18
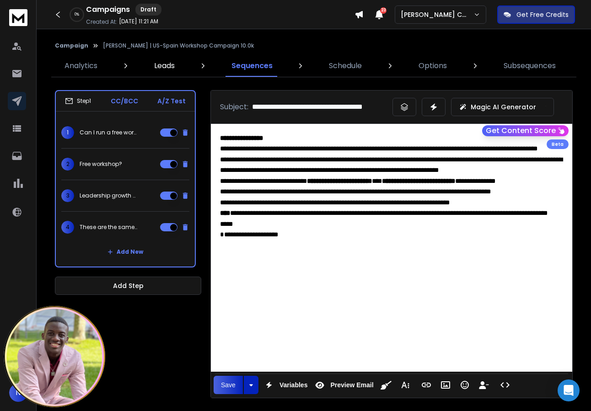
click at [162, 64] on p "Leads" at bounding box center [164, 65] width 21 height 11
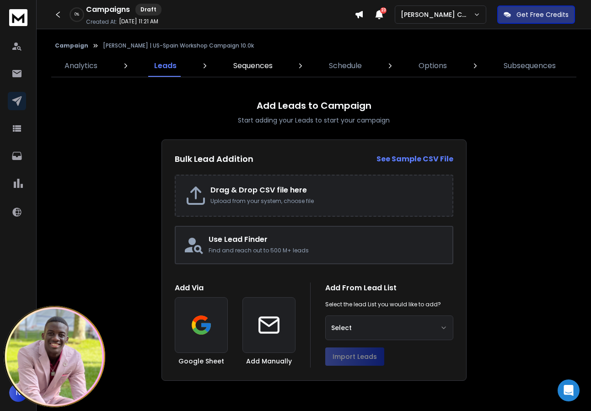
click at [235, 74] on link "Sequences" at bounding box center [253, 66] width 50 height 22
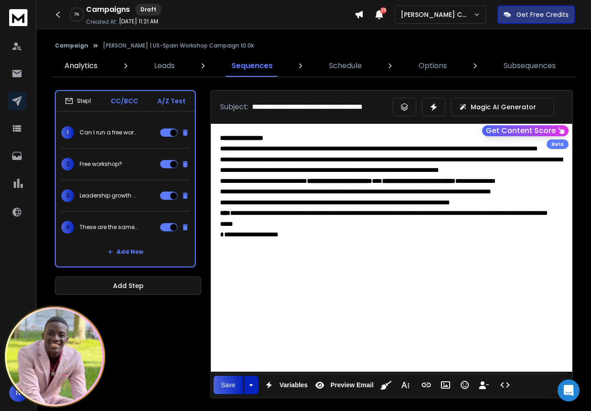
click at [79, 64] on p "Analytics" at bounding box center [80, 65] width 33 height 11
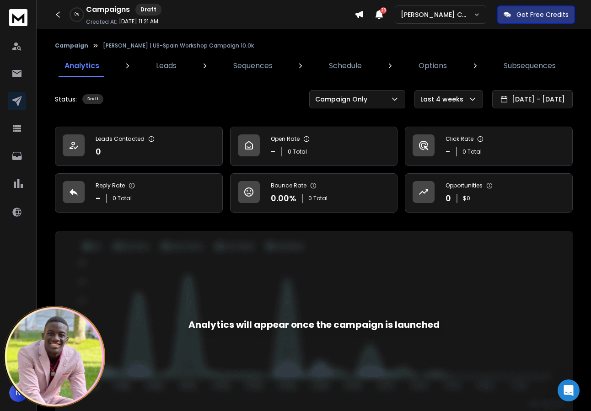
click at [147, 75] on div "Analytics Leads Sequences Schedule Options Subsequences" at bounding box center [310, 66] width 518 height 22
click at [168, 70] on p "Leads" at bounding box center [166, 65] width 21 height 11
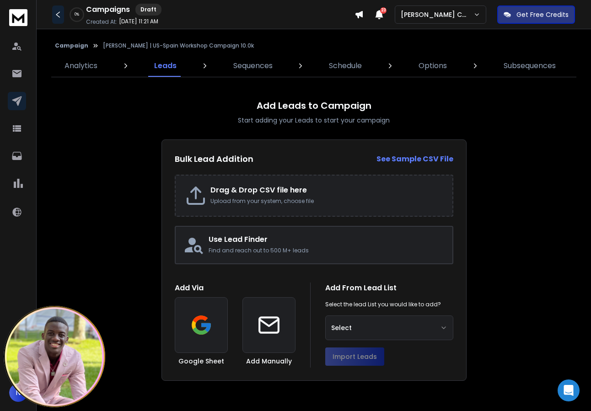
click at [56, 21] on button at bounding box center [58, 14] width 12 height 18
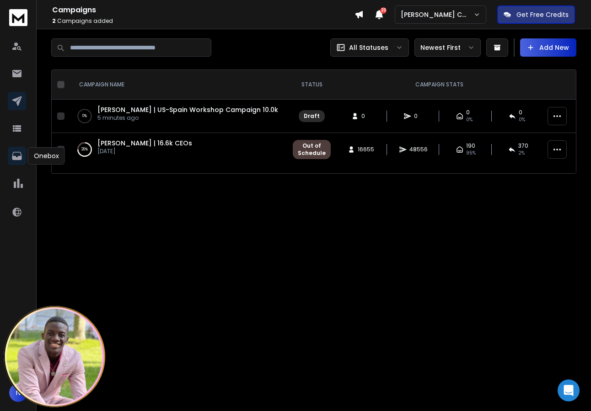
click at [19, 152] on icon at bounding box center [16, 155] width 11 height 11
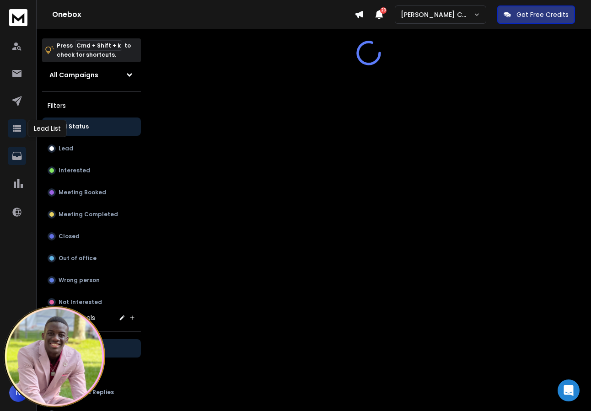
click at [19, 119] on link at bounding box center [17, 128] width 18 height 18
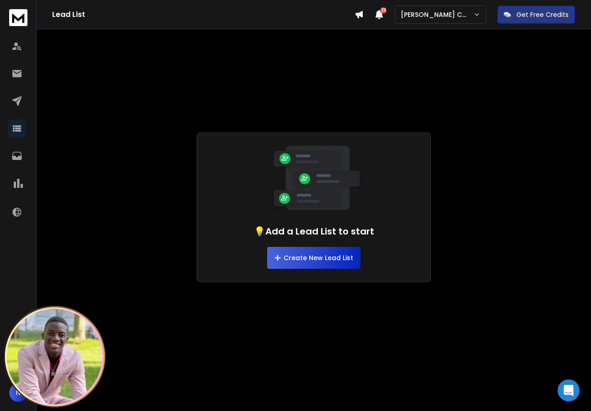
click at [316, 255] on button "Create New Lead List" at bounding box center [313, 258] width 93 height 22
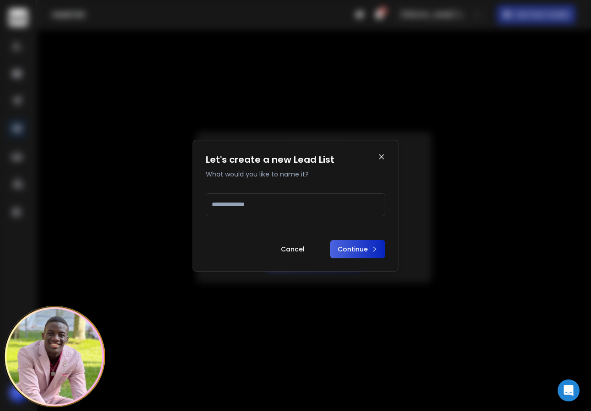
click at [253, 198] on input at bounding box center [295, 204] width 179 height 23
click at [300, 200] on input "**********" at bounding box center [295, 204] width 179 height 23
type input "**********"
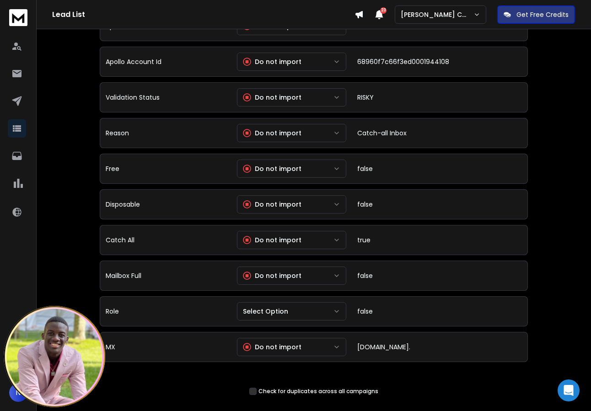
scroll to position [1778, 0]
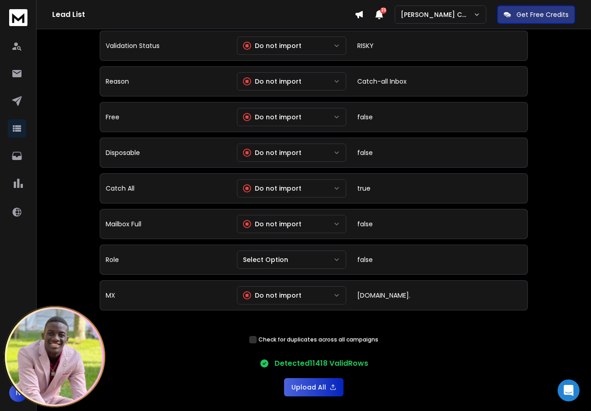
click at [318, 379] on button "Upload All" at bounding box center [313, 387] width 59 height 18
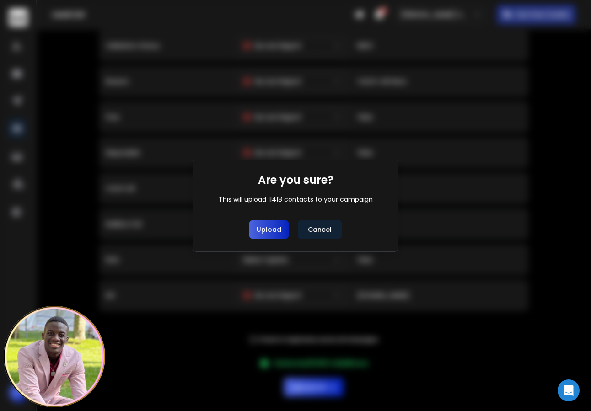
click at [263, 230] on button "Upload" at bounding box center [268, 229] width 39 height 18
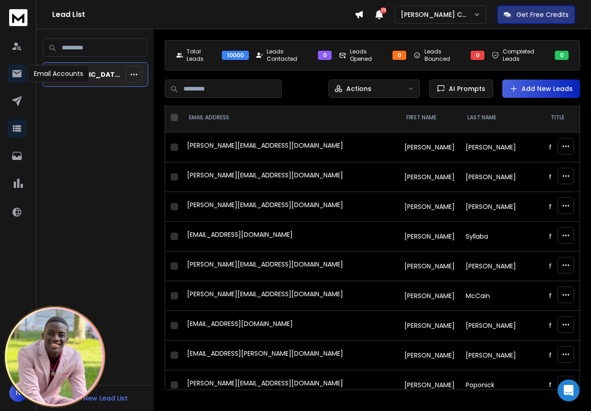
click at [20, 76] on icon at bounding box center [16, 73] width 9 height 7
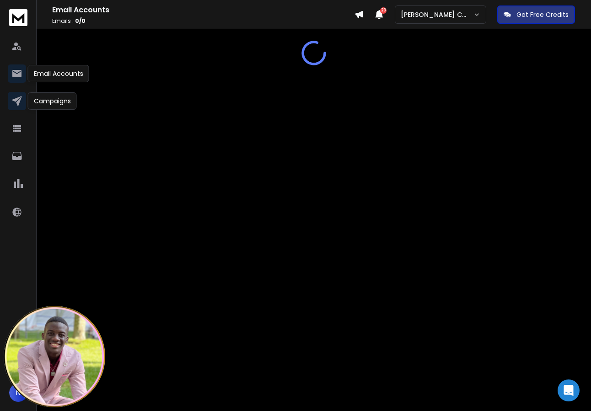
click at [20, 107] on link at bounding box center [17, 101] width 18 height 18
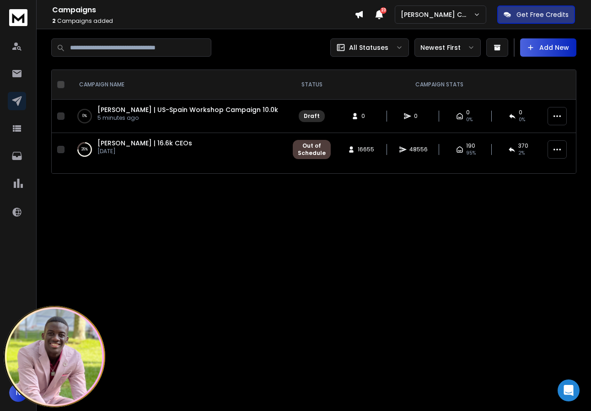
click at [226, 112] on span "[PERSON_NAME] | US-Spain Workshop Campaign 10.0k" at bounding box center [187, 109] width 181 height 9
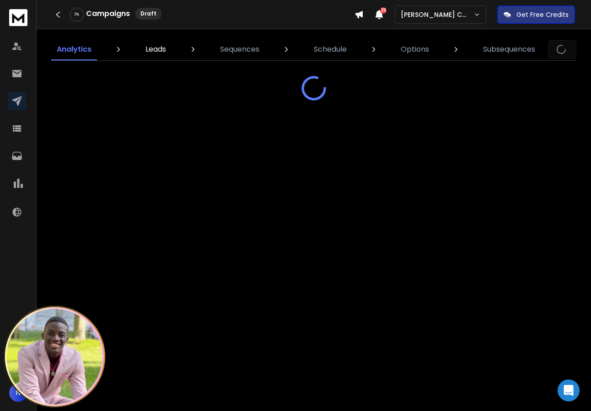
click at [157, 47] on p "Leads" at bounding box center [155, 49] width 21 height 11
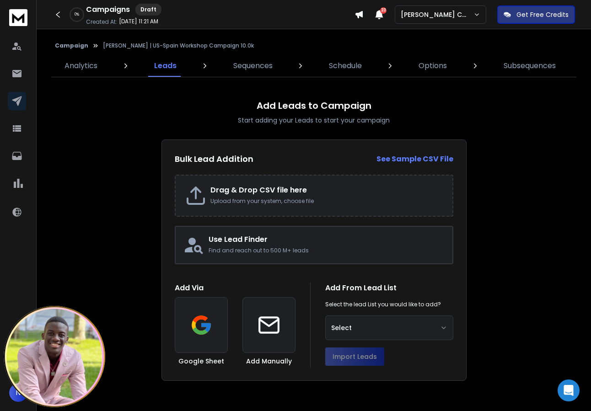
click at [374, 328] on button "Select" at bounding box center [389, 328] width 128 height 25
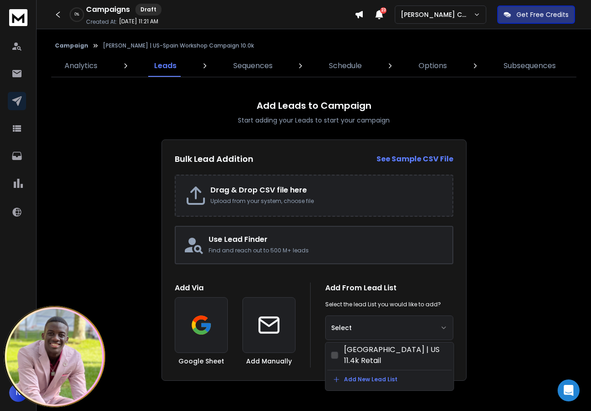
click at [367, 353] on div "[GEOGRAPHIC_DATA] | US 11.4k Retail" at bounding box center [393, 355] width 99 height 22
click at [439, 286] on h1 "Add From Lead List" at bounding box center [389, 288] width 128 height 11
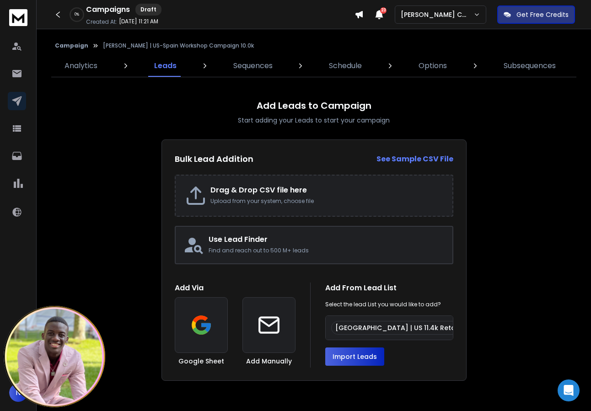
click at [354, 354] on button "Import Leads" at bounding box center [354, 357] width 59 height 18
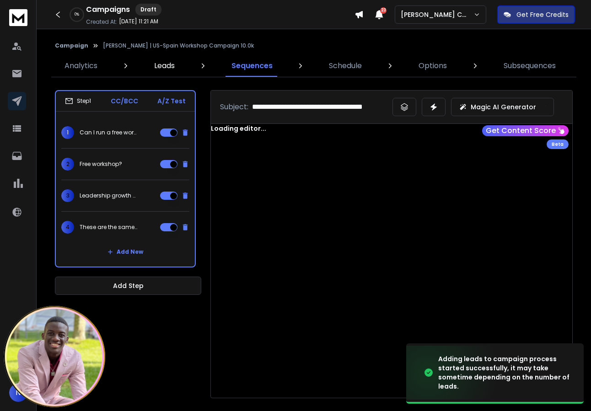
click at [164, 63] on p "Leads" at bounding box center [164, 65] width 21 height 11
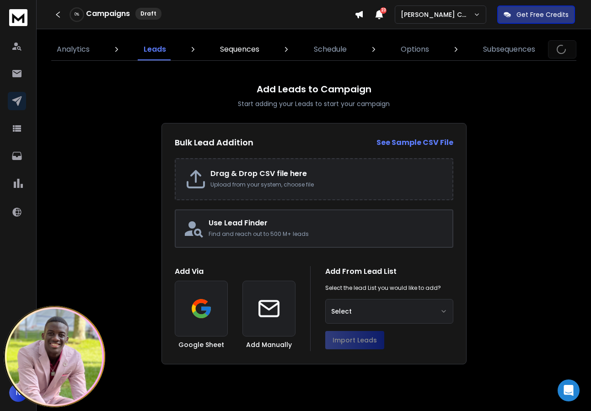
click at [235, 49] on p "Sequences" at bounding box center [239, 49] width 39 height 11
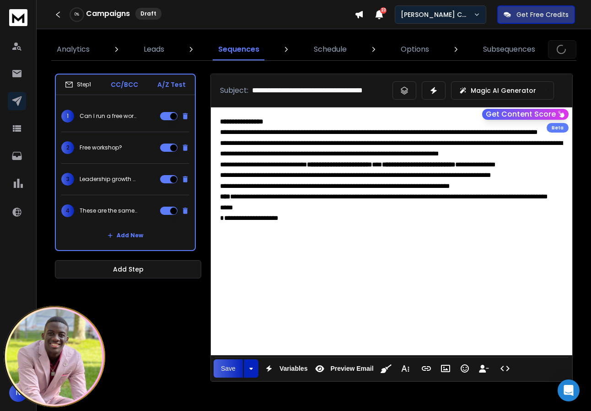
click at [446, 7] on button "[PERSON_NAME] Consulting" at bounding box center [440, 14] width 91 height 18
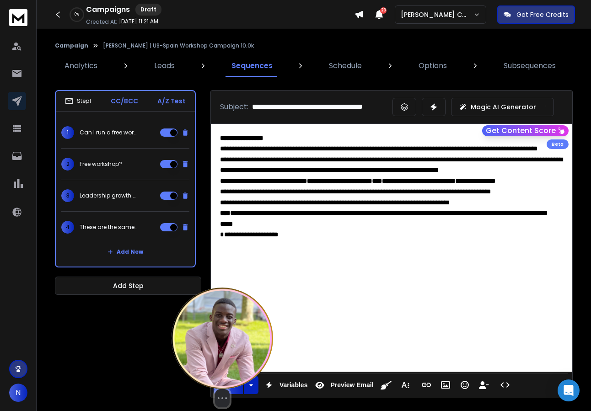
drag, startPoint x: 40, startPoint y: 344, endPoint x: 209, endPoint y: 344, distance: 168.3
click at [209, 344] on img at bounding box center [222, 339] width 102 height 102
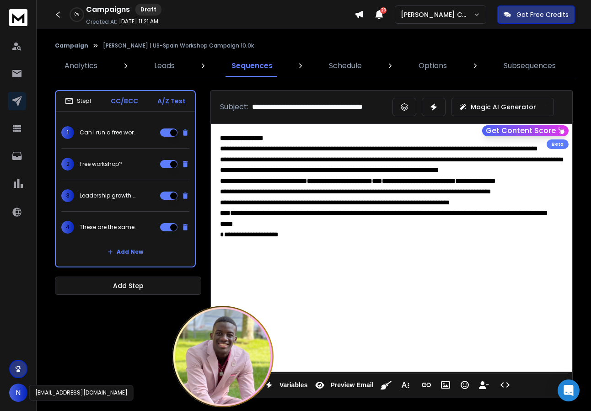
click at [12, 392] on span "N" at bounding box center [18, 393] width 18 height 18
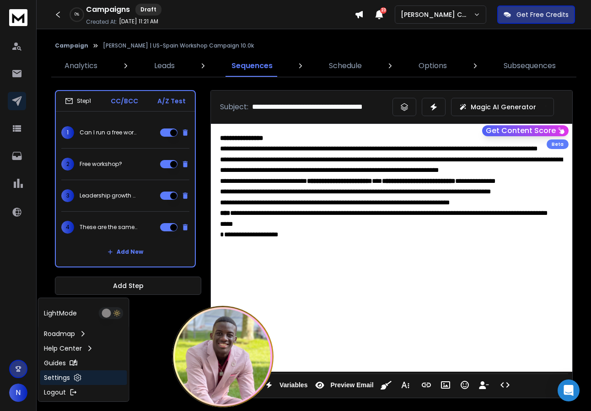
click at [71, 374] on div "Settings" at bounding box center [83, 377] width 87 height 15
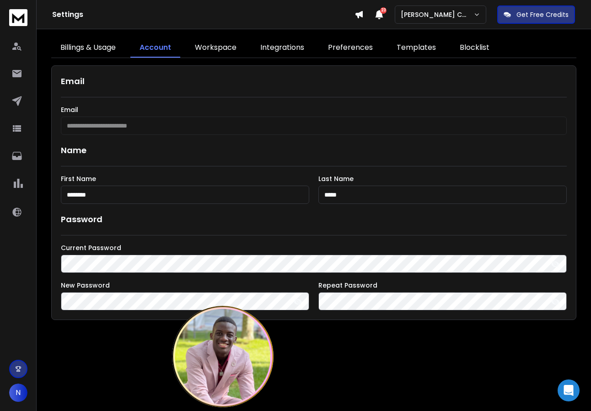
click at [477, 49] on link "Blocklist" at bounding box center [474, 47] width 48 height 19
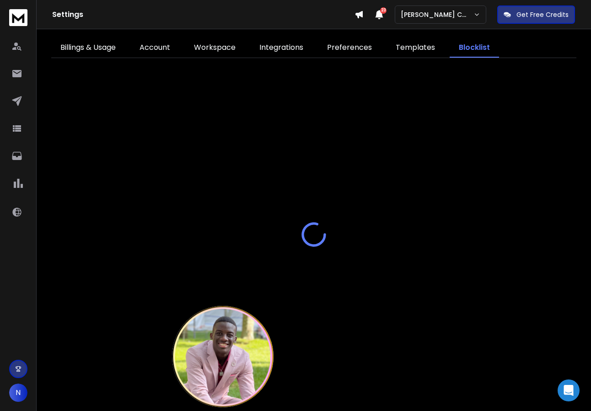
click at [359, 49] on link "Preferences" at bounding box center [349, 47] width 63 height 19
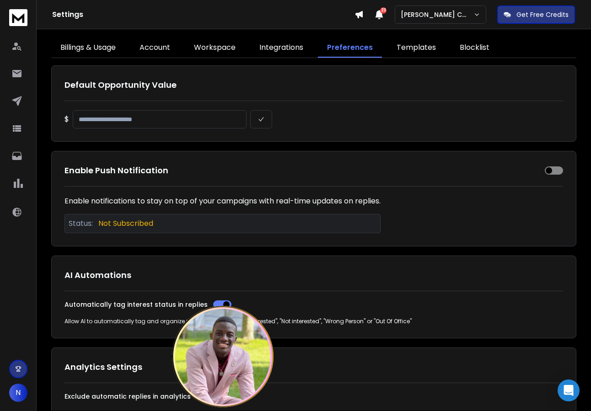
click at [279, 48] on link "Integrations" at bounding box center [281, 47] width 62 height 19
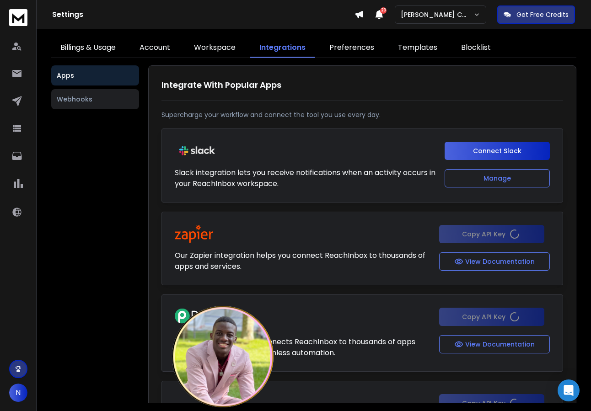
click at [217, 51] on link "Workspace" at bounding box center [215, 47] width 60 height 19
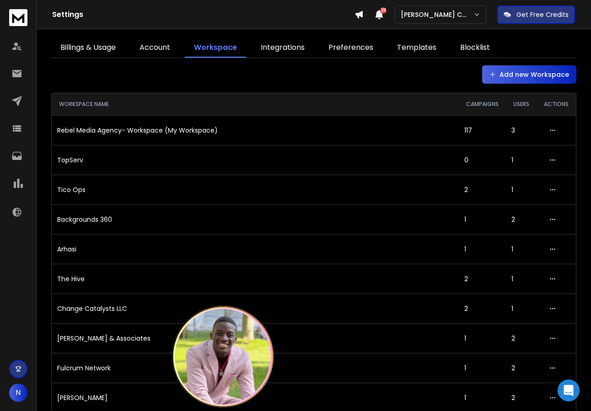
click at [351, 53] on link "Preferences" at bounding box center [350, 47] width 63 height 19
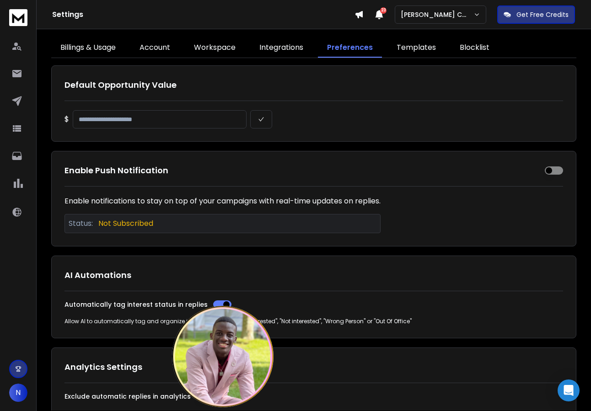
click at [415, 44] on link "Templates" at bounding box center [416, 47] width 58 height 19
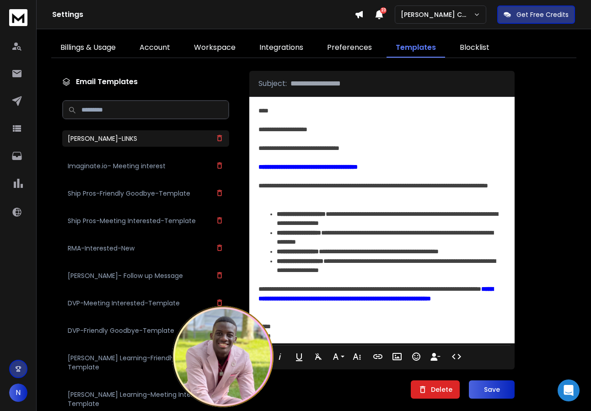
click at [166, 44] on link "Account" at bounding box center [154, 47] width 49 height 19
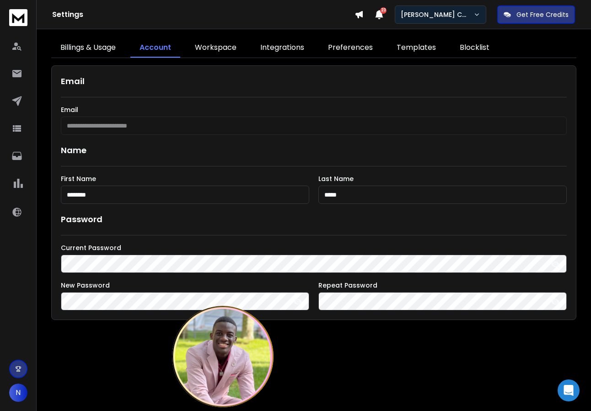
click at [467, 18] on p "[PERSON_NAME] Consulting" at bounding box center [437, 14] width 73 height 9
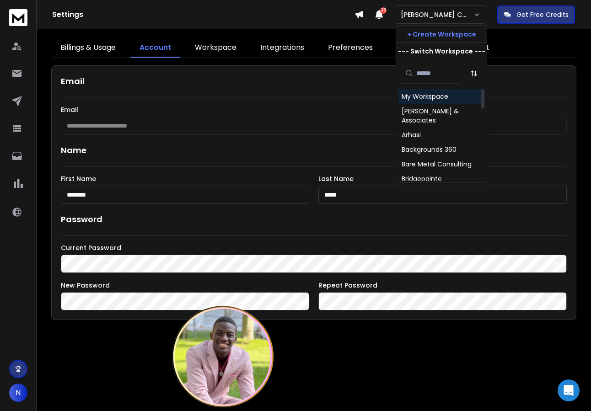
click at [427, 94] on div "My Workspace" at bounding box center [425, 96] width 47 height 9
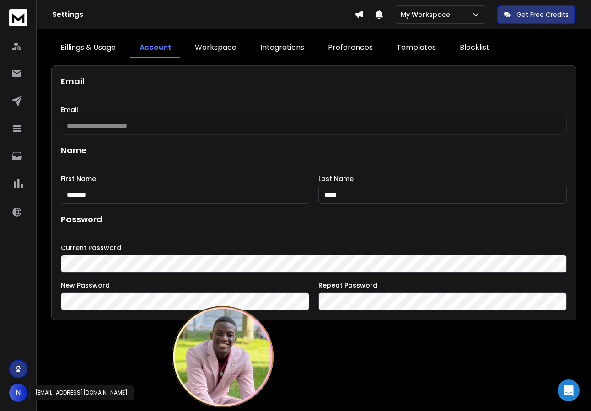
click at [16, 389] on span "N" at bounding box center [18, 393] width 18 height 18
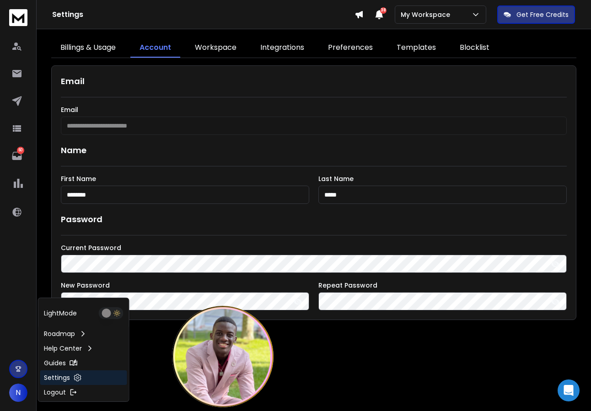
click at [80, 375] on icon at bounding box center [78, 378] width 8 height 8
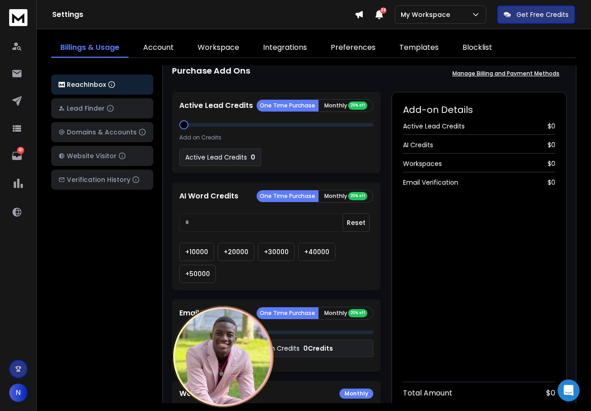
scroll to position [259, 0]
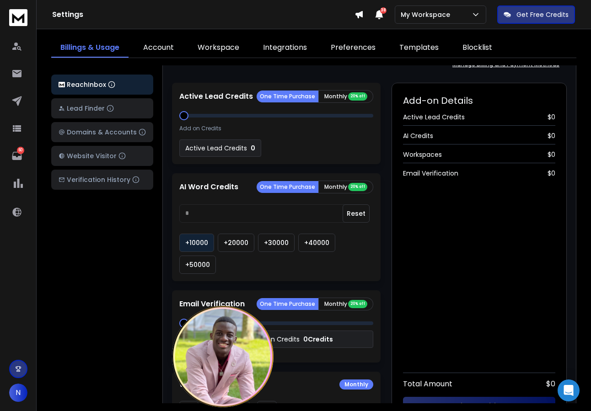
click at [196, 243] on button "+10000" at bounding box center [196, 243] width 35 height 18
click at [222, 245] on button "+20000" at bounding box center [236, 243] width 37 height 18
type input "*****"
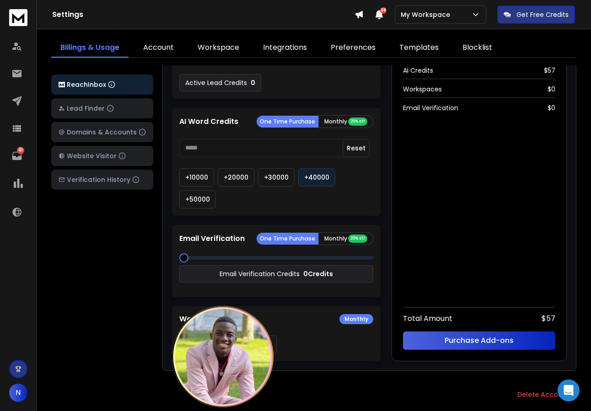
scroll to position [9, 0]
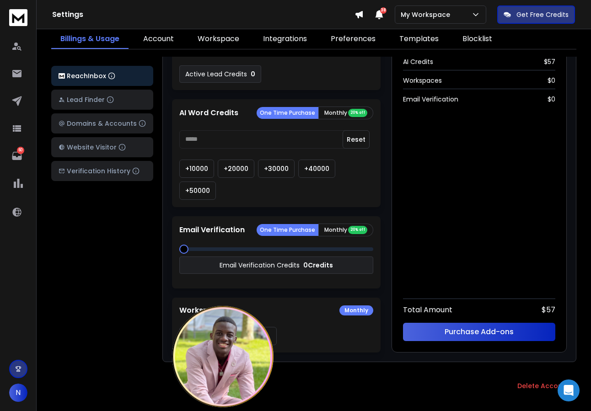
click at [473, 330] on button "Purchase Add-ons" at bounding box center [479, 332] width 152 height 18
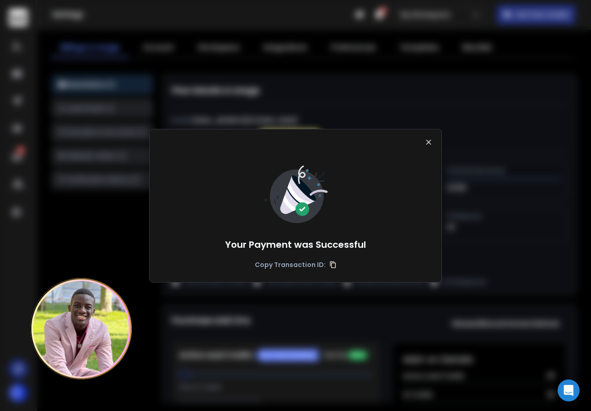
click at [429, 139] on icon at bounding box center [428, 142] width 7 height 7
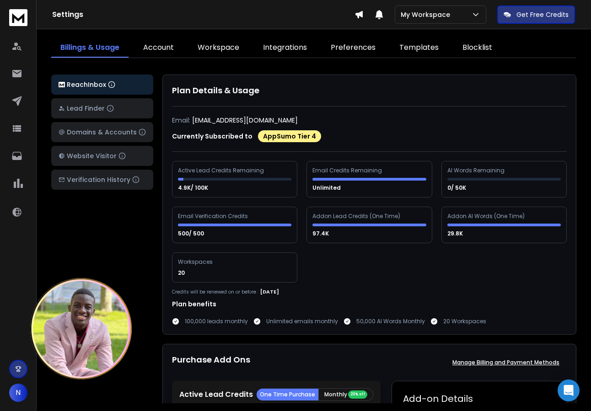
click at [418, 24] on div "Settings My Workspace Get Free Credits" at bounding box center [295, 14] width 591 height 29
click at [429, 18] on p "My Workspace" at bounding box center [427, 14] width 53 height 9
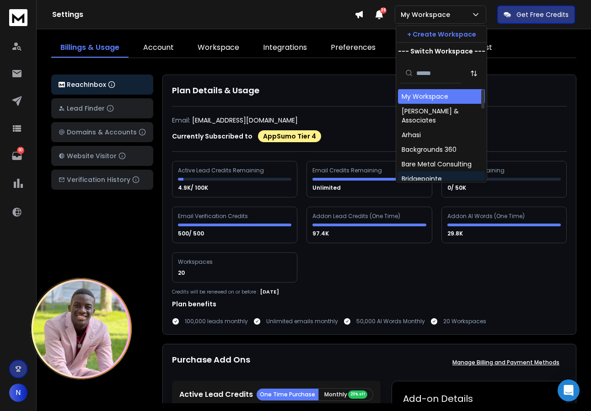
click at [299, 189] on div "Active Lead Credits Remaining 4.9K/ 100K Email Credits Remaining Unlimited AI W…" at bounding box center [369, 222] width 395 height 122
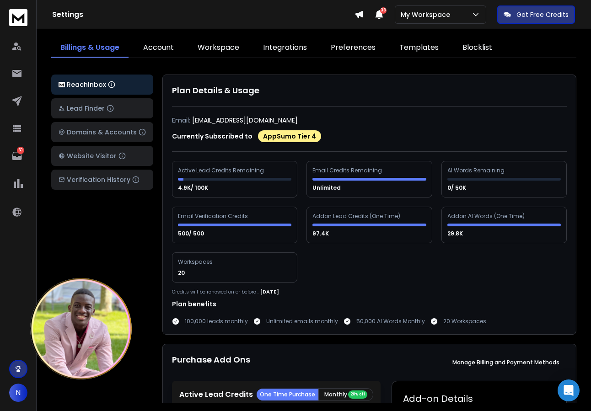
click at [296, 194] on div "Active Lead Credits Remaining 4.9K/ 100K Email Credits Remaining Unlimited AI W…" at bounding box center [369, 222] width 395 height 122
click at [442, 14] on p "My Workspace" at bounding box center [427, 14] width 53 height 9
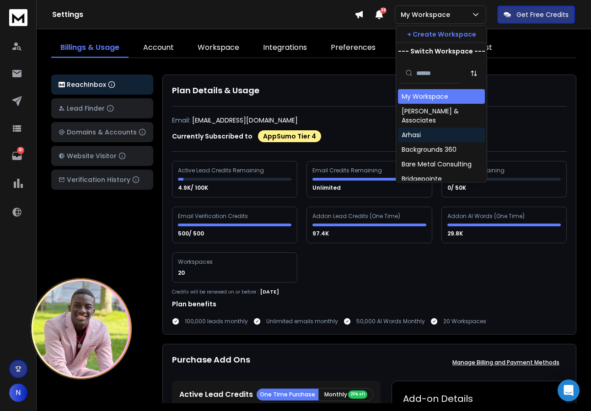
click at [190, 173] on div "Active Lead Credits Remaining" at bounding box center [221, 170] width 87 height 7
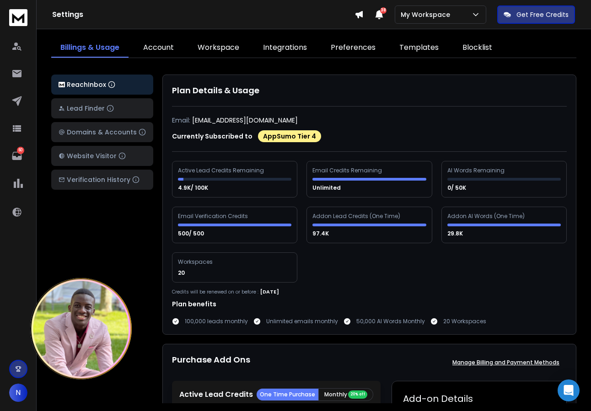
drag, startPoint x: 186, startPoint y: 175, endPoint x: 231, endPoint y: 175, distance: 45.7
click at [231, 175] on div "Active Lead Credits Remaining 4.9K/ 100K" at bounding box center [234, 179] width 125 height 37
click at [447, 9] on button "My Workspace" at bounding box center [440, 14] width 91 height 18
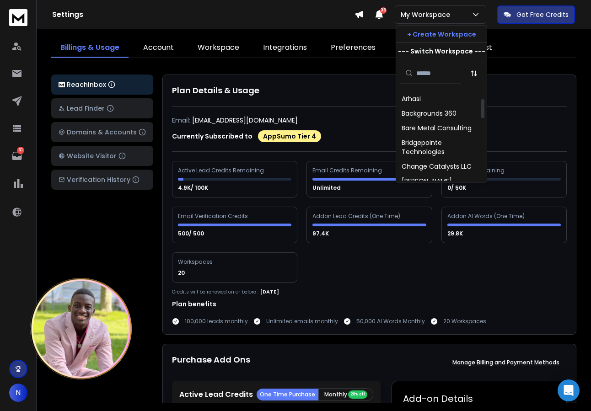
scroll to position [71, 0]
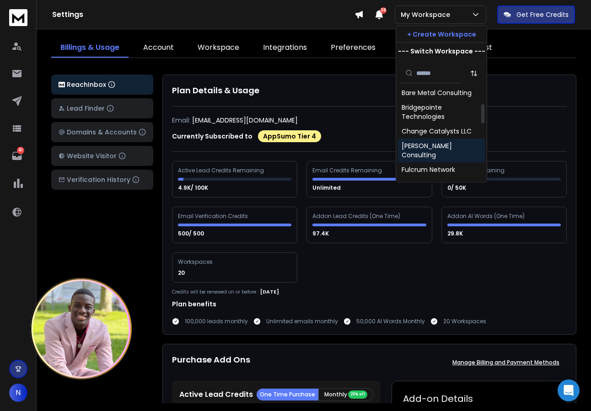
click at [438, 145] on div "[PERSON_NAME] Consulting" at bounding box center [442, 150] width 80 height 18
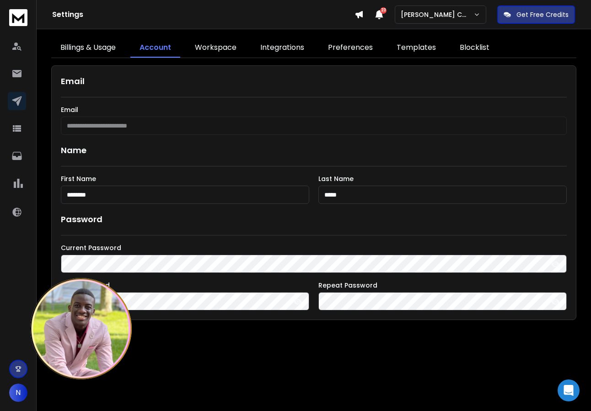
click at [16, 99] on icon at bounding box center [17, 101] width 10 height 10
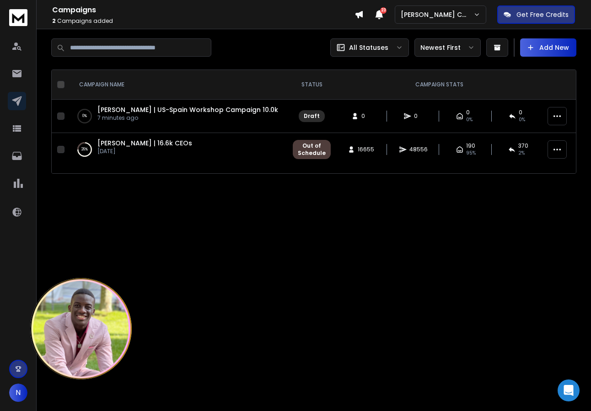
click at [199, 120] on p "7 minutes ago" at bounding box center [187, 117] width 181 height 7
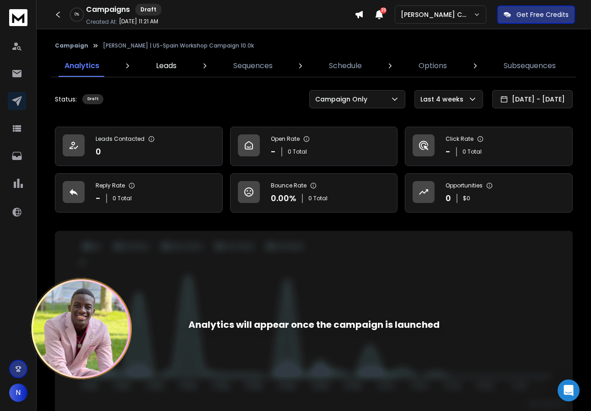
click at [169, 56] on link "Leads" at bounding box center [166, 66] width 32 height 22
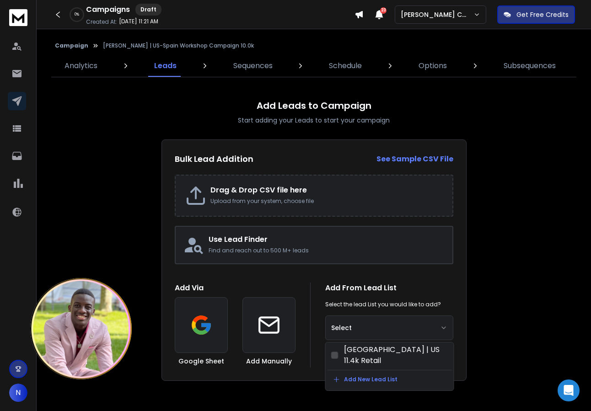
click at [373, 322] on button "Select" at bounding box center [389, 328] width 128 height 25
click at [403, 359] on div "Spain | US 11.4k Retail" at bounding box center [386, 355] width 119 height 22
click at [361, 294] on div "Add From Lead List Select the lead List you would like to add? Spain | US 11.4k…" at bounding box center [389, 325] width 128 height 85
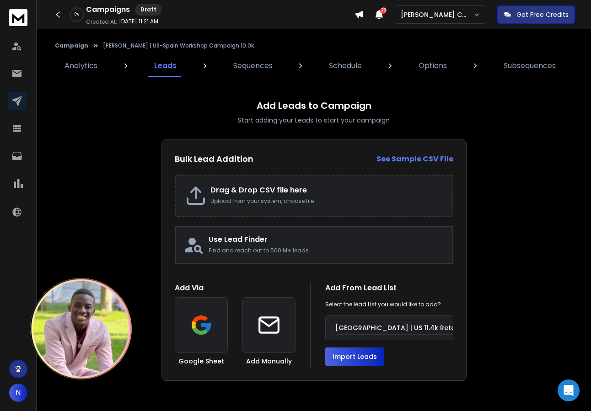
click at [354, 359] on button "Import Leads" at bounding box center [354, 357] width 59 height 18
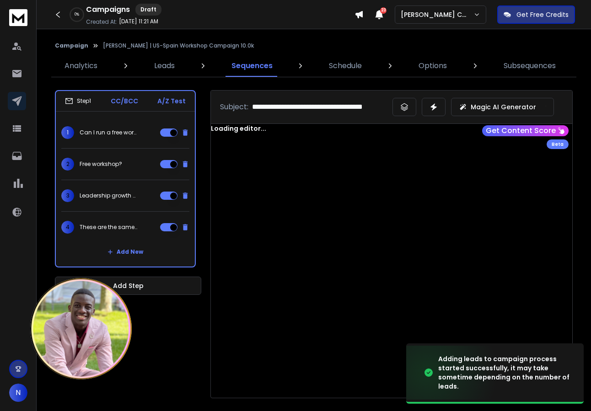
click at [152, 53] on div "Campaign [PERSON_NAME] | [GEOGRAPHIC_DATA]-Spain Workshop Campaign 10.0k Analyt…" at bounding box center [313, 57] width 525 height 39
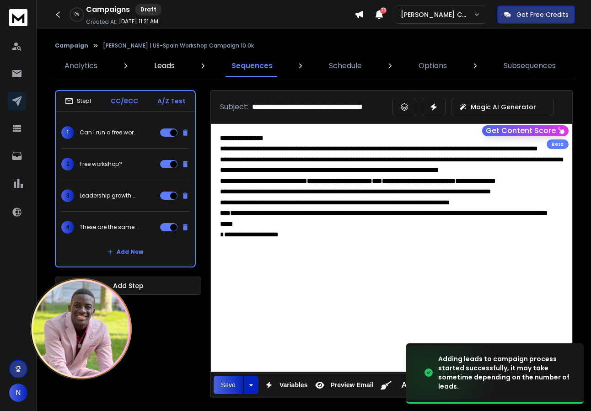
click at [166, 66] on p "Leads" at bounding box center [164, 65] width 21 height 11
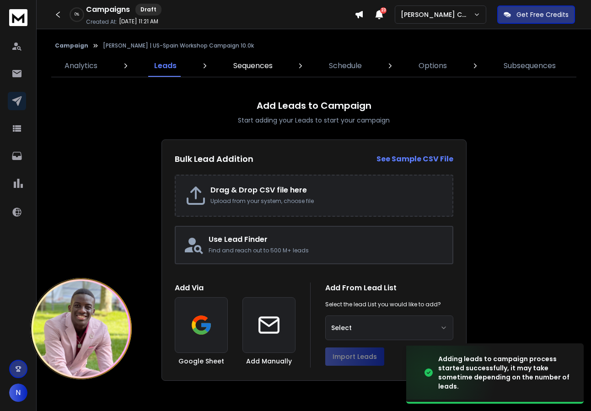
click at [254, 72] on link "Sequences" at bounding box center [253, 66] width 50 height 22
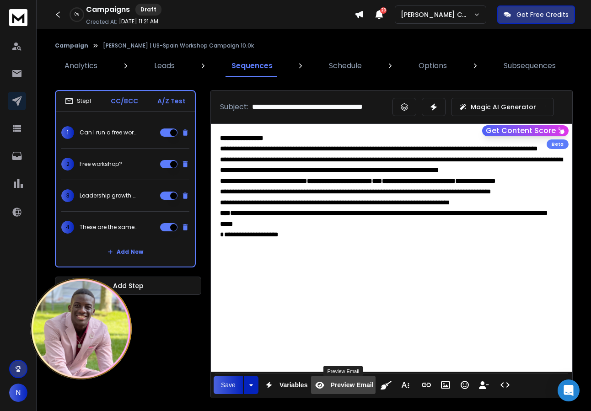
click at [355, 381] on span "Preview Email" at bounding box center [351, 385] width 47 height 8
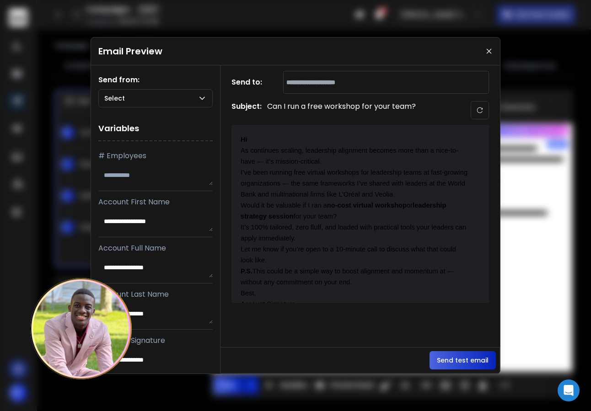
type textarea "********"
type textarea "**********"
type textarea "***"
type textarea "**********"
click at [488, 52] on icon at bounding box center [489, 51] width 5 height 5
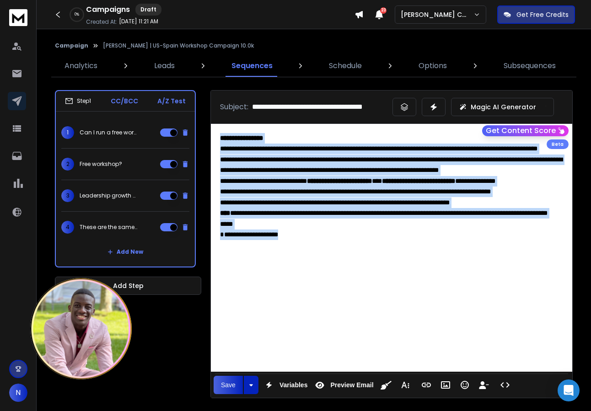
drag, startPoint x: 333, startPoint y: 261, endPoint x: 221, endPoint y: 134, distance: 170.1
click at [221, 134] on div "**********" at bounding box center [391, 186] width 343 height 107
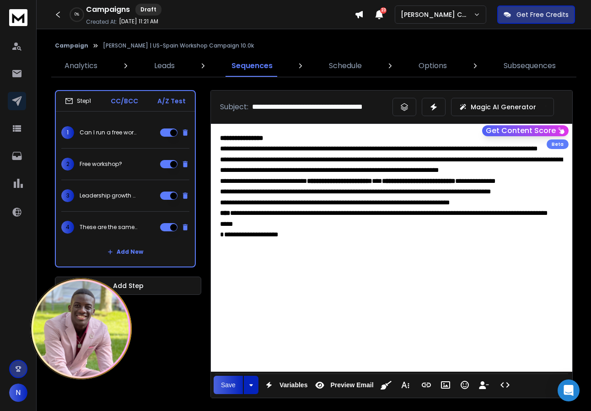
click at [137, 166] on div "2 Free workshop?" at bounding box center [125, 165] width 128 height 32
type input "**********"
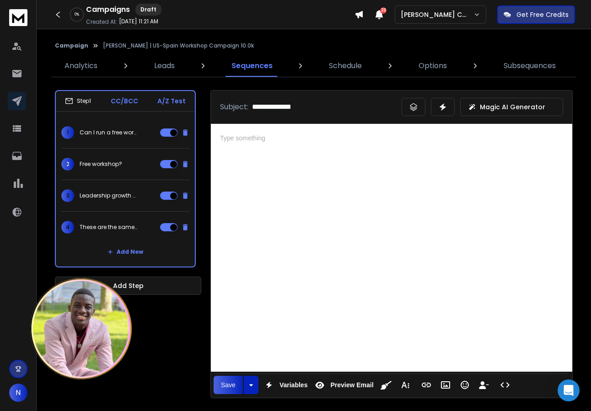
click at [325, 195] on div at bounding box center [391, 247] width 361 height 246
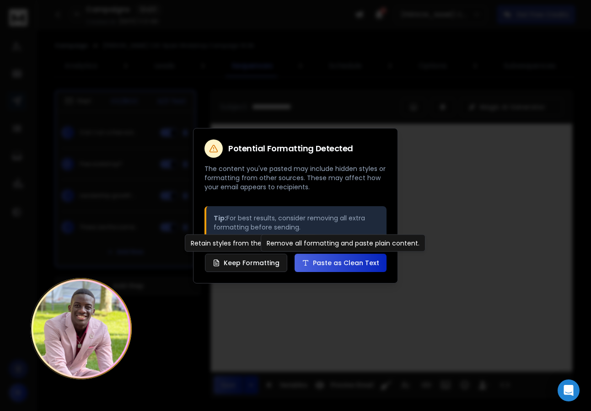
click at [338, 262] on button "Paste as Clean Text" at bounding box center [341, 263] width 92 height 18
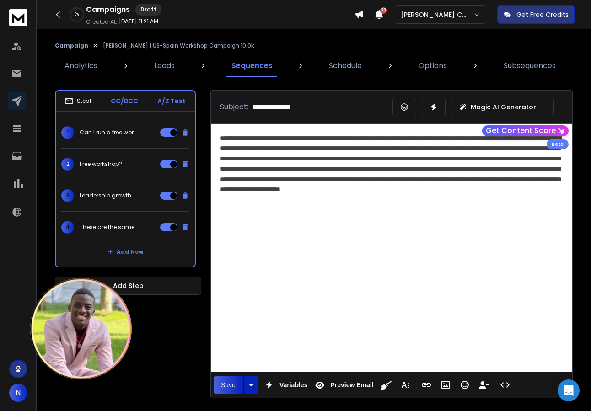
click at [267, 140] on div "**********" at bounding box center [391, 169] width 343 height 72
click at [335, 383] on span "Preview Email" at bounding box center [351, 385] width 47 height 8
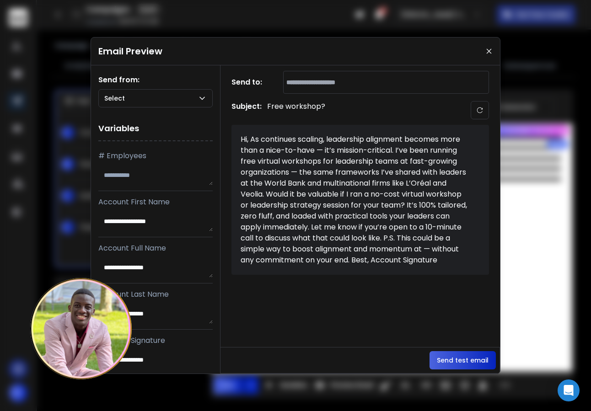
type textarea "********"
type textarea "**********"
type textarea "***"
type textarea "**********"
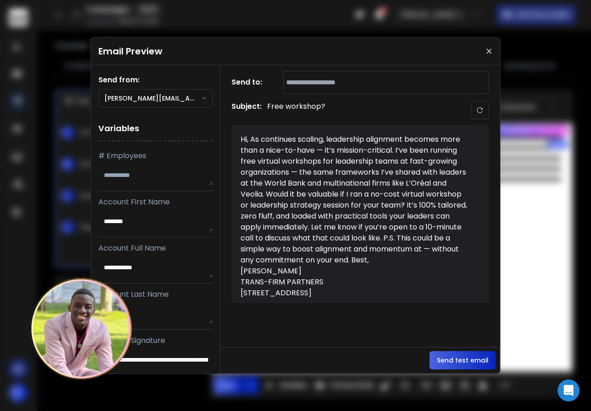
click at [486, 48] on icon at bounding box center [488, 51] width 7 height 7
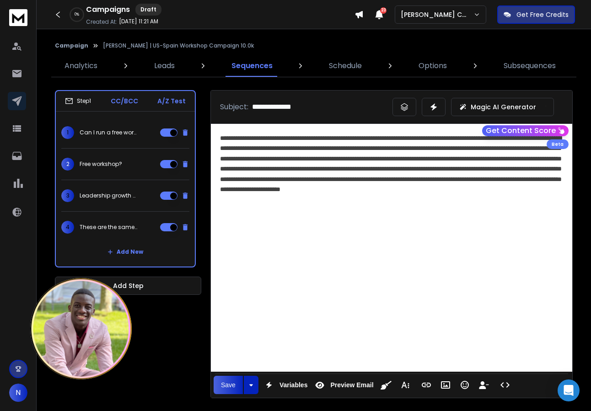
click at [269, 141] on div "**********" at bounding box center [391, 169] width 343 height 72
click at [268, 138] on div "**********" at bounding box center [391, 169] width 343 height 72
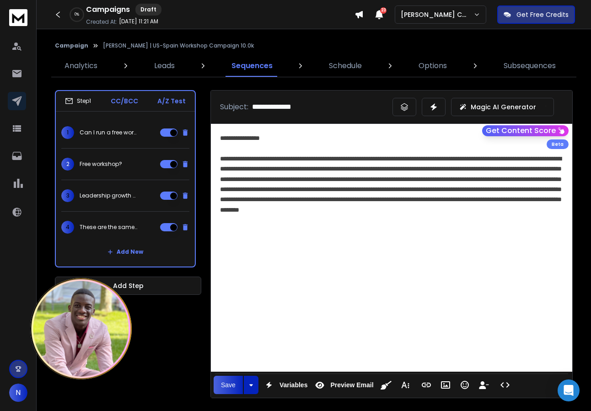
click at [219, 168] on div "**********" at bounding box center [391, 247] width 361 height 246
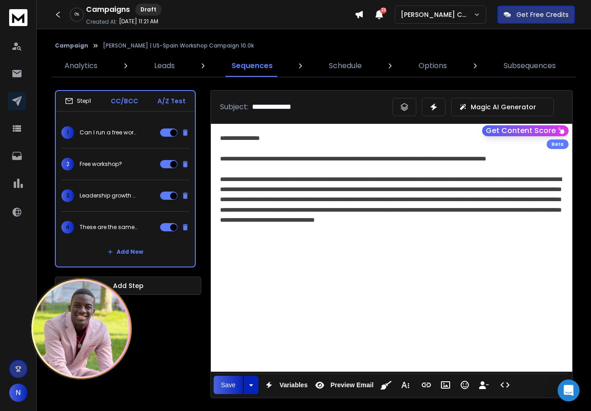
click at [463, 189] on div "**********" at bounding box center [391, 184] width 343 height 102
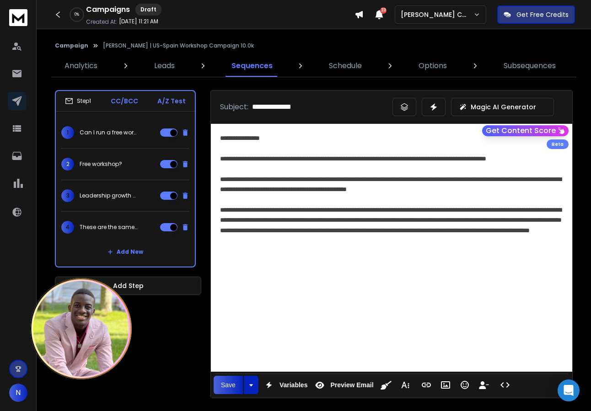
click at [505, 211] on div "**********" at bounding box center [391, 189] width 343 height 112
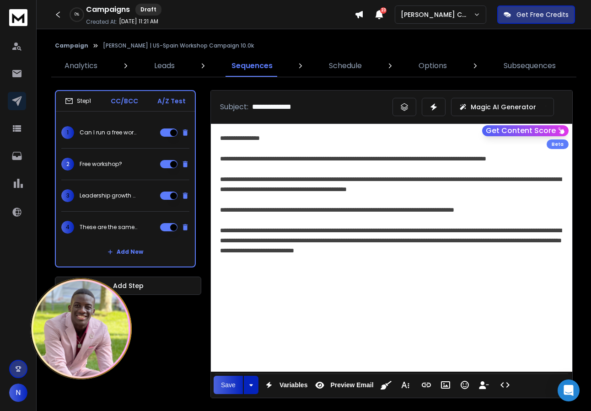
click at [491, 230] on div "**********" at bounding box center [391, 194] width 343 height 123
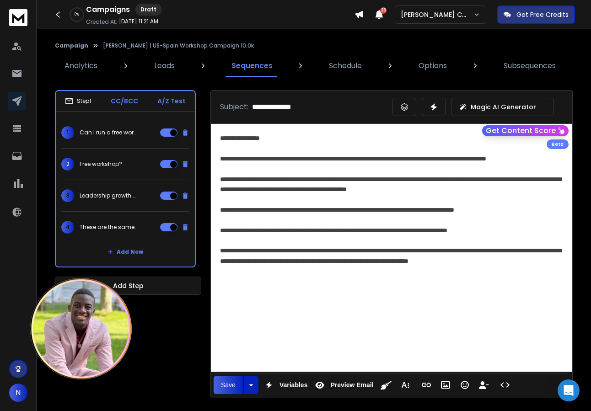
click at [454, 252] on div "**********" at bounding box center [391, 205] width 343 height 144
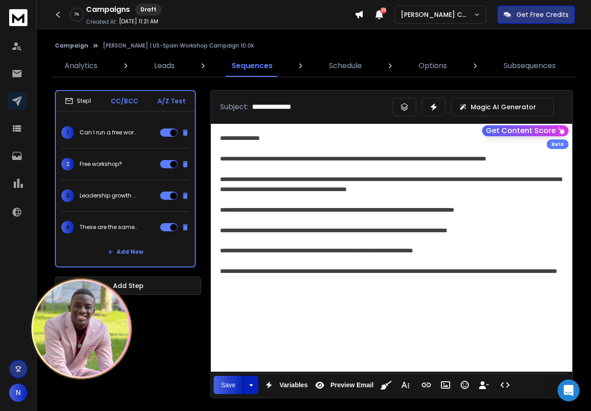
click at [477, 273] on div "**********" at bounding box center [391, 210] width 343 height 154
click at [485, 185] on div "**********" at bounding box center [391, 210] width 343 height 154
click at [484, 181] on div "**********" at bounding box center [391, 210] width 343 height 154
click at [503, 161] on div "**********" at bounding box center [391, 210] width 343 height 154
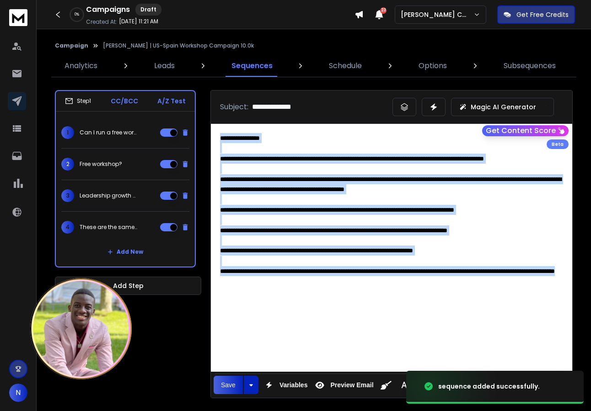
drag, startPoint x: 330, startPoint y: 312, endPoint x: 195, endPoint y: 91, distance: 259.1
click at [195, 91] on div "**********" at bounding box center [314, 244] width 518 height 308
copy div "**********"
click at [119, 134] on p "Can I run a free workshop for your team?" at bounding box center [109, 132] width 59 height 7
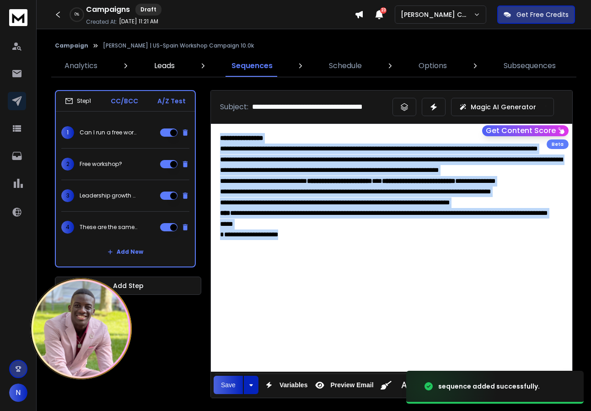
drag, startPoint x: 333, startPoint y: 261, endPoint x: 161, endPoint y: 55, distance: 268.4
click at [161, 55] on div "**********" at bounding box center [313, 220] width 525 height 364
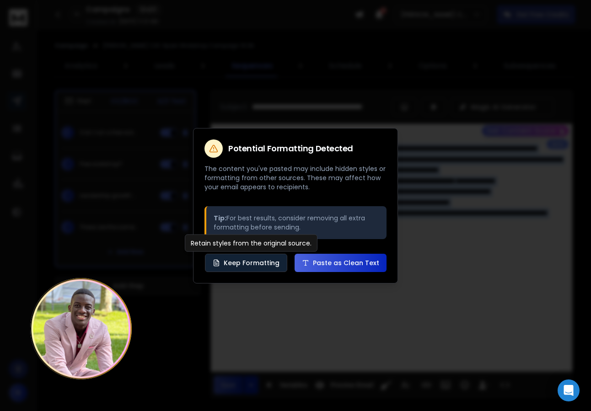
click at [262, 267] on button "Keep Formatting" at bounding box center [246, 263] width 82 height 18
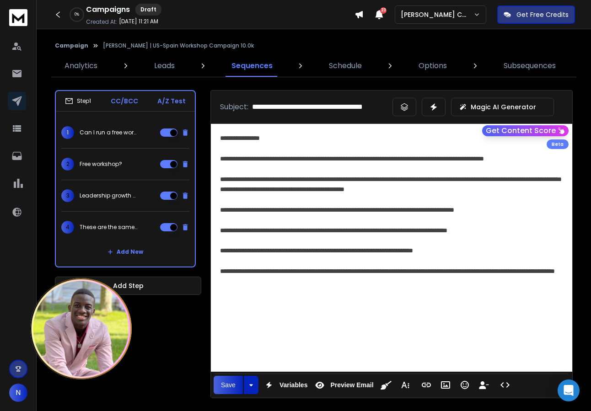
click at [112, 185] on div "3 Leadership growth at {{companyName}} — want a free workshop?" at bounding box center [125, 196] width 128 height 32
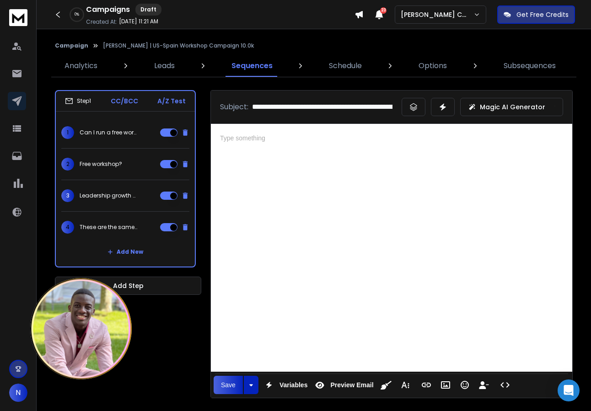
click at [330, 316] on div at bounding box center [391, 247] width 361 height 246
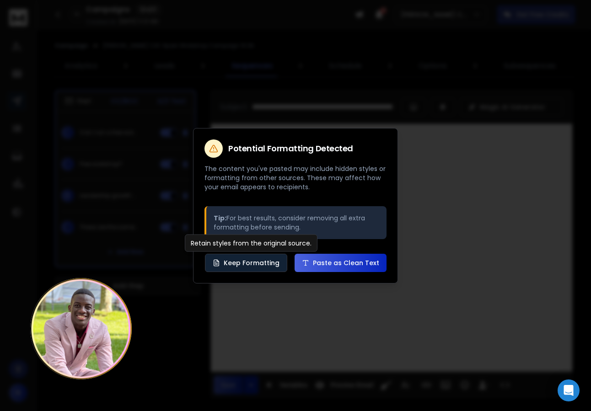
click at [256, 262] on button "Keep Formatting" at bounding box center [246, 263] width 82 height 18
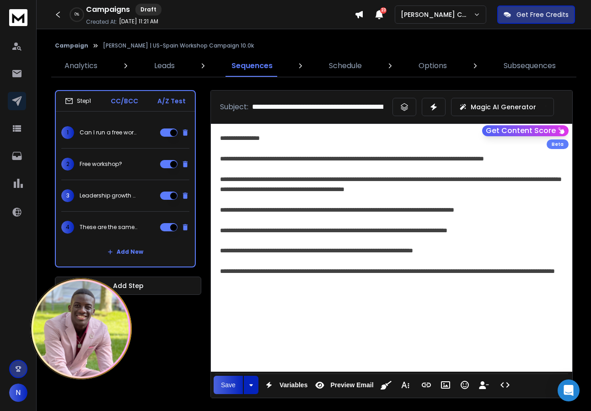
click at [127, 229] on p "These are the same tools I shared at World Bank…" at bounding box center [109, 227] width 59 height 7
type input "**********"
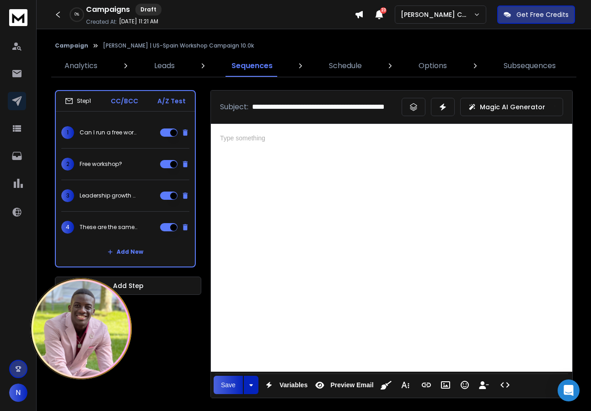
click at [241, 229] on div at bounding box center [391, 247] width 361 height 246
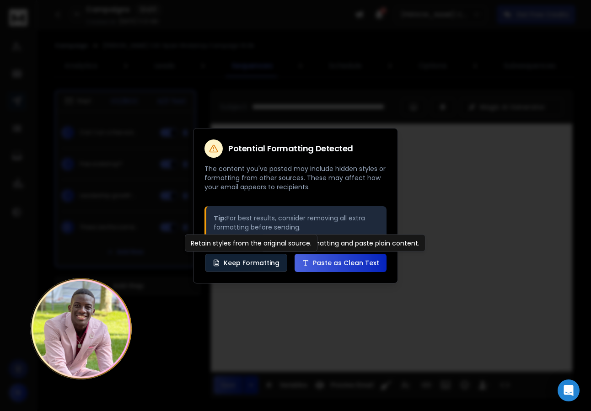
click at [261, 264] on button "Keep Formatting" at bounding box center [246, 263] width 82 height 18
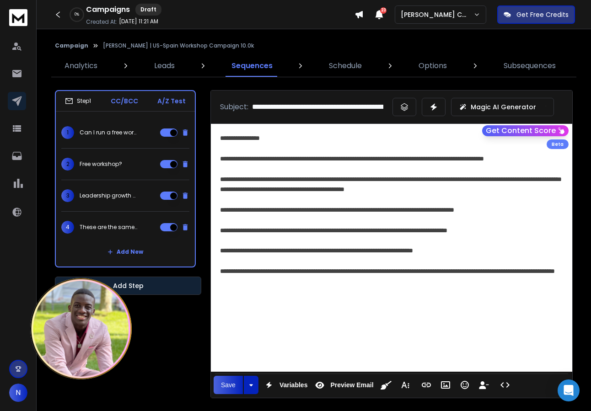
click at [175, 288] on button "Add Step" at bounding box center [128, 286] width 146 height 18
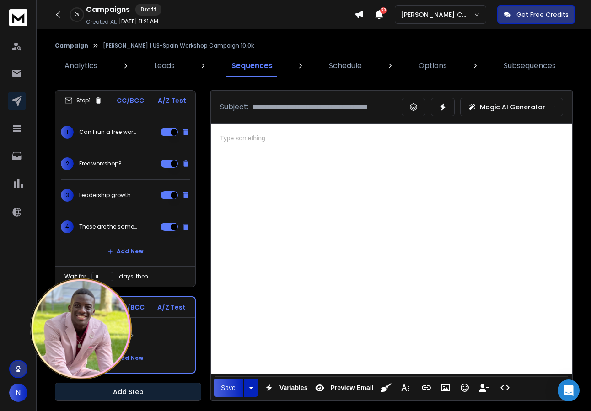
scroll to position [3, 0]
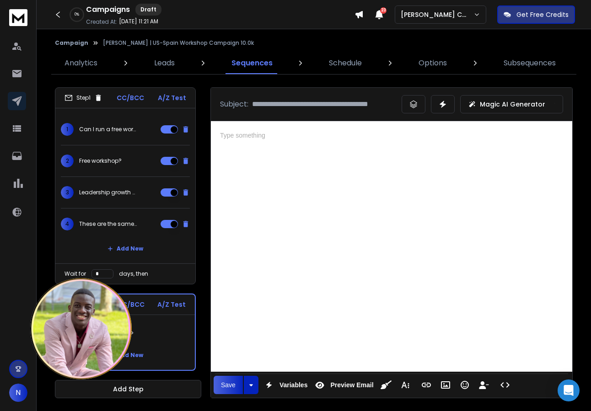
click at [102, 273] on input "*" at bounding box center [102, 273] width 22 height 9
type input "**********"
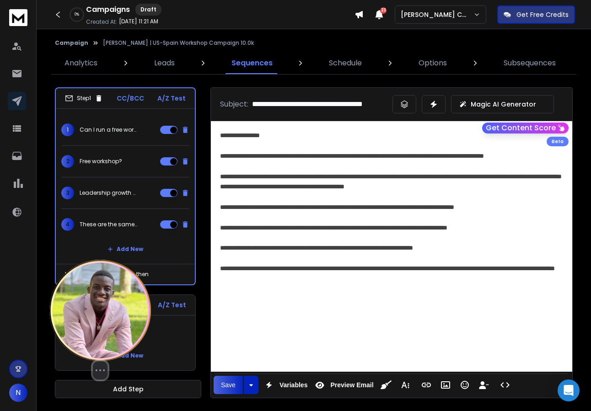
drag, startPoint x: 80, startPoint y: 314, endPoint x: 365, endPoint y: 311, distance: 284.9
click at [151, 311] on img at bounding box center [100, 311] width 102 height 102
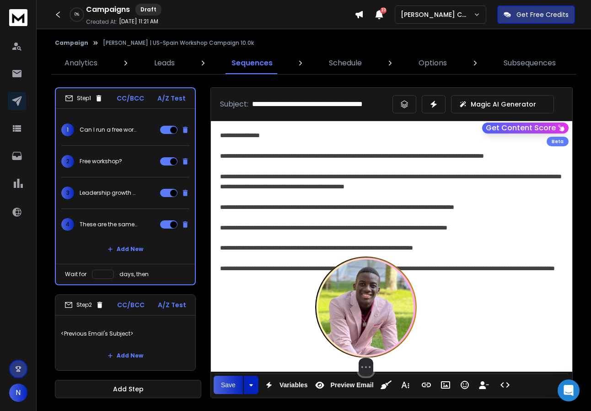
click at [337, 278] on div "Select video screen size" at bounding box center [366, 317] width 102 height 120
click at [324, 283] on div "Select video screen size" at bounding box center [366, 317] width 102 height 120
click at [327, 275] on div "Select video screen size" at bounding box center [366, 317] width 102 height 120
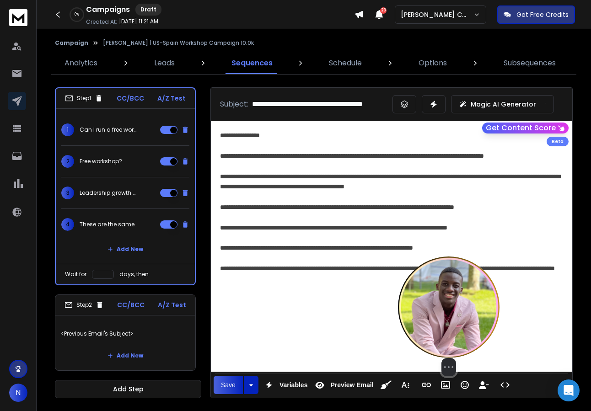
drag, startPoint x: 370, startPoint y: 322, endPoint x: 453, endPoint y: 322, distance: 82.8
click at [453, 322] on img at bounding box center [449, 308] width 102 height 102
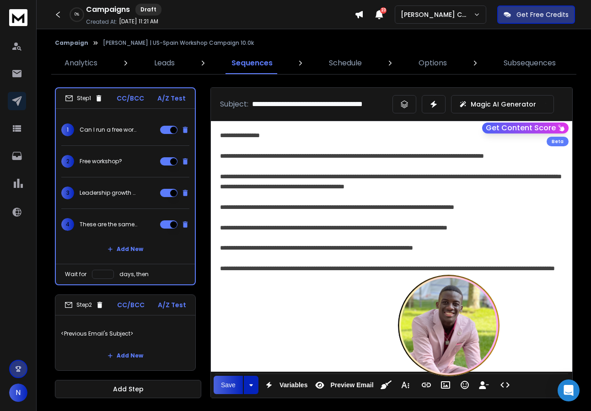
click at [327, 273] on div "**********" at bounding box center [391, 201] width 343 height 143
click at [328, 273] on div "**********" at bounding box center [391, 201] width 343 height 143
click at [106, 278] on input at bounding box center [103, 274] width 22 height 9
type input "*"
click at [94, 334] on p "<Previous Email's Subject>" at bounding box center [125, 334] width 129 height 26
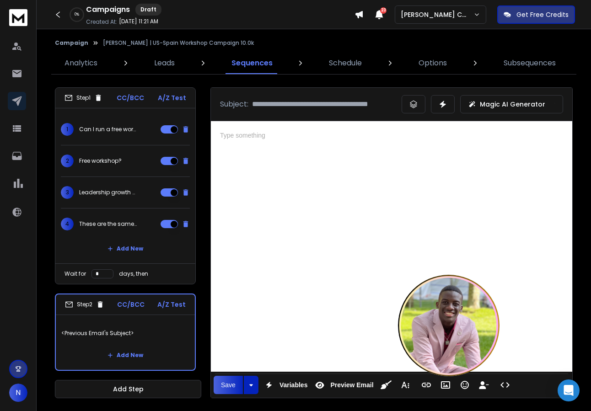
type input "*"
type input "**********"
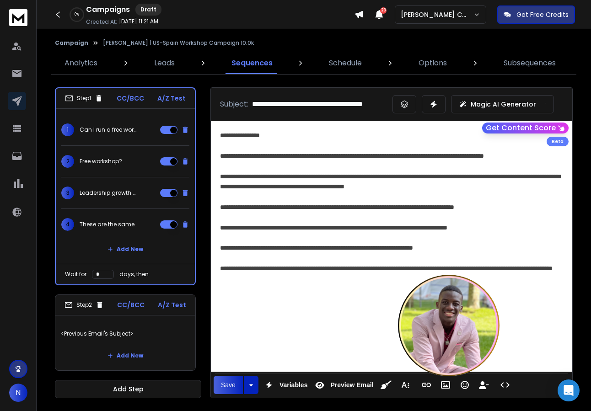
click at [164, 328] on p "<Previous Email's Subject>" at bounding box center [125, 334] width 129 height 26
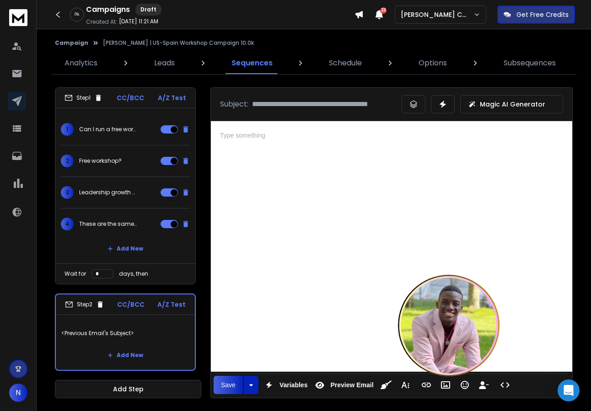
click at [295, 203] on div at bounding box center [391, 244] width 361 height 246
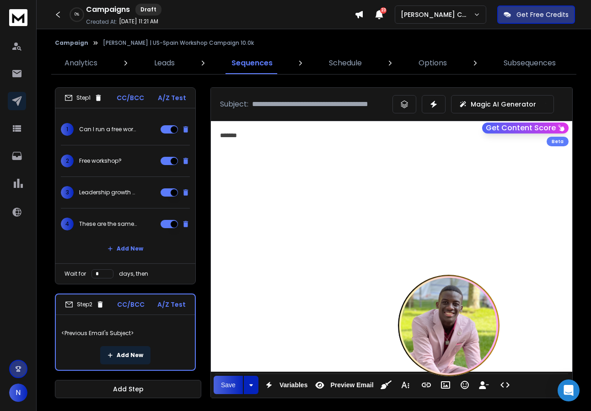
click at [137, 358] on button "Add New" at bounding box center [125, 355] width 50 height 18
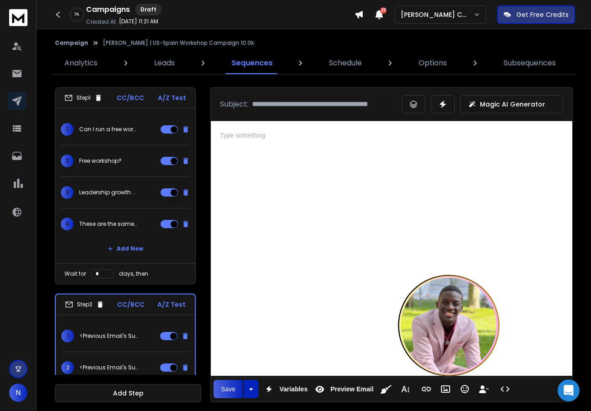
click at [285, 222] on div at bounding box center [391, 244] width 361 height 246
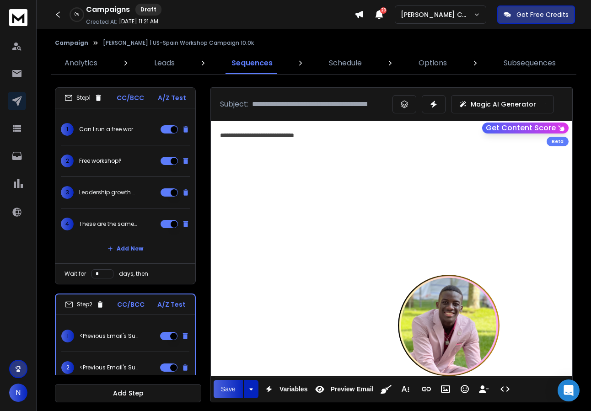
scroll to position [32, 0]
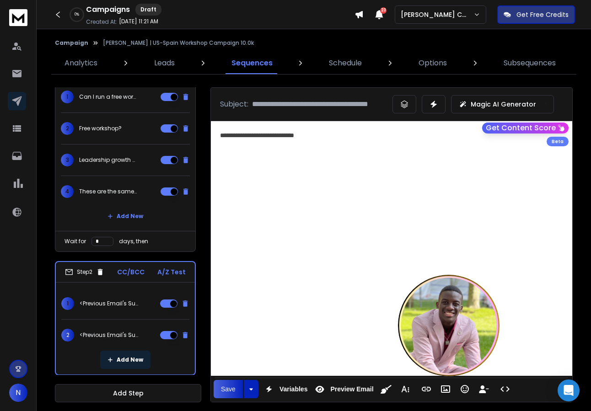
click at [107, 361] on icon at bounding box center [109, 359] width 5 height 5
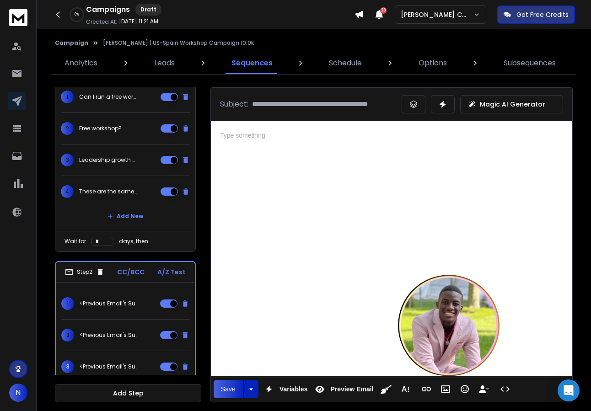
click at [278, 247] on div at bounding box center [391, 244] width 361 height 246
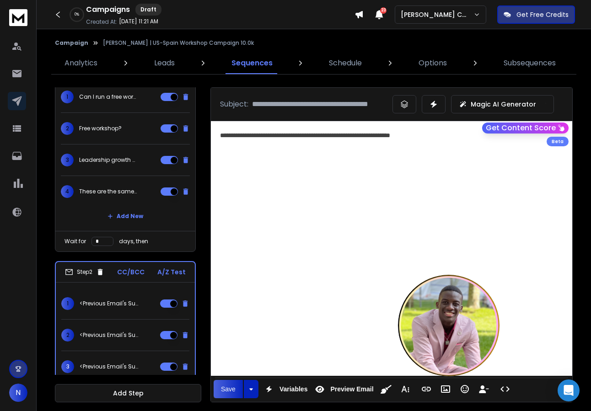
type input "**********"
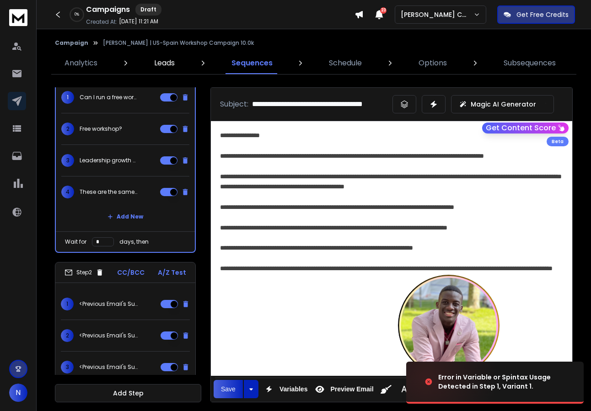
click at [166, 67] on p "Leads" at bounding box center [164, 63] width 21 height 11
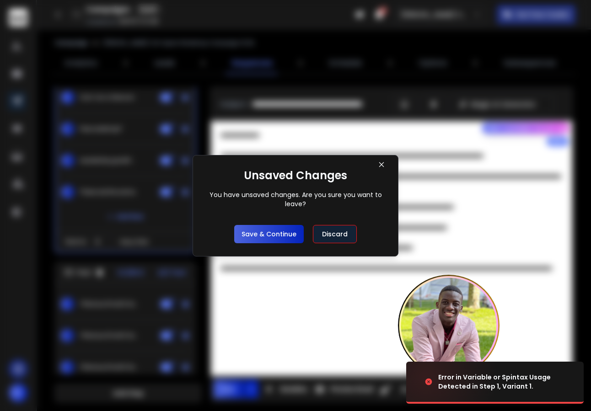
click at [277, 230] on button "Save & Continue" at bounding box center [269, 234] width 70 height 18
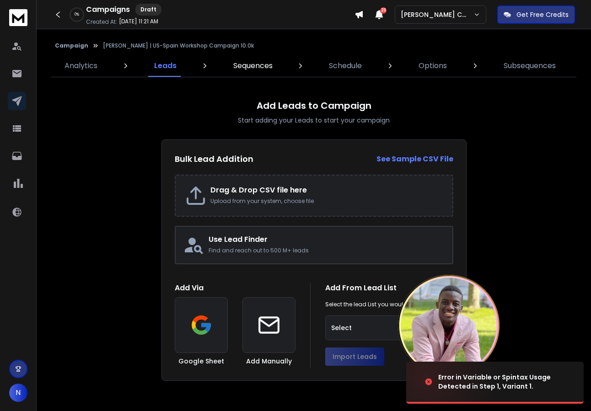
click at [245, 65] on p "Sequences" at bounding box center [252, 65] width 39 height 11
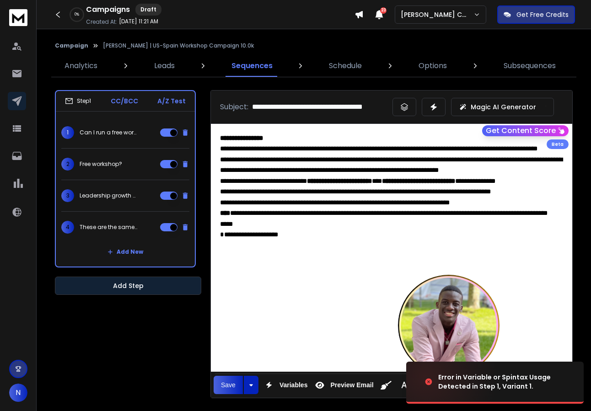
click at [125, 290] on button "Add Step" at bounding box center [128, 286] width 146 height 18
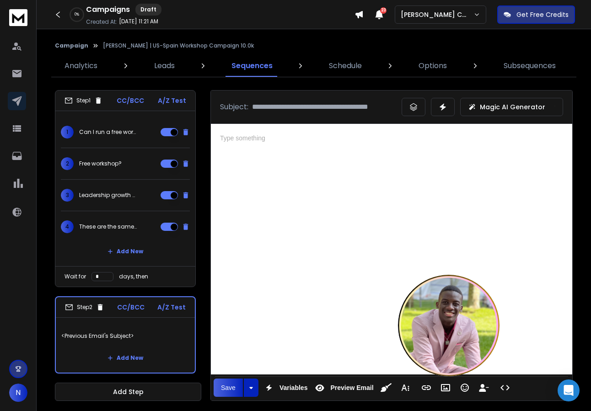
click at [311, 103] on input at bounding box center [322, 107] width 140 height 11
click at [260, 182] on div at bounding box center [391, 247] width 361 height 246
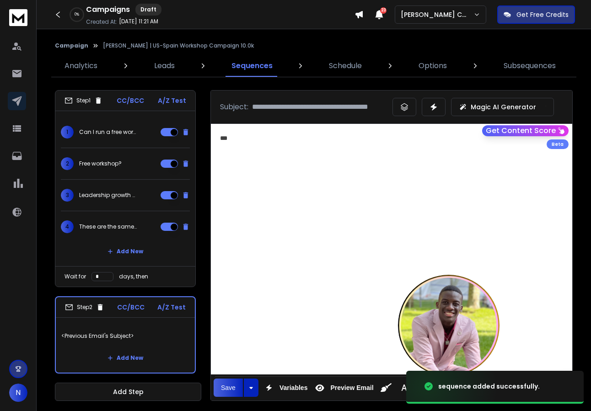
click at [153, 335] on p "<Previous Email's Subject>" at bounding box center [125, 336] width 128 height 26
click at [317, 175] on div "***" at bounding box center [391, 247] width 361 height 246
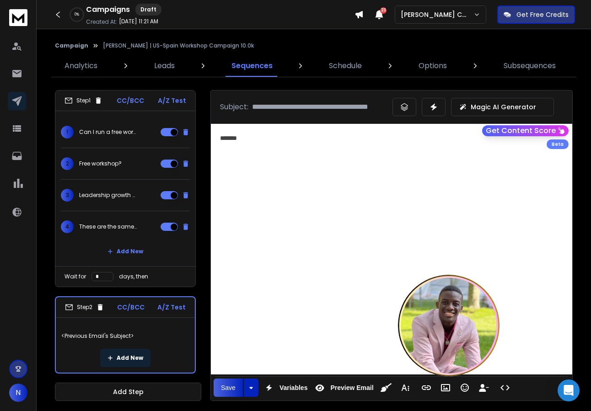
click at [139, 359] on button "Add New" at bounding box center [125, 358] width 50 height 18
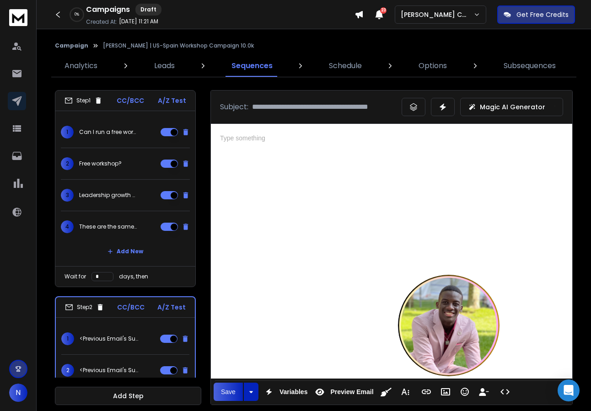
click at [286, 264] on div at bounding box center [391, 247] width 361 height 246
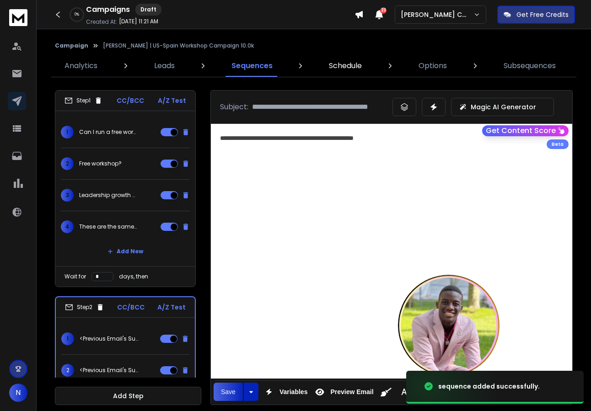
click at [333, 59] on link "Schedule" at bounding box center [345, 66] width 44 height 22
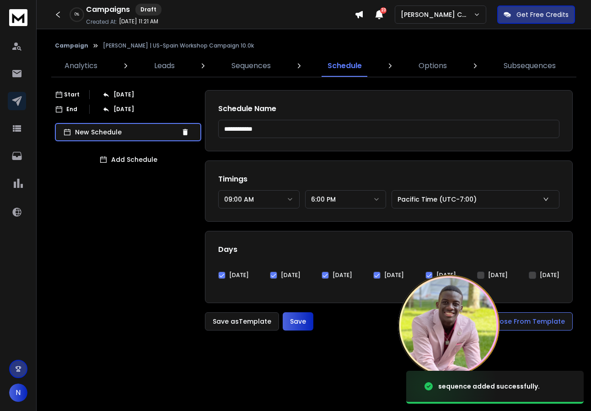
click at [134, 109] on p "Thu Aug 13 2026" at bounding box center [123, 109] width 21 height 7
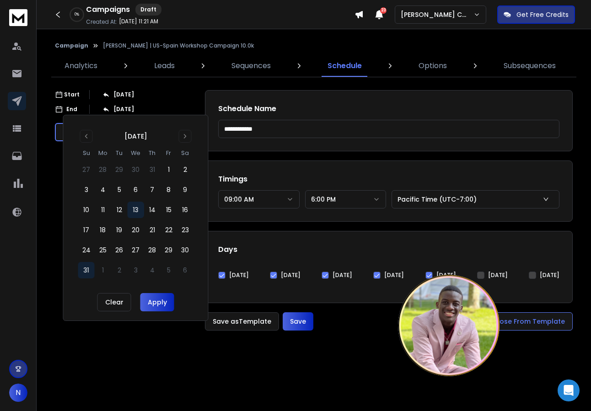
click at [84, 272] on button "31" at bounding box center [86, 270] width 16 height 16
click at [155, 302] on button "Apply" at bounding box center [157, 302] width 34 height 18
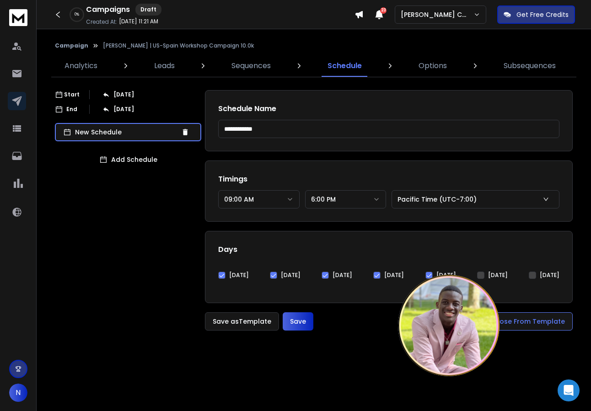
click at [134, 108] on p "Sun Aug 31 2025" at bounding box center [123, 109] width 21 height 7
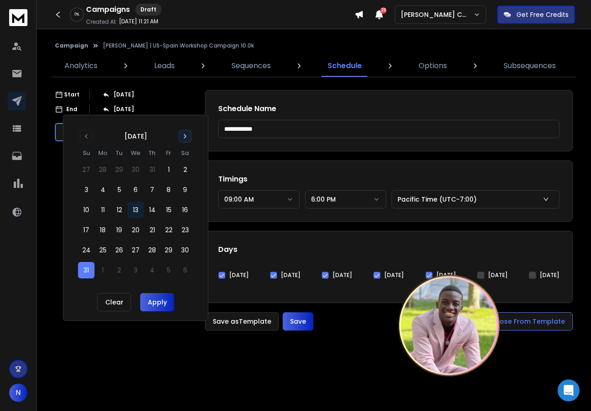
click at [183, 136] on icon "Go to next month" at bounding box center [185, 136] width 7 height 7
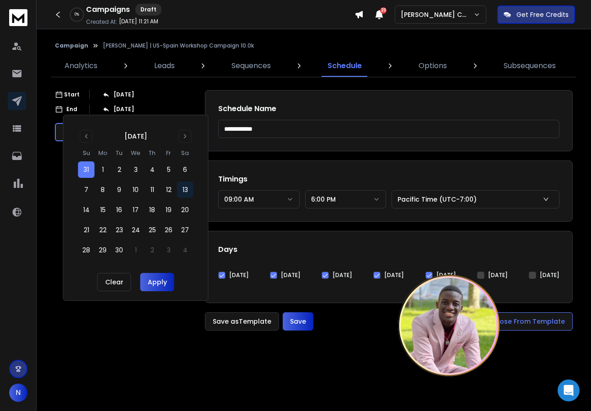
click at [186, 184] on button "13" at bounding box center [185, 190] width 16 height 16
click at [310, 324] on button "Save" at bounding box center [298, 321] width 31 height 18
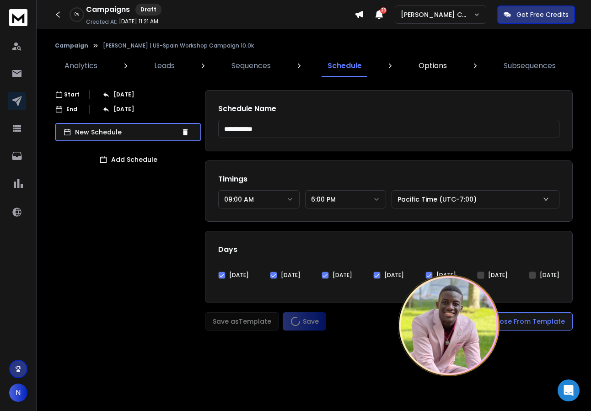
click at [434, 62] on p "Options" at bounding box center [432, 65] width 28 height 11
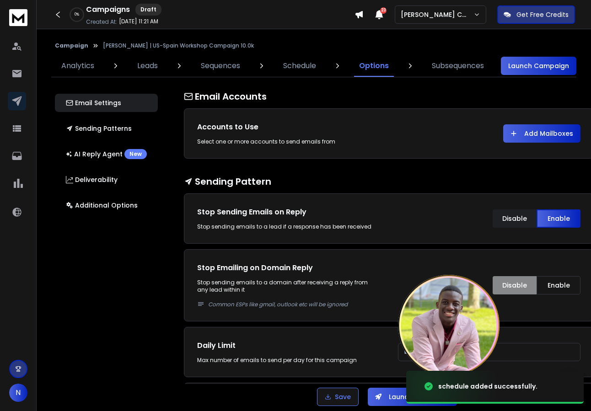
click at [558, 126] on button "Add Mailboxes" at bounding box center [541, 133] width 77 height 18
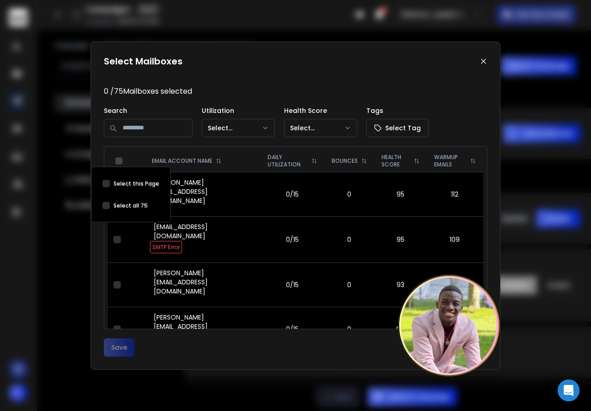
click at [118, 161] on button "Select this Page" at bounding box center [118, 160] width 7 height 7
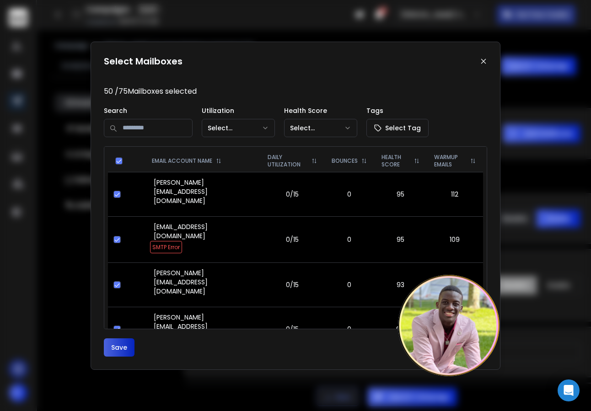
click at [119, 349] on button "Save" at bounding box center [119, 347] width 31 height 18
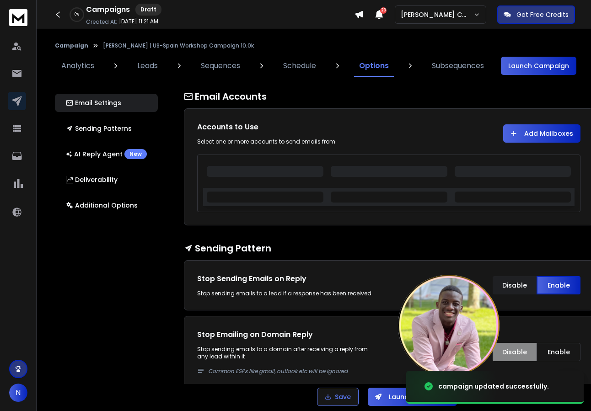
click at [516, 139] on button "Add Mailboxes" at bounding box center [541, 133] width 77 height 18
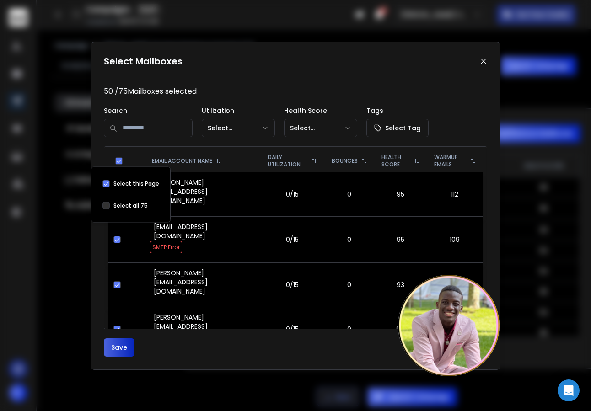
click at [107, 206] on button "Select this Page" at bounding box center [105, 205] width 7 height 7
click at [110, 345] on button "Save" at bounding box center [119, 347] width 31 height 18
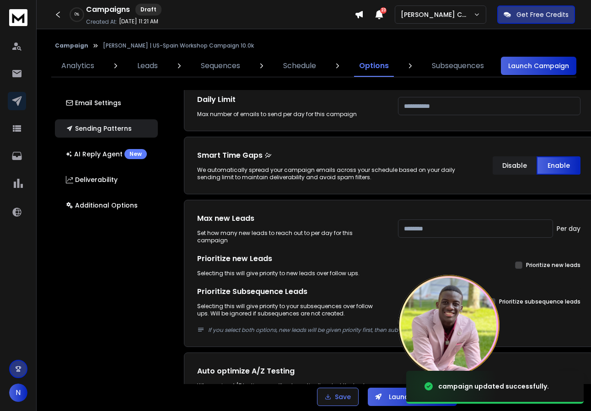
scroll to position [432, 0]
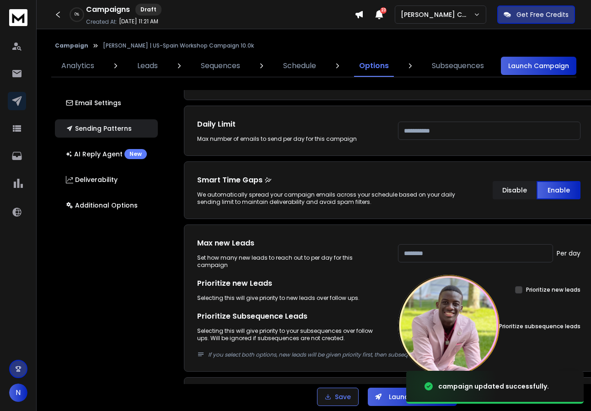
click at [457, 128] on input "***" at bounding box center [489, 131] width 182 height 18
type input "*"
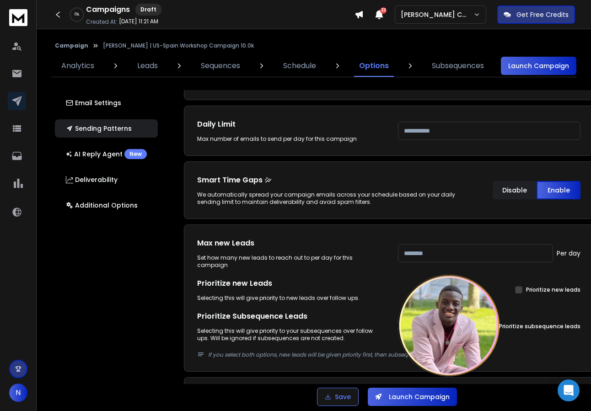
type input "****"
click at [439, 248] on input "***" at bounding box center [475, 253] width 155 height 18
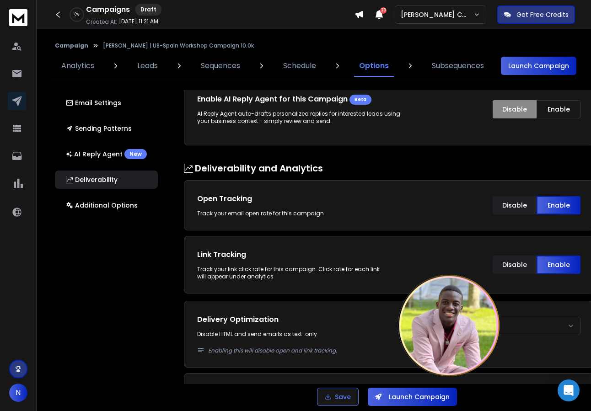
scroll to position [1028, 0]
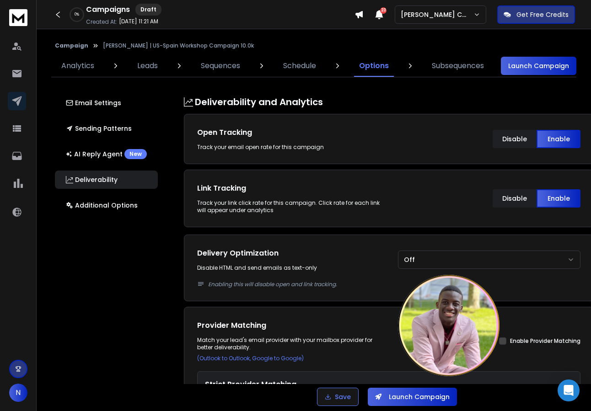
type input "***"
click at [518, 128] on div "Open Tracking Track your email open rate for this campaign Disable Enable" at bounding box center [388, 139] width 383 height 24
click at [518, 137] on button "Disable" at bounding box center [515, 139] width 44 height 18
click at [516, 198] on button "Disable" at bounding box center [515, 198] width 44 height 18
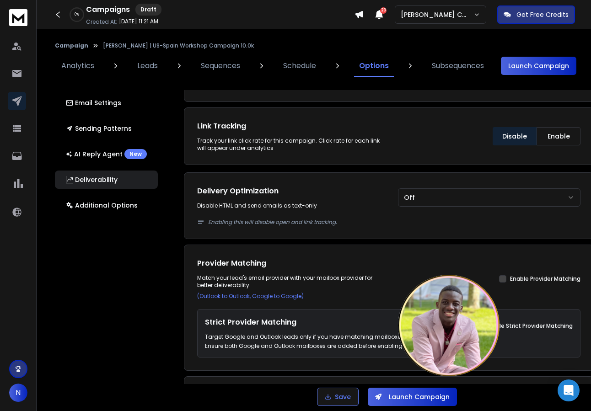
scroll to position [1109, 0]
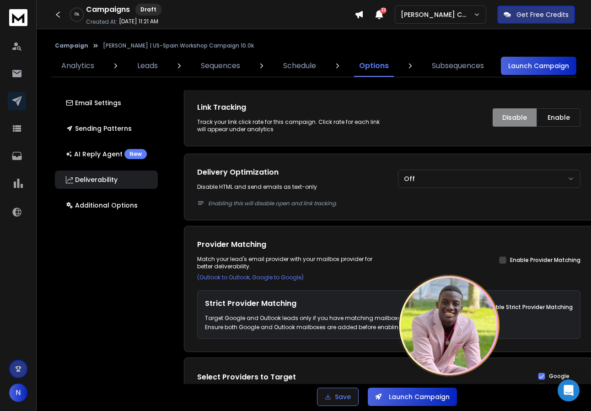
click at [492, 182] on button "Off" at bounding box center [489, 179] width 182 height 18
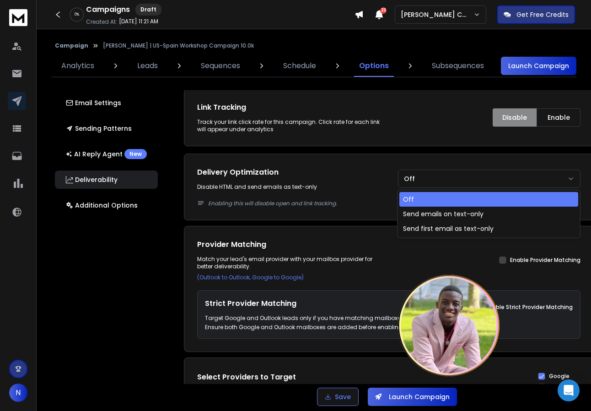
select select "*"
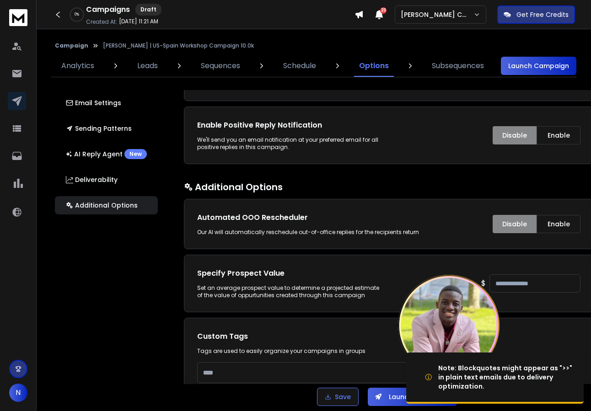
scroll to position [1569, 0]
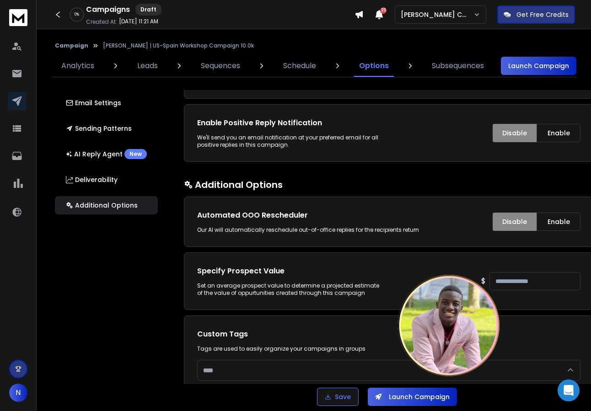
click at [534, 275] on input "****" at bounding box center [534, 281] width 91 height 18
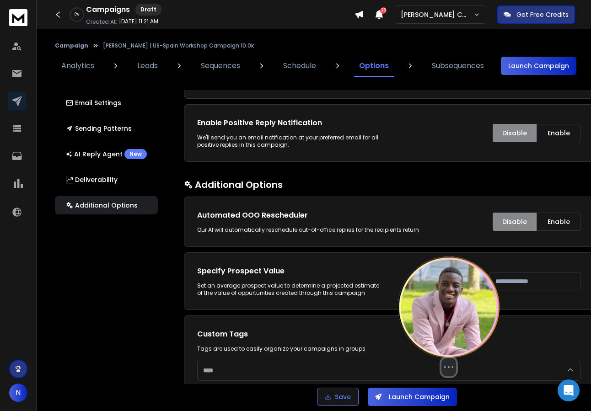
click at [432, 277] on div "Select video screen size" at bounding box center [449, 317] width 102 height 120
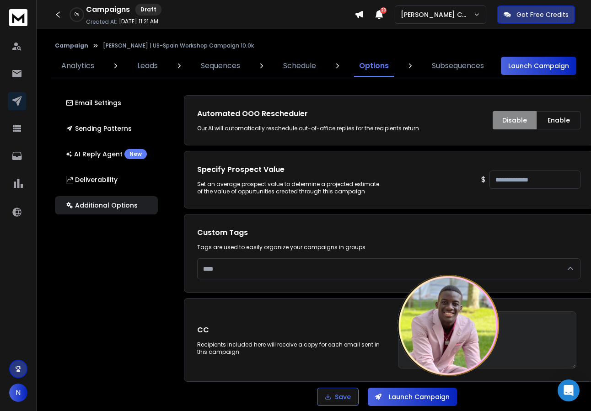
scroll to position [1755, 0]
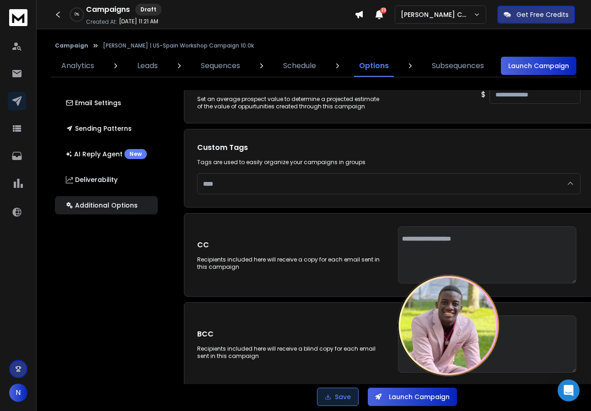
click at [339, 393] on button "Save" at bounding box center [338, 397] width 42 height 18
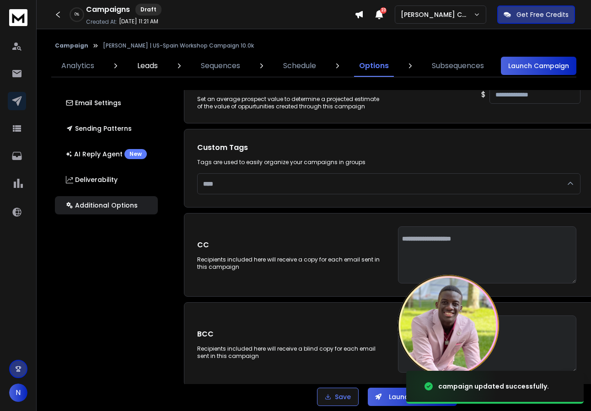
click at [147, 61] on p "Leads" at bounding box center [147, 65] width 21 height 11
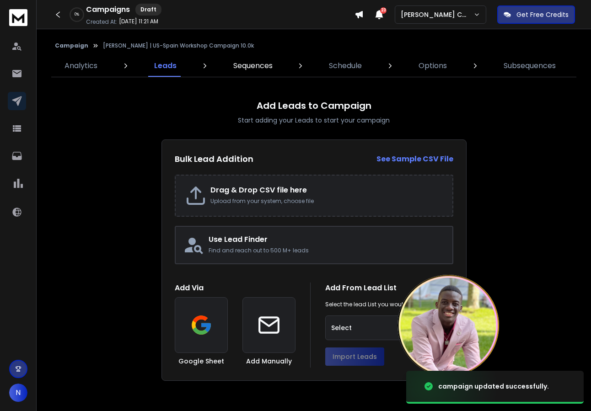
click at [240, 68] on p "Sequences" at bounding box center [252, 65] width 39 height 11
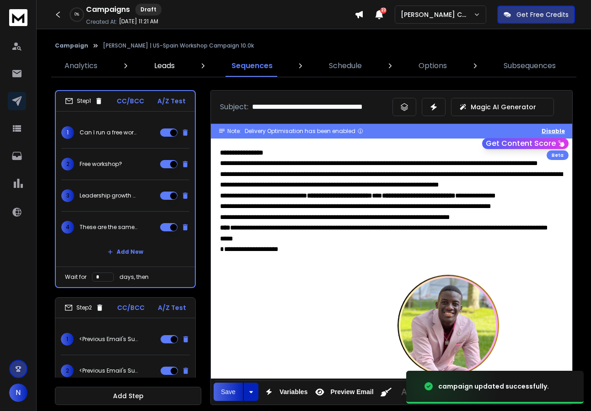
click at [168, 71] on p "Leads" at bounding box center [164, 65] width 21 height 11
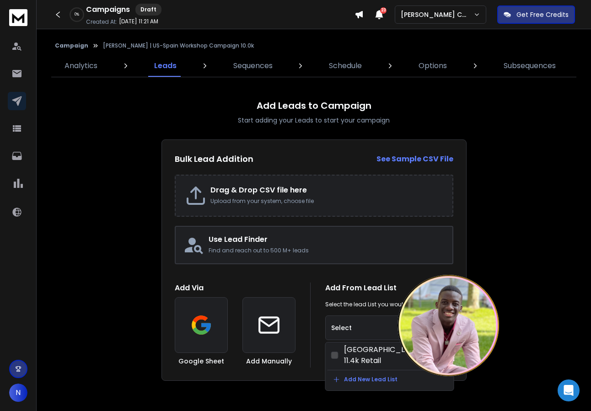
click at [357, 331] on button "Select" at bounding box center [389, 328] width 128 height 25
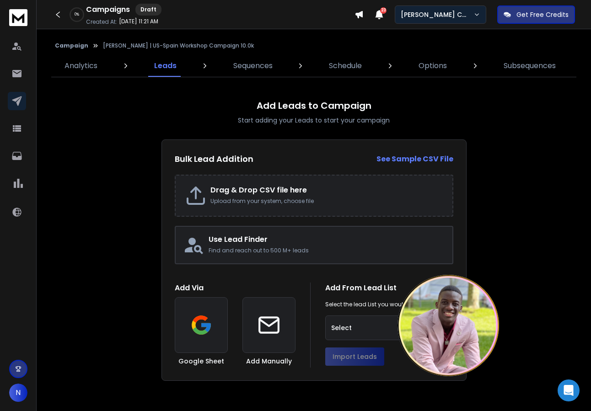
click at [432, 22] on button "Fernando Rey Consulting" at bounding box center [440, 14] width 91 height 18
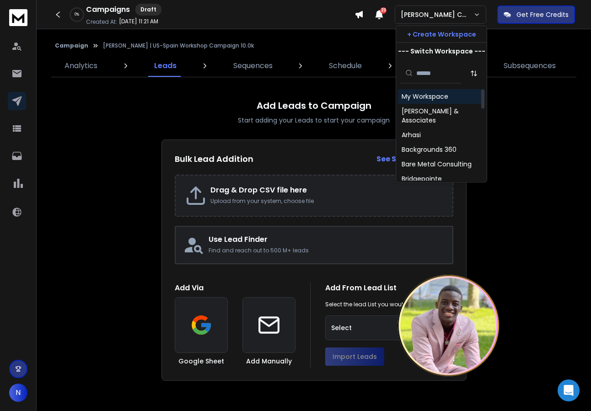
click at [436, 96] on div "My Workspace" at bounding box center [425, 96] width 47 height 9
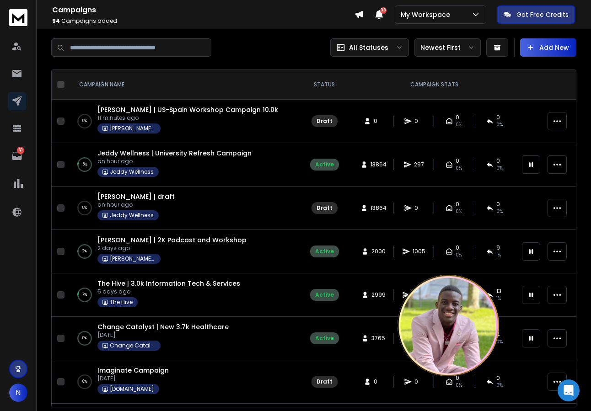
click at [166, 107] on span "[PERSON_NAME] | US-Spain Workshop Campaign 10.0k" at bounding box center [187, 109] width 181 height 9
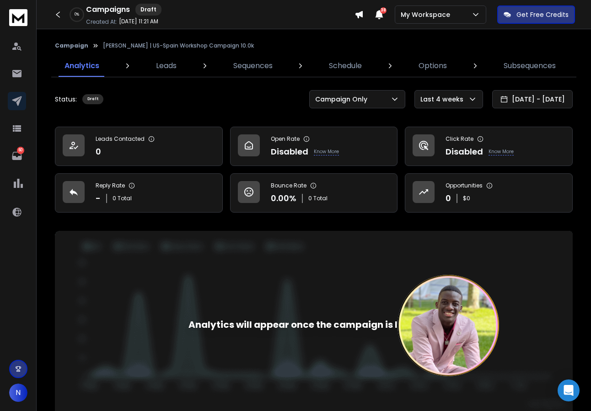
click at [179, 54] on div "Campaign [PERSON_NAME] | [GEOGRAPHIC_DATA]-Spain Workshop Campaign 10.0k Analyt…" at bounding box center [313, 57] width 525 height 39
click at [171, 64] on p "Leads" at bounding box center [166, 65] width 21 height 11
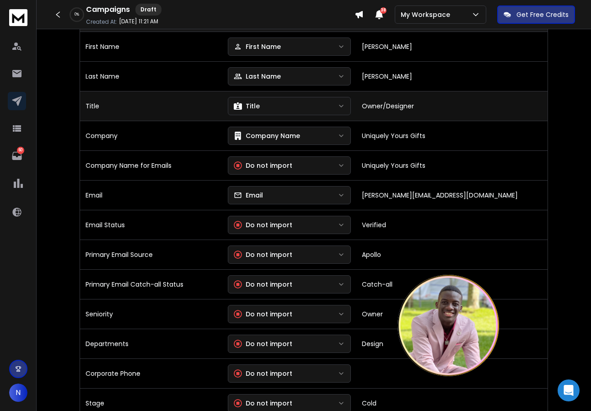
scroll to position [182, 0]
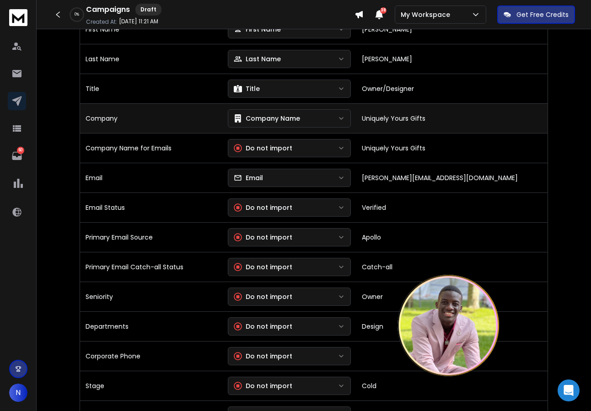
click at [300, 120] on button "Company Name" at bounding box center [289, 118] width 123 height 18
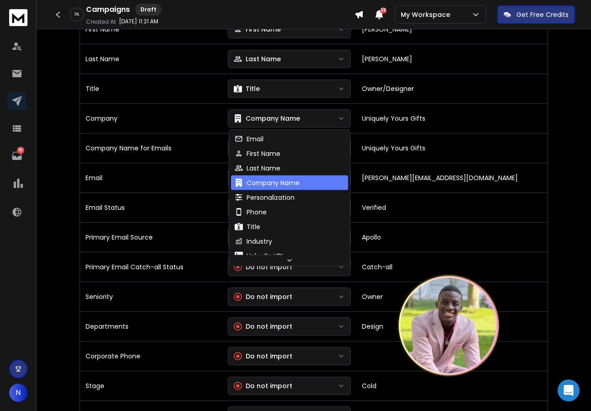
scroll to position [83, 0]
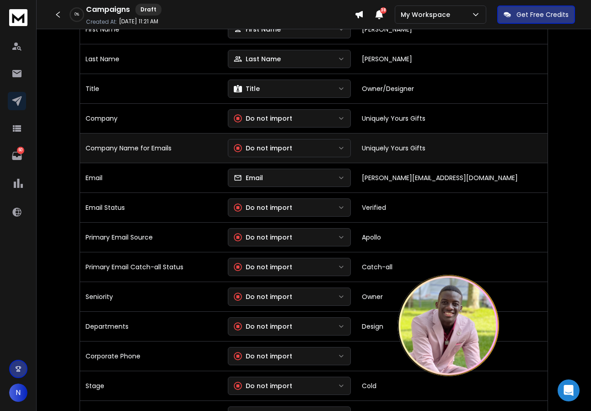
click at [279, 144] on div "Do not import" at bounding box center [263, 148] width 59 height 9
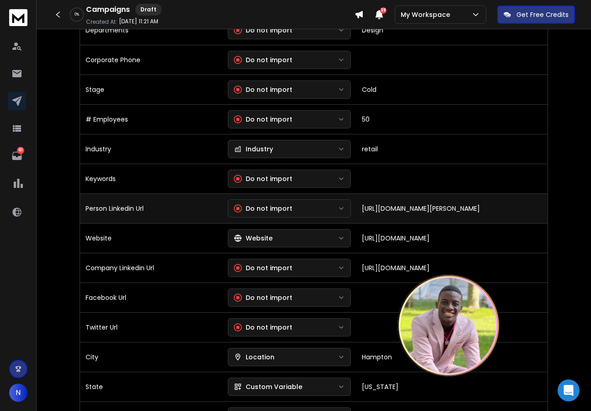
scroll to position [487, 0]
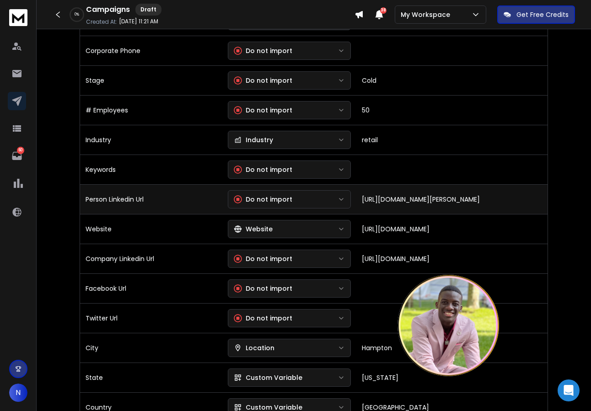
click at [307, 197] on button "Do not import" at bounding box center [289, 199] width 123 height 18
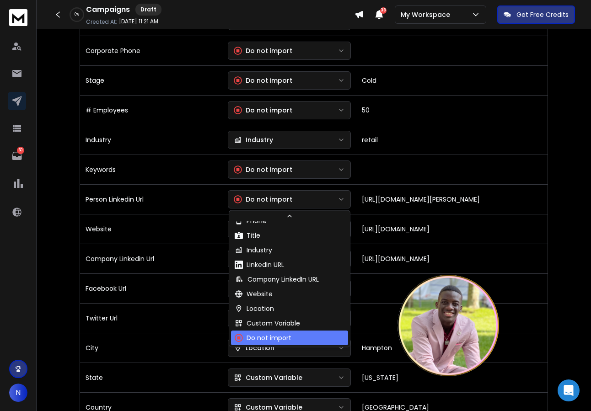
scroll to position [83, 0]
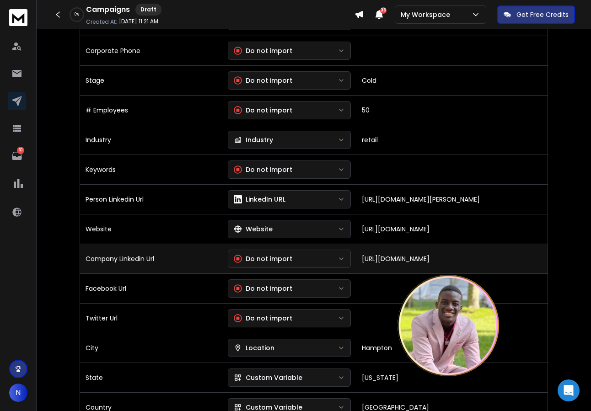
click at [287, 264] on button "Do not import" at bounding box center [289, 259] width 123 height 18
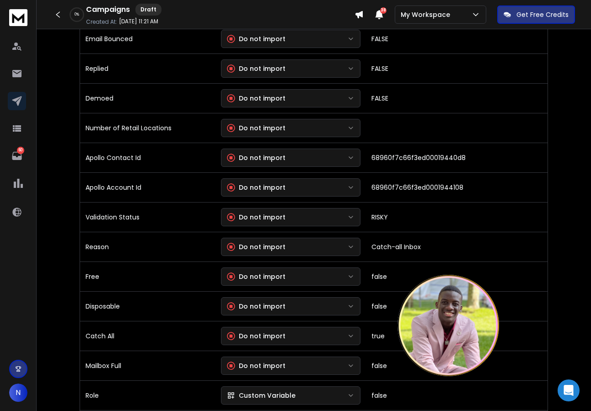
scroll to position [1443, 0]
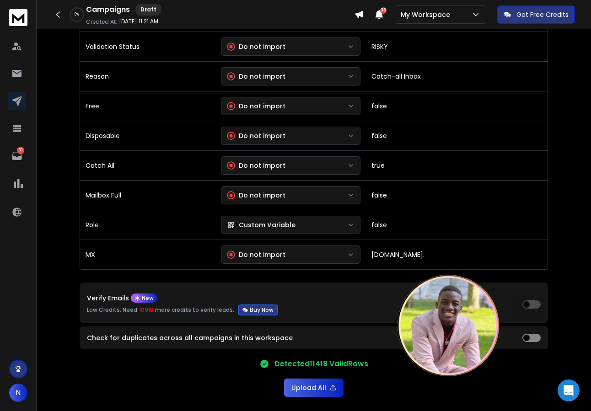
click at [531, 343] on div "Check for duplicates across all campaigns in this workspace" at bounding box center [314, 338] width 468 height 23
click at [531, 337] on button "Check for duplicates across all campaigns in this workspace" at bounding box center [531, 338] width 18 height 8
click at [337, 386] on button "Upload All" at bounding box center [313, 388] width 59 height 18
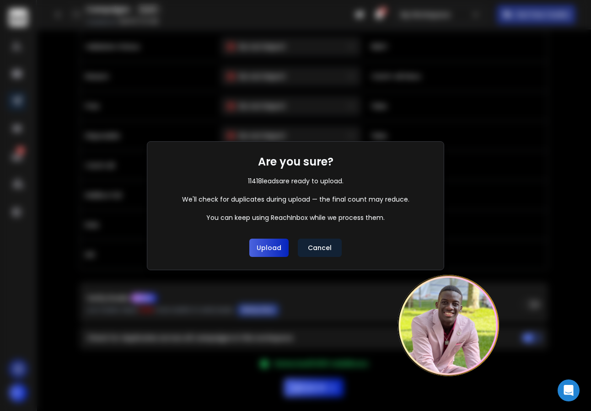
click at [278, 245] on button "Upload" at bounding box center [268, 248] width 39 height 18
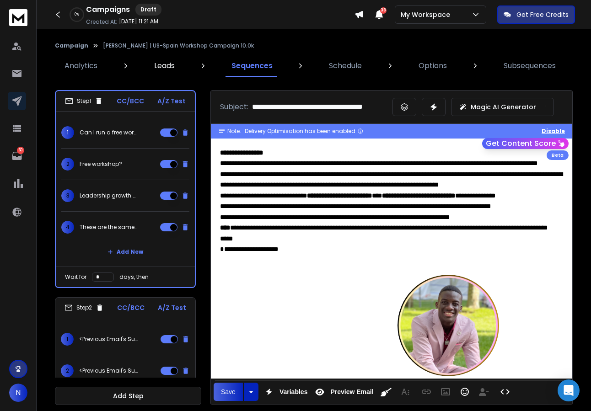
click at [165, 71] on link "Leads" at bounding box center [165, 66] width 32 height 22
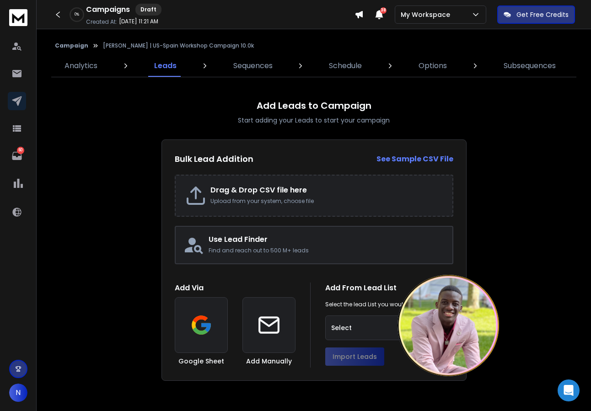
click at [212, 62] on div "Analytics Leads Sequences Schedule Options Subsequences" at bounding box center [310, 66] width 518 height 22
click at [239, 59] on link "Sequences" at bounding box center [253, 66] width 50 height 22
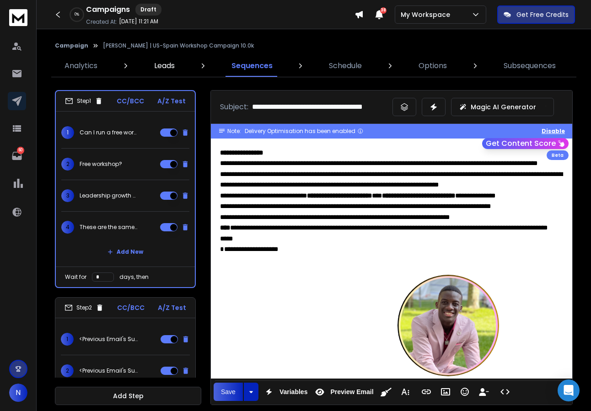
click at [172, 65] on p "Leads" at bounding box center [164, 65] width 21 height 11
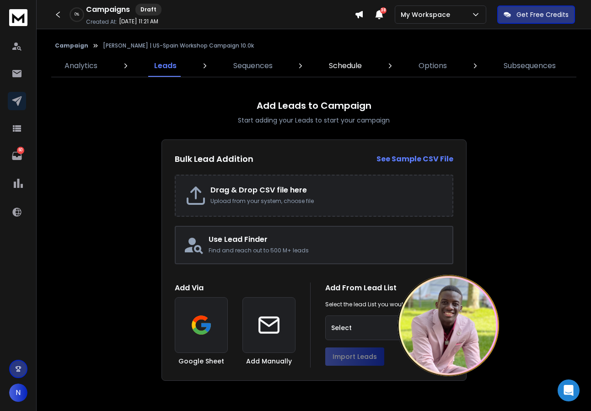
click at [348, 66] on p "Schedule" at bounding box center [345, 65] width 33 height 11
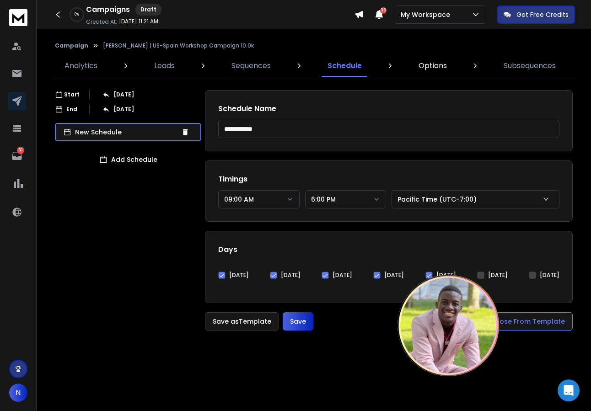
click at [434, 63] on p "Options" at bounding box center [432, 65] width 28 height 11
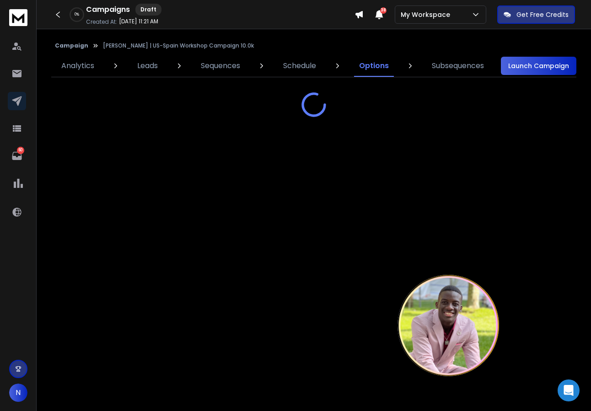
select select "*"
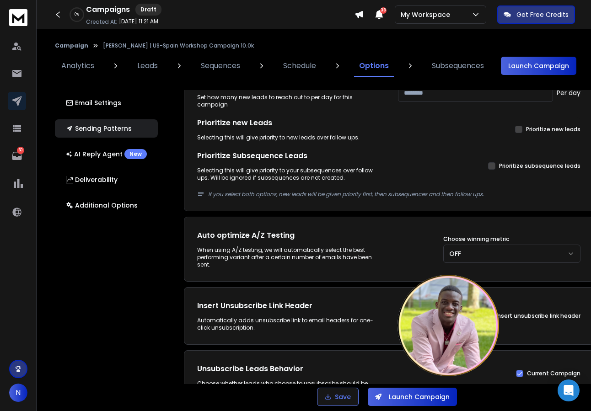
scroll to position [571, 0]
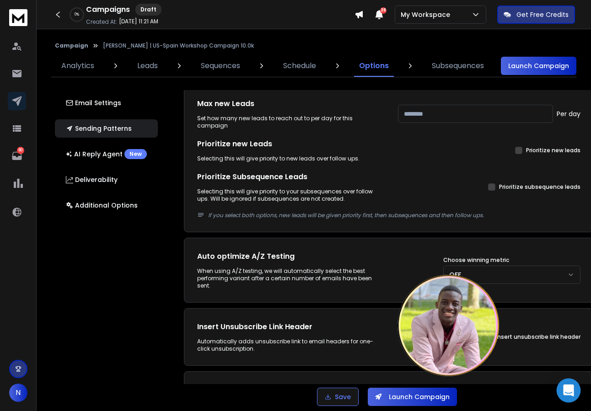
click at [575, 387] on div "Open Intercom Messenger" at bounding box center [569, 391] width 24 height 24
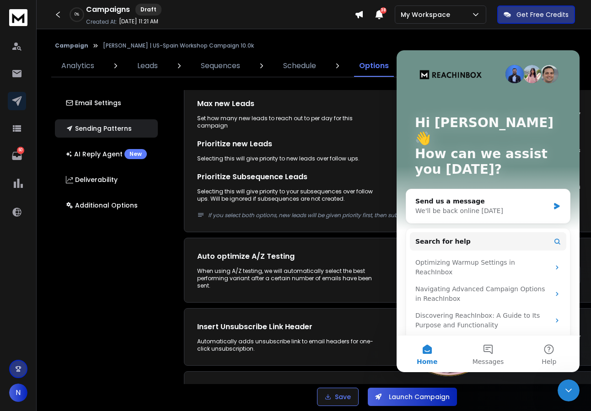
scroll to position [0, 0]
click at [461, 206] on div "We'll be back online [DATE]" at bounding box center [482, 211] width 134 height 10
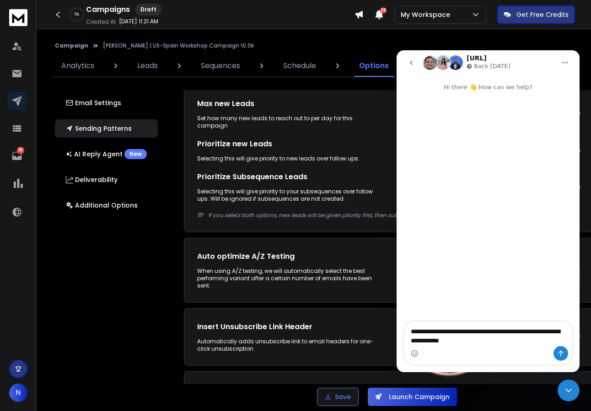
type textarea "**********"
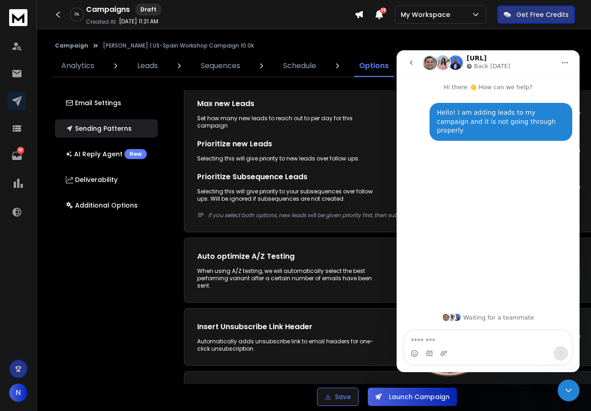
click at [214, 192] on div "Selecting this will give priority to your subsequences over follow ups. Will be…" at bounding box center [288, 195] width 182 height 15
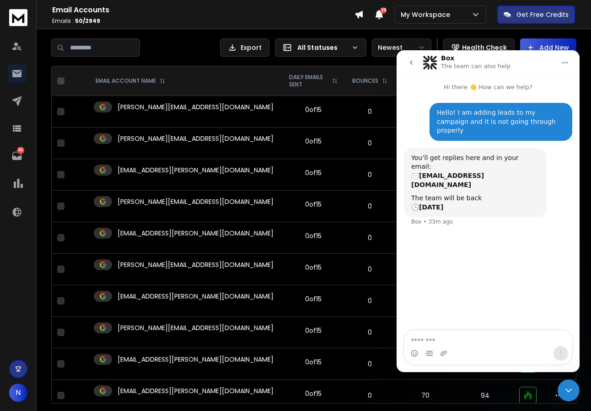
click at [564, 381] on div "Close Intercom Messenger" at bounding box center [568, 391] width 22 height 22
